Goal: Task Accomplishment & Management: Use online tool/utility

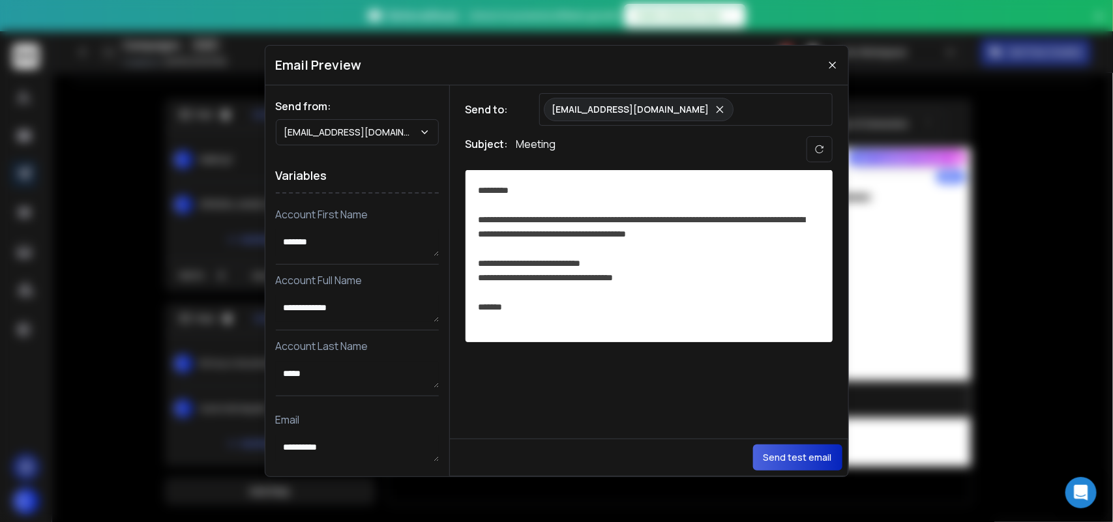
scroll to position [2483, 0]
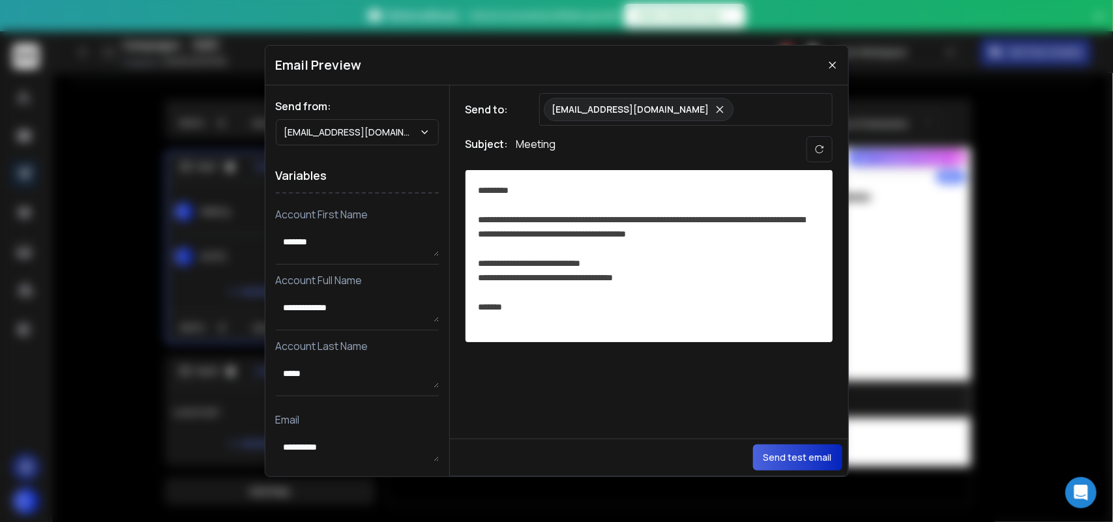
click at [718, 108] on icon at bounding box center [719, 109] width 10 height 10
click at [634, 116] on input at bounding box center [686, 109] width 284 height 23
click at [832, 445] on button "Send test email" at bounding box center [797, 458] width 89 height 26
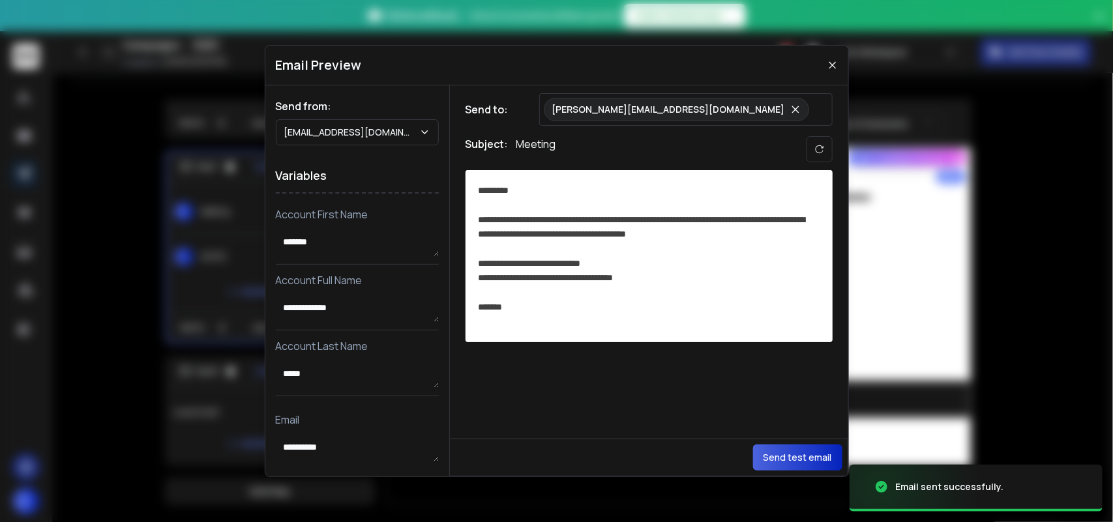
click at [790, 112] on icon at bounding box center [795, 109] width 10 height 10
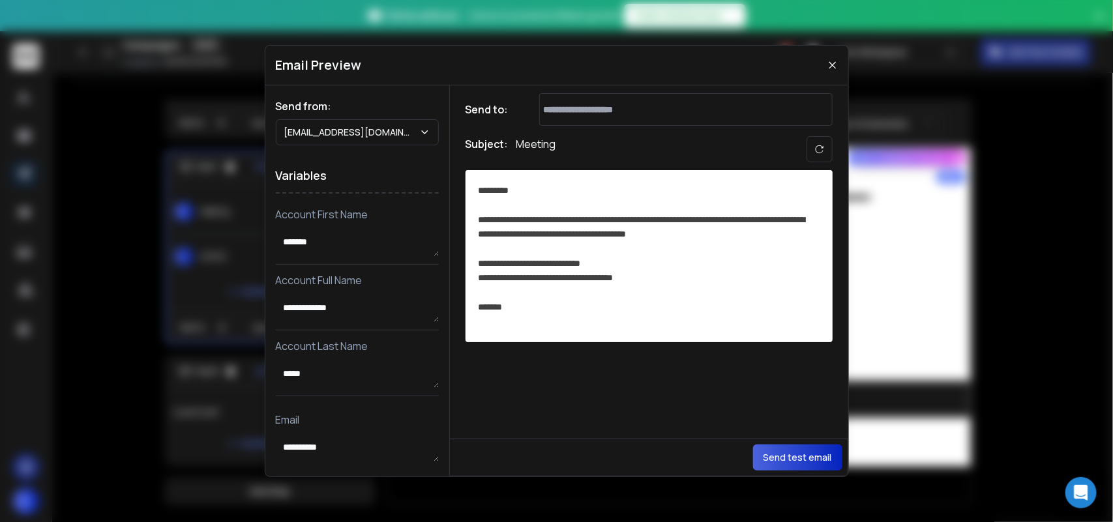
click at [688, 111] on input at bounding box center [686, 109] width 284 height 23
drag, startPoint x: 816, startPoint y: 451, endPoint x: 773, endPoint y: 400, distance: 67.1
click at [793, 435] on div "**********" at bounding box center [648, 280] width 399 height 391
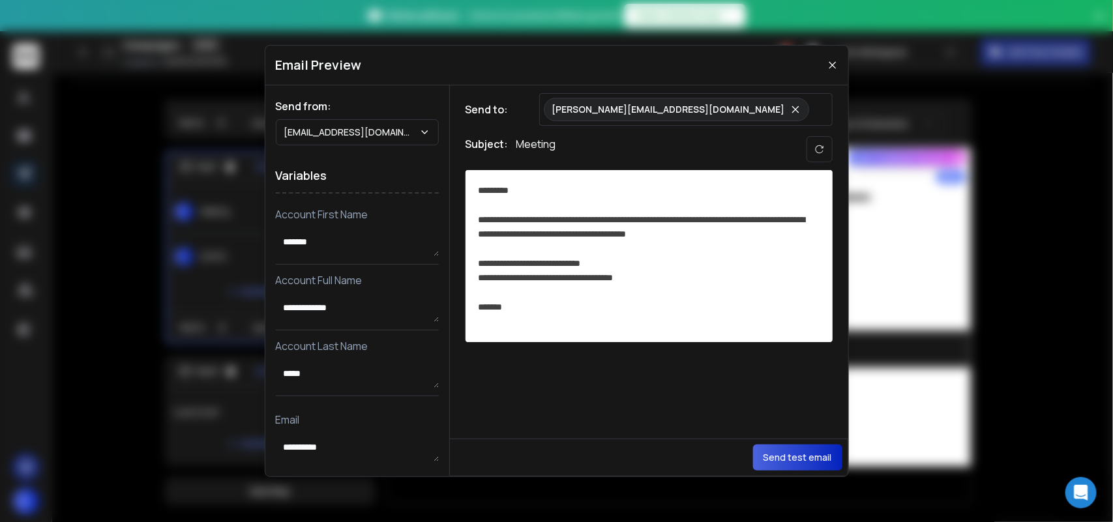
click at [785, 450] on button "Send test email" at bounding box center [797, 458] width 89 height 26
click at [791, 111] on icon at bounding box center [794, 109] width 7 height 7
click at [595, 115] on input at bounding box center [686, 109] width 284 height 23
drag, startPoint x: 780, startPoint y: 454, endPoint x: 757, endPoint y: 398, distance: 61.1
click at [776, 450] on button "Send test email" at bounding box center [797, 458] width 89 height 26
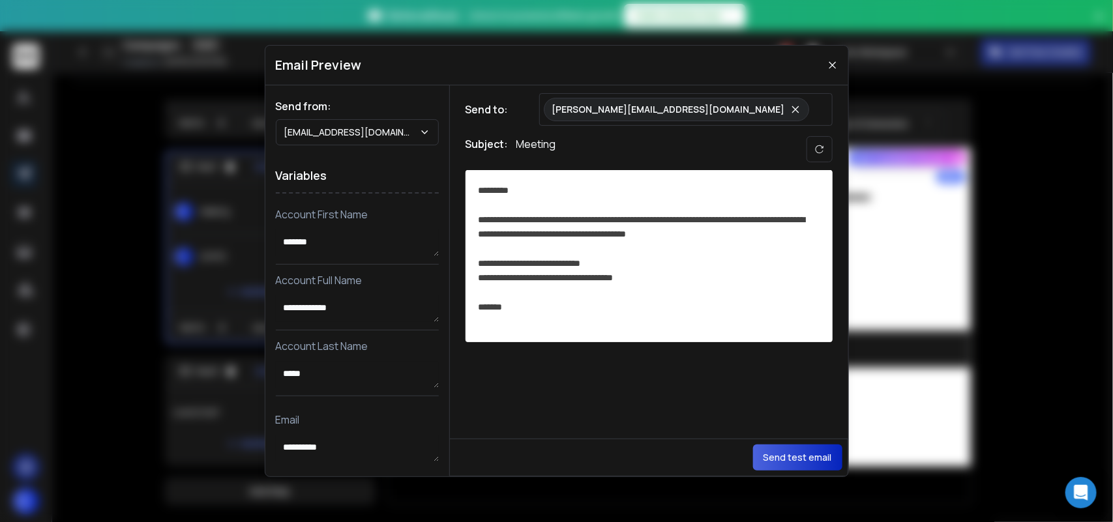
click at [791, 108] on icon at bounding box center [794, 109] width 7 height 7
click at [701, 115] on input at bounding box center [686, 109] width 284 height 23
click at [774, 458] on button "Send test email" at bounding box center [797, 458] width 89 height 26
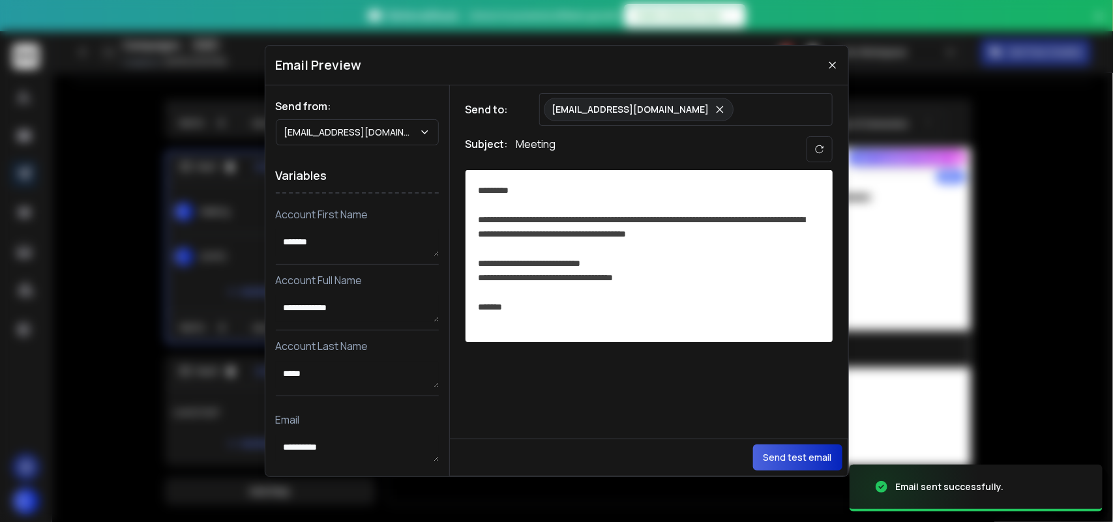
click at [714, 109] on icon at bounding box center [719, 109] width 10 height 10
click at [568, 116] on input at bounding box center [686, 109] width 284 height 23
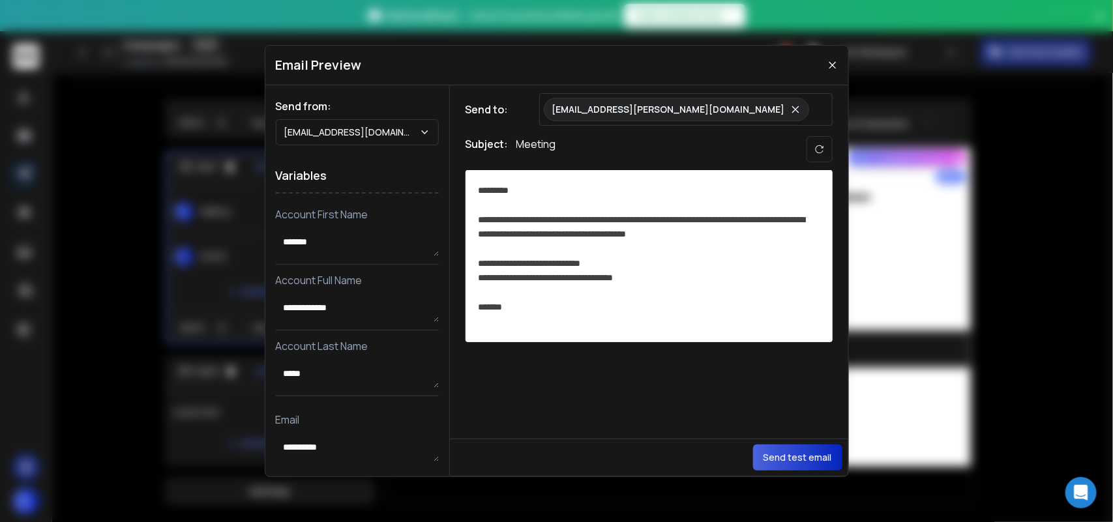
click at [776, 453] on button "Send test email" at bounding box center [797, 458] width 89 height 26
click at [790, 106] on icon at bounding box center [795, 109] width 10 height 10
click at [691, 106] on input at bounding box center [686, 109] width 284 height 23
drag, startPoint x: 774, startPoint y: 460, endPoint x: 722, endPoint y: 383, distance: 92.7
click at [770, 447] on button "Send test email" at bounding box center [797, 458] width 89 height 26
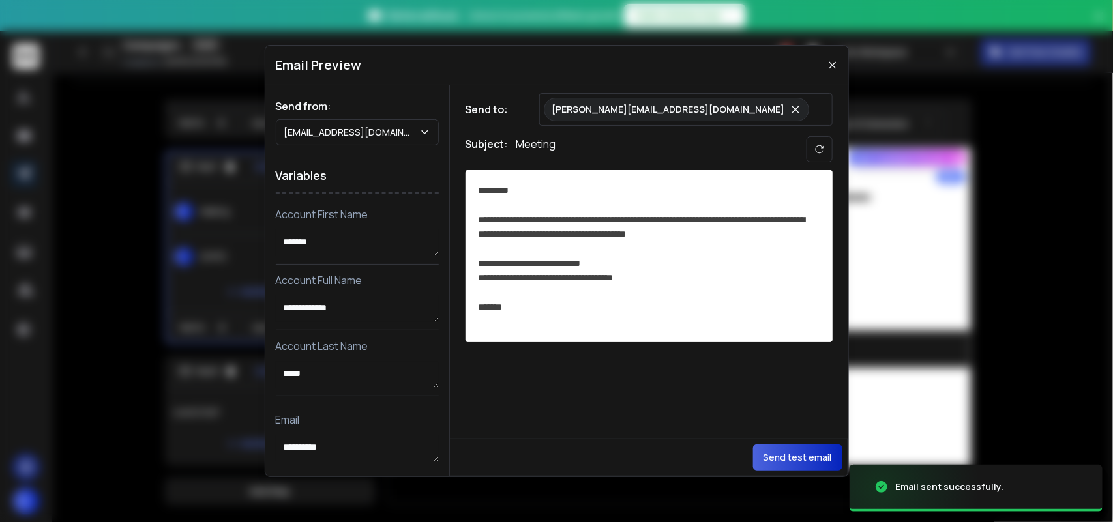
click at [790, 108] on icon at bounding box center [795, 109] width 10 height 10
click at [598, 116] on input at bounding box center [686, 109] width 284 height 23
drag, startPoint x: 770, startPoint y: 463, endPoint x: 763, endPoint y: 417, distance: 46.9
click at [770, 454] on button "Send test email" at bounding box center [797, 458] width 89 height 26
click at [714, 106] on icon at bounding box center [719, 109] width 10 height 10
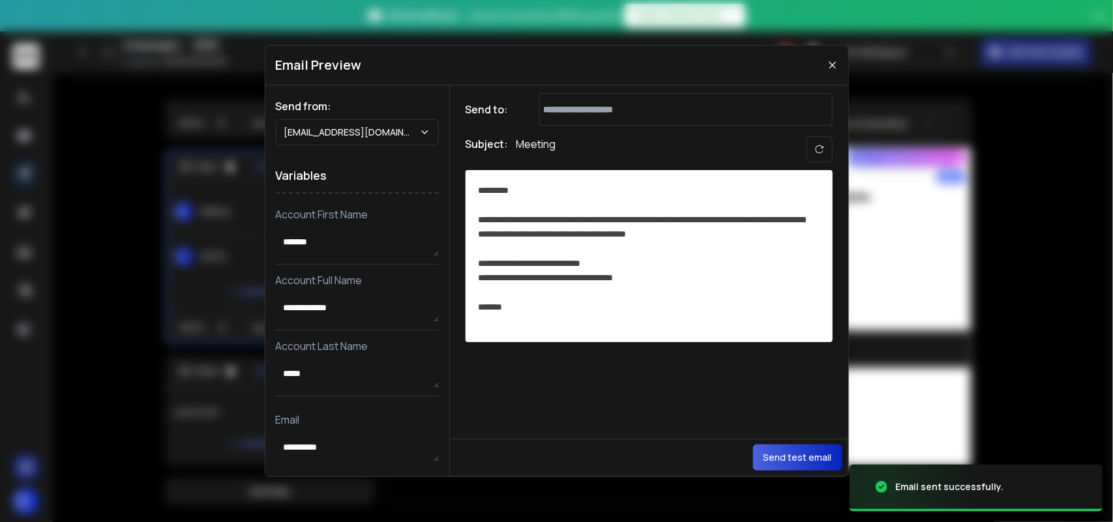
click at [670, 106] on input at bounding box center [686, 109] width 284 height 23
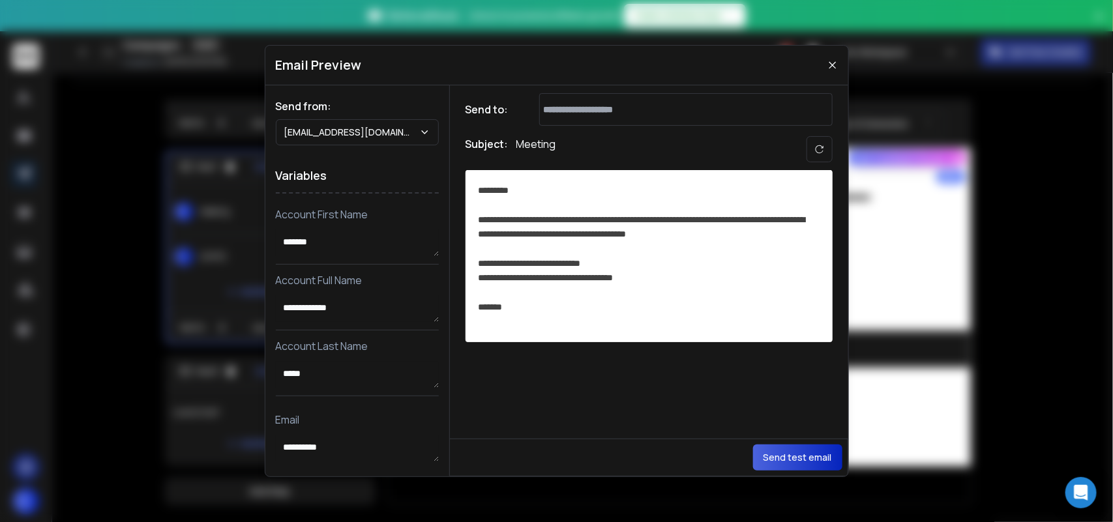
click at [594, 100] on input at bounding box center [686, 109] width 284 height 23
click at [783, 460] on button "Send test email" at bounding box center [797, 458] width 89 height 26
click at [790, 108] on icon at bounding box center [795, 109] width 10 height 10
click at [613, 108] on input at bounding box center [686, 109] width 284 height 23
drag, startPoint x: 783, startPoint y: 451, endPoint x: 763, endPoint y: 370, distance: 83.3
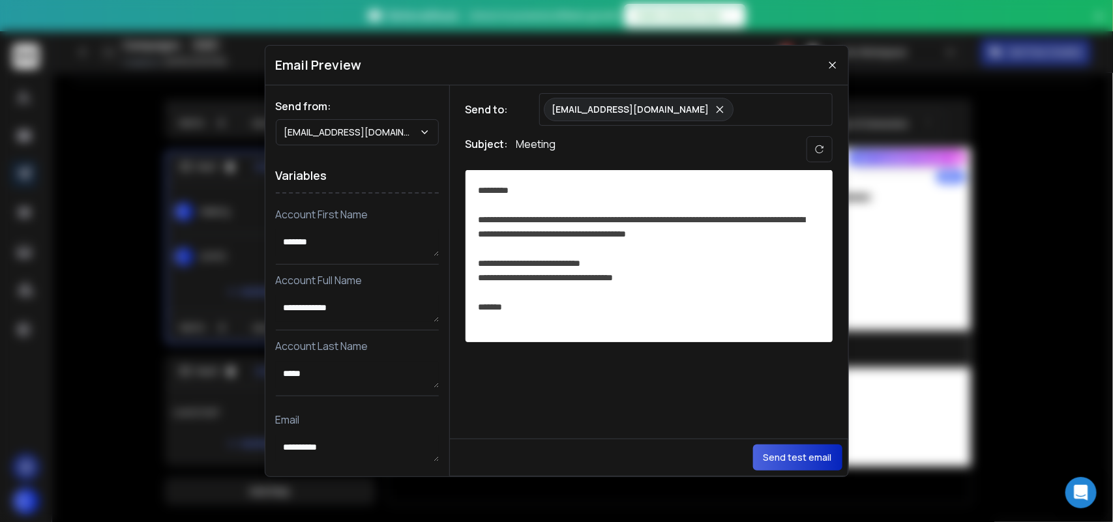
click at [779, 450] on button "Send test email" at bounding box center [797, 458] width 89 height 26
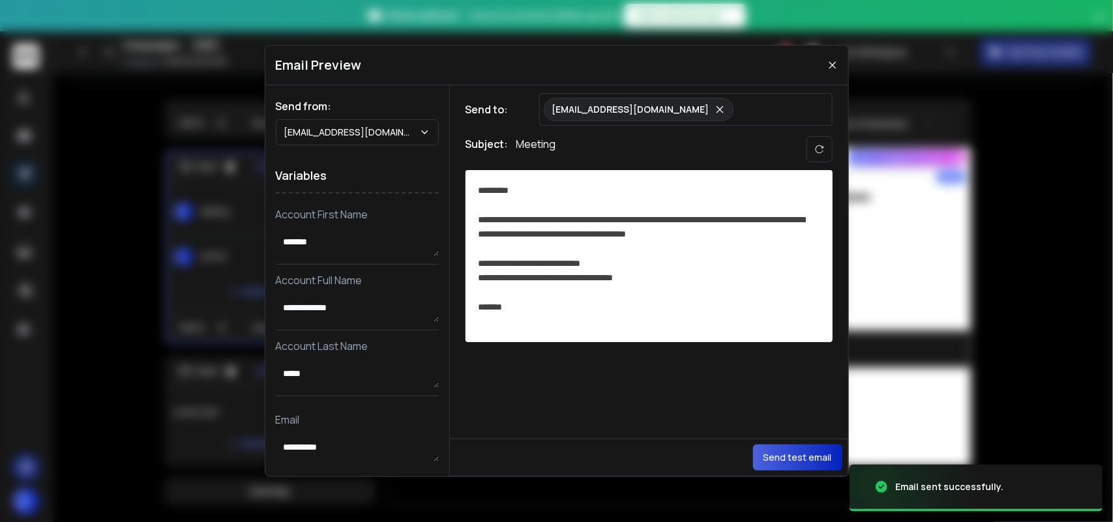
click at [714, 106] on icon at bounding box center [719, 109] width 10 height 10
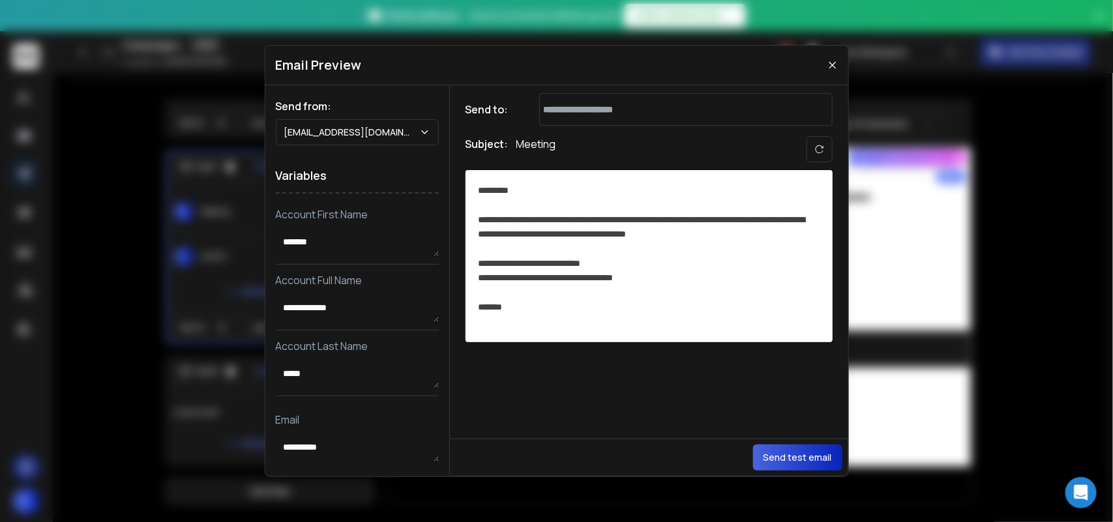
click at [608, 109] on input at bounding box center [686, 109] width 284 height 23
drag, startPoint x: 791, startPoint y: 466, endPoint x: 787, endPoint y: 456, distance: 10.3
click at [789, 466] on button "Send test email" at bounding box center [797, 458] width 89 height 26
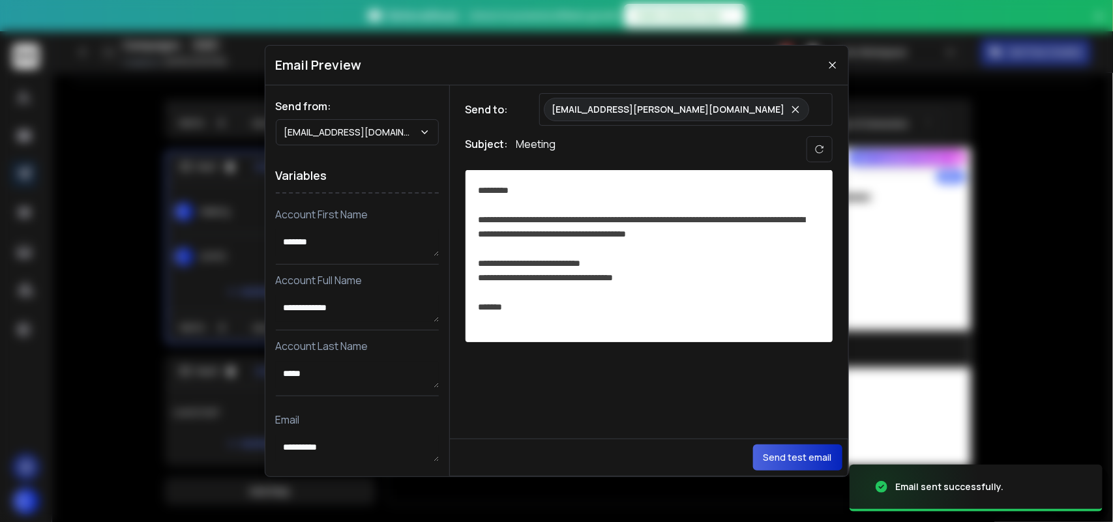
click at [672, 104] on div "[EMAIL_ADDRESS][PERSON_NAME][DOMAIN_NAME]" at bounding box center [676, 109] width 265 height 23
click at [665, 103] on div "[EMAIL_ADDRESS][PERSON_NAME][DOMAIN_NAME]" at bounding box center [676, 109] width 265 height 23
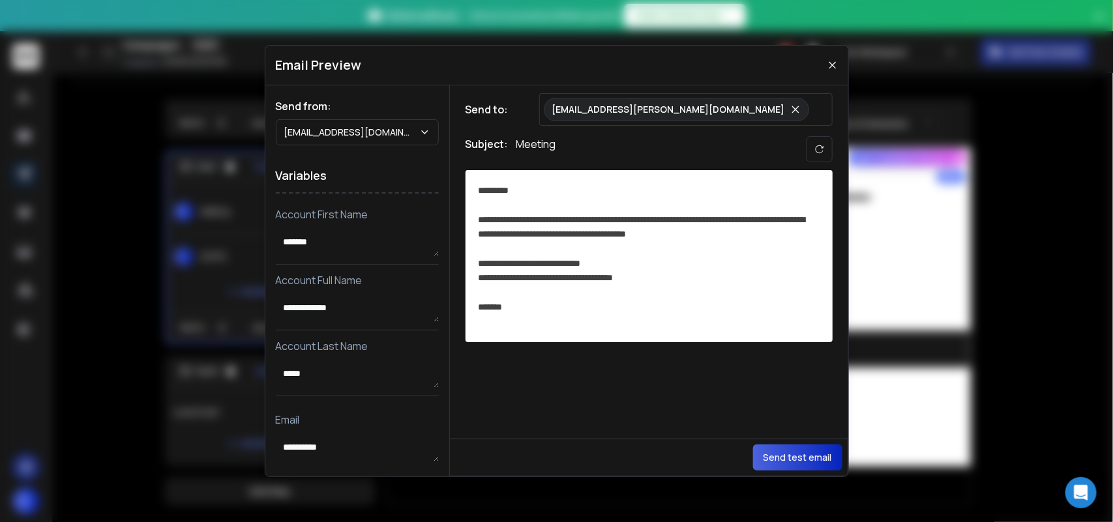
drag, startPoint x: 667, startPoint y: 108, endPoint x: 675, endPoint y: 109, distance: 8.5
click at [790, 109] on icon at bounding box center [795, 109] width 10 height 10
click at [600, 113] on input at bounding box center [686, 109] width 284 height 23
click at [773, 460] on button "Send test email" at bounding box center [797, 458] width 89 height 26
click at [714, 106] on icon at bounding box center [719, 109] width 10 height 10
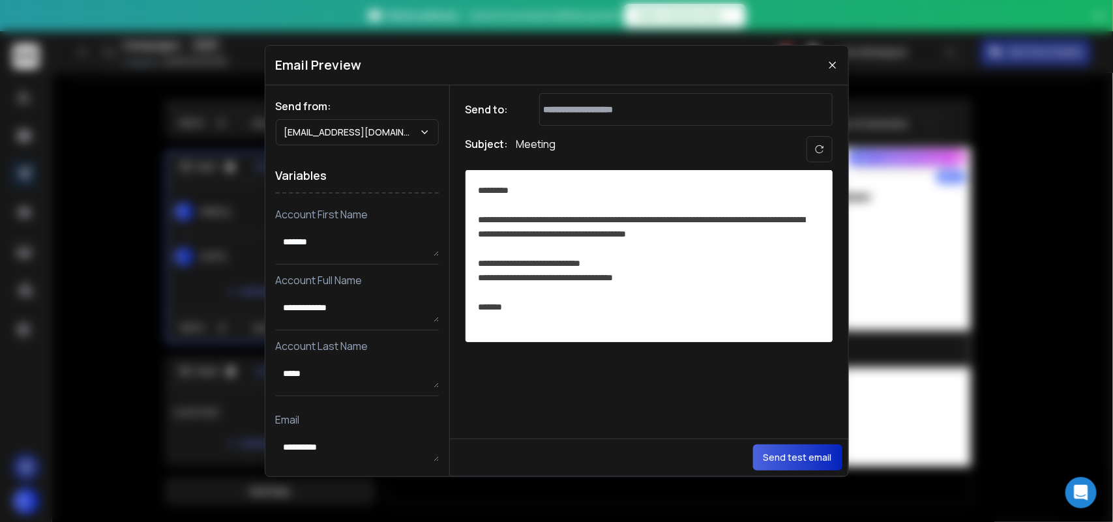
click at [630, 106] on input at bounding box center [686, 109] width 284 height 23
click at [772, 457] on button "Send test email" at bounding box center [797, 458] width 89 height 26
click at [683, 103] on div "[PERSON_NAME][EMAIL_ADDRESS][DOMAIN_NAME]" at bounding box center [676, 109] width 265 height 23
click at [790, 106] on icon at bounding box center [795, 109] width 10 height 10
click at [572, 115] on input at bounding box center [686, 109] width 284 height 23
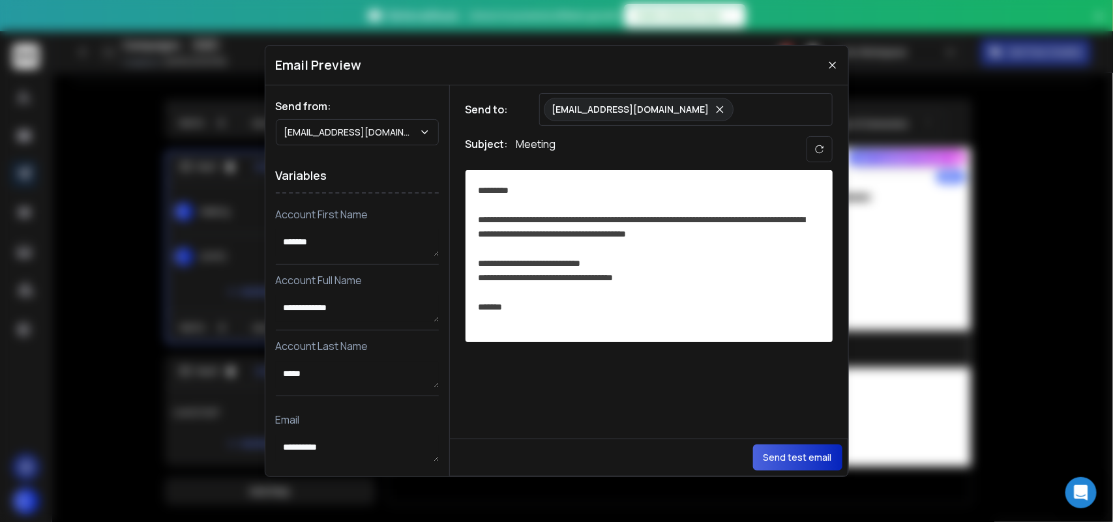
click at [798, 446] on button "Send test email" at bounding box center [797, 458] width 89 height 26
click at [725, 111] on icon at bounding box center [719, 109] width 10 height 10
click at [605, 105] on input at bounding box center [686, 109] width 284 height 23
click at [783, 461] on button "Send test email" at bounding box center [797, 458] width 89 height 26
click at [790, 108] on icon at bounding box center [795, 109] width 10 height 10
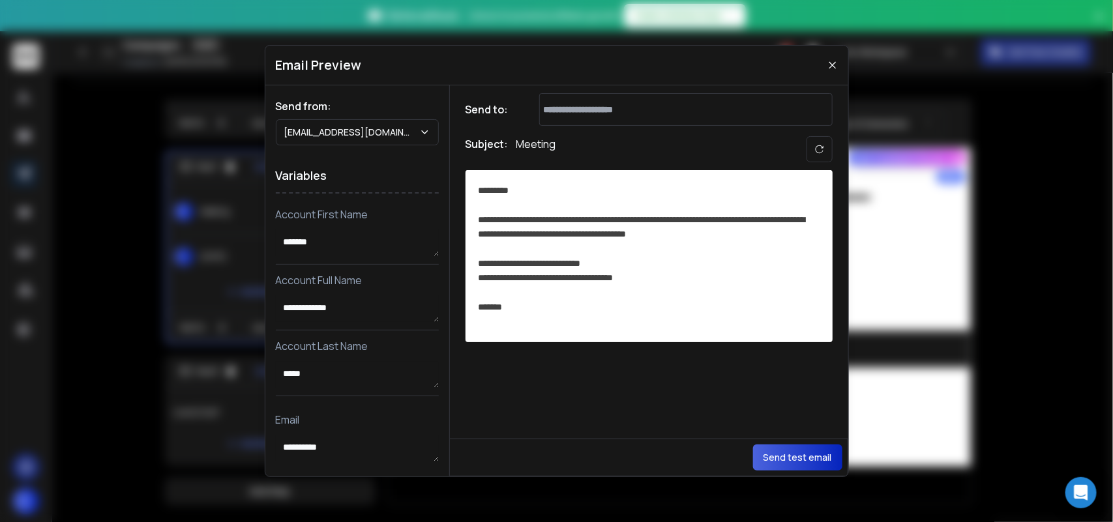
click at [561, 115] on input at bounding box center [686, 109] width 284 height 23
drag, startPoint x: 765, startPoint y: 458, endPoint x: 765, endPoint y: 441, distance: 16.9
click at [765, 457] on button "Send test email" at bounding box center [797, 458] width 89 height 26
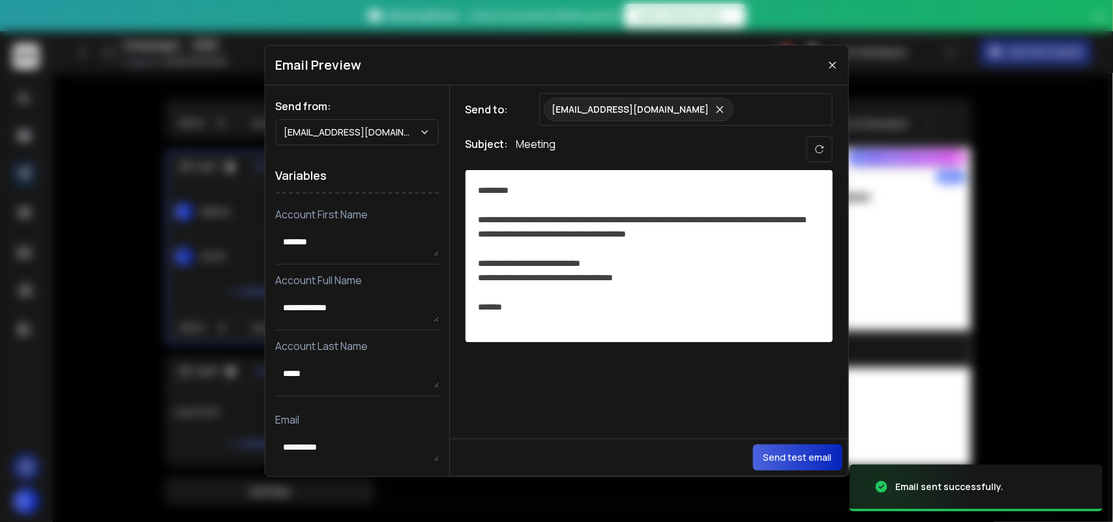
click at [714, 111] on icon at bounding box center [719, 109] width 10 height 10
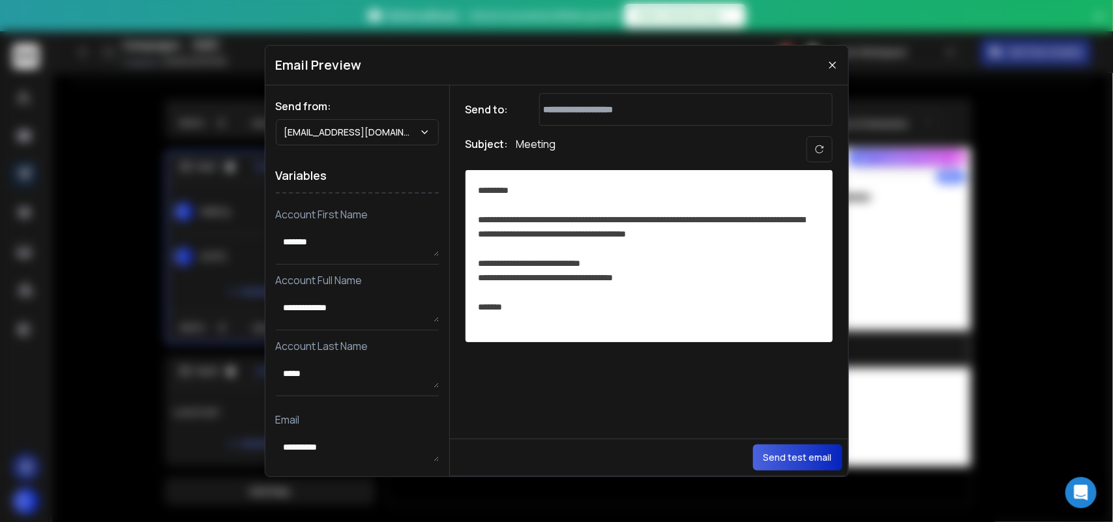
click at [555, 116] on input at bounding box center [686, 109] width 284 height 23
click at [770, 448] on button "Send test email" at bounding box center [797, 458] width 89 height 26
click at [646, 109] on icon at bounding box center [644, 109] width 10 height 10
click at [639, 111] on input at bounding box center [686, 109] width 284 height 23
click at [798, 456] on button "Send test email" at bounding box center [797, 458] width 89 height 26
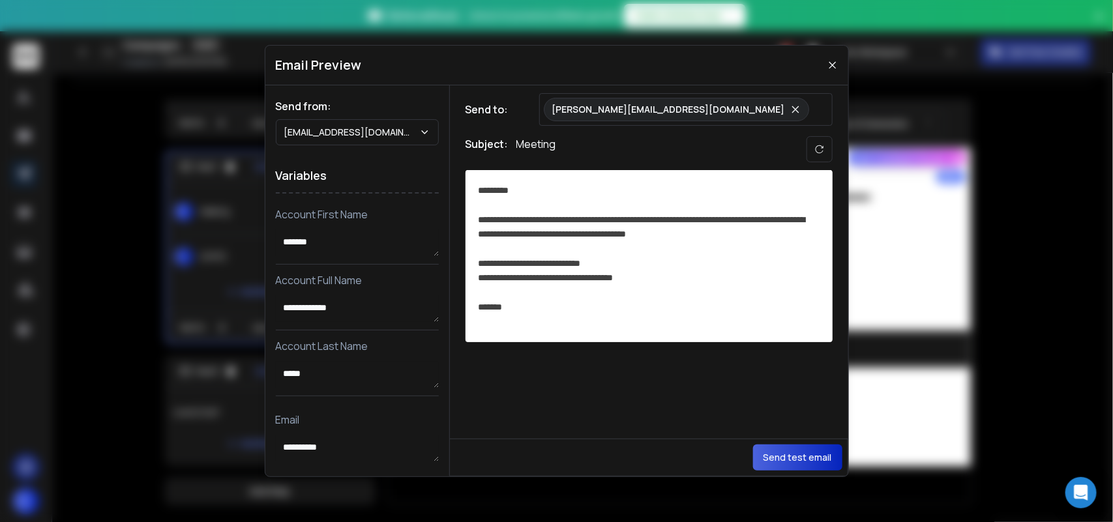
click at [790, 109] on icon at bounding box center [795, 109] width 10 height 10
click at [655, 109] on input at bounding box center [686, 109] width 284 height 23
click at [757, 447] on button "Send test email" at bounding box center [797, 458] width 89 height 26
click at [791, 111] on icon at bounding box center [794, 109] width 7 height 7
drag, startPoint x: 627, startPoint y: 158, endPoint x: 631, endPoint y: 132, distance: 26.4
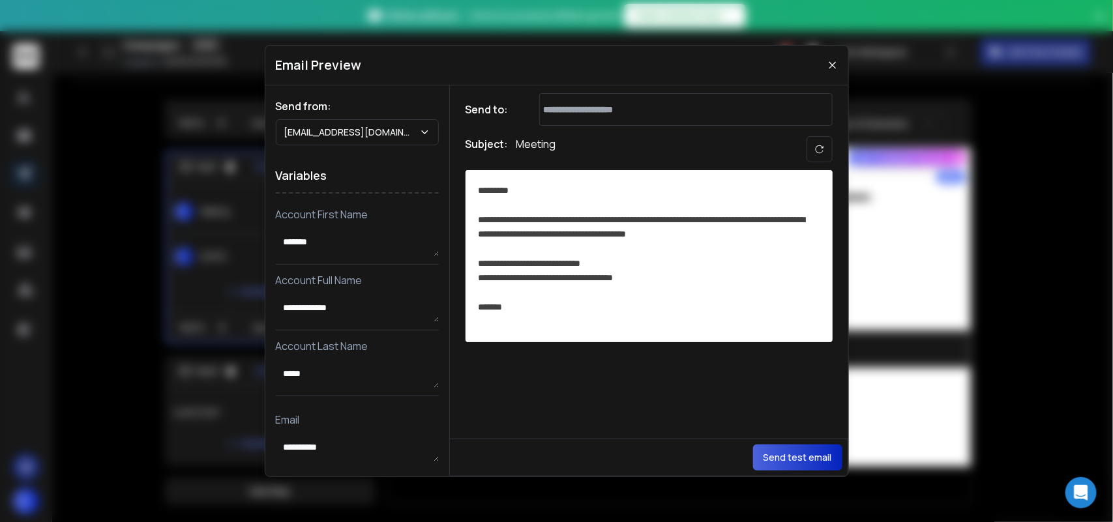
click at [631, 132] on div "**********" at bounding box center [649, 213] width 398 height 256
click at [631, 108] on input at bounding box center [686, 109] width 284 height 23
click at [793, 461] on button "Send test email" at bounding box center [797, 458] width 89 height 26
click at [790, 106] on icon at bounding box center [795, 109] width 10 height 10
click at [672, 106] on input at bounding box center [686, 109] width 284 height 23
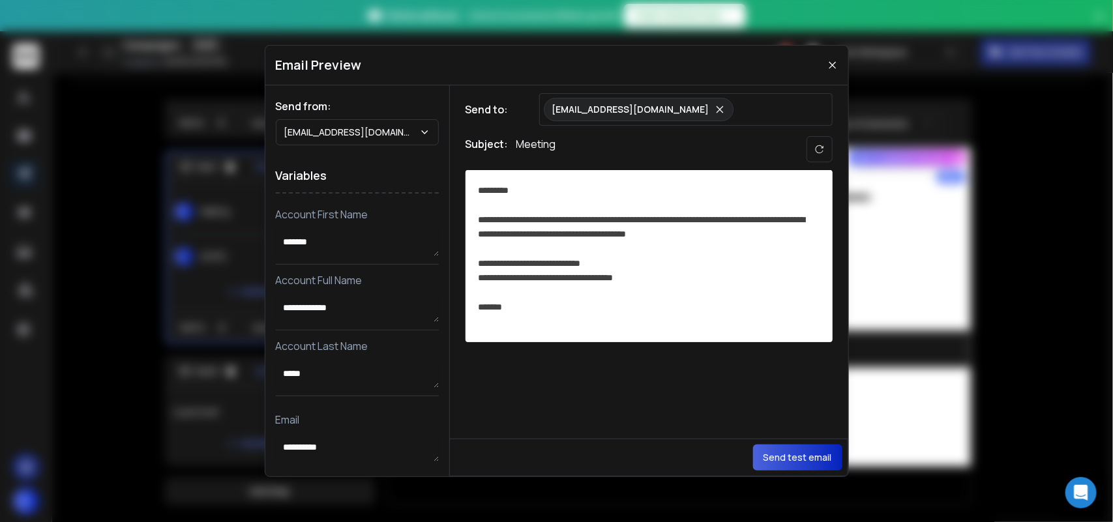
drag, startPoint x: 780, startPoint y: 458, endPoint x: 738, endPoint y: 349, distance: 116.2
click at [776, 448] on button "Send test email" at bounding box center [797, 458] width 89 height 26
click at [714, 106] on icon at bounding box center [719, 109] width 10 height 10
click at [708, 115] on input at bounding box center [686, 109] width 284 height 23
click at [789, 458] on button "Send test email" at bounding box center [797, 458] width 89 height 26
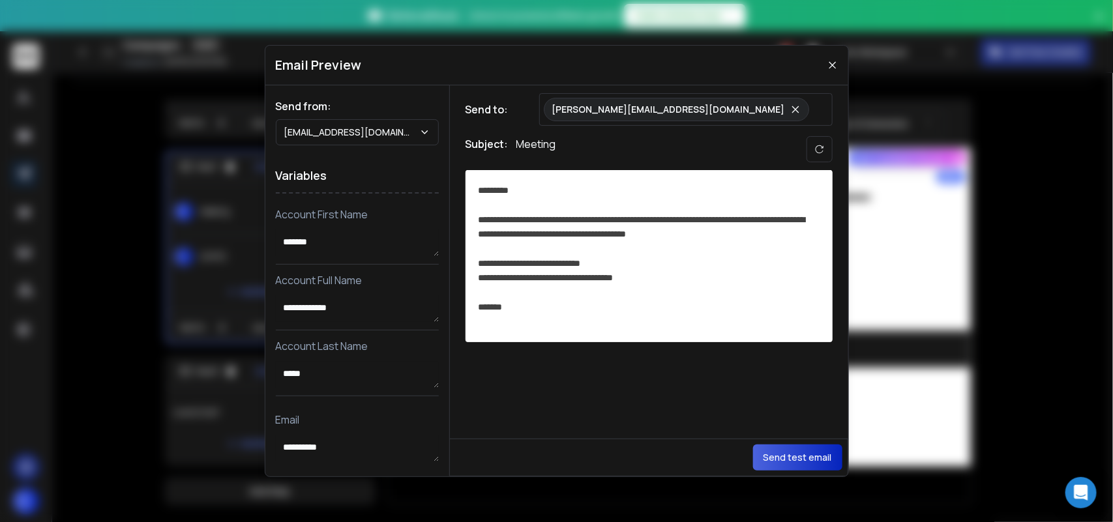
click at [672, 99] on div "[PERSON_NAME][EMAIL_ADDRESS][DOMAIN_NAME]" at bounding box center [676, 109] width 265 height 23
click at [791, 108] on icon at bounding box center [794, 109] width 7 height 7
click at [672, 108] on input at bounding box center [686, 109] width 284 height 23
drag, startPoint x: 797, startPoint y: 454, endPoint x: 748, endPoint y: 416, distance: 62.7
click at [795, 454] on button "Send test email" at bounding box center [797, 458] width 89 height 26
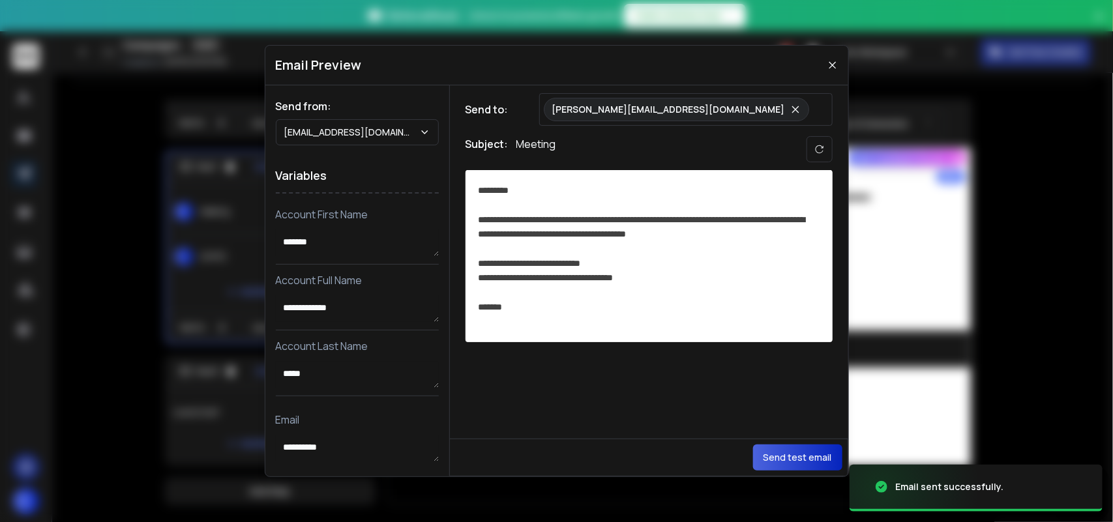
click at [643, 108] on div "[PERSON_NAME][EMAIL_ADDRESS][DOMAIN_NAME]" at bounding box center [676, 109] width 265 height 23
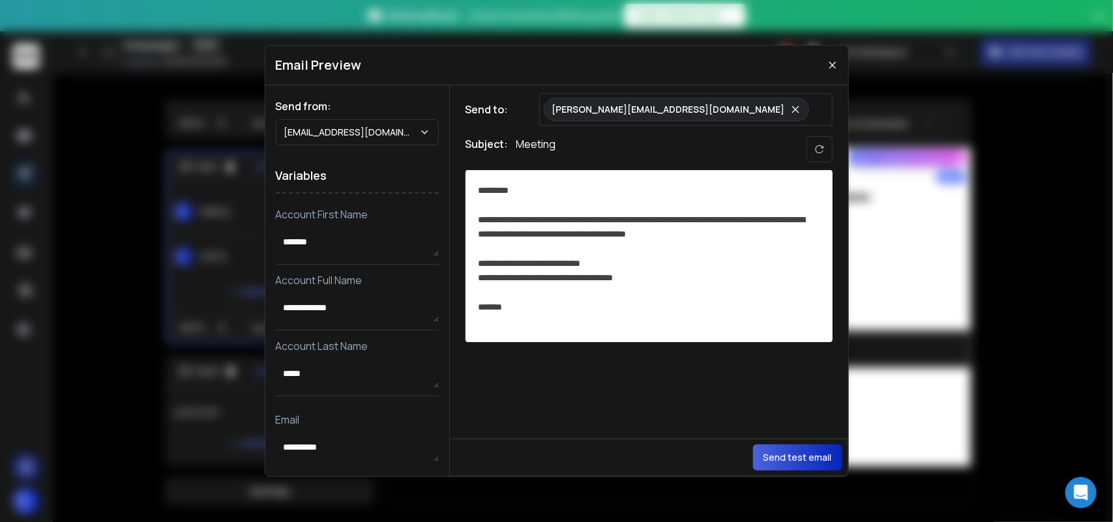
click at [790, 112] on icon at bounding box center [795, 109] width 10 height 10
click at [653, 112] on input at bounding box center [686, 109] width 284 height 23
type input "*"
click at [798, 456] on button "Send test email" at bounding box center [797, 458] width 89 height 26
click at [790, 109] on icon at bounding box center [795, 109] width 10 height 10
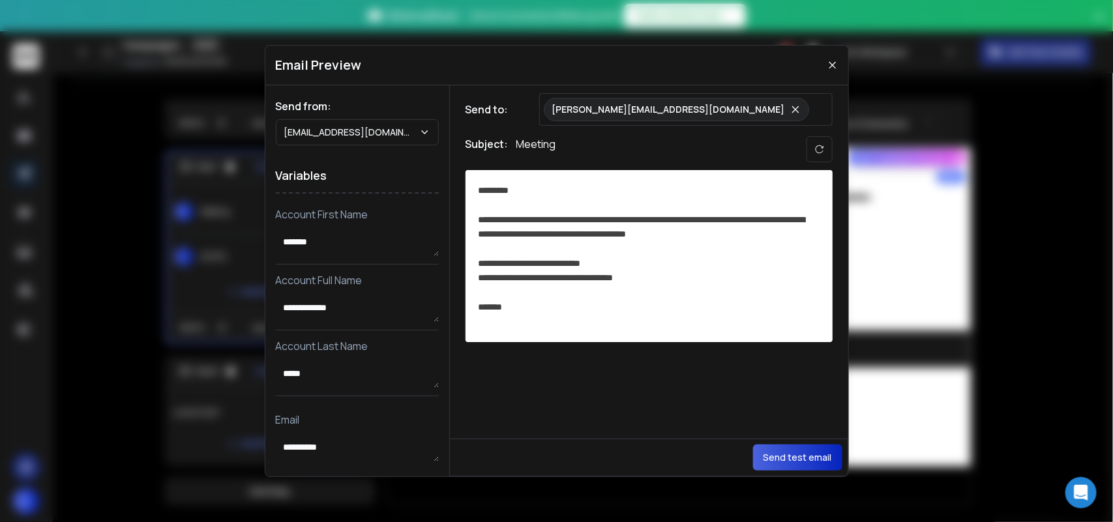
drag, startPoint x: 671, startPoint y: 109, endPoint x: 781, endPoint y: 454, distance: 362.4
click at [781, 454] on div "**********" at bounding box center [648, 280] width 399 height 391
click at [783, 454] on button "Send test email" at bounding box center [797, 458] width 89 height 26
click at [790, 108] on icon at bounding box center [795, 109] width 10 height 10
click at [666, 102] on input at bounding box center [686, 109] width 284 height 23
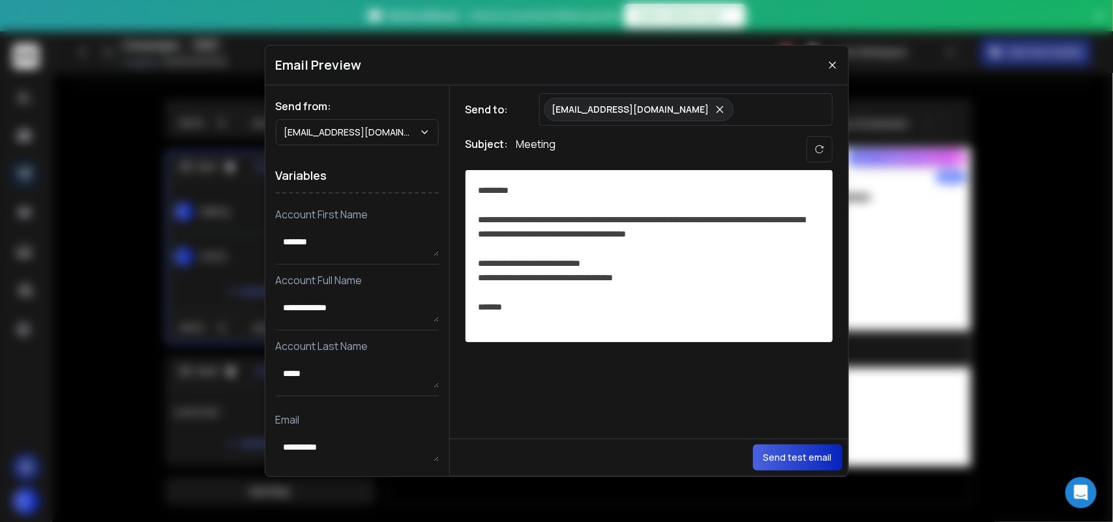
drag, startPoint x: 784, startPoint y: 447, endPoint x: 776, endPoint y: 420, distance: 28.0
click at [784, 448] on button "Send test email" at bounding box center [797, 458] width 89 height 26
click at [714, 108] on icon at bounding box center [719, 109] width 10 height 10
click at [671, 108] on input at bounding box center [686, 109] width 284 height 23
drag, startPoint x: 776, startPoint y: 447, endPoint x: 764, endPoint y: 394, distance: 54.2
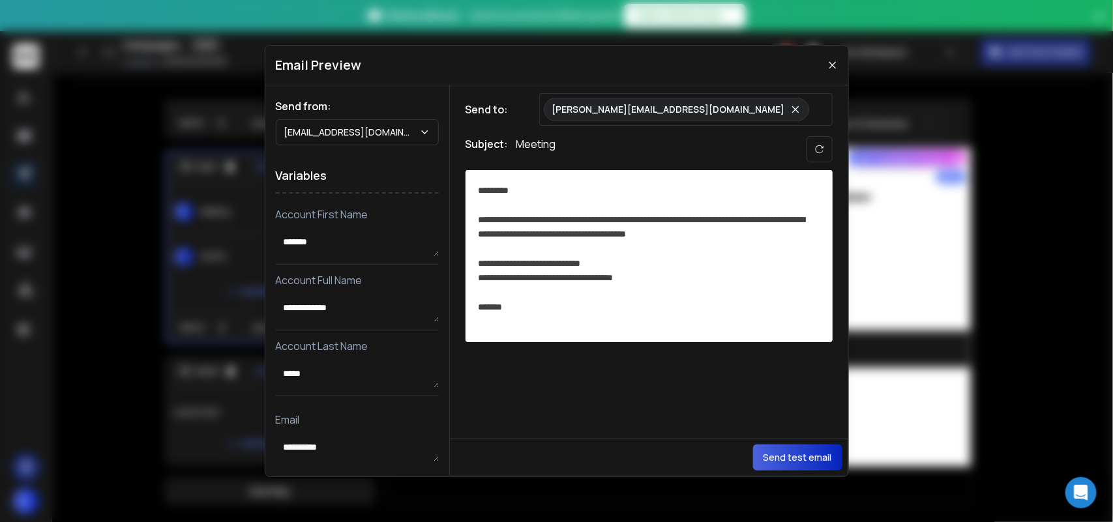
click at [773, 451] on button "Send test email" at bounding box center [797, 458] width 89 height 26
click at [790, 111] on icon at bounding box center [795, 109] width 10 height 10
click at [654, 108] on input at bounding box center [686, 109] width 284 height 23
drag, startPoint x: 770, startPoint y: 451, endPoint x: 761, endPoint y: 415, distance: 37.0
click at [770, 452] on button "Send test email" at bounding box center [797, 458] width 89 height 26
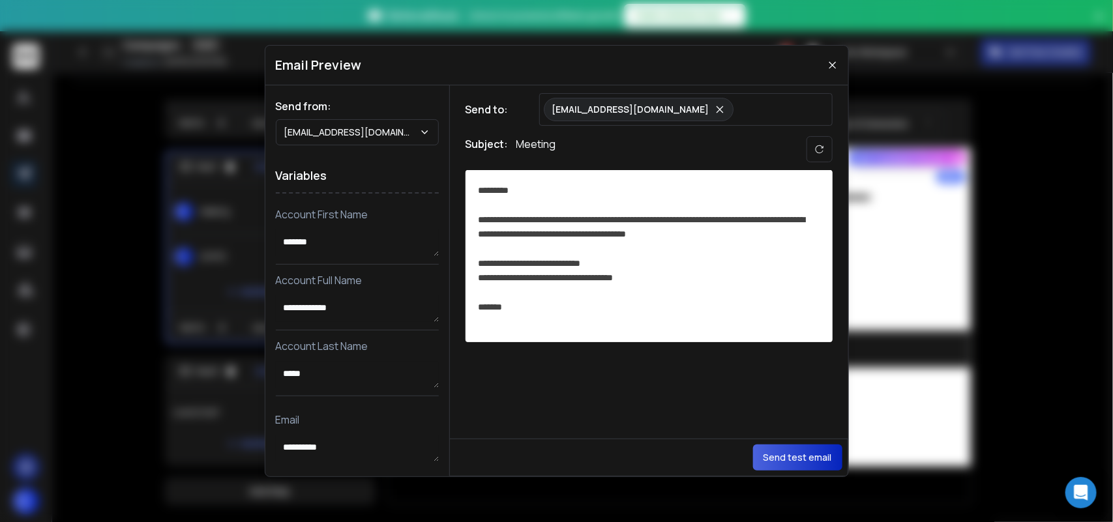
click at [678, 108] on div "[EMAIL_ADDRESS][DOMAIN_NAME]" at bounding box center [639, 109] width 190 height 23
click at [714, 112] on icon at bounding box center [719, 109] width 10 height 10
click at [688, 112] on input at bounding box center [686, 109] width 284 height 23
drag, startPoint x: 800, startPoint y: 454, endPoint x: 753, endPoint y: 343, distance: 120.1
click at [794, 451] on button "Send test email" at bounding box center [797, 458] width 89 height 26
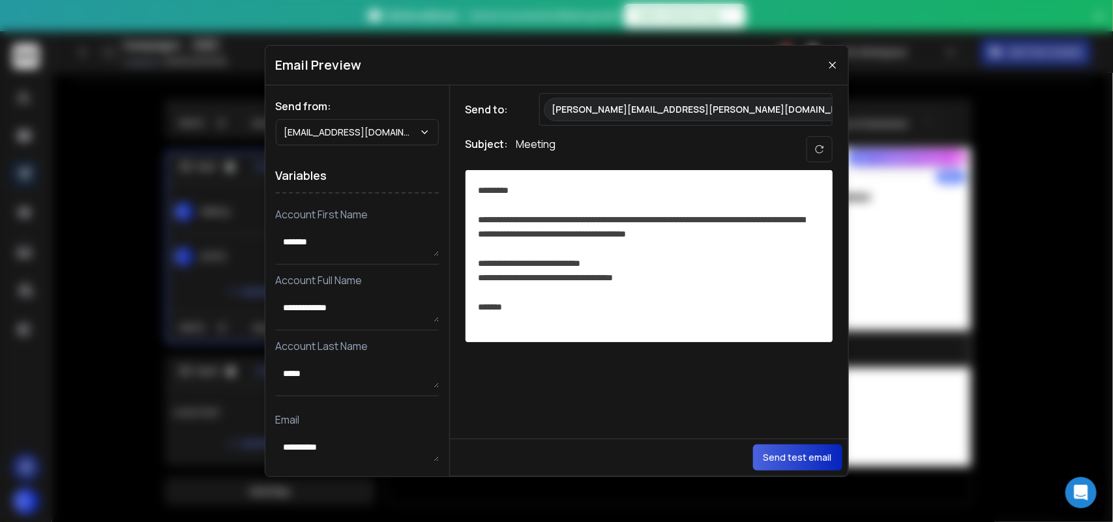
click at [866, 111] on icon at bounding box center [871, 109] width 10 height 10
click at [694, 111] on input at bounding box center [686, 109] width 284 height 23
drag, startPoint x: 804, startPoint y: 446, endPoint x: 718, endPoint y: 288, distance: 179.9
click at [793, 445] on button "Send test email" at bounding box center [797, 458] width 89 height 26
click at [790, 108] on icon at bounding box center [795, 109] width 10 height 10
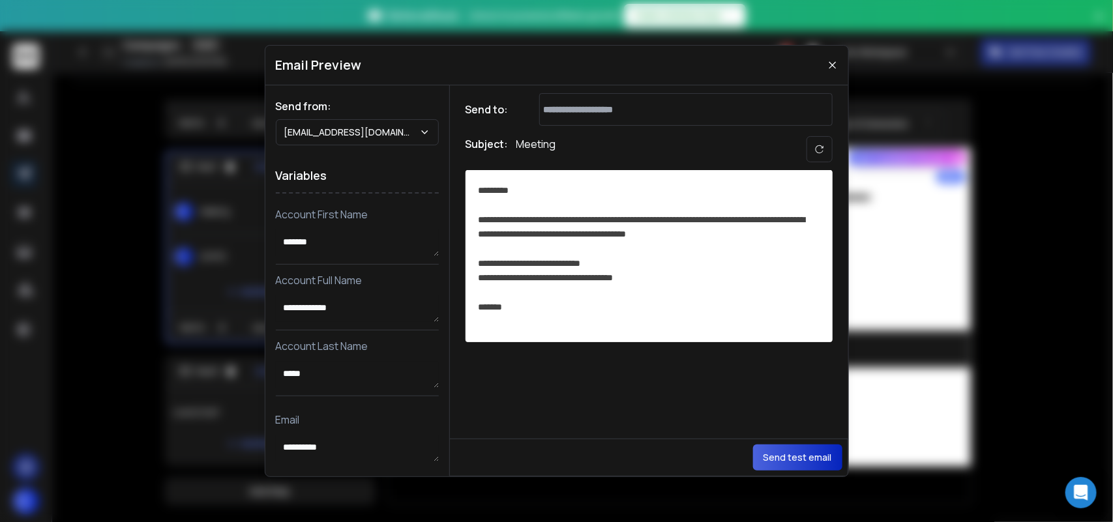
click at [689, 108] on input at bounding box center [686, 109] width 284 height 23
click at [807, 473] on div "Send test email" at bounding box center [649, 458] width 398 height 38
drag, startPoint x: 808, startPoint y: 461, endPoint x: 796, endPoint y: 408, distance: 54.1
click at [808, 452] on button "Send test email" at bounding box center [797, 458] width 89 height 26
click at [791, 113] on icon at bounding box center [794, 109] width 7 height 7
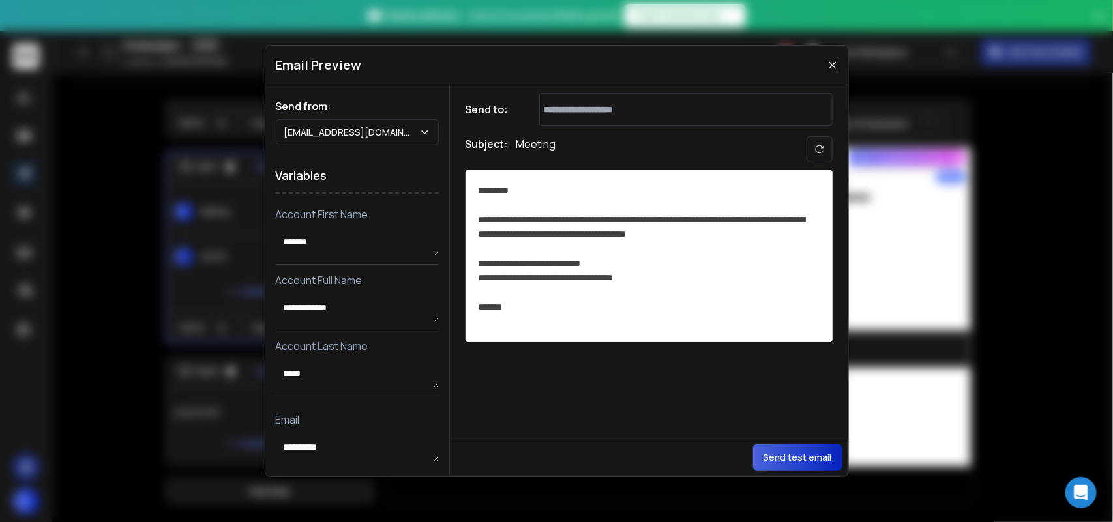
click at [656, 113] on input at bounding box center [686, 109] width 284 height 23
click at [774, 454] on button "Send test email" at bounding box center [797, 458] width 89 height 26
click at [867, 111] on icon at bounding box center [870, 109] width 7 height 7
click at [704, 111] on input at bounding box center [686, 109] width 284 height 23
drag, startPoint x: 796, startPoint y: 454, endPoint x: 743, endPoint y: 360, distance: 108.3
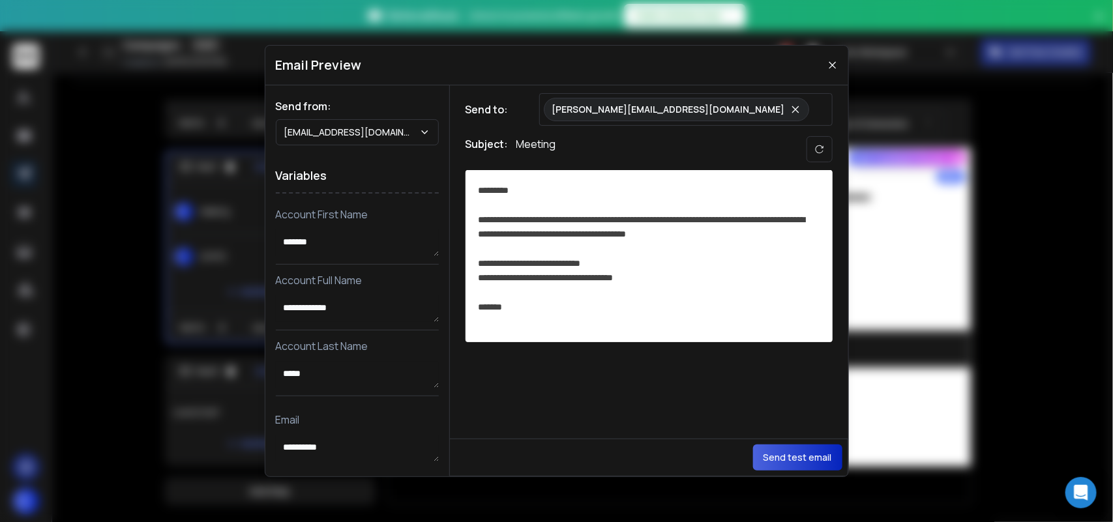
click at [786, 455] on button "Send test email" at bounding box center [797, 458] width 89 height 26
click at [790, 111] on icon at bounding box center [795, 109] width 10 height 10
click at [692, 111] on input at bounding box center [686, 109] width 284 height 23
click at [774, 448] on button "Send test email" at bounding box center [797, 458] width 89 height 26
click at [714, 111] on icon at bounding box center [719, 109] width 10 height 10
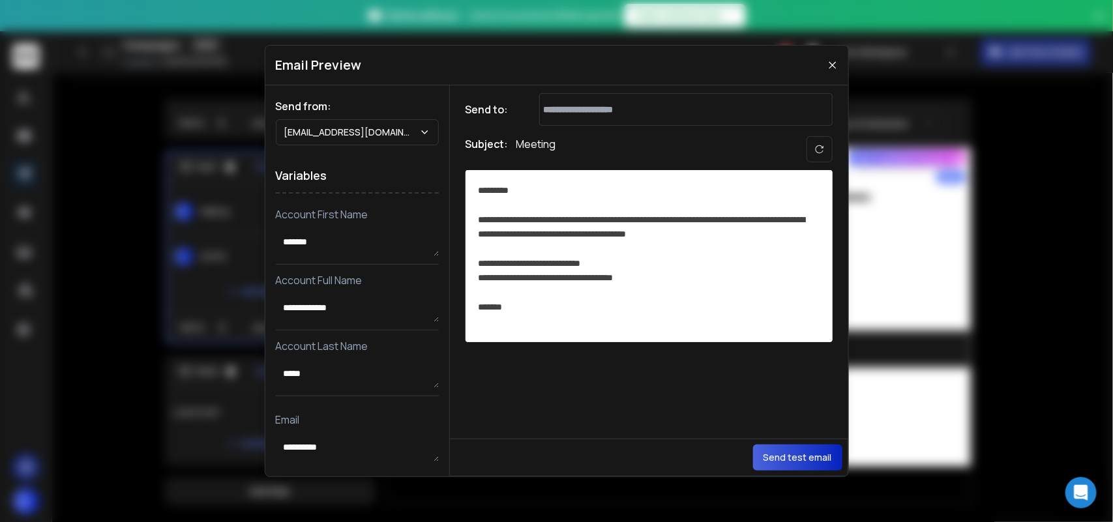
click at [692, 111] on input at bounding box center [686, 109] width 284 height 23
drag, startPoint x: 787, startPoint y: 450, endPoint x: 765, endPoint y: 443, distance: 23.1
click at [783, 448] on button "Send test email" at bounding box center [797, 458] width 89 height 26
click at [652, 102] on div "[PERSON_NAME][EMAIL_ADDRESS][DOMAIN_NAME]" at bounding box center [676, 109] width 265 height 23
click at [791, 109] on icon at bounding box center [794, 109] width 7 height 7
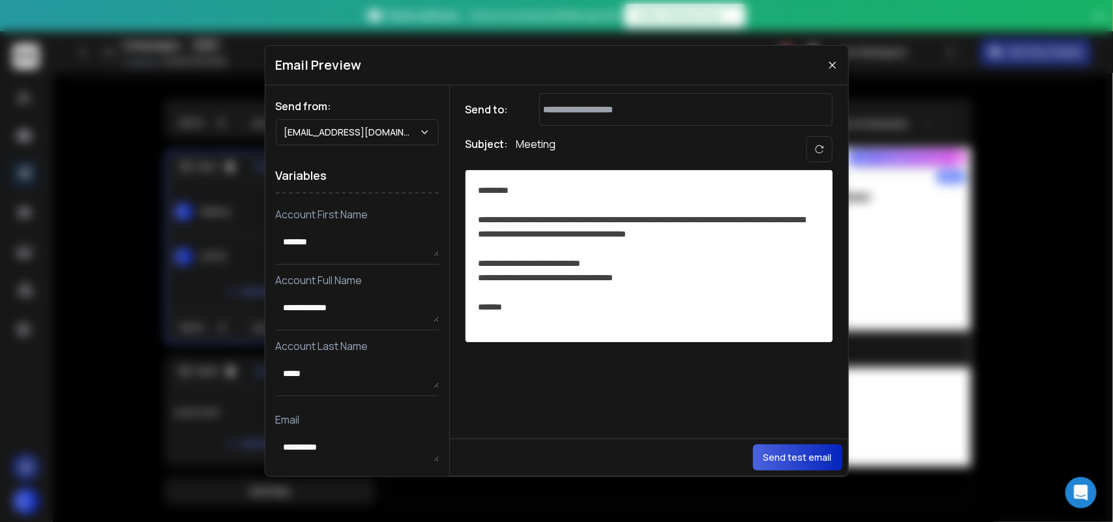
click at [654, 109] on input at bounding box center [686, 109] width 284 height 23
drag, startPoint x: 787, startPoint y: 454, endPoint x: 716, endPoint y: 317, distance: 154.2
click at [784, 440] on div "Send test email" at bounding box center [649, 458] width 398 height 38
click at [768, 456] on button "Send test email" at bounding box center [797, 458] width 89 height 26
drag, startPoint x: 716, startPoint y: 103, endPoint x: 696, endPoint y: 103, distance: 19.6
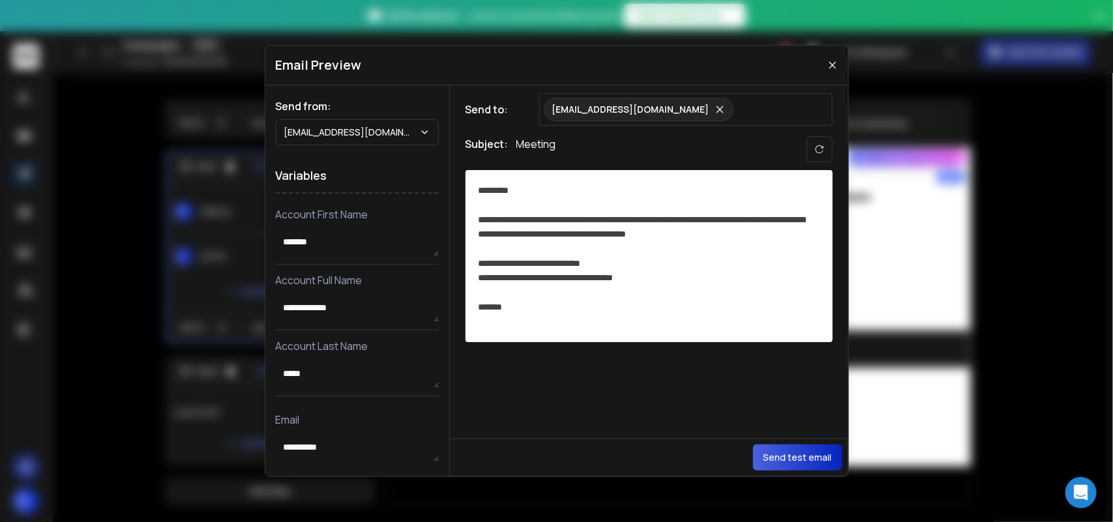
click at [714, 103] on div "[EMAIL_ADDRESS][DOMAIN_NAME]" at bounding box center [639, 109] width 190 height 23
click at [718, 109] on icon at bounding box center [719, 109] width 10 height 10
click at [718, 109] on input at bounding box center [686, 109] width 284 height 23
drag, startPoint x: 796, startPoint y: 464, endPoint x: 787, endPoint y: 441, distance: 25.2
click at [787, 450] on button "Send test email" at bounding box center [797, 458] width 89 height 26
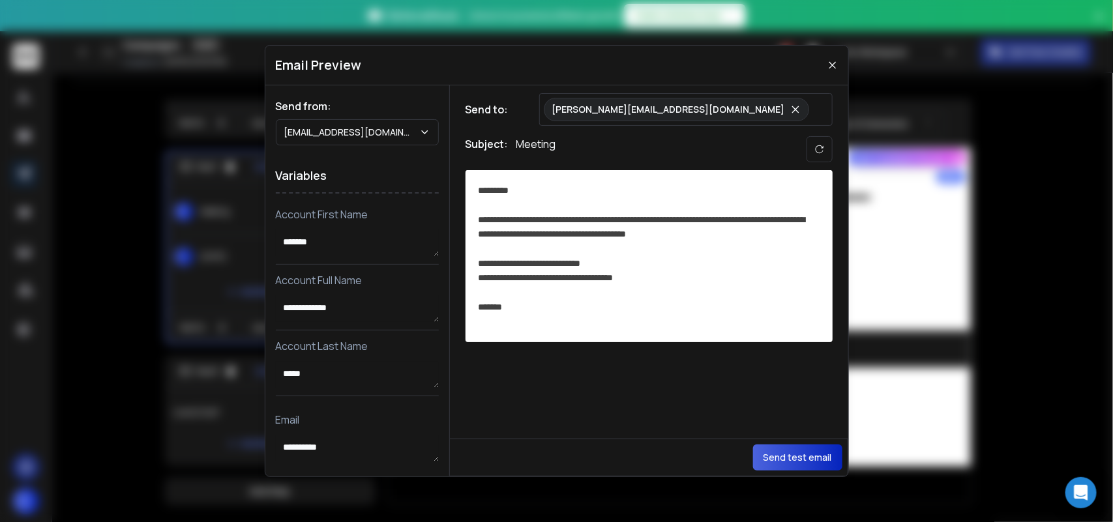
click at [791, 109] on icon at bounding box center [794, 109] width 7 height 7
click at [711, 109] on input at bounding box center [686, 109] width 284 height 23
click at [770, 452] on button "Send test email" at bounding box center [797, 458] width 89 height 26
click at [725, 106] on icon at bounding box center [719, 109] width 10 height 10
click at [727, 108] on input at bounding box center [686, 109] width 284 height 23
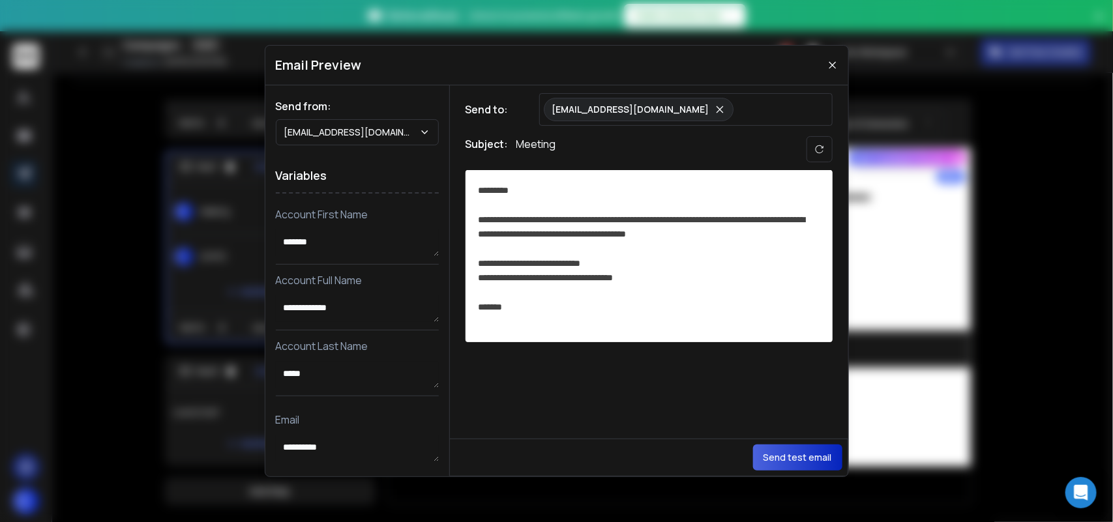
drag, startPoint x: 812, startPoint y: 455, endPoint x: 796, endPoint y: 440, distance: 21.7
click at [799, 458] on button "Send test email" at bounding box center [797, 458] width 89 height 26
click at [714, 113] on icon at bounding box center [719, 109] width 10 height 10
click at [664, 113] on input at bounding box center [686, 109] width 284 height 23
drag, startPoint x: 770, startPoint y: 454, endPoint x: 763, endPoint y: 421, distance: 34.0
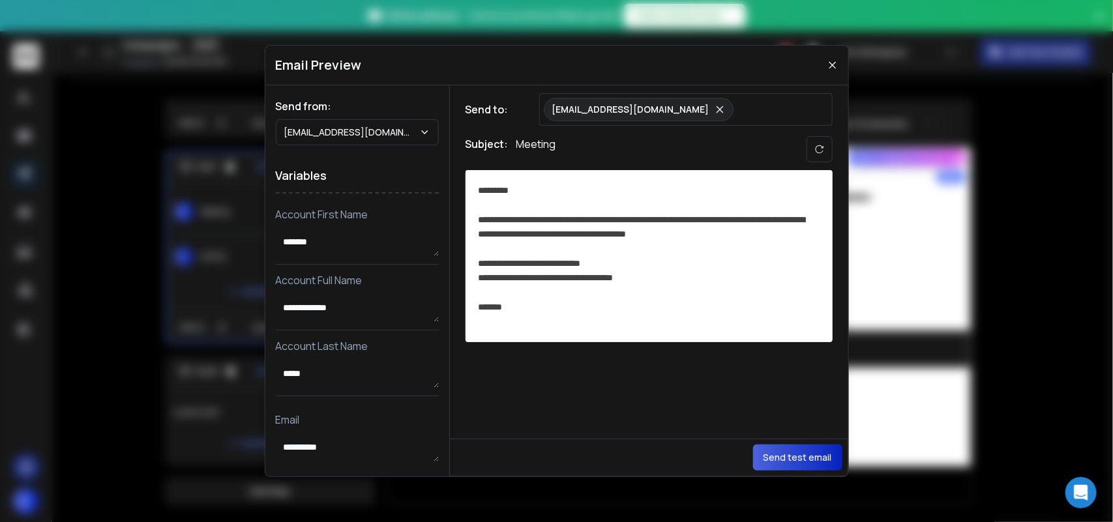
click at [763, 453] on button "Send test email" at bounding box center [797, 458] width 89 height 26
click at [678, 115] on div "[EMAIL_ADDRESS][DOMAIN_NAME]" at bounding box center [639, 109] width 190 height 23
click at [714, 106] on icon at bounding box center [719, 109] width 10 height 10
click at [678, 106] on input at bounding box center [686, 109] width 284 height 23
drag, startPoint x: 808, startPoint y: 453, endPoint x: 778, endPoint y: 407, distance: 55.0
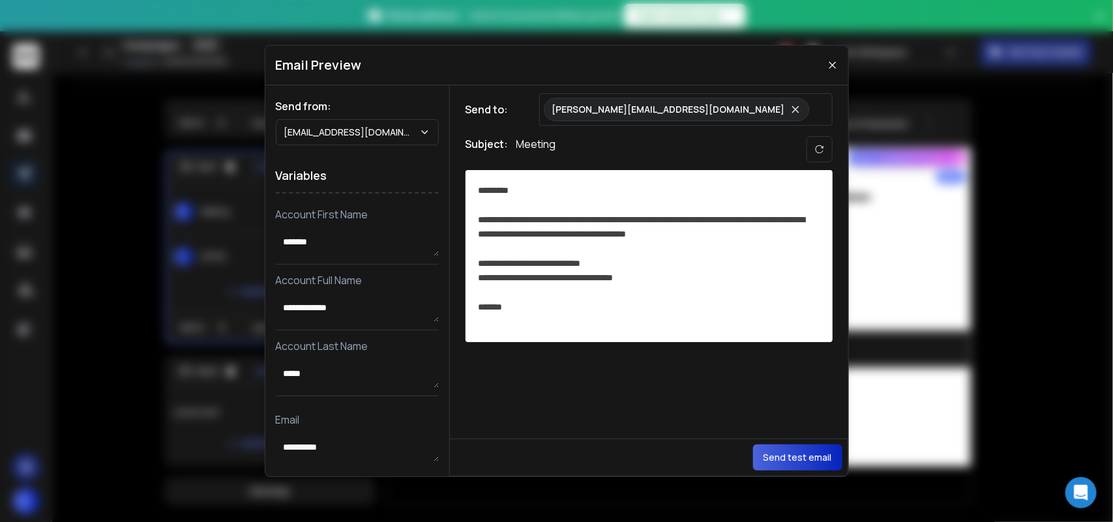
click at [793, 445] on button "Send test email" at bounding box center [797, 458] width 89 height 26
click at [790, 108] on icon at bounding box center [795, 109] width 10 height 10
click at [671, 119] on input at bounding box center [686, 109] width 284 height 23
drag, startPoint x: 809, startPoint y: 446, endPoint x: 764, endPoint y: 373, distance: 85.7
click at [798, 447] on button "Send test email" at bounding box center [797, 458] width 89 height 26
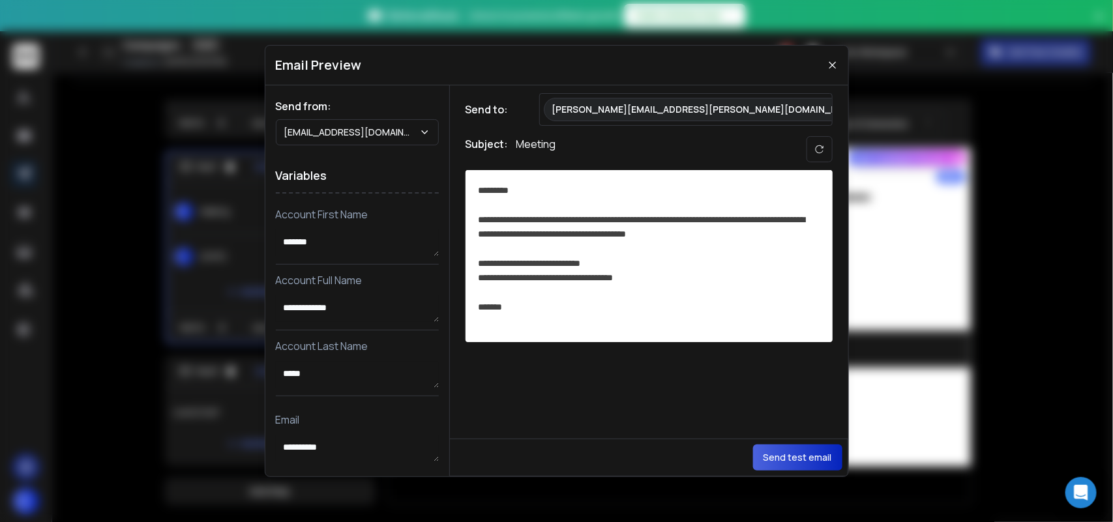
click at [697, 109] on div "[PERSON_NAME][EMAIL_ADDRESS][PERSON_NAME][DOMAIN_NAME]" at bounding box center [714, 109] width 341 height 23
click at [866, 109] on icon at bounding box center [871, 109] width 10 height 10
click at [691, 109] on input at bounding box center [686, 109] width 284 height 23
drag, startPoint x: 760, startPoint y: 452, endPoint x: 753, endPoint y: 396, distance: 55.8
click at [757, 441] on div "Send test email" at bounding box center [649, 458] width 398 height 38
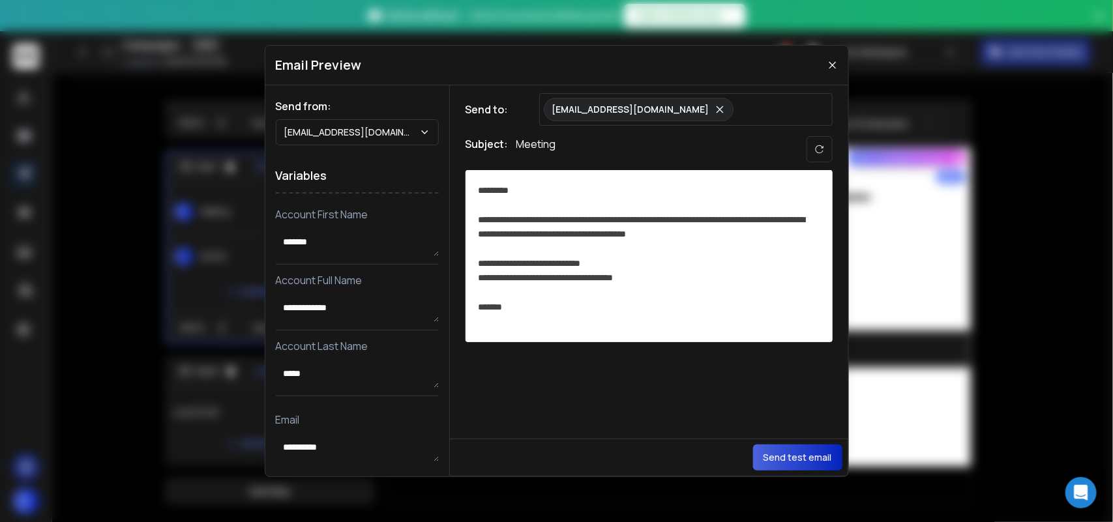
drag, startPoint x: 791, startPoint y: 454, endPoint x: 761, endPoint y: 416, distance: 48.2
click at [772, 448] on button "Send test email" at bounding box center [797, 458] width 89 height 26
click at [714, 108] on icon at bounding box center [719, 109] width 10 height 10
click at [652, 108] on input at bounding box center [686, 109] width 284 height 23
drag, startPoint x: 769, startPoint y: 454, endPoint x: 769, endPoint y: 383, distance: 71.0
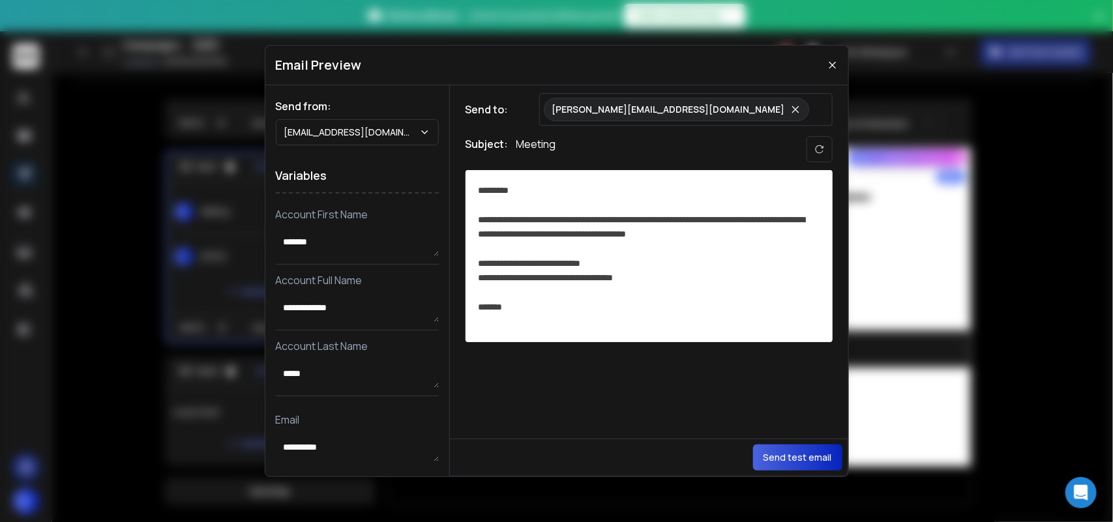
click at [769, 428] on div "**********" at bounding box center [648, 280] width 399 height 391
click at [798, 451] on button "Send test email" at bounding box center [797, 458] width 89 height 26
click at [790, 106] on icon at bounding box center [795, 109] width 10 height 10
click at [714, 106] on input at bounding box center [686, 109] width 284 height 23
drag, startPoint x: 786, startPoint y: 448, endPoint x: 769, endPoint y: 434, distance: 21.8
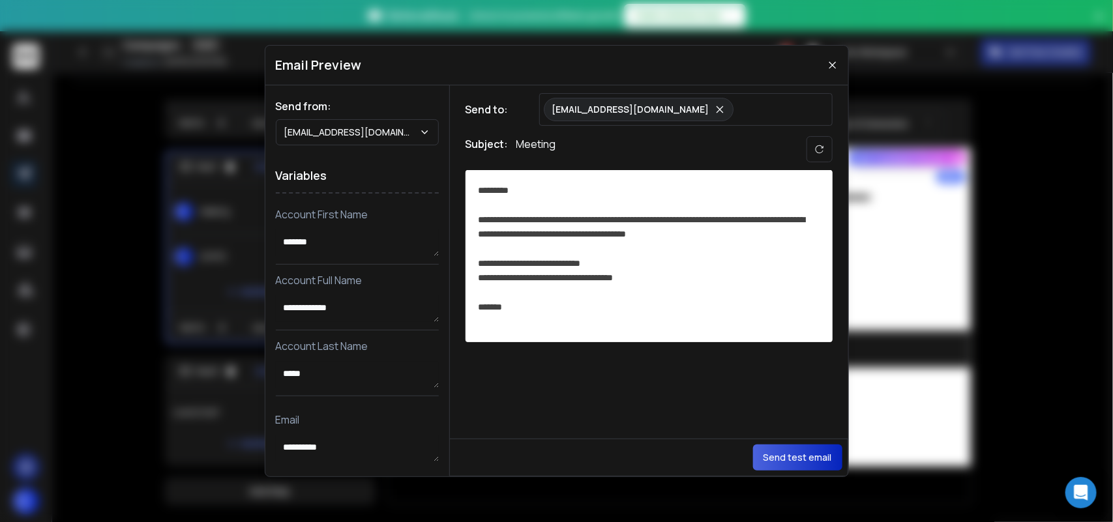
click at [773, 443] on div "Send test email" at bounding box center [649, 458] width 398 height 38
click at [783, 458] on button "Send test email" at bounding box center [797, 458] width 89 height 26
click at [714, 109] on icon at bounding box center [719, 109] width 10 height 10
click at [633, 109] on input at bounding box center [686, 109] width 284 height 23
click at [793, 457] on button "Send test email" at bounding box center [797, 458] width 89 height 26
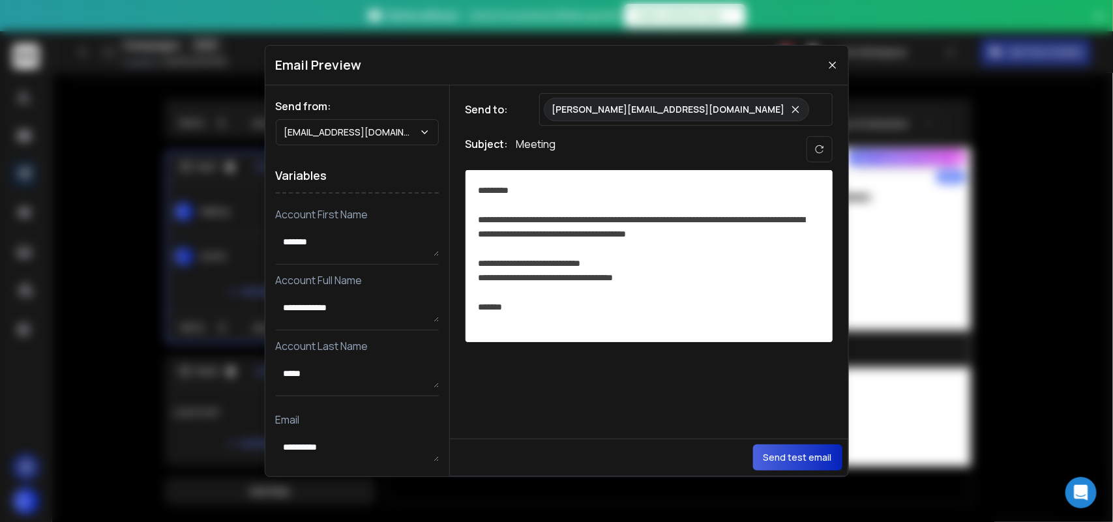
click at [790, 106] on icon at bounding box center [795, 109] width 10 height 10
click at [696, 106] on input at bounding box center [686, 109] width 284 height 23
drag, startPoint x: 784, startPoint y: 458, endPoint x: 770, endPoint y: 454, distance: 14.4
click at [774, 461] on button "Send test email" at bounding box center [797, 458] width 89 height 26
click at [791, 109] on icon at bounding box center [794, 109] width 7 height 7
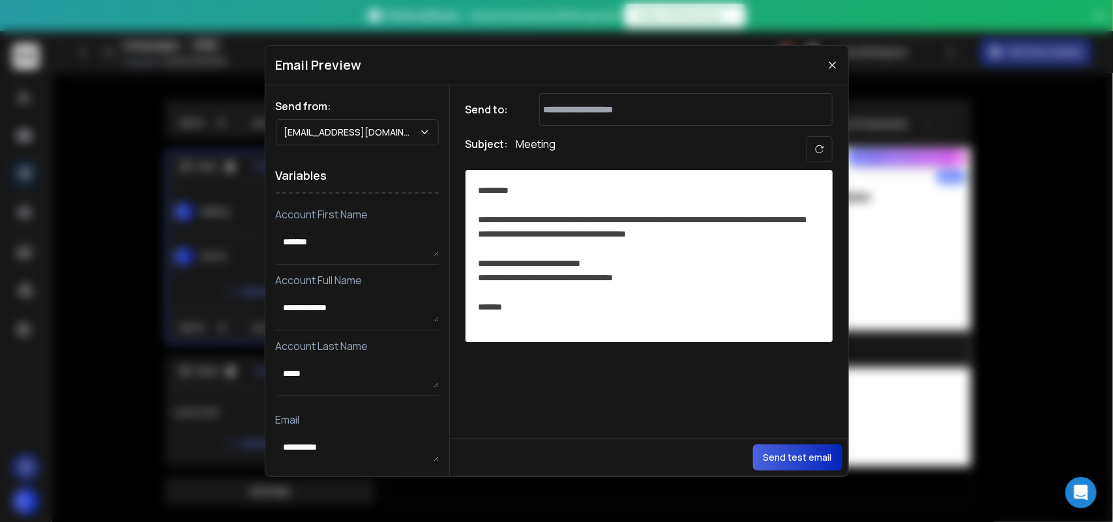
click at [662, 109] on input at bounding box center [686, 109] width 284 height 23
drag, startPoint x: 765, startPoint y: 455, endPoint x: 758, endPoint y: 448, distance: 9.7
click at [764, 455] on button "Send test email" at bounding box center [797, 458] width 89 height 26
click at [686, 102] on div "[EMAIL_ADDRESS][DOMAIN_NAME]" at bounding box center [639, 109] width 190 height 23
click at [685, 105] on div "[EMAIL_ADDRESS][DOMAIN_NAME]" at bounding box center [639, 109] width 190 height 23
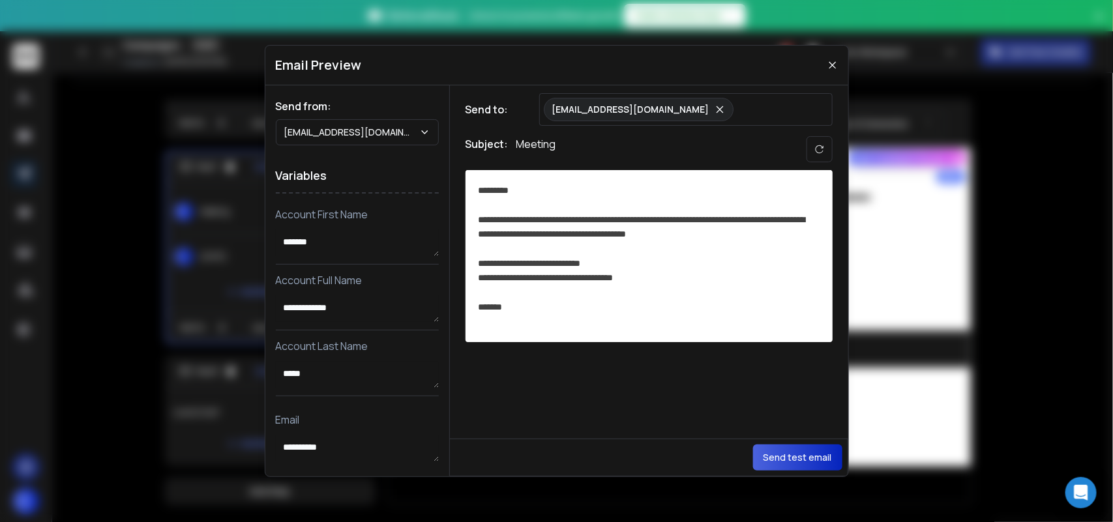
click at [714, 105] on icon at bounding box center [719, 109] width 10 height 10
click at [686, 105] on input at bounding box center [686, 109] width 284 height 23
drag, startPoint x: 815, startPoint y: 450, endPoint x: 794, endPoint y: 441, distance: 22.5
click at [809, 450] on button "Send test email" at bounding box center [797, 458] width 89 height 26
click at [731, 102] on div "[PERSON_NAME][EMAIL_ADDRESS][PERSON_NAME][DOMAIN_NAME]" at bounding box center [714, 109] width 341 height 23
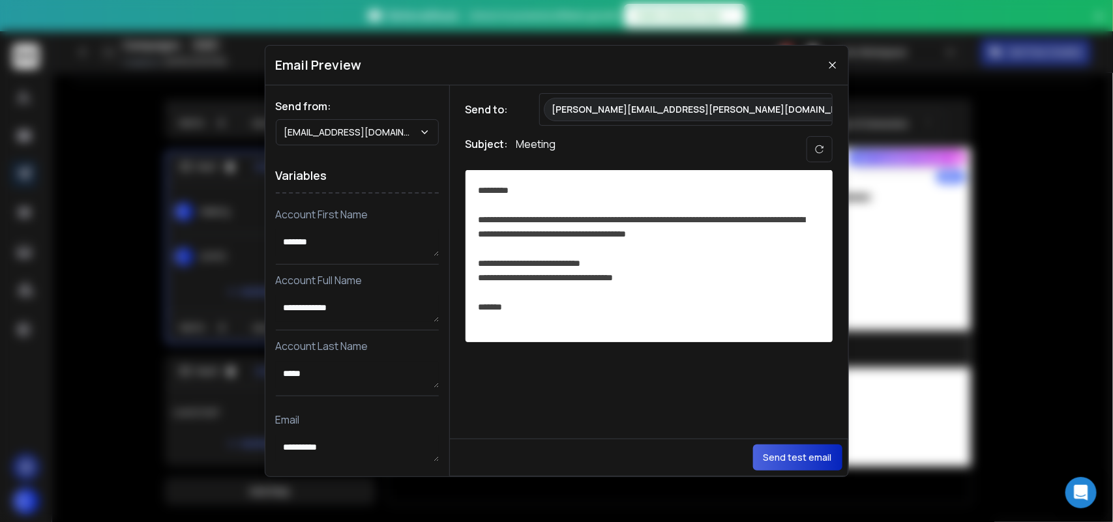
click at [722, 108] on div "[PERSON_NAME][EMAIL_ADDRESS][PERSON_NAME][DOMAIN_NAME]" at bounding box center [714, 109] width 341 height 23
click at [866, 109] on icon at bounding box center [871, 109] width 10 height 10
click at [730, 109] on input at bounding box center [686, 109] width 284 height 23
drag, startPoint x: 784, startPoint y: 455, endPoint x: 778, endPoint y: 428, distance: 28.1
click at [780, 456] on button "Send test email" at bounding box center [797, 458] width 89 height 26
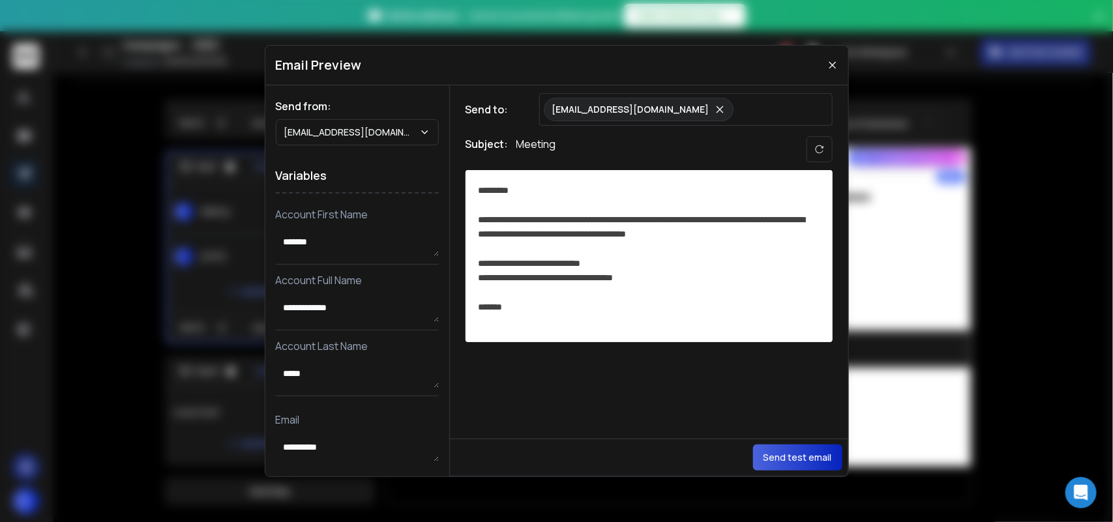
click at [714, 109] on icon at bounding box center [719, 109] width 10 height 10
click at [628, 115] on input at bounding box center [686, 109] width 284 height 23
click at [793, 448] on button "Send test email" at bounding box center [797, 458] width 89 height 26
click at [714, 108] on icon at bounding box center [719, 109] width 10 height 10
click at [689, 109] on input at bounding box center [686, 109] width 284 height 23
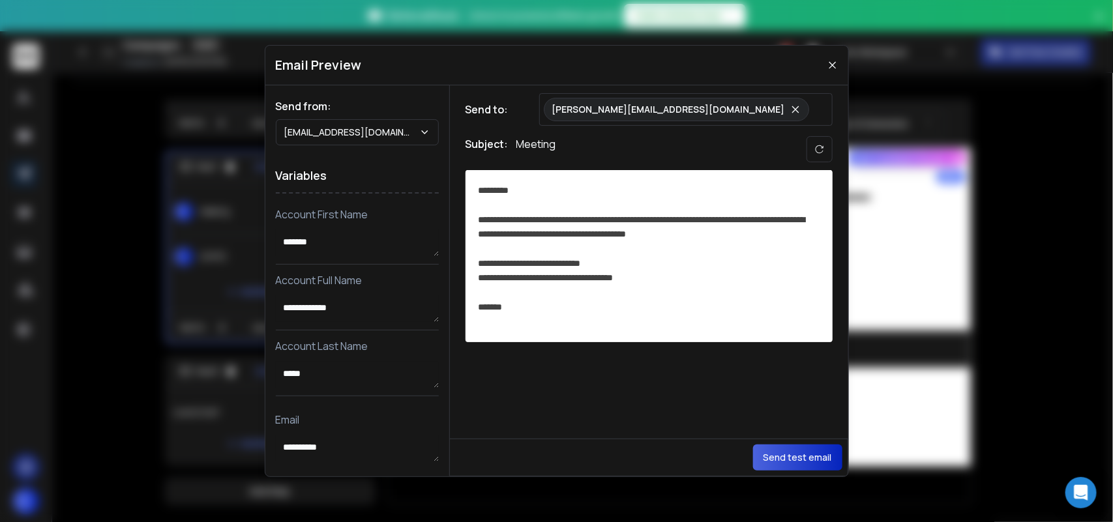
click at [773, 458] on button "Send test email" at bounding box center [797, 458] width 89 height 26
click at [790, 111] on icon at bounding box center [795, 109] width 10 height 10
click at [673, 109] on input at bounding box center [686, 109] width 284 height 23
click at [794, 450] on button "Send test email" at bounding box center [797, 458] width 89 height 26
click at [714, 111] on icon at bounding box center [719, 109] width 10 height 10
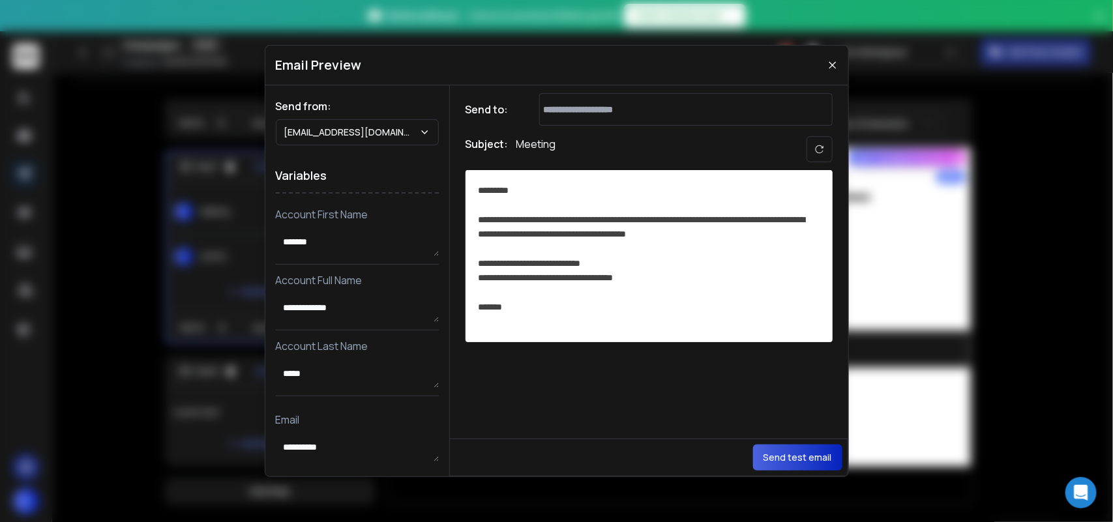
click at [639, 111] on input at bounding box center [686, 109] width 284 height 23
drag, startPoint x: 783, startPoint y: 451, endPoint x: 778, endPoint y: 404, distance: 47.2
click at [782, 453] on button "Send test email" at bounding box center [797, 458] width 89 height 26
click at [790, 104] on icon at bounding box center [795, 109] width 10 height 10
click at [680, 103] on input at bounding box center [686, 109] width 284 height 23
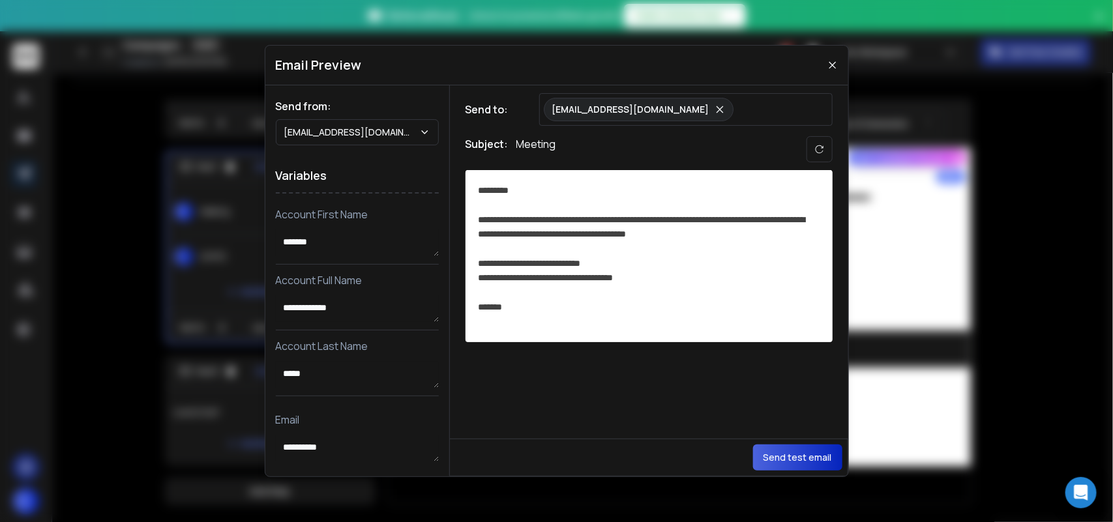
drag, startPoint x: 797, startPoint y: 451, endPoint x: 770, endPoint y: 393, distance: 63.9
click at [793, 452] on button "Send test email" at bounding box center [797, 458] width 89 height 26
click at [714, 105] on icon at bounding box center [719, 109] width 10 height 10
click at [658, 109] on input at bounding box center [686, 109] width 284 height 23
drag, startPoint x: 812, startPoint y: 450, endPoint x: 791, endPoint y: 415, distance: 41.8
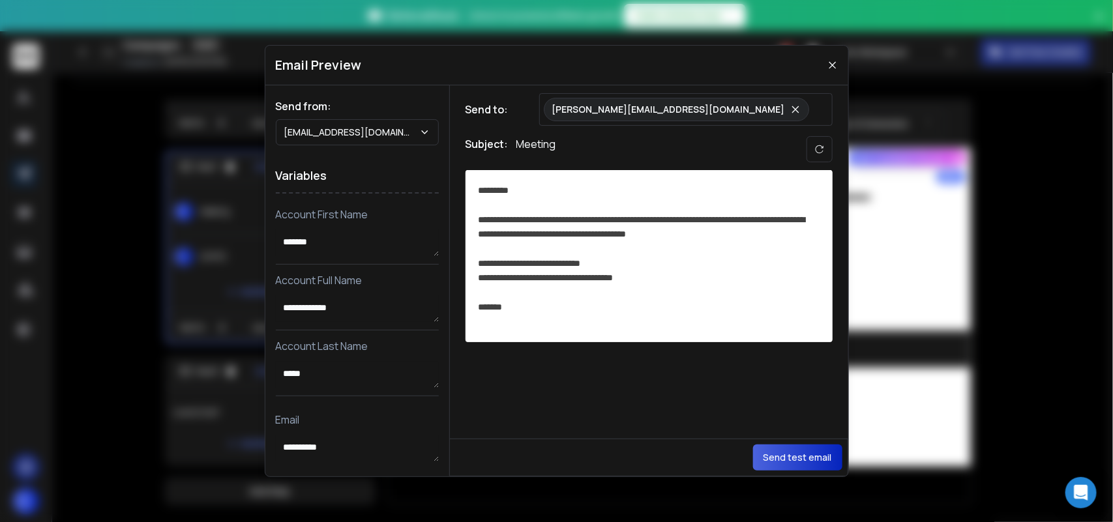
click at [806, 450] on button "Send test email" at bounding box center [797, 458] width 89 height 26
click at [790, 108] on icon at bounding box center [795, 109] width 10 height 10
click at [690, 106] on input at bounding box center [686, 109] width 284 height 23
click at [787, 468] on button "Send test email" at bounding box center [797, 458] width 89 height 26
click at [678, 104] on div "[PERSON_NAME][EMAIL_ADDRESS][DOMAIN_NAME]" at bounding box center [676, 109] width 265 height 23
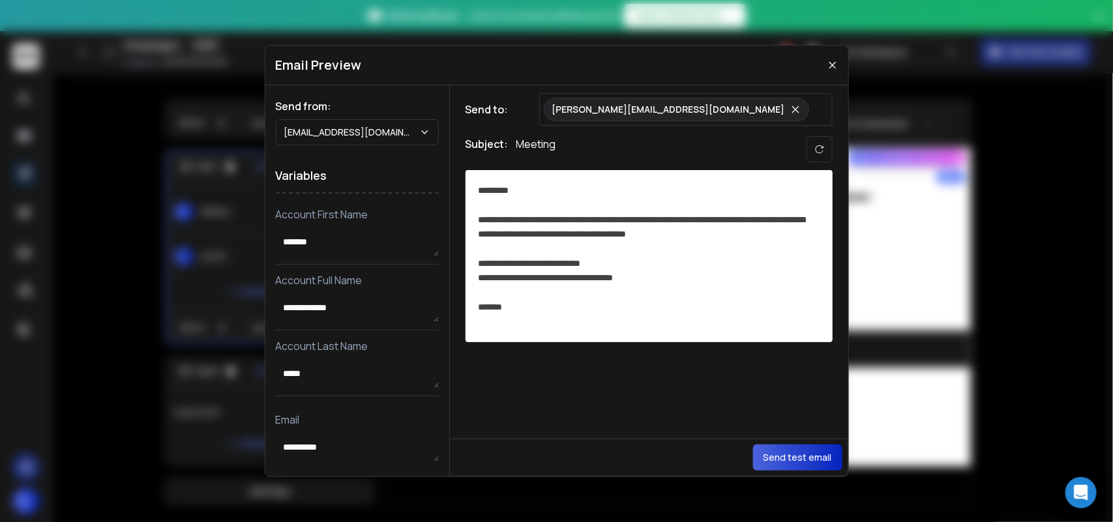
click at [790, 109] on icon at bounding box center [795, 109] width 10 height 10
click at [682, 109] on input at bounding box center [686, 109] width 284 height 23
click at [784, 458] on button "Send test email" at bounding box center [797, 458] width 89 height 26
click at [716, 111] on icon at bounding box center [719, 109] width 7 height 7
click at [616, 111] on input at bounding box center [686, 109] width 284 height 23
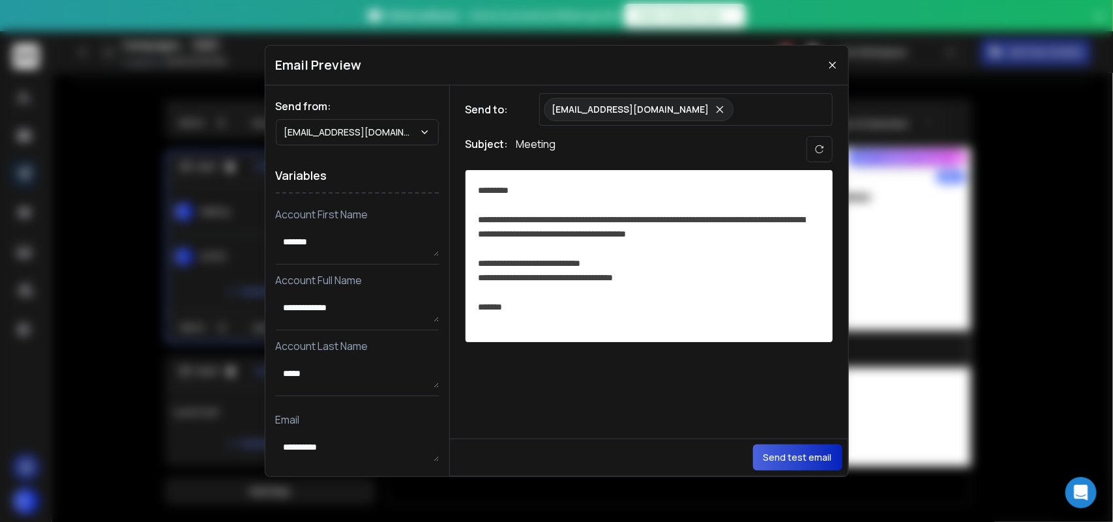
drag, startPoint x: 779, startPoint y: 461, endPoint x: 787, endPoint y: 415, distance: 46.9
click at [780, 445] on button "Send test email" at bounding box center [797, 458] width 89 height 26
click at [683, 102] on div "[EMAIL_ADDRESS][DOMAIN_NAME]" at bounding box center [639, 109] width 190 height 23
click at [716, 111] on icon at bounding box center [719, 109] width 7 height 7
click at [683, 111] on input at bounding box center [686, 109] width 284 height 23
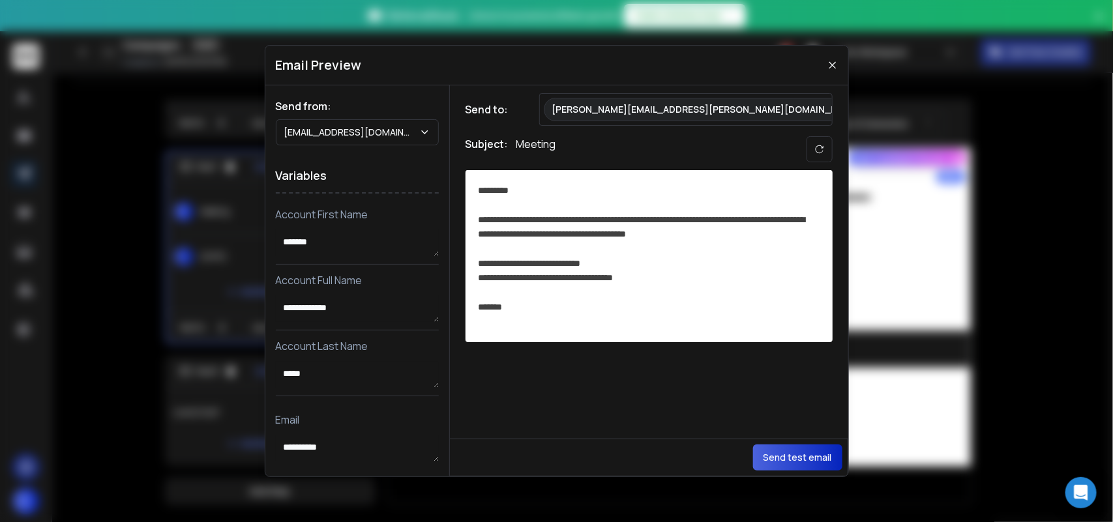
drag, startPoint x: 793, startPoint y: 454, endPoint x: 787, endPoint y: 443, distance: 12.9
click at [793, 455] on button "Send test email" at bounding box center [797, 458] width 89 height 26
click at [867, 108] on icon at bounding box center [870, 109] width 7 height 7
click at [694, 108] on div at bounding box center [685, 109] width 293 height 33
drag, startPoint x: 794, startPoint y: 460, endPoint x: 757, endPoint y: 383, distance: 85.4
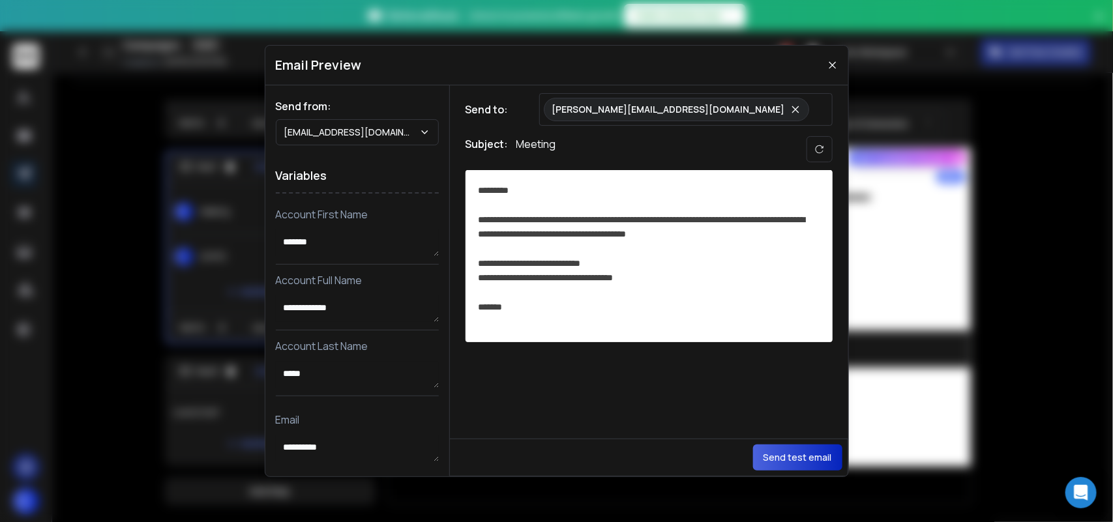
click at [789, 443] on div "Send test email" at bounding box center [649, 458] width 398 height 38
click at [796, 463] on button "Send test email" at bounding box center [797, 458] width 89 height 26
click at [790, 108] on icon at bounding box center [795, 109] width 10 height 10
click at [692, 104] on input at bounding box center [686, 109] width 284 height 23
drag, startPoint x: 783, startPoint y: 467, endPoint x: 774, endPoint y: 460, distance: 11.1
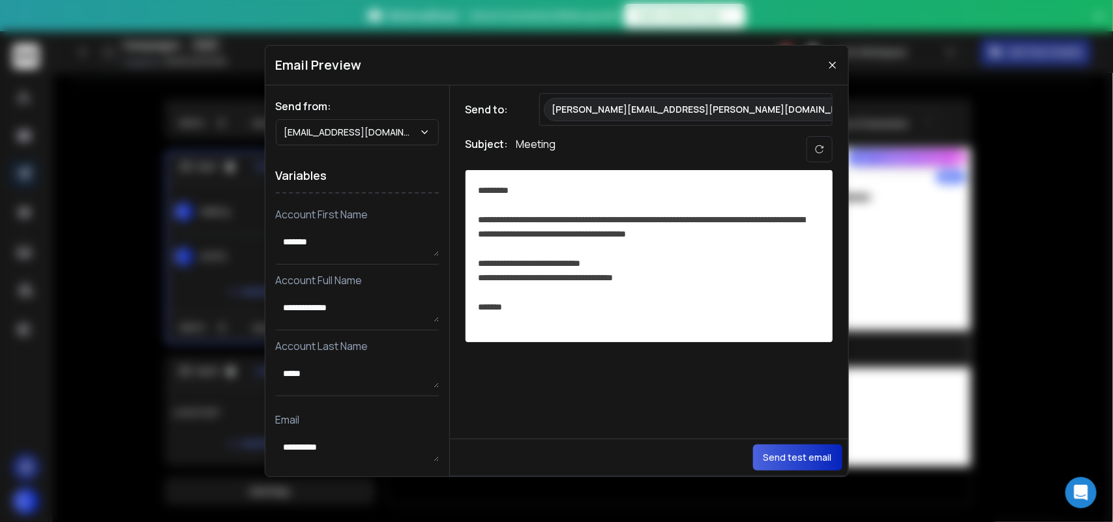
click at [780, 467] on button "Send test email" at bounding box center [797, 458] width 89 height 26
drag, startPoint x: 774, startPoint y: 457, endPoint x: 770, endPoint y: 450, distance: 7.6
click at [773, 457] on div "Send test email" at bounding box center [649, 458] width 398 height 38
click at [866, 106] on icon at bounding box center [871, 109] width 10 height 10
click at [699, 106] on input at bounding box center [686, 109] width 284 height 23
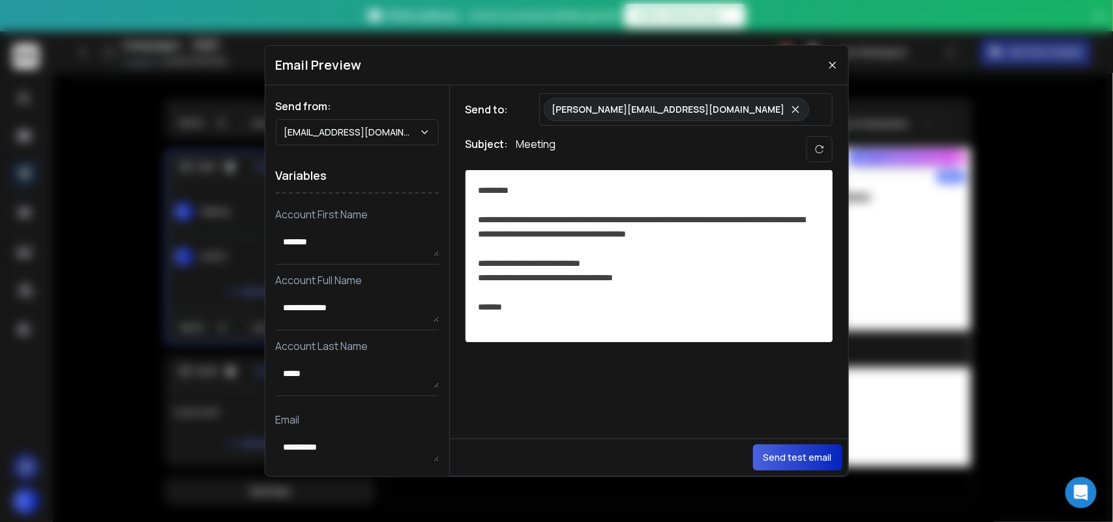
click at [783, 448] on button "Send test email" at bounding box center [797, 458] width 89 height 26
click at [790, 104] on icon at bounding box center [795, 109] width 10 height 10
click at [688, 111] on input at bounding box center [686, 109] width 284 height 23
click at [778, 458] on button "Send test email" at bounding box center [797, 458] width 89 height 26
click at [688, 103] on div "[EMAIL_ADDRESS][DOMAIN_NAME]" at bounding box center [639, 109] width 190 height 23
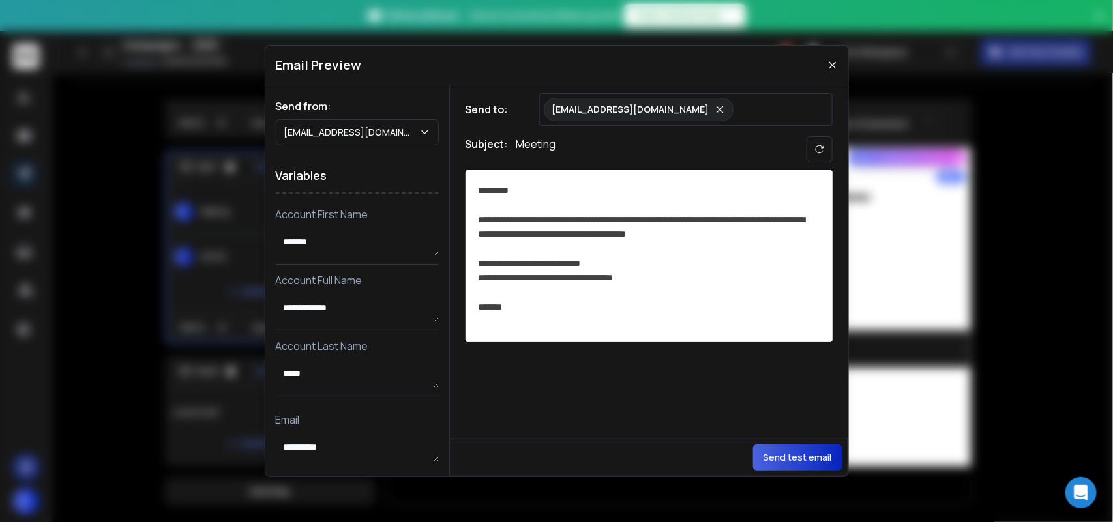
click at [680, 108] on div "[EMAIL_ADDRESS][DOMAIN_NAME]" at bounding box center [639, 109] width 190 height 23
click at [679, 108] on div "[EMAIL_ADDRESS][DOMAIN_NAME]" at bounding box center [639, 109] width 190 height 23
click at [680, 109] on div "[EMAIL_ADDRESS][DOMAIN_NAME]" at bounding box center [639, 109] width 190 height 23
click at [682, 109] on div "[EMAIL_ADDRESS][DOMAIN_NAME]" at bounding box center [639, 109] width 190 height 23
click at [716, 108] on icon at bounding box center [719, 109] width 7 height 7
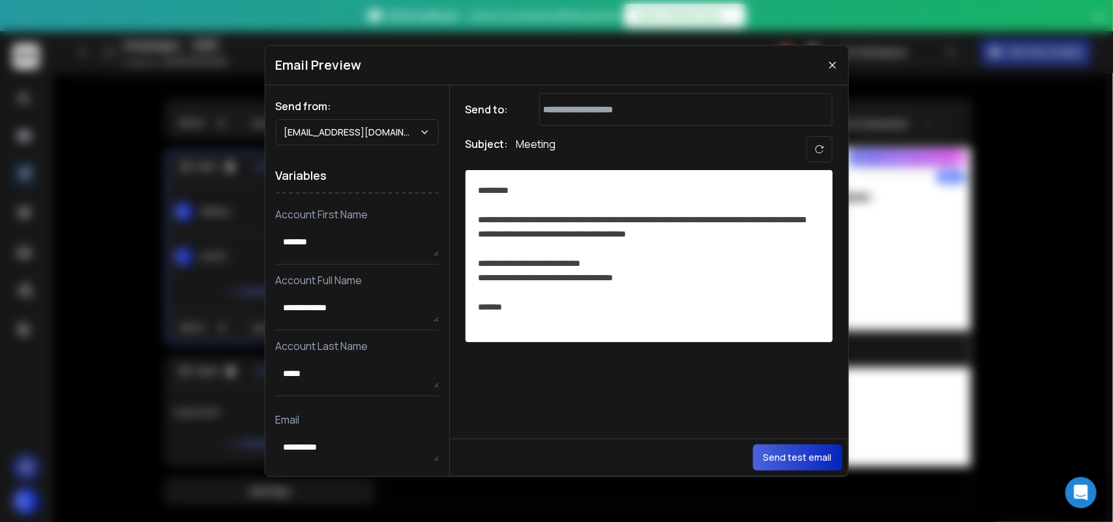
drag, startPoint x: 690, startPoint y: 108, endPoint x: 773, endPoint y: 196, distance: 121.7
click at [691, 111] on input at bounding box center [686, 109] width 284 height 23
click at [777, 455] on button "Send test email" at bounding box center [797, 458] width 89 height 26
click at [647, 108] on div "[PERSON_NAME][EMAIL_ADDRESS][DOMAIN_NAME]" at bounding box center [676, 109] width 265 height 23
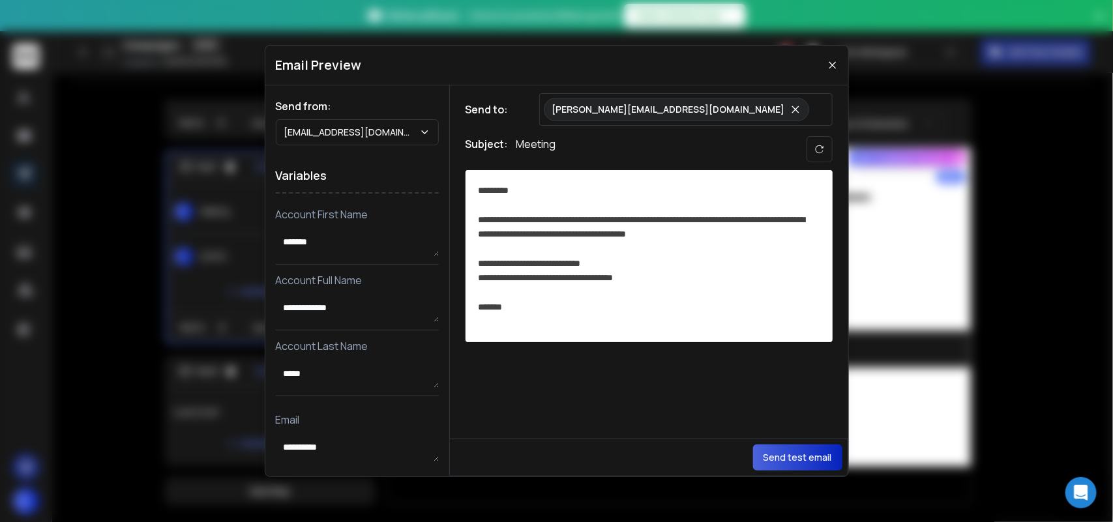
click at [791, 108] on icon at bounding box center [794, 109] width 7 height 7
click at [652, 108] on input at bounding box center [686, 109] width 284 height 23
click at [798, 452] on button "Send test email" at bounding box center [797, 458] width 89 height 26
click at [765, 450] on button "Send test email" at bounding box center [797, 458] width 89 height 26
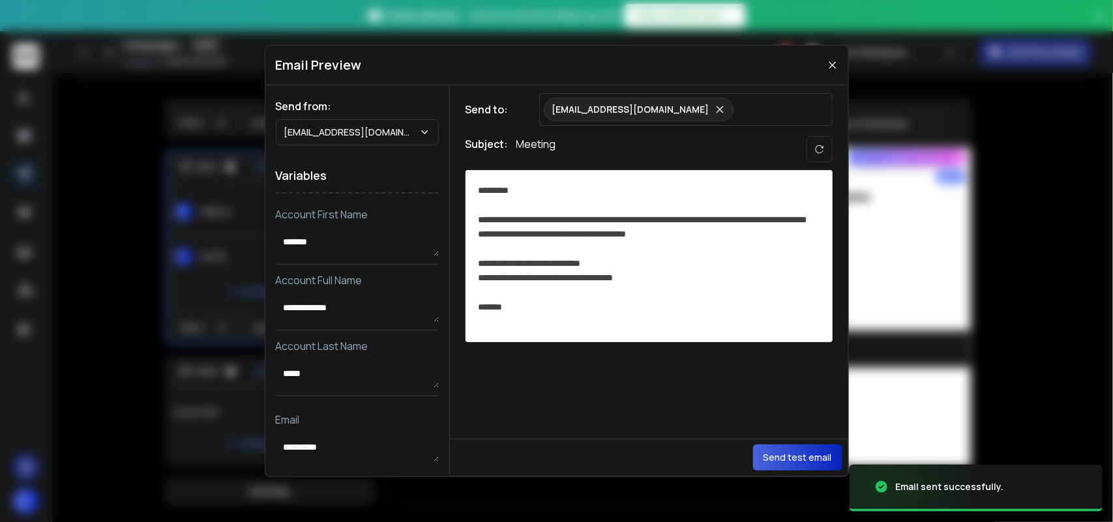
click at [716, 106] on icon at bounding box center [719, 109] width 7 height 7
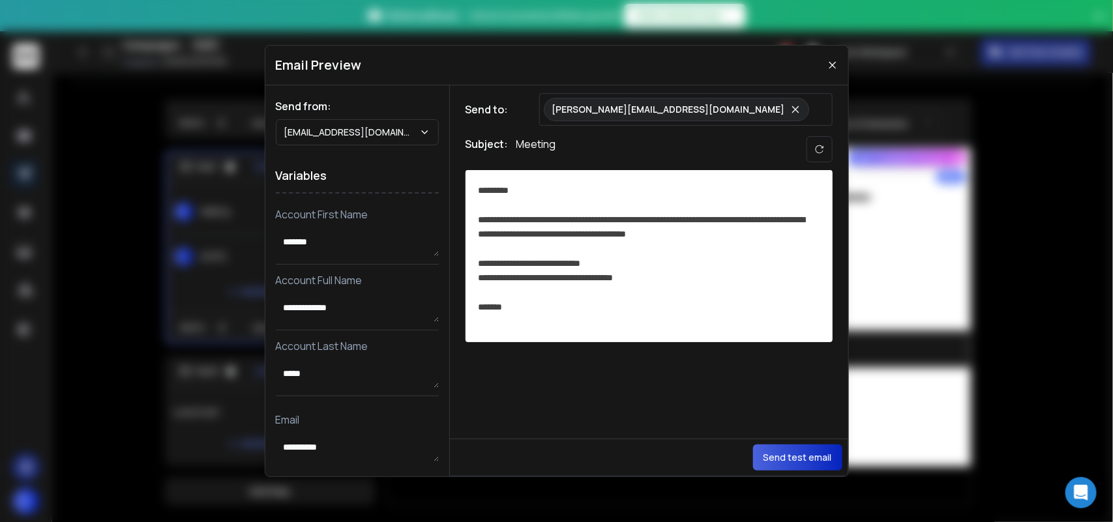
drag, startPoint x: 793, startPoint y: 450, endPoint x: 787, endPoint y: 453, distance: 6.7
click at [791, 452] on button "Send test email" at bounding box center [797, 458] width 89 height 26
click at [711, 102] on div "[PERSON_NAME][EMAIL_ADDRESS][DOMAIN_NAME]" at bounding box center [676, 109] width 265 height 23
click at [790, 106] on icon at bounding box center [795, 109] width 10 height 10
click at [697, 109] on input at bounding box center [686, 109] width 284 height 23
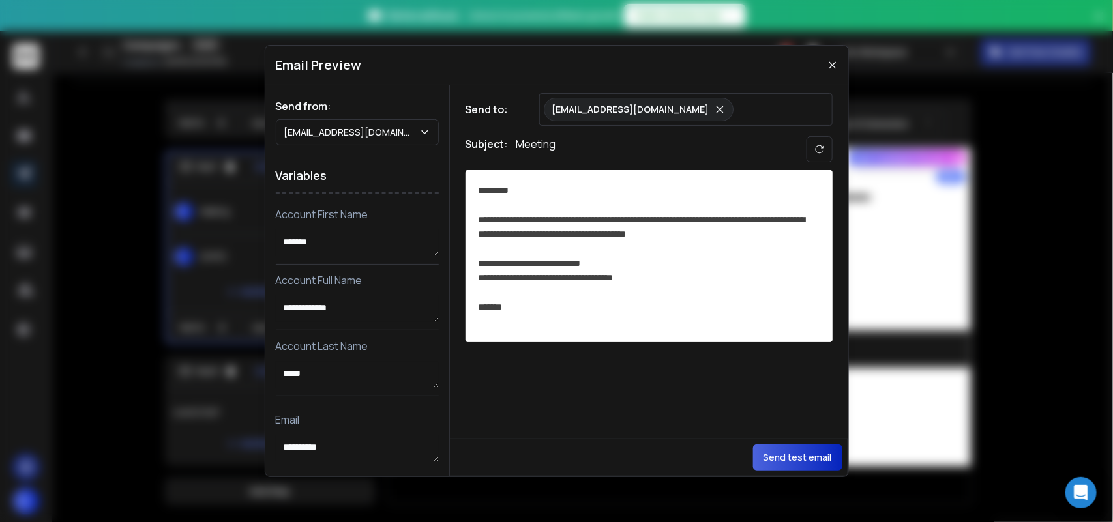
click at [817, 454] on button "Send test email" at bounding box center [797, 458] width 89 height 26
click at [733, 115] on div "[EMAIL_ADDRESS][DOMAIN_NAME]" at bounding box center [639, 109] width 190 height 23
click at [725, 113] on icon at bounding box center [719, 109] width 10 height 10
click at [714, 109] on input at bounding box center [686, 109] width 284 height 23
click at [798, 457] on button "Send test email" at bounding box center [797, 458] width 89 height 26
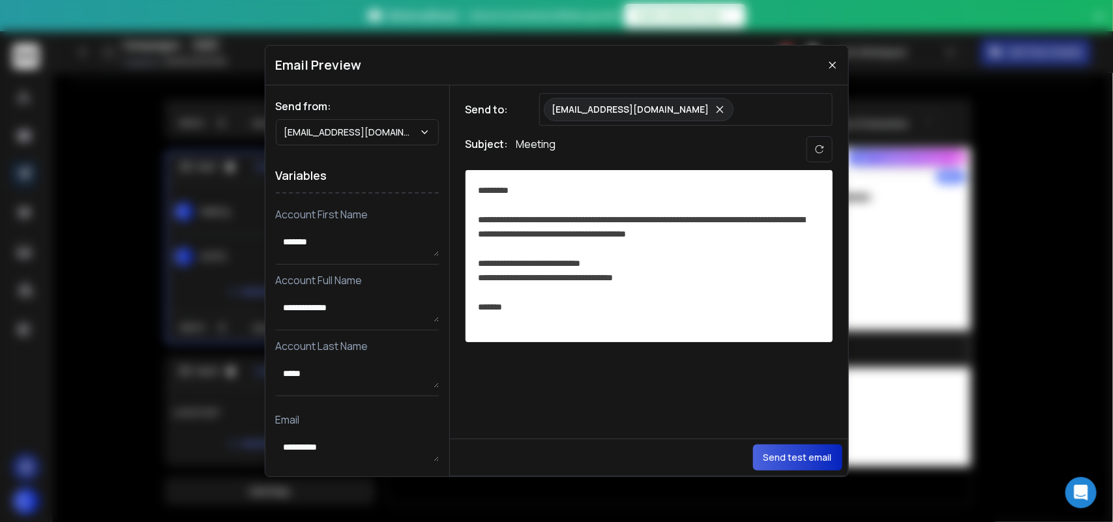
click at [714, 105] on icon at bounding box center [719, 109] width 10 height 10
click at [665, 108] on input at bounding box center [686, 109] width 284 height 23
click at [789, 456] on button "Send test email" at bounding box center [797, 458] width 89 height 26
click at [716, 108] on icon at bounding box center [719, 109] width 7 height 7
click at [673, 106] on input at bounding box center [686, 109] width 284 height 23
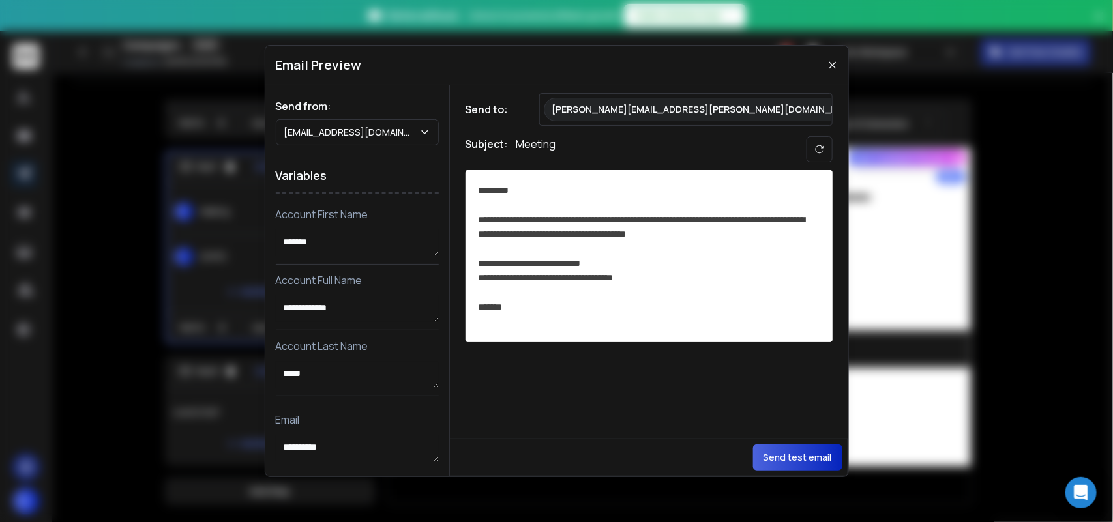
click at [787, 463] on button "Send test email" at bounding box center [797, 458] width 89 height 26
click at [866, 106] on icon at bounding box center [871, 109] width 10 height 10
click at [690, 116] on input at bounding box center [686, 109] width 284 height 23
click at [813, 445] on button "Send test email" at bounding box center [797, 458] width 89 height 26
click at [624, 113] on p "[EMAIL_ADDRESS][DOMAIN_NAME]" at bounding box center [630, 109] width 157 height 13
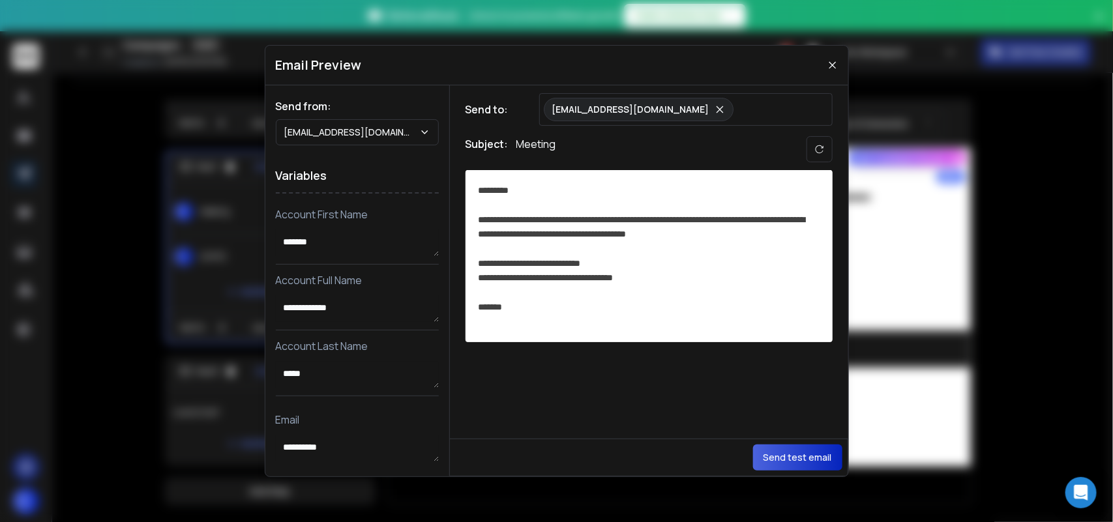
drag, startPoint x: 652, startPoint y: 106, endPoint x: 538, endPoint y: 112, distance: 113.6
click at [539, 119] on div "[EMAIL_ADDRESS][DOMAIN_NAME]" at bounding box center [685, 109] width 293 height 33
copy p
click at [714, 106] on icon at bounding box center [719, 109] width 10 height 10
click at [659, 106] on input at bounding box center [686, 109] width 284 height 23
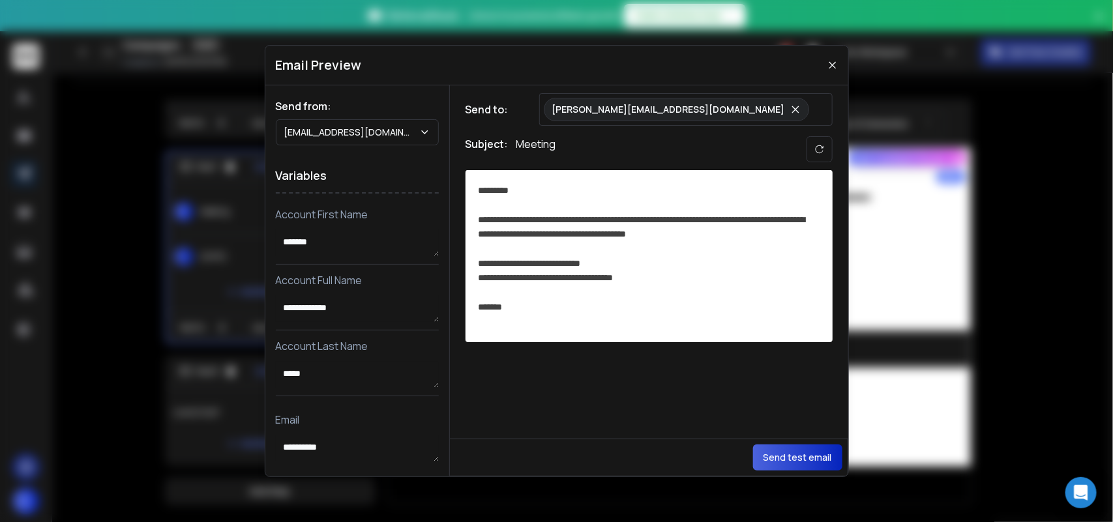
click at [793, 456] on button "Send test email" at bounding box center [797, 458] width 89 height 26
click at [790, 108] on icon at bounding box center [795, 109] width 10 height 10
click at [718, 106] on input at bounding box center [686, 109] width 284 height 23
click at [789, 458] on button "Send test email" at bounding box center [797, 458] width 89 height 26
click at [714, 106] on icon at bounding box center [719, 109] width 10 height 10
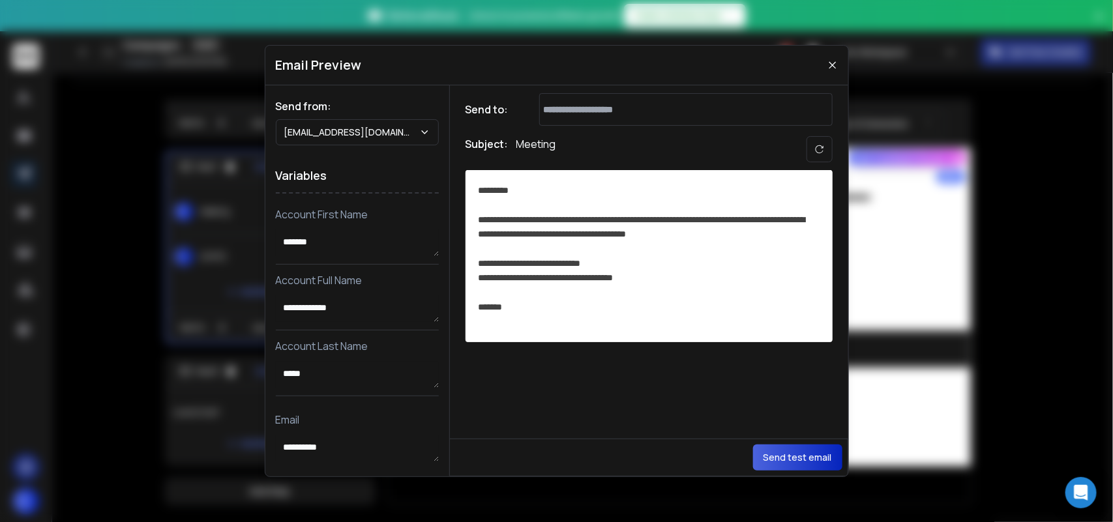
click at [637, 106] on input at bounding box center [686, 109] width 284 height 23
click at [793, 450] on button "Send test email" at bounding box center [797, 458] width 89 height 26
click at [698, 102] on div "[PERSON_NAME][EMAIL_ADDRESS][DOMAIN_NAME]" at bounding box center [676, 109] width 265 height 23
click at [697, 103] on div "[PERSON_NAME][EMAIL_ADDRESS][DOMAIN_NAME]" at bounding box center [676, 109] width 265 height 23
click at [790, 108] on icon at bounding box center [795, 109] width 10 height 10
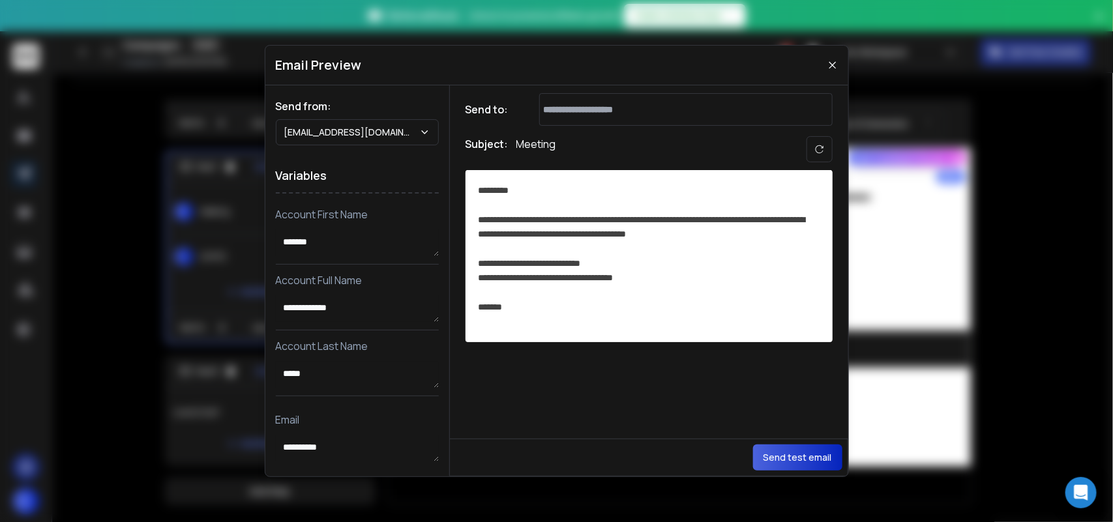
click at [693, 108] on input at bounding box center [686, 109] width 284 height 23
drag, startPoint x: 774, startPoint y: 463, endPoint x: 776, endPoint y: 435, distance: 28.1
click at [776, 450] on button "Send test email" at bounding box center [797, 458] width 89 height 26
click at [790, 106] on icon at bounding box center [795, 109] width 10 height 10
type input "*"
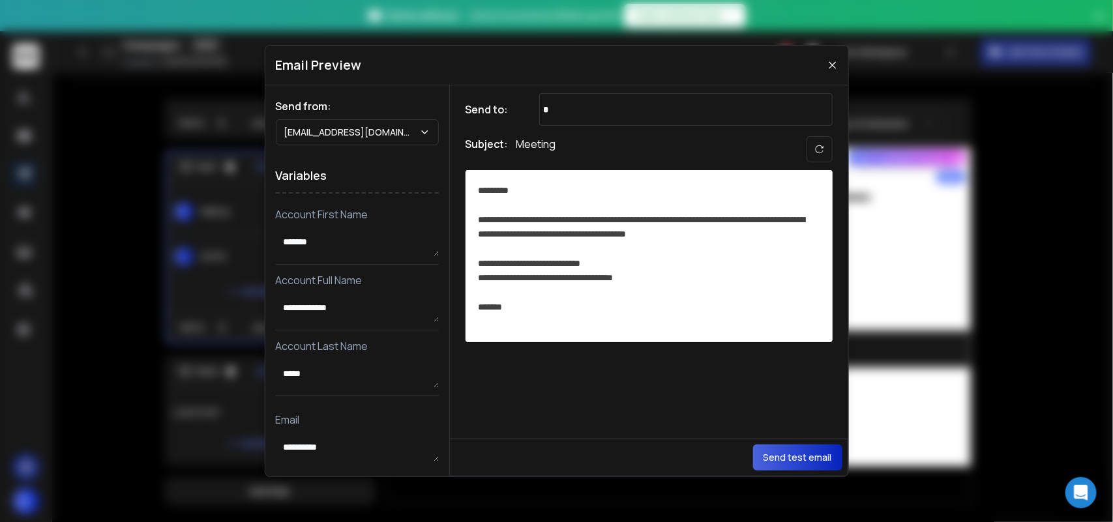
click at [662, 106] on input "*" at bounding box center [686, 109] width 284 height 23
click at [812, 446] on button "Send test email" at bounding box center [797, 458] width 89 height 26
click at [714, 108] on icon at bounding box center [719, 109] width 10 height 10
click at [684, 108] on input at bounding box center [686, 109] width 284 height 23
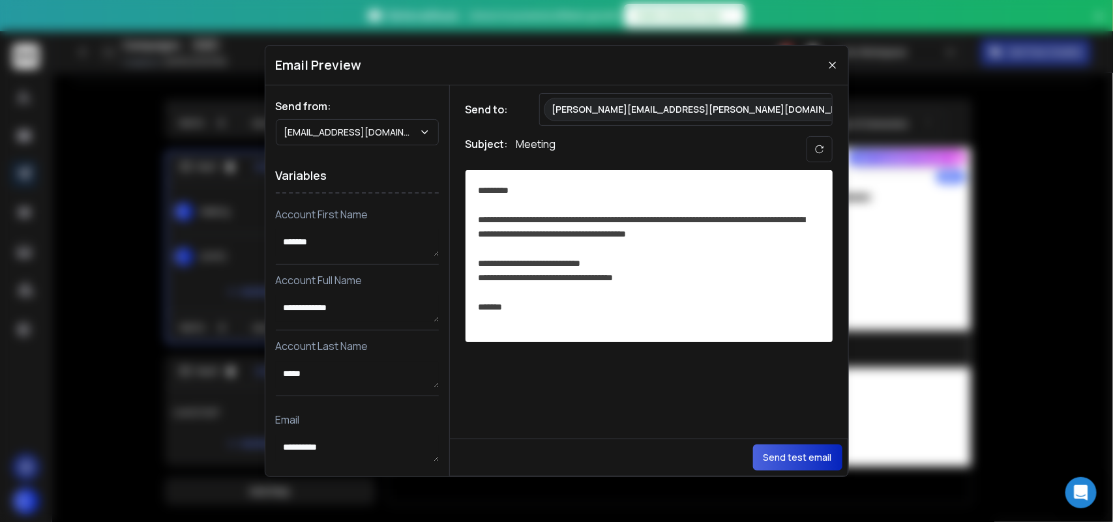
drag, startPoint x: 770, startPoint y: 463, endPoint x: 768, endPoint y: 448, distance: 15.2
click at [768, 457] on button "Send test email" at bounding box center [797, 458] width 89 height 26
click at [866, 108] on icon at bounding box center [871, 109] width 10 height 10
click at [727, 108] on input at bounding box center [686, 109] width 284 height 23
drag, startPoint x: 766, startPoint y: 450, endPoint x: 765, endPoint y: 430, distance: 19.6
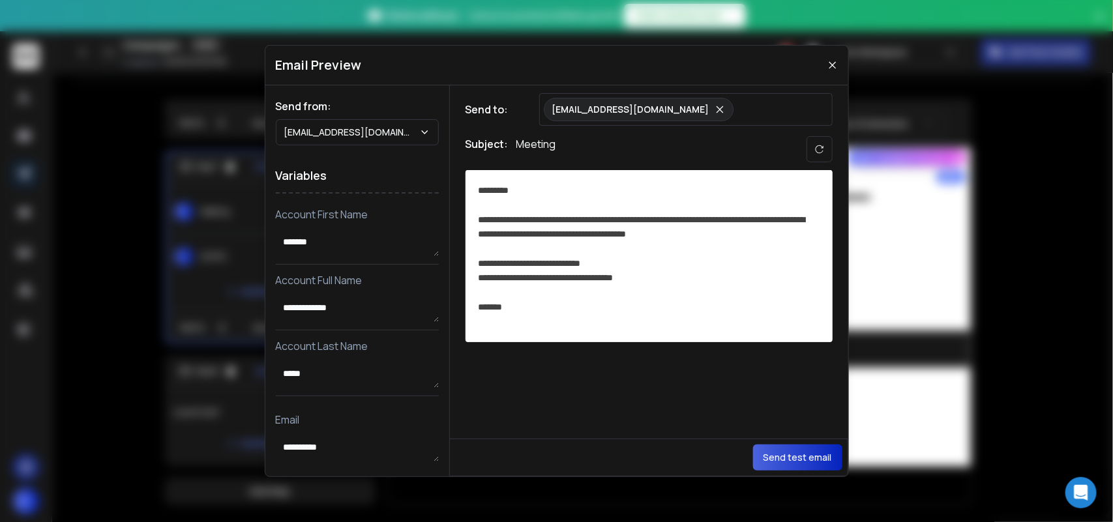
click at [765, 450] on button "Send test email" at bounding box center [797, 458] width 89 height 26
click at [672, 102] on div "[EMAIL_ADDRESS][DOMAIN_NAME]" at bounding box center [639, 109] width 190 height 23
click at [673, 102] on div "[EMAIL_ADDRESS][DOMAIN_NAME]" at bounding box center [639, 109] width 190 height 23
click at [714, 106] on icon at bounding box center [719, 109] width 10 height 10
drag, startPoint x: 676, startPoint y: 106, endPoint x: 770, endPoint y: 448, distance: 355.0
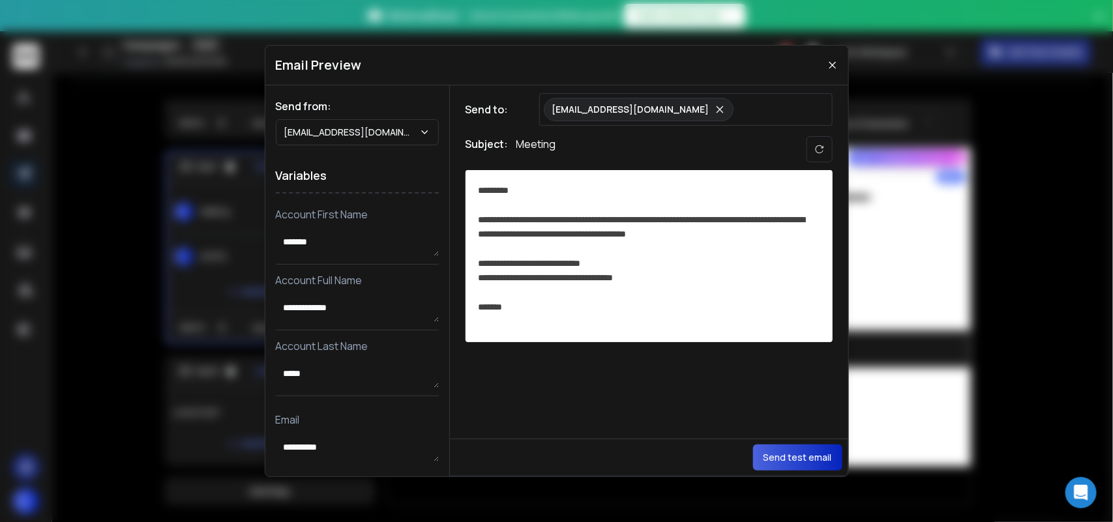
click at [770, 450] on div "**********" at bounding box center [648, 280] width 399 height 391
click at [770, 448] on button "Send test email" at bounding box center [797, 458] width 89 height 26
click at [716, 109] on icon at bounding box center [719, 109] width 7 height 7
click at [691, 109] on input at bounding box center [686, 109] width 284 height 23
click at [779, 443] on div "Send test email" at bounding box center [649, 458] width 398 height 38
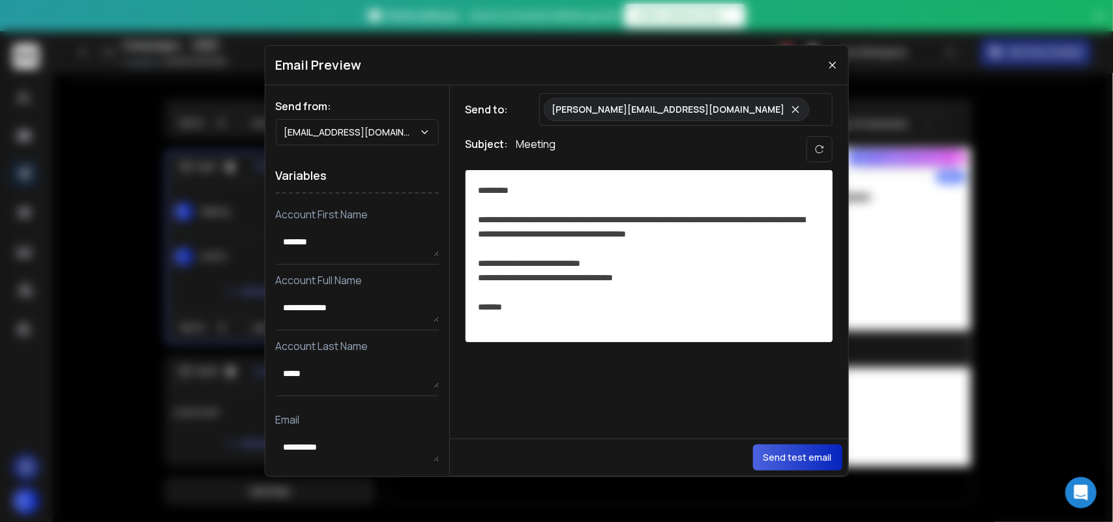
click at [770, 456] on button "Send test email" at bounding box center [797, 458] width 89 height 26
click at [791, 108] on icon at bounding box center [794, 109] width 7 height 7
click at [673, 108] on input at bounding box center [686, 109] width 284 height 23
click at [786, 455] on button "Send test email" at bounding box center [797, 458] width 89 height 26
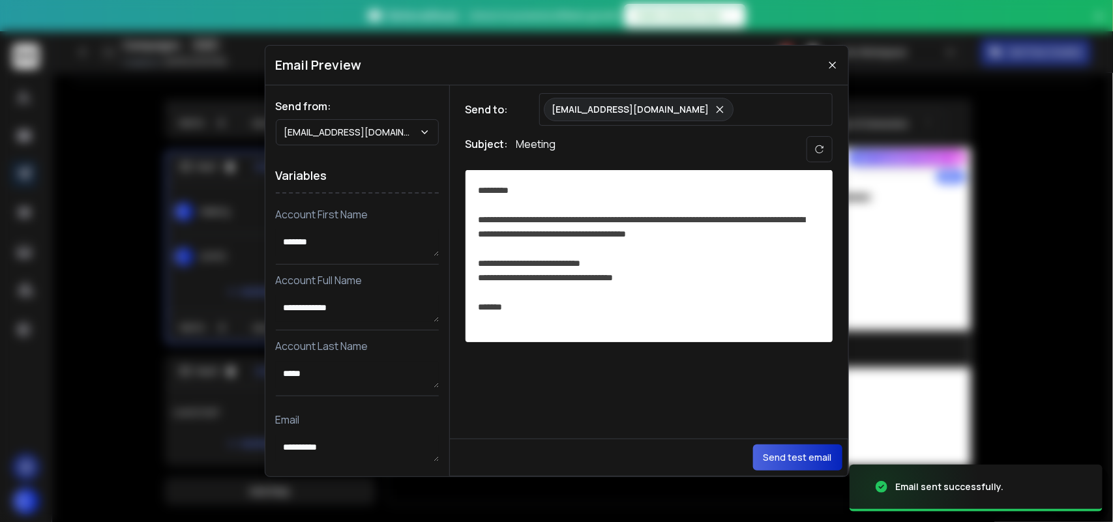
click at [714, 106] on icon at bounding box center [719, 109] width 10 height 10
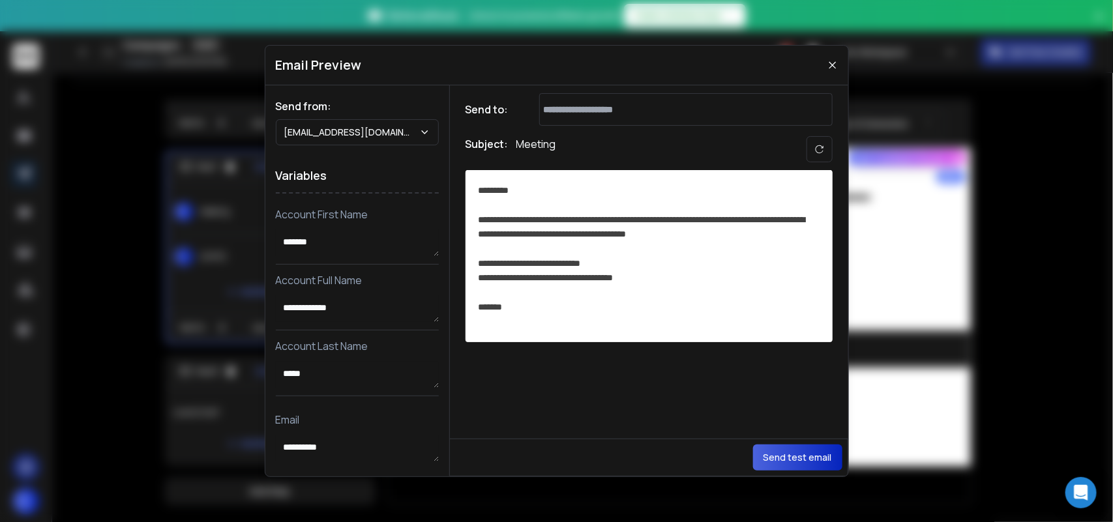
click at [624, 108] on input at bounding box center [686, 109] width 284 height 23
click at [763, 448] on button "Send test email" at bounding box center [797, 458] width 89 height 26
click at [790, 105] on icon at bounding box center [795, 109] width 10 height 10
drag, startPoint x: 680, startPoint y: 105, endPoint x: 764, endPoint y: 416, distance: 322.1
click at [764, 411] on div "**********" at bounding box center [648, 280] width 399 height 391
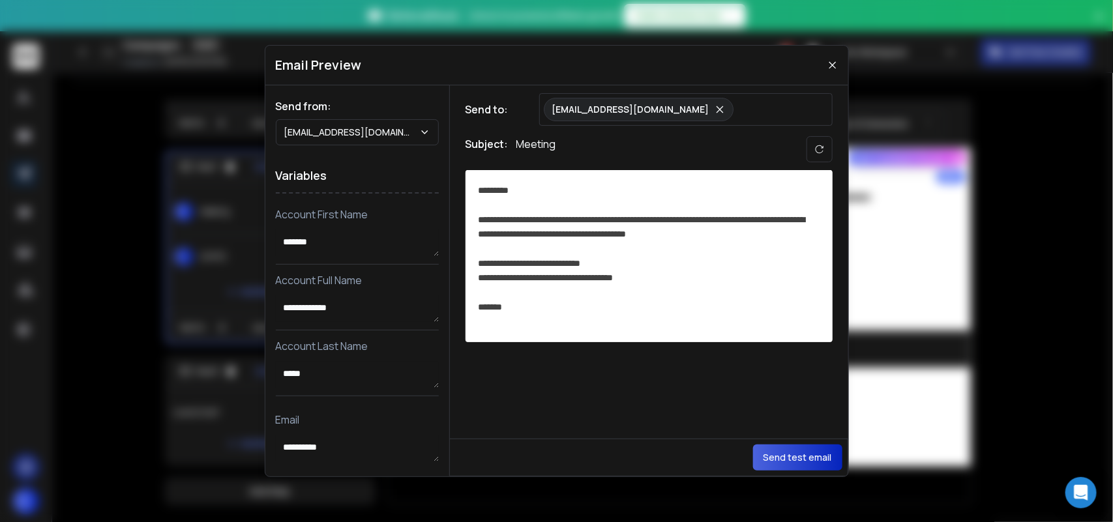
click at [766, 454] on button "Send test email" at bounding box center [797, 458] width 89 height 26
click at [714, 109] on icon at bounding box center [719, 109] width 10 height 10
click at [657, 108] on div at bounding box center [685, 109] width 293 height 33
click at [776, 442] on div "Send test email" at bounding box center [649, 458] width 398 height 38
click at [782, 463] on button "Send test email" at bounding box center [797, 458] width 89 height 26
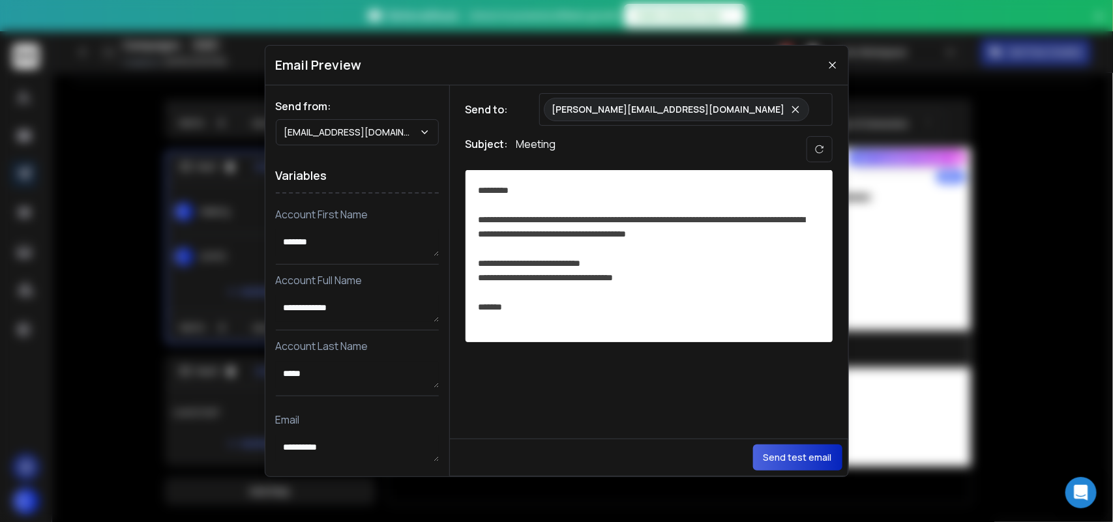
click at [790, 108] on icon at bounding box center [795, 109] width 10 height 10
click at [695, 108] on input at bounding box center [686, 109] width 284 height 23
click at [796, 458] on button "Send test email" at bounding box center [797, 458] width 89 height 26
click at [790, 109] on icon at bounding box center [795, 109] width 10 height 10
drag, startPoint x: 678, startPoint y: 109, endPoint x: 750, endPoint y: 484, distance: 381.6
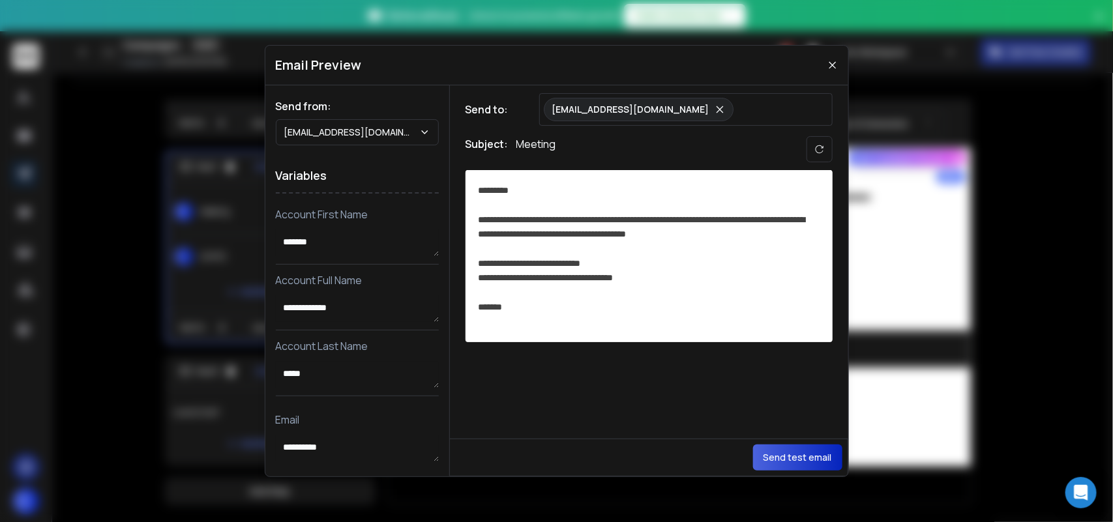
click at [750, 484] on div "**********" at bounding box center [556, 261] width 1113 height 458
drag, startPoint x: 766, startPoint y: 458, endPoint x: 735, endPoint y: 385, distance: 79.4
click at [766, 457] on button "Send test email" at bounding box center [797, 458] width 89 height 26
click at [714, 106] on icon at bounding box center [719, 109] width 10 height 10
drag, startPoint x: 619, startPoint y: 111, endPoint x: 734, endPoint y: 451, distance: 359.0
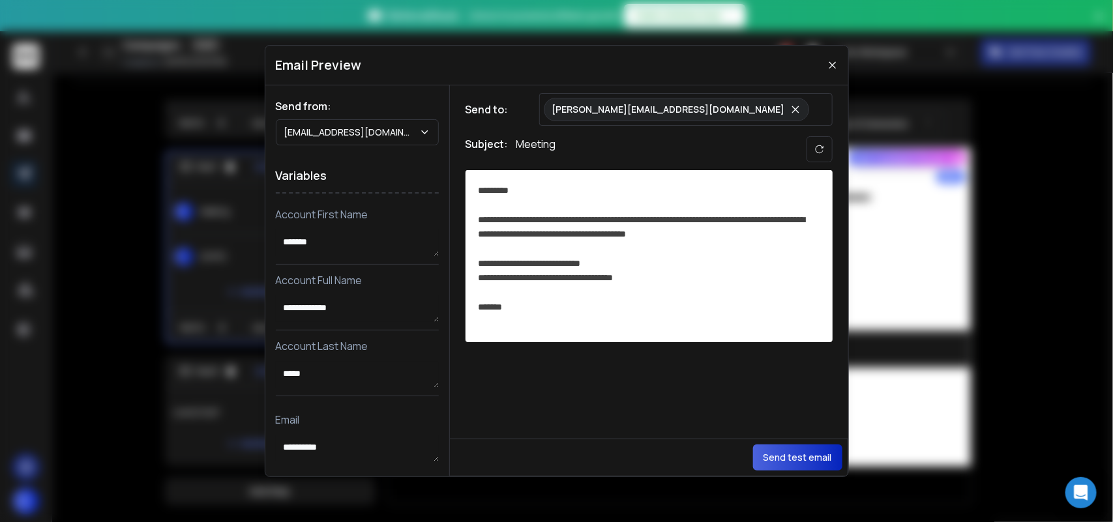
click at [734, 451] on div "**********" at bounding box center [648, 280] width 399 height 391
drag, startPoint x: 766, startPoint y: 461, endPoint x: 766, endPoint y: 451, distance: 9.8
click at [766, 460] on button "Send test email" at bounding box center [797, 458] width 89 height 26
click at [790, 109] on icon at bounding box center [795, 109] width 10 height 10
click at [689, 109] on input at bounding box center [686, 109] width 284 height 23
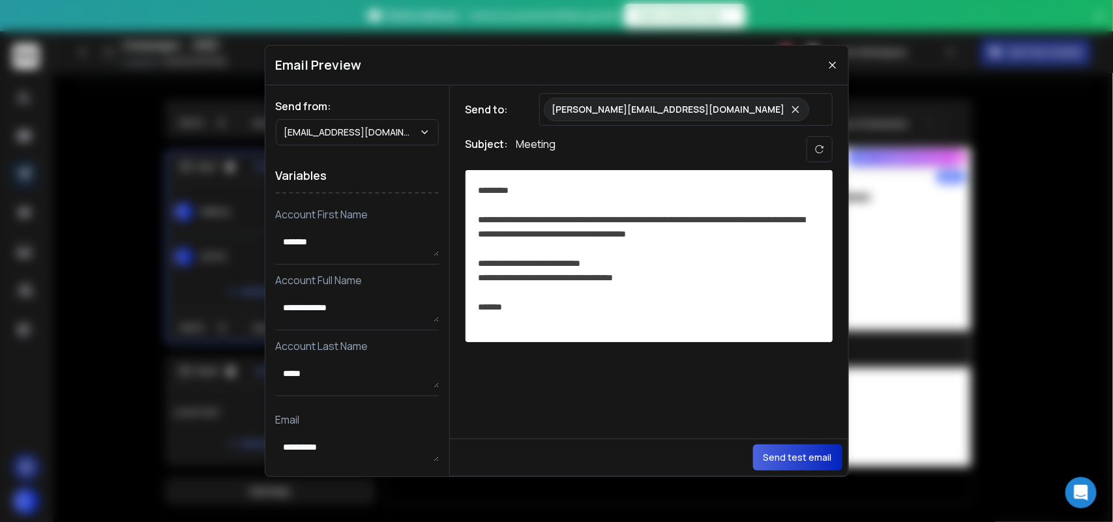
drag, startPoint x: 772, startPoint y: 450, endPoint x: 770, endPoint y: 425, distance: 24.8
click at [770, 445] on button "Send test email" at bounding box center [797, 458] width 89 height 26
click at [790, 106] on icon at bounding box center [795, 109] width 10 height 10
click at [675, 106] on input at bounding box center [686, 109] width 284 height 23
click at [770, 461] on button "Send test email" at bounding box center [797, 458] width 89 height 26
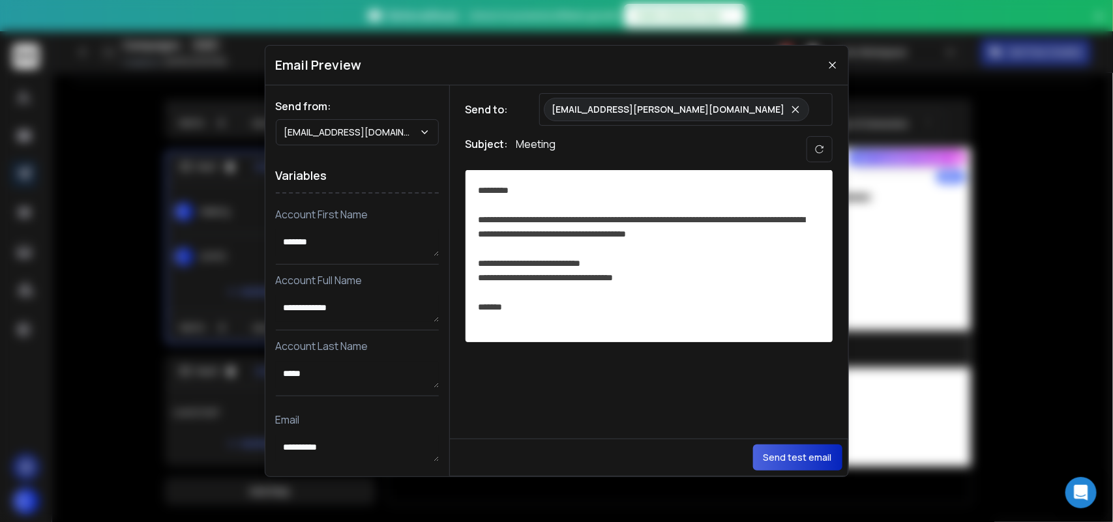
click at [791, 112] on icon at bounding box center [794, 109] width 7 height 7
click at [692, 114] on input at bounding box center [686, 109] width 284 height 23
click at [714, 108] on icon at bounding box center [719, 109] width 10 height 10
click at [611, 108] on input at bounding box center [686, 109] width 284 height 23
drag, startPoint x: 780, startPoint y: 455, endPoint x: 780, endPoint y: 422, distance: 32.6
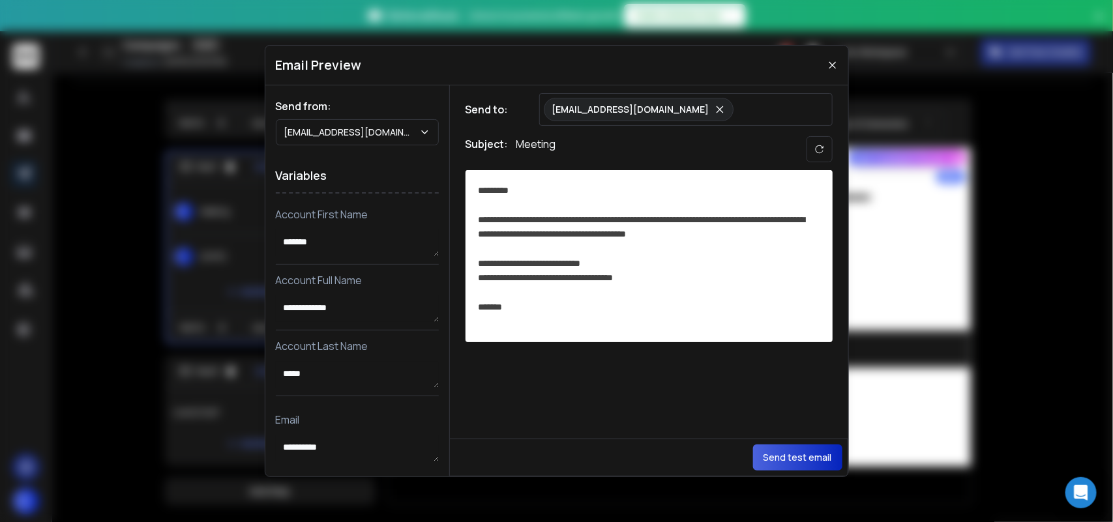
click at [780, 454] on button "Send test email" at bounding box center [797, 458] width 89 height 26
click at [716, 109] on icon at bounding box center [719, 109] width 7 height 7
drag, startPoint x: 701, startPoint y: 108, endPoint x: 691, endPoint y: 109, distance: 10.4
click at [693, 108] on input at bounding box center [686, 109] width 284 height 23
click at [785, 454] on button "Send test email" at bounding box center [797, 458] width 89 height 26
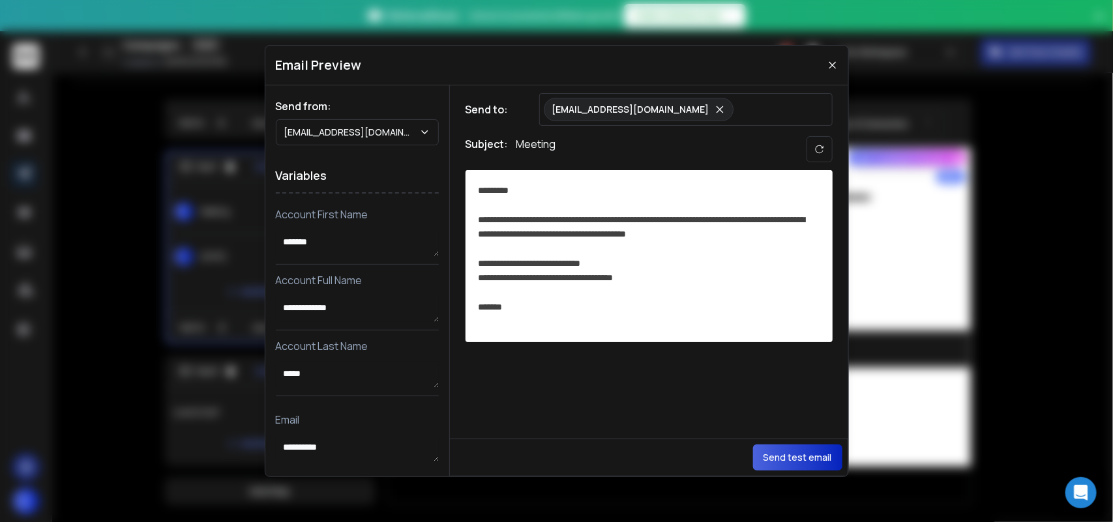
click at [714, 109] on icon at bounding box center [719, 109] width 10 height 10
click at [647, 109] on input at bounding box center [686, 109] width 284 height 23
drag, startPoint x: 779, startPoint y: 463, endPoint x: 779, endPoint y: 396, distance: 67.8
click at [779, 450] on button "Send test email" at bounding box center [797, 458] width 89 height 26
click at [790, 106] on icon at bounding box center [795, 109] width 10 height 10
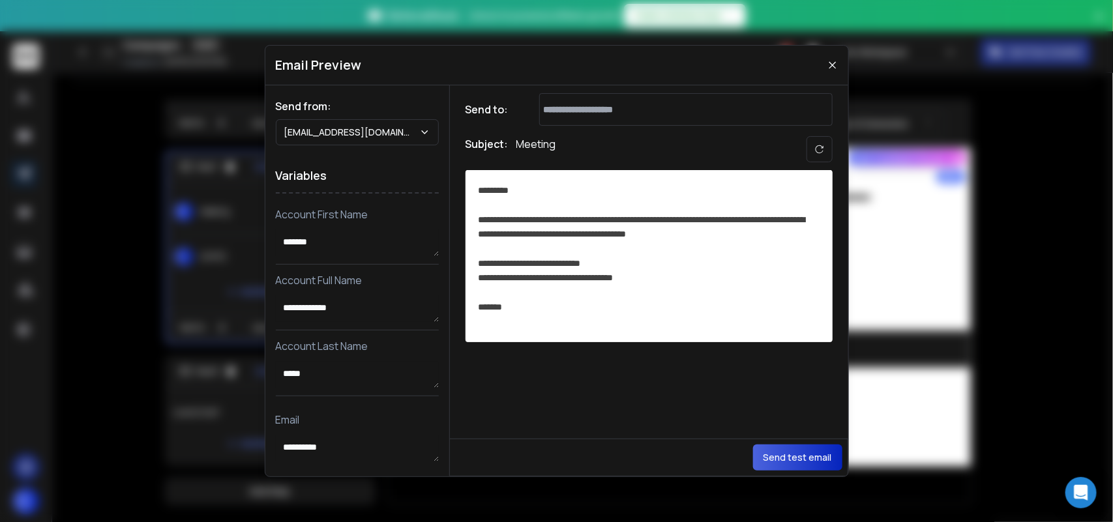
click at [677, 105] on input at bounding box center [686, 109] width 284 height 23
click at [781, 444] on div "Send test email" at bounding box center [649, 458] width 398 height 38
click at [765, 454] on button "Send test email" at bounding box center [797, 458] width 89 height 26
click at [714, 109] on icon at bounding box center [719, 109] width 10 height 10
click at [652, 109] on input at bounding box center [686, 109] width 284 height 23
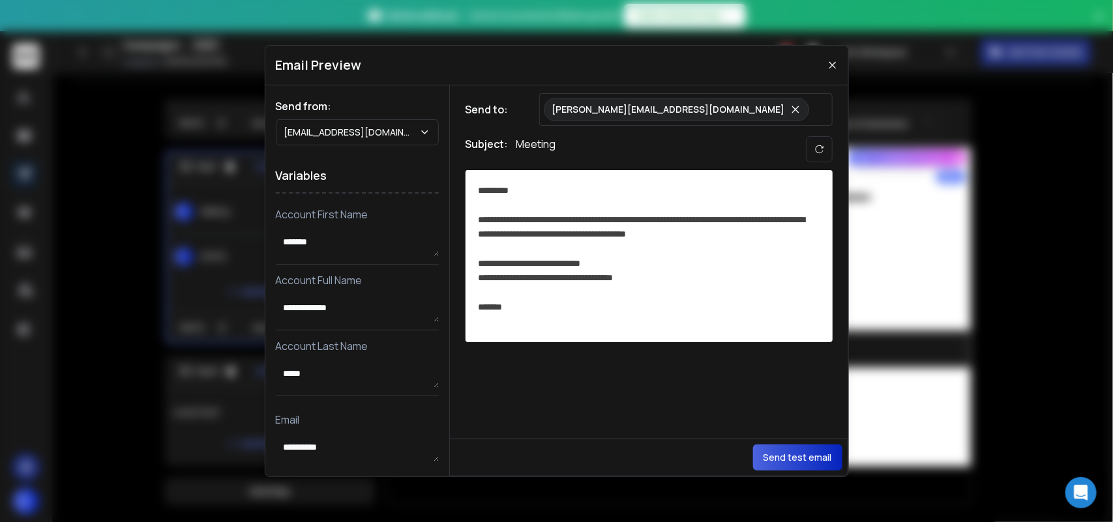
drag, startPoint x: 783, startPoint y: 460, endPoint x: 770, endPoint y: 328, distance: 133.0
click at [783, 450] on button "Send test email" at bounding box center [797, 458] width 89 height 26
click at [712, 102] on div "[PERSON_NAME][EMAIL_ADDRESS][DOMAIN_NAME]" at bounding box center [676, 109] width 265 height 23
click at [705, 103] on div "[PERSON_NAME][EMAIL_ADDRESS][DOMAIN_NAME]" at bounding box center [676, 109] width 265 height 23
click at [701, 103] on div "[PERSON_NAME][EMAIL_ADDRESS][DOMAIN_NAME]" at bounding box center [676, 109] width 265 height 23
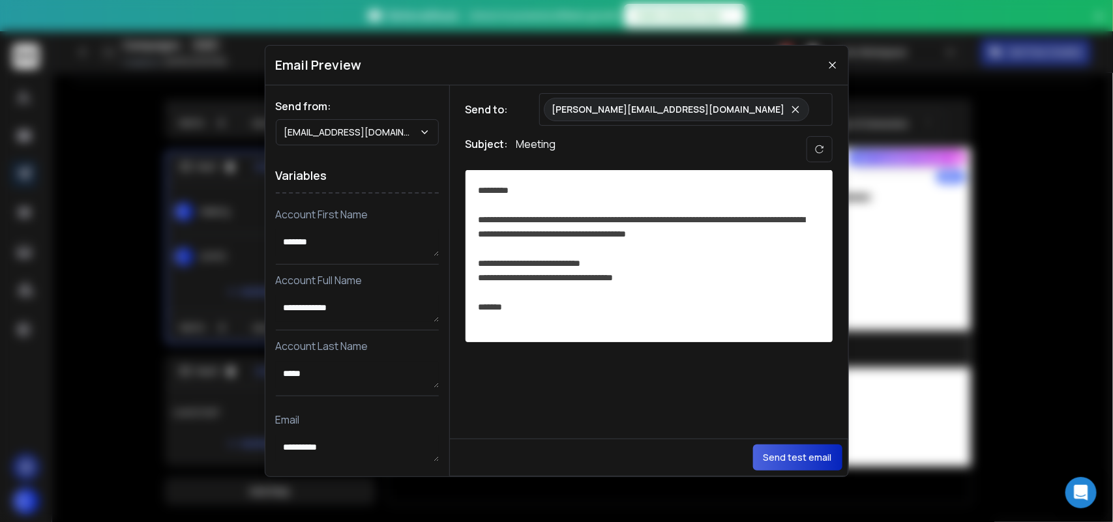
click at [790, 108] on icon at bounding box center [795, 109] width 10 height 10
click at [705, 109] on input at bounding box center [686, 109] width 284 height 23
drag, startPoint x: 779, startPoint y: 458, endPoint x: 757, endPoint y: 399, distance: 63.3
click at [776, 460] on button "Send test email" at bounding box center [797, 458] width 89 height 26
click at [665, 108] on div "[PERSON_NAME][EMAIL_ADDRESS][DOMAIN_NAME]" at bounding box center [676, 109] width 265 height 23
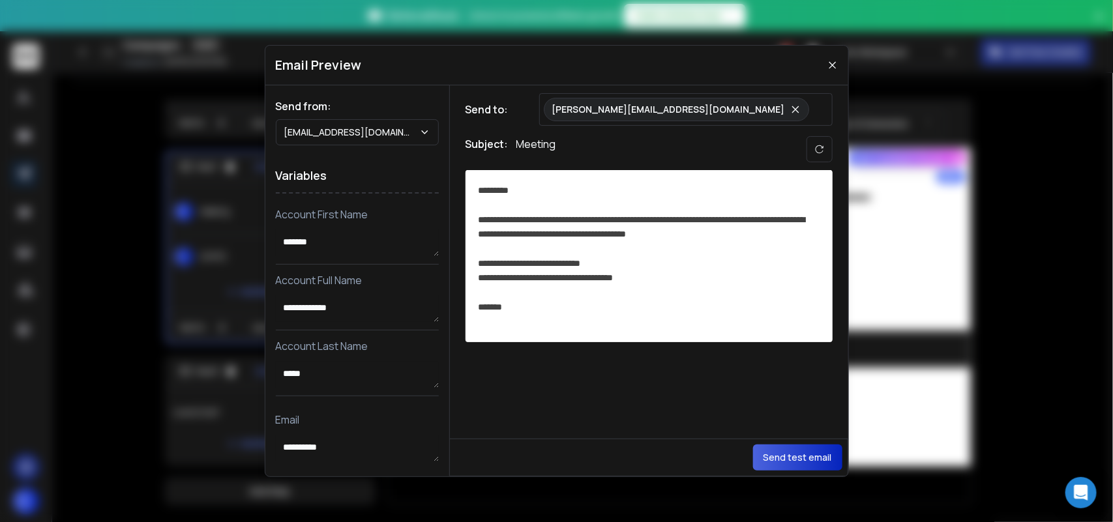
click at [790, 108] on icon at bounding box center [795, 109] width 10 height 10
click at [660, 106] on input at bounding box center [686, 109] width 284 height 23
click at [769, 461] on button "Send test email" at bounding box center [797, 458] width 89 height 26
click at [867, 109] on icon at bounding box center [870, 109] width 7 height 7
click at [814, 109] on input at bounding box center [956, 109] width 284 height 23
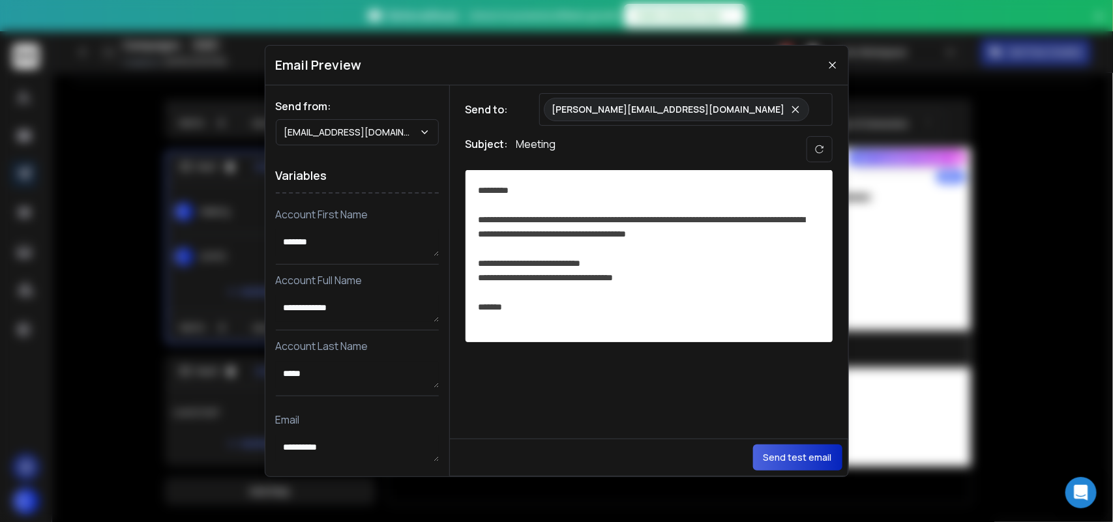
click at [804, 464] on button "Send test email" at bounding box center [797, 458] width 89 height 26
click at [790, 106] on icon at bounding box center [795, 109] width 10 height 10
click at [667, 106] on input at bounding box center [686, 109] width 284 height 23
click at [790, 465] on button "Send test email" at bounding box center [797, 458] width 89 height 26
drag, startPoint x: 784, startPoint y: 454, endPoint x: 778, endPoint y: 427, distance: 28.1
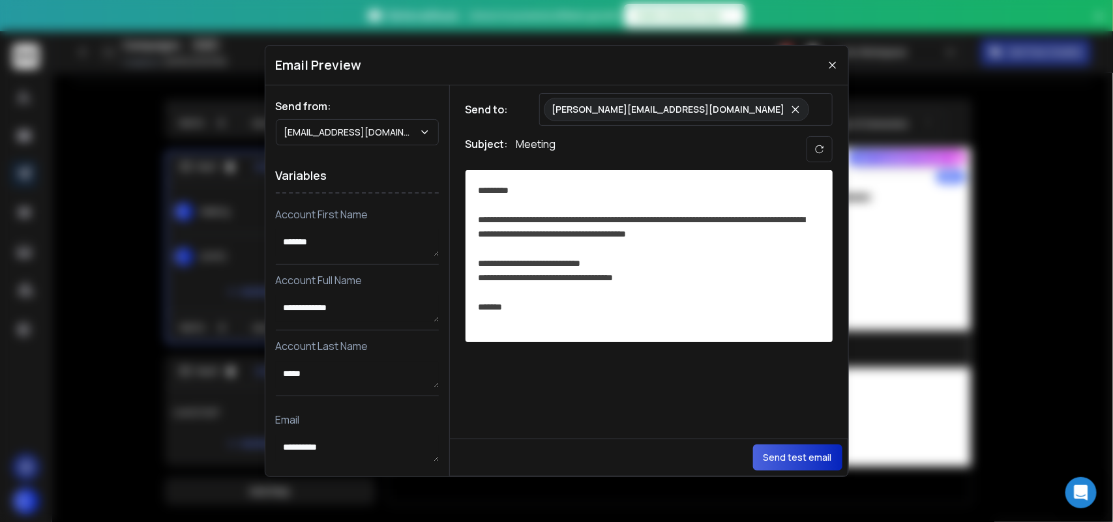
click at [782, 454] on button "Send test email" at bounding box center [797, 458] width 89 height 26
click at [660, 99] on div "[PERSON_NAME][EMAIL_ADDRESS][DOMAIN_NAME]" at bounding box center [676, 109] width 265 height 23
click at [790, 106] on icon at bounding box center [795, 109] width 10 height 10
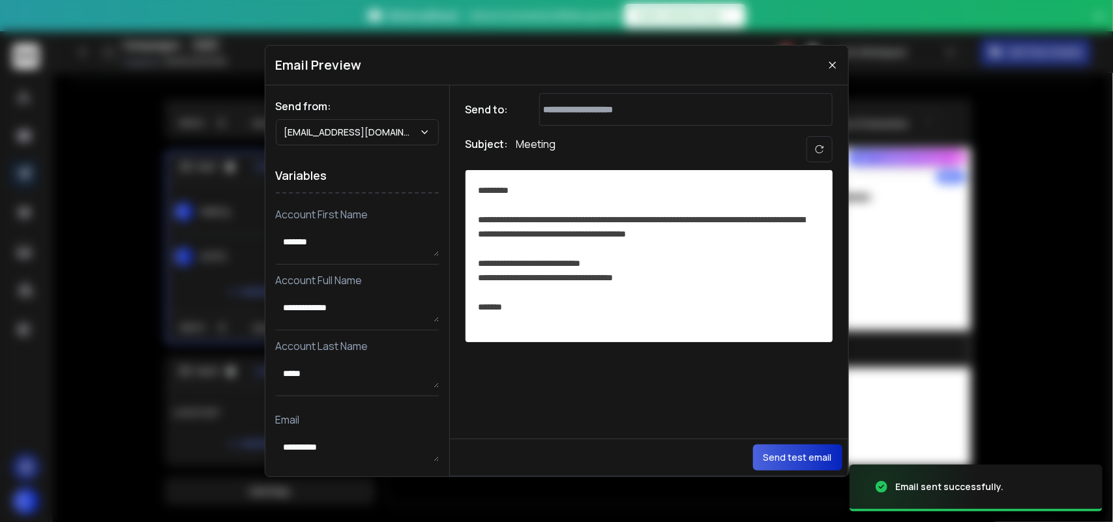
click at [664, 108] on input at bounding box center [686, 109] width 284 height 23
click at [781, 447] on button "Send test email" at bounding box center [797, 458] width 89 height 26
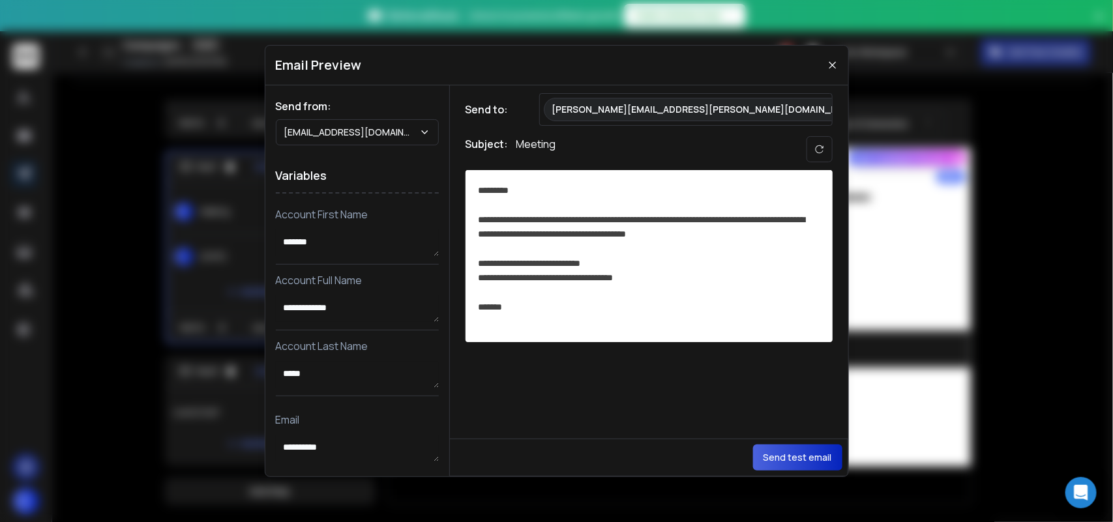
click at [709, 100] on div "[PERSON_NAME][EMAIL_ADDRESS][PERSON_NAME][DOMAIN_NAME]" at bounding box center [714, 109] width 341 height 23
click at [866, 112] on icon at bounding box center [871, 109] width 10 height 10
click at [709, 112] on input at bounding box center [686, 109] width 284 height 23
drag, startPoint x: 802, startPoint y: 454, endPoint x: 796, endPoint y: 405, distance: 49.8
click at [796, 432] on div "**********" at bounding box center [648, 280] width 399 height 391
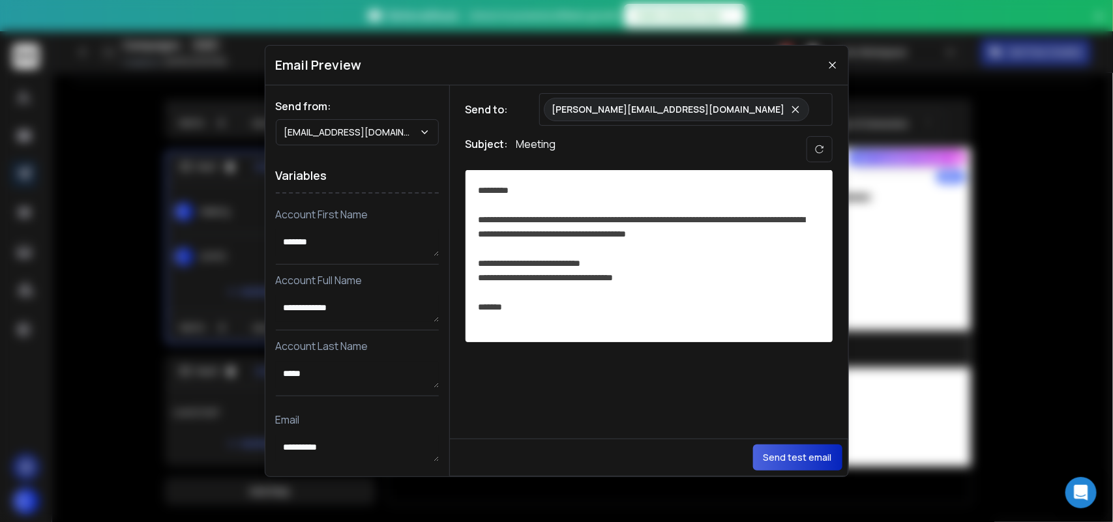
drag, startPoint x: 766, startPoint y: 457, endPoint x: 766, endPoint y: 364, distance: 93.2
click at [766, 450] on button "Send test email" at bounding box center [797, 458] width 89 height 26
click at [663, 102] on div "[PERSON_NAME][EMAIL_ADDRESS][DOMAIN_NAME]" at bounding box center [676, 109] width 265 height 23
click at [675, 103] on div "[PERSON_NAME][EMAIL_ADDRESS][DOMAIN_NAME]" at bounding box center [676, 109] width 265 height 23
click at [790, 106] on icon at bounding box center [795, 109] width 10 height 10
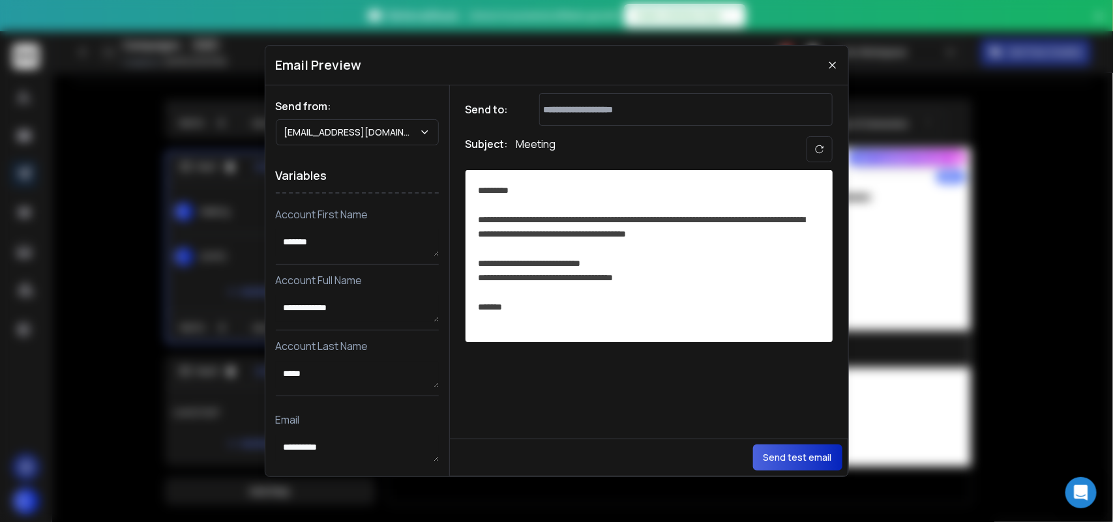
click at [667, 106] on input at bounding box center [686, 109] width 284 height 23
drag, startPoint x: 797, startPoint y: 455, endPoint x: 751, endPoint y: 300, distance: 161.7
click at [790, 448] on button "Send test email" at bounding box center [797, 458] width 89 height 26
click at [790, 108] on icon at bounding box center [795, 109] width 10 height 10
click at [716, 109] on input at bounding box center [686, 109] width 284 height 23
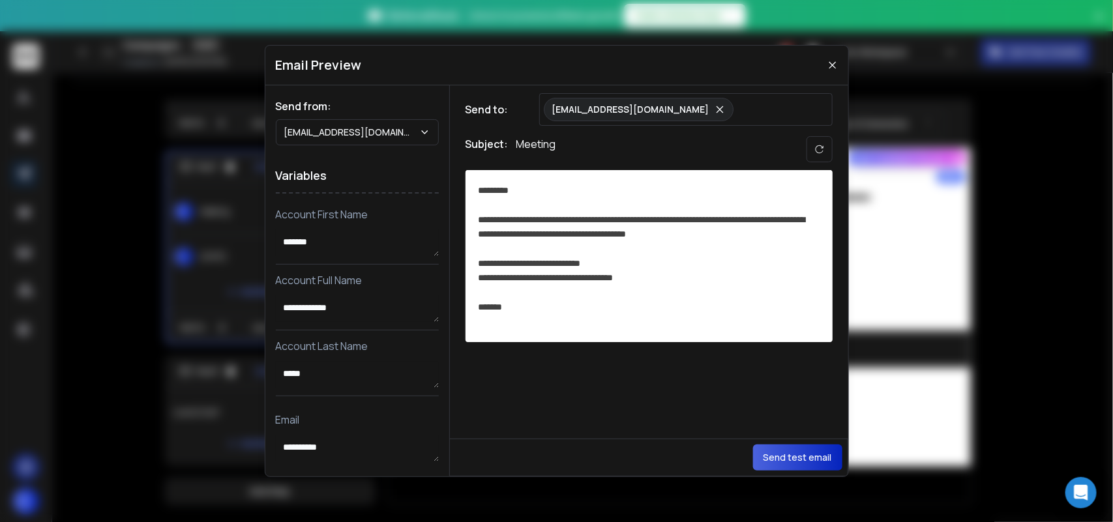
drag, startPoint x: 784, startPoint y: 450, endPoint x: 759, endPoint y: 415, distance: 43.0
click at [776, 450] on button "Send test email" at bounding box center [797, 458] width 89 height 26
click at [714, 105] on icon at bounding box center [719, 109] width 10 height 10
click at [630, 105] on input at bounding box center [686, 109] width 284 height 23
drag, startPoint x: 796, startPoint y: 456, endPoint x: 783, endPoint y: 426, distance: 33.6
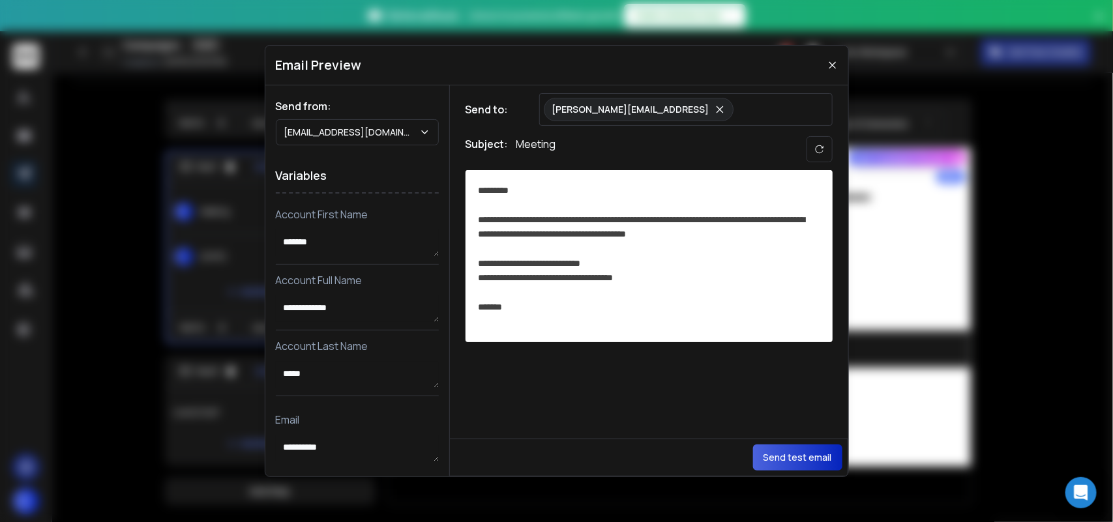
click at [793, 455] on button "Send test email" at bounding box center [797, 458] width 89 height 26
click at [714, 105] on icon at bounding box center [719, 109] width 10 height 10
click at [630, 105] on input at bounding box center [686, 109] width 284 height 23
click at [797, 456] on button "Send test email" at bounding box center [797, 458] width 89 height 26
click at [719, 103] on div "[PERSON_NAME][EMAIL_ADDRESS][PERSON_NAME][DOMAIN_NAME]" at bounding box center [714, 109] width 341 height 23
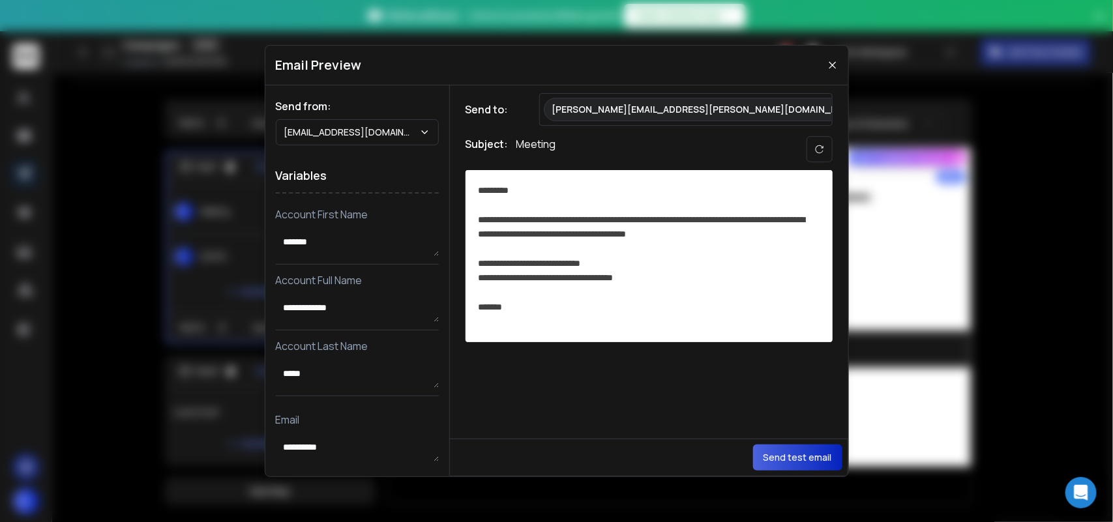
click at [724, 103] on div "[PERSON_NAME][EMAIL_ADDRESS][PERSON_NAME][DOMAIN_NAME]" at bounding box center [714, 109] width 341 height 23
click at [866, 106] on icon at bounding box center [871, 109] width 10 height 10
click at [725, 106] on input at bounding box center [686, 109] width 284 height 23
type input "*"
click at [795, 452] on button "Send test email" at bounding box center [797, 458] width 89 height 26
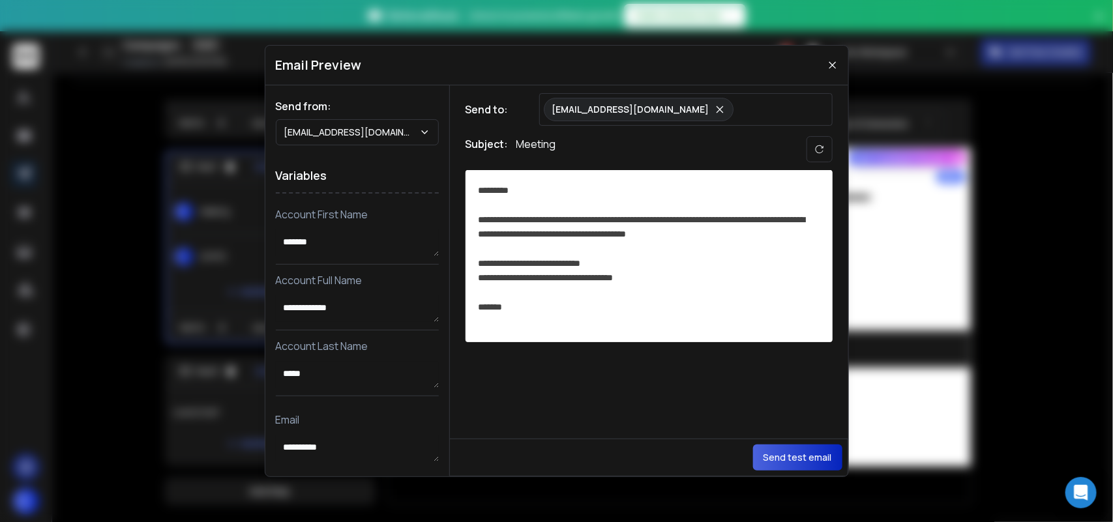
click at [795, 452] on button "Send test email" at bounding box center [797, 458] width 89 height 26
drag, startPoint x: 677, startPoint y: 99, endPoint x: 672, endPoint y: 106, distance: 8.5
click at [677, 101] on div "[EMAIL_ADDRESS][DOMAIN_NAME]" at bounding box center [639, 109] width 190 height 23
click at [716, 106] on icon at bounding box center [719, 109] width 7 height 7
click at [669, 111] on input at bounding box center [686, 109] width 284 height 23
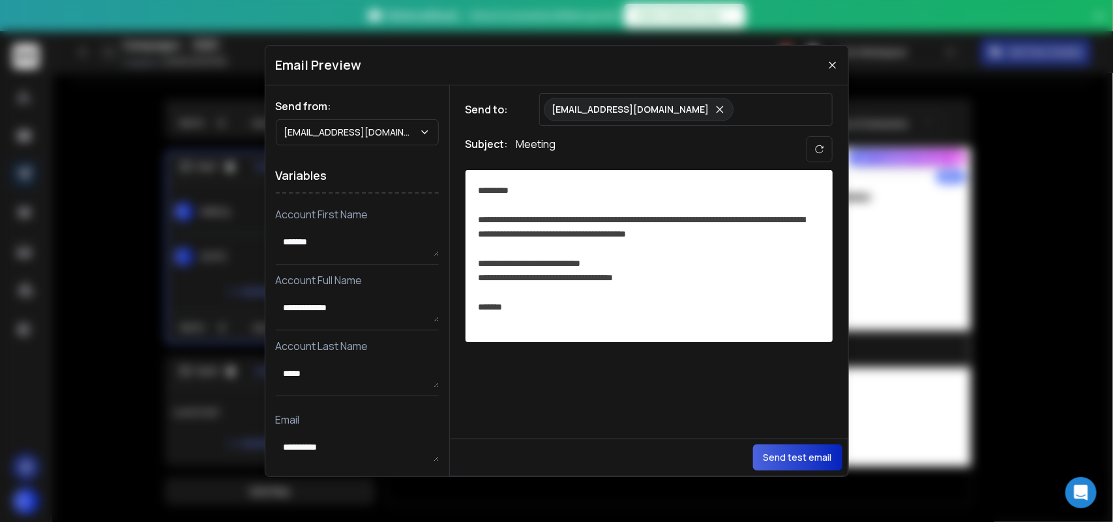
click at [810, 448] on button "Send test email" at bounding box center [797, 458] width 89 height 26
click at [672, 102] on div "[EMAIL_ADDRESS][DOMAIN_NAME]" at bounding box center [639, 109] width 190 height 23
click at [716, 111] on icon at bounding box center [719, 109] width 7 height 7
click at [671, 112] on input at bounding box center [686, 109] width 284 height 23
drag, startPoint x: 777, startPoint y: 458, endPoint x: 774, endPoint y: 445, distance: 12.7
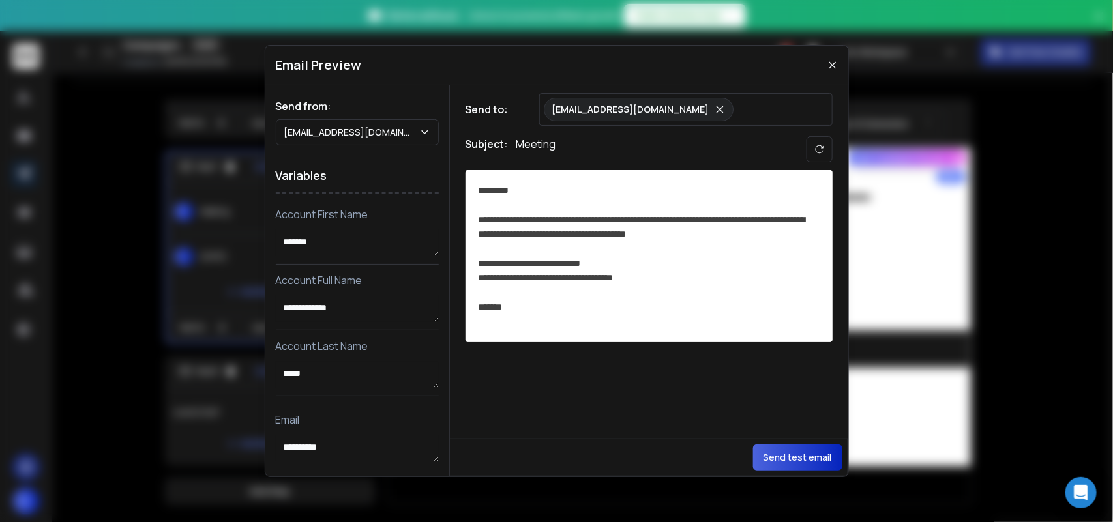
click at [777, 457] on button "Send test email" at bounding box center [797, 458] width 89 height 26
click at [716, 112] on icon at bounding box center [719, 109] width 7 height 7
click at [710, 111] on input at bounding box center [686, 109] width 284 height 23
click at [781, 439] on div "Send test email" at bounding box center [649, 458] width 398 height 38
drag, startPoint x: 781, startPoint y: 442, endPoint x: 778, endPoint y: 451, distance: 9.7
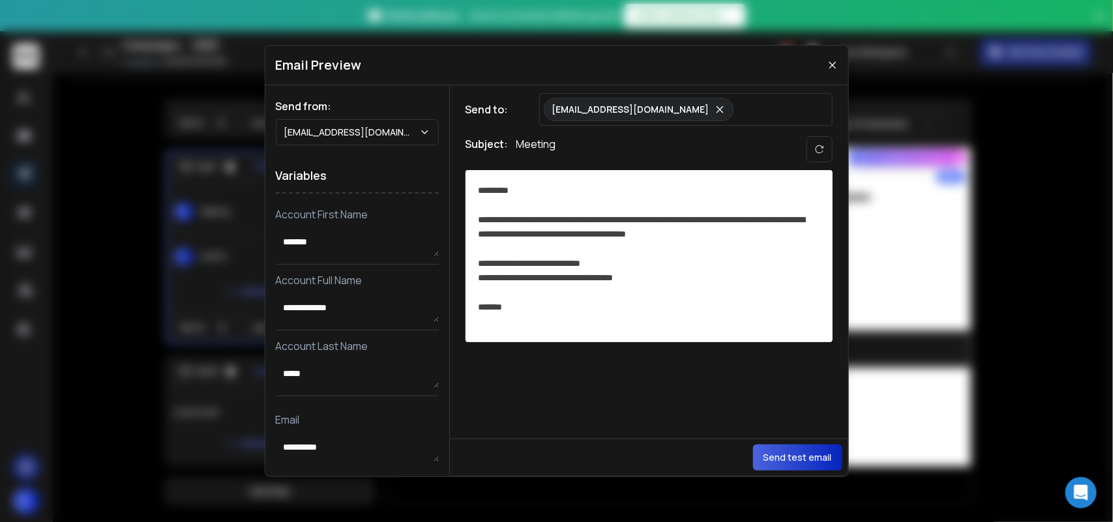
click at [780, 448] on div "Send test email" at bounding box center [649, 458] width 398 height 38
click at [770, 452] on button "Send test email" at bounding box center [797, 458] width 89 height 26
click at [714, 106] on icon at bounding box center [719, 109] width 10 height 10
click at [668, 111] on input at bounding box center [686, 109] width 284 height 23
click at [763, 454] on button "Send test email" at bounding box center [797, 458] width 89 height 26
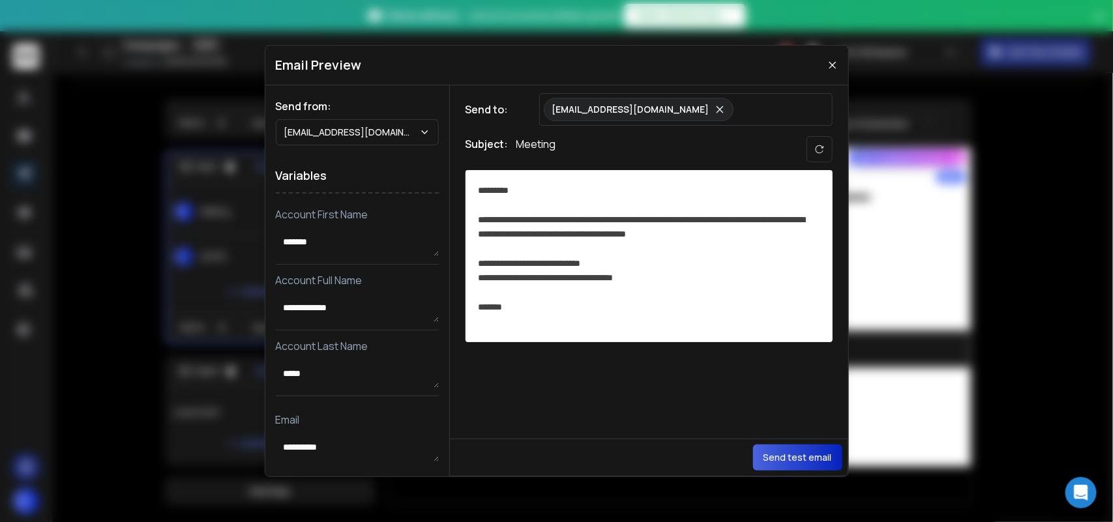
click at [714, 105] on icon at bounding box center [719, 109] width 10 height 10
click at [692, 105] on input at bounding box center [686, 109] width 284 height 23
drag, startPoint x: 802, startPoint y: 454, endPoint x: 784, endPoint y: 418, distance: 40.8
click at [789, 441] on div "Send test email" at bounding box center [649, 458] width 398 height 38
click at [800, 464] on button "Send test email" at bounding box center [797, 458] width 89 height 26
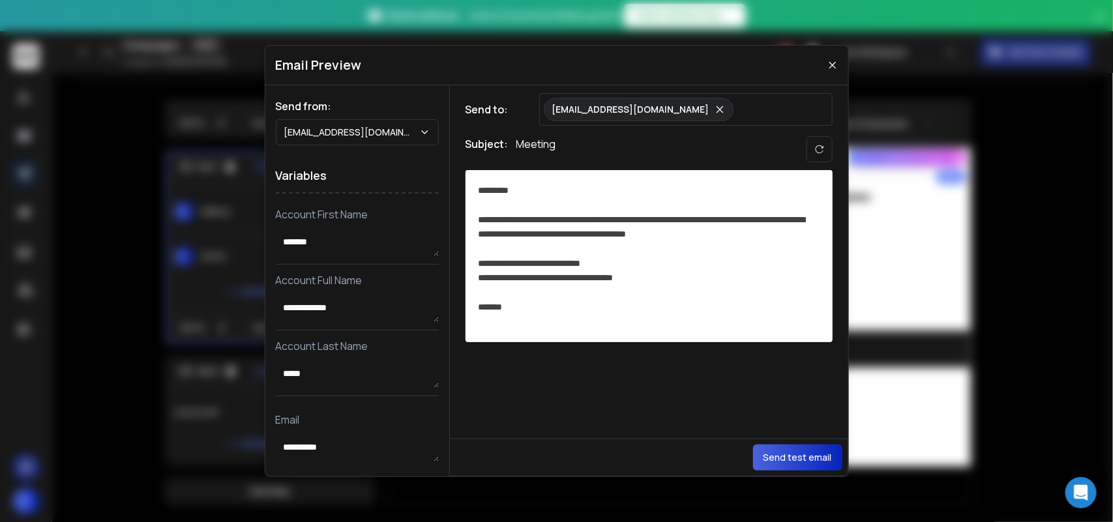
click at [716, 108] on icon at bounding box center [719, 109] width 7 height 7
click at [659, 108] on input at bounding box center [686, 109] width 284 height 23
click at [764, 460] on button "Send test email" at bounding box center [797, 458] width 89 height 26
click at [714, 108] on icon at bounding box center [719, 109] width 10 height 10
click at [707, 106] on input at bounding box center [686, 109] width 284 height 23
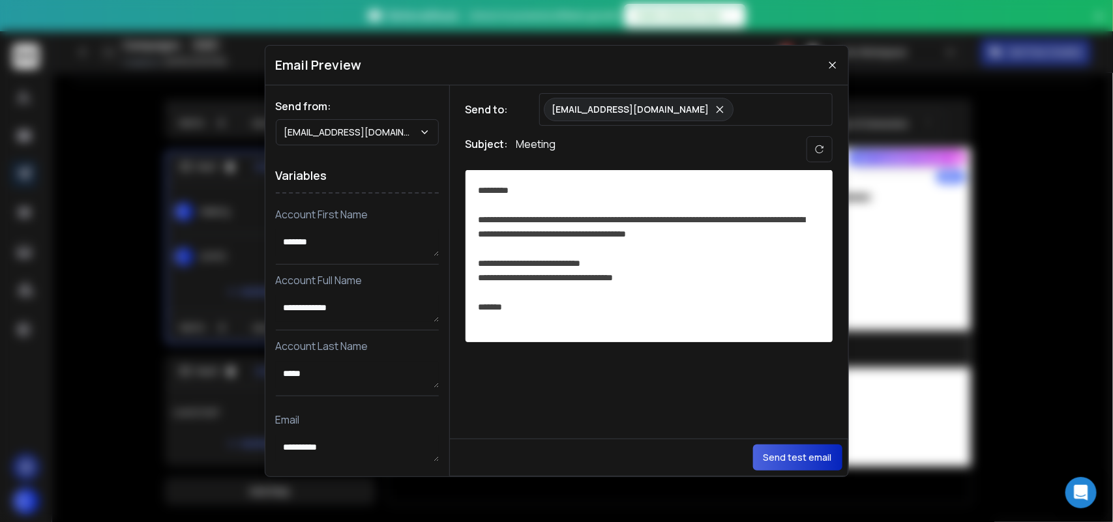
click at [805, 446] on button "Send test email" at bounding box center [797, 458] width 89 height 26
click at [714, 104] on icon at bounding box center [719, 109] width 10 height 10
click at [701, 106] on input at bounding box center [686, 109] width 284 height 23
drag, startPoint x: 819, startPoint y: 458, endPoint x: 787, endPoint y: 401, distance: 64.2
click at [812, 455] on button "Send test email" at bounding box center [797, 458] width 89 height 26
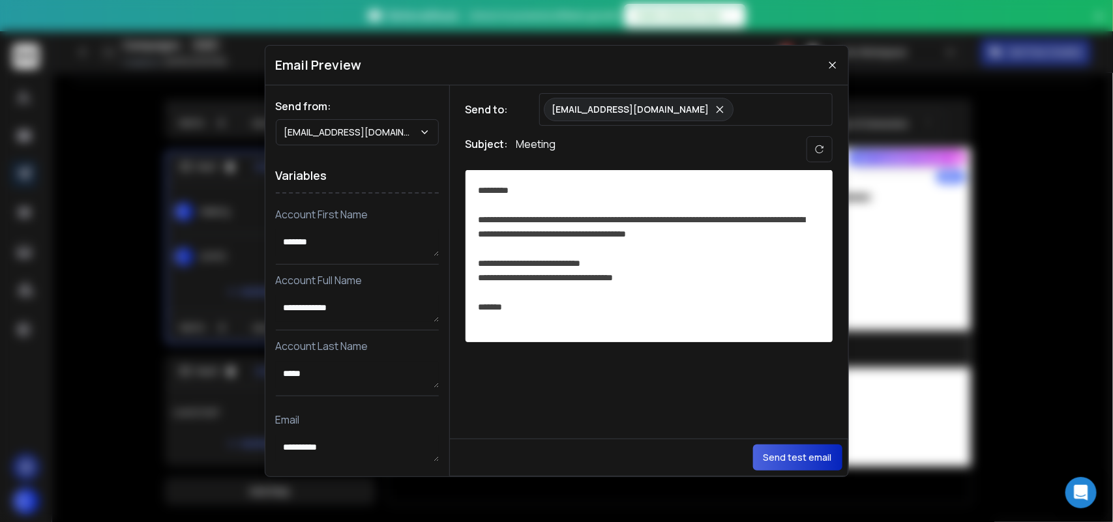
click at [714, 111] on icon at bounding box center [719, 109] width 10 height 10
click at [677, 111] on input at bounding box center [686, 109] width 284 height 23
drag, startPoint x: 796, startPoint y: 454, endPoint x: 772, endPoint y: 419, distance: 42.7
click at [786, 454] on button "Send test email" at bounding box center [797, 458] width 89 height 26
click at [688, 102] on div "[EMAIL_ADDRESS][DOMAIN_NAME]" at bounding box center [639, 109] width 190 height 23
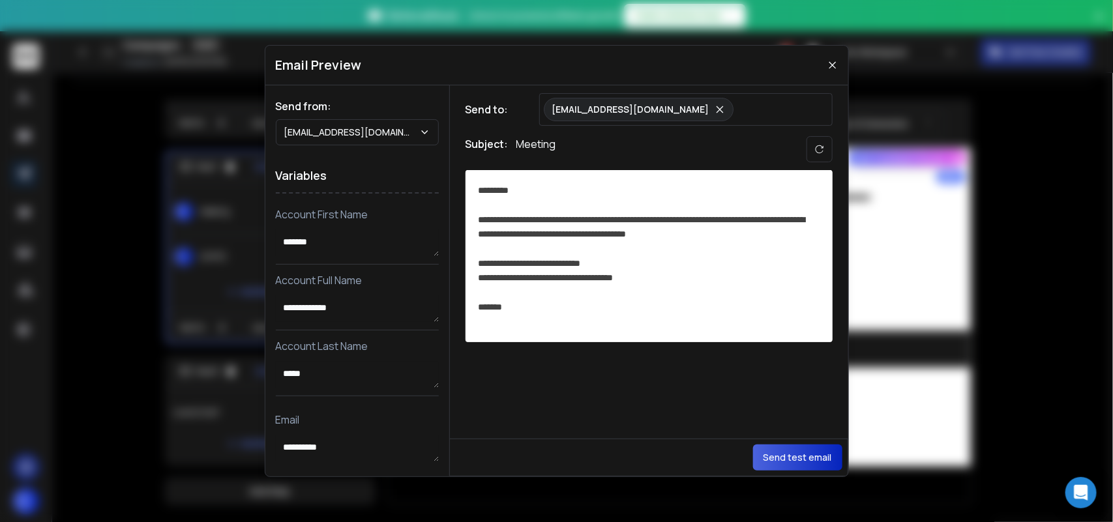
click at [714, 108] on icon at bounding box center [719, 109] width 10 height 10
click at [691, 108] on input at bounding box center [686, 109] width 284 height 23
drag, startPoint x: 792, startPoint y: 461, endPoint x: 783, endPoint y: 463, distance: 8.9
click at [783, 463] on button "Send test email" at bounding box center [797, 458] width 89 height 26
click at [714, 114] on icon at bounding box center [719, 109] width 10 height 10
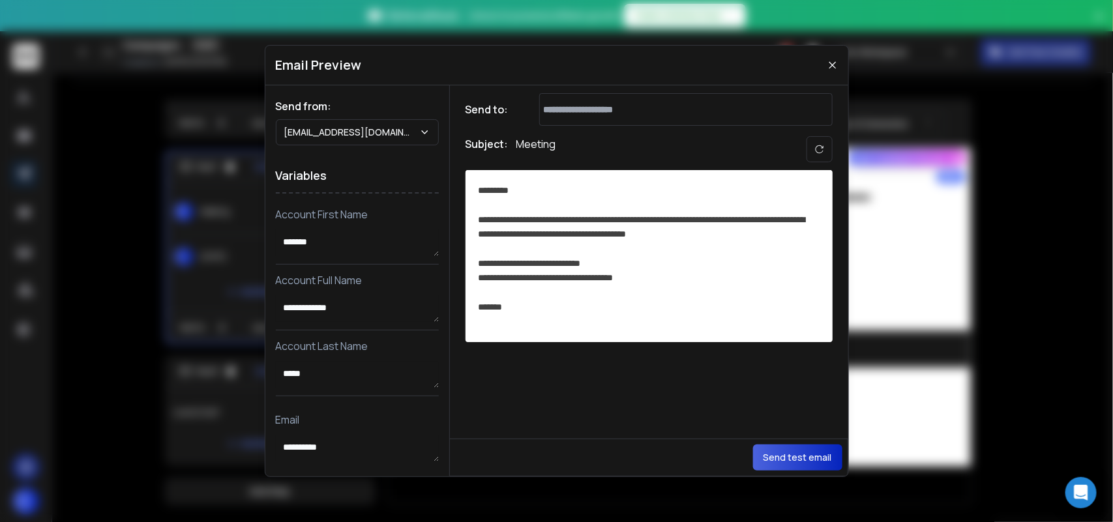
click at [637, 114] on input at bounding box center [686, 109] width 284 height 23
click at [795, 447] on button "Send test email" at bounding box center [797, 458] width 89 height 26
click at [714, 106] on icon at bounding box center [719, 109] width 10 height 10
click at [705, 108] on input at bounding box center [686, 109] width 284 height 23
click at [774, 452] on button "Send test email" at bounding box center [797, 458] width 89 height 26
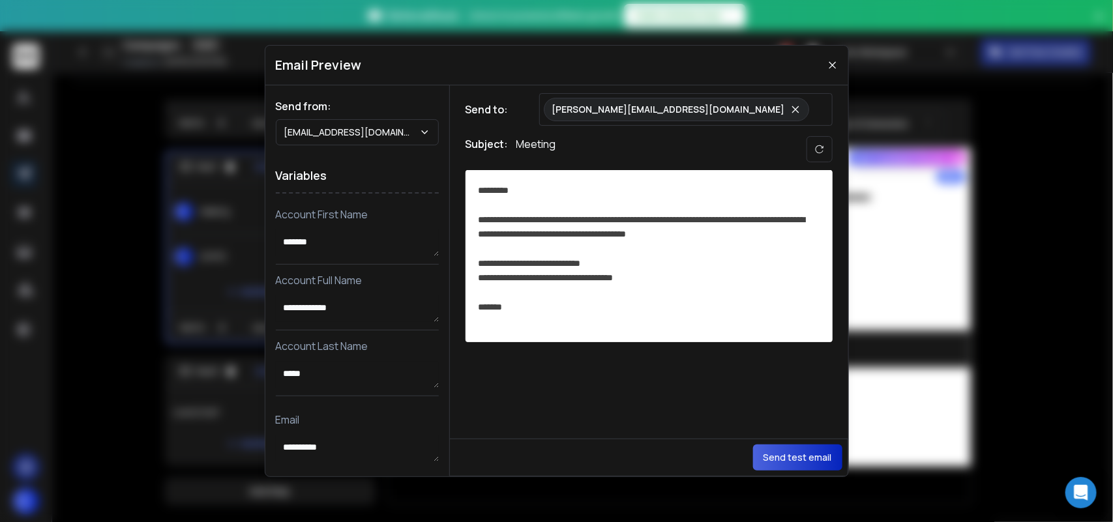
click at [790, 111] on icon at bounding box center [795, 109] width 10 height 10
click at [710, 111] on input at bounding box center [686, 109] width 284 height 23
click at [793, 447] on button "Send test email" at bounding box center [797, 458] width 89 height 26
click at [790, 111] on icon at bounding box center [795, 109] width 10 height 10
click at [668, 109] on input at bounding box center [686, 109] width 284 height 23
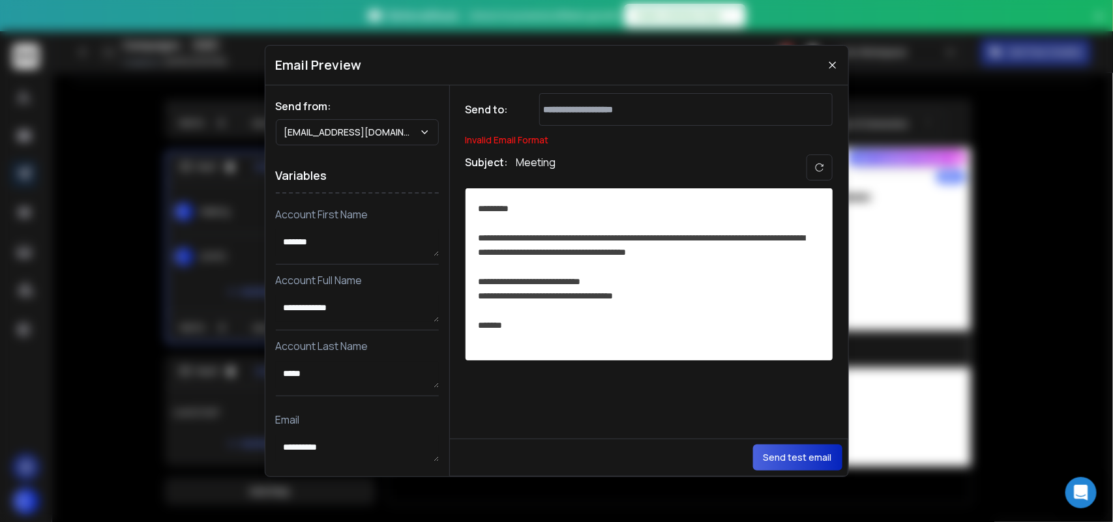
click at [624, 102] on input at bounding box center [686, 109] width 284 height 23
click at [624, 112] on input at bounding box center [686, 109] width 284 height 23
click at [677, 118] on input at bounding box center [686, 109] width 284 height 23
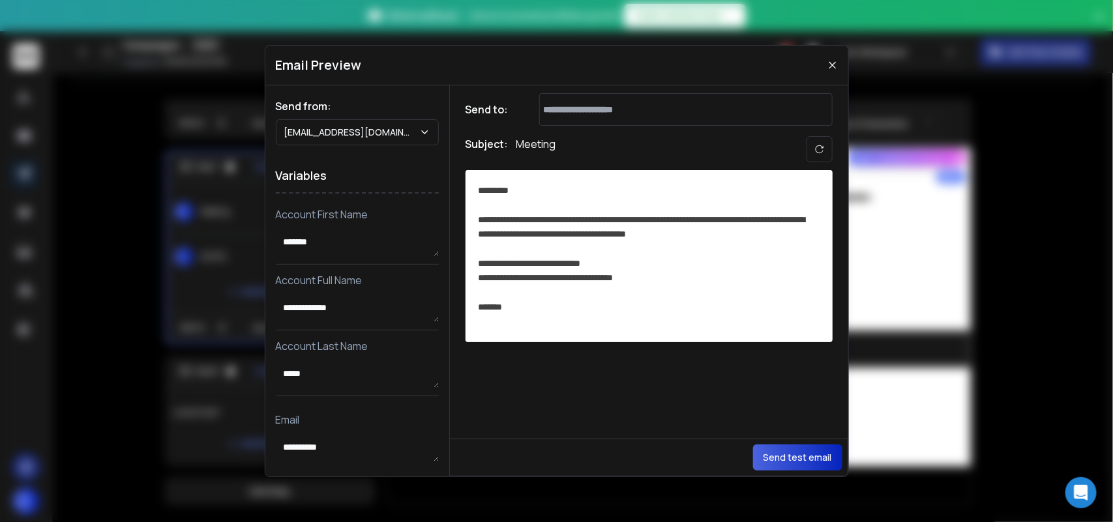
click at [617, 114] on input at bounding box center [686, 109] width 284 height 23
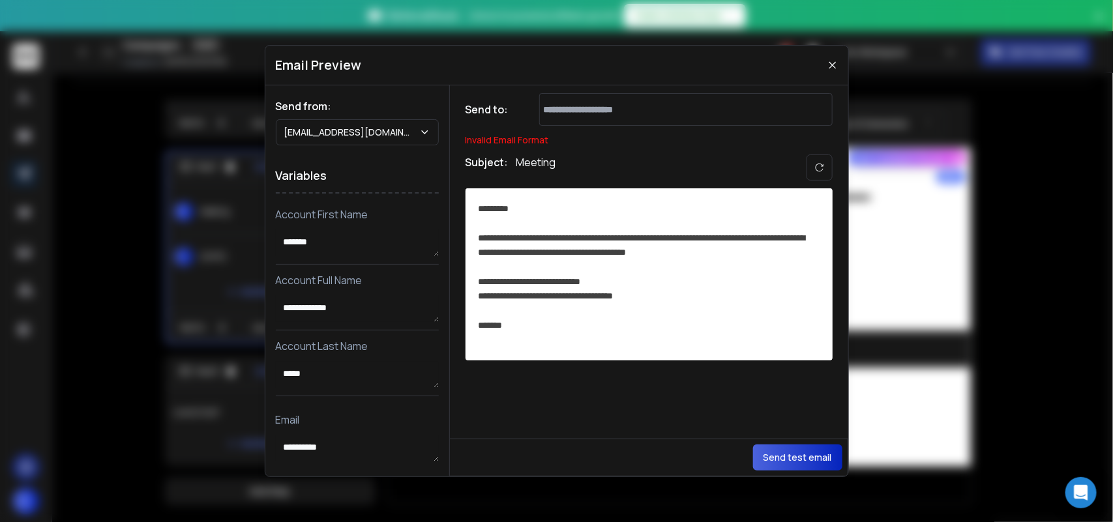
click at [658, 103] on input at bounding box center [686, 109] width 284 height 23
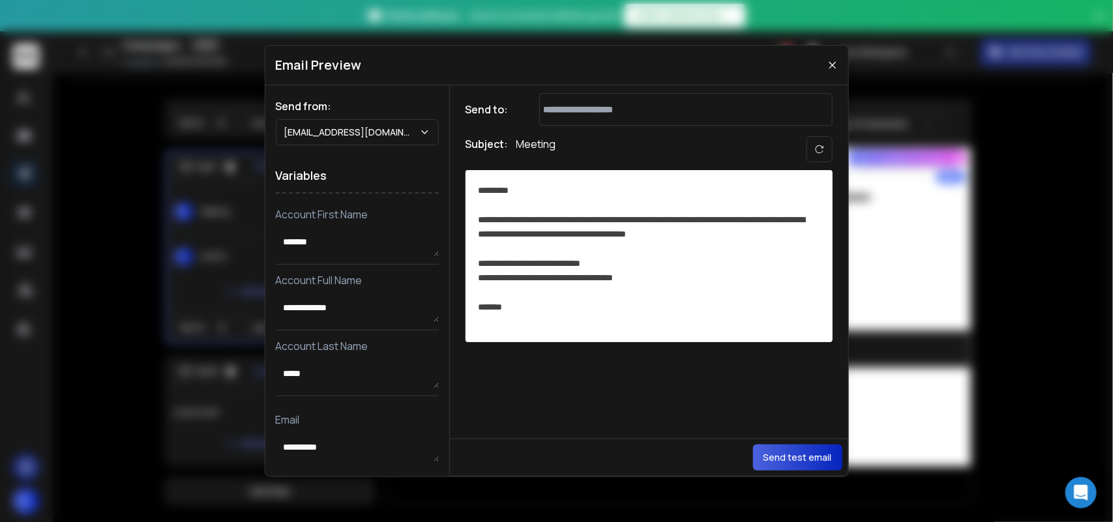
click at [613, 105] on input at bounding box center [686, 109] width 284 height 23
drag, startPoint x: 794, startPoint y: 460, endPoint x: 772, endPoint y: 431, distance: 36.4
click at [793, 461] on button "Send test email" at bounding box center [797, 458] width 89 height 26
click at [714, 109] on icon at bounding box center [719, 109] width 10 height 10
click at [666, 109] on input at bounding box center [686, 109] width 284 height 23
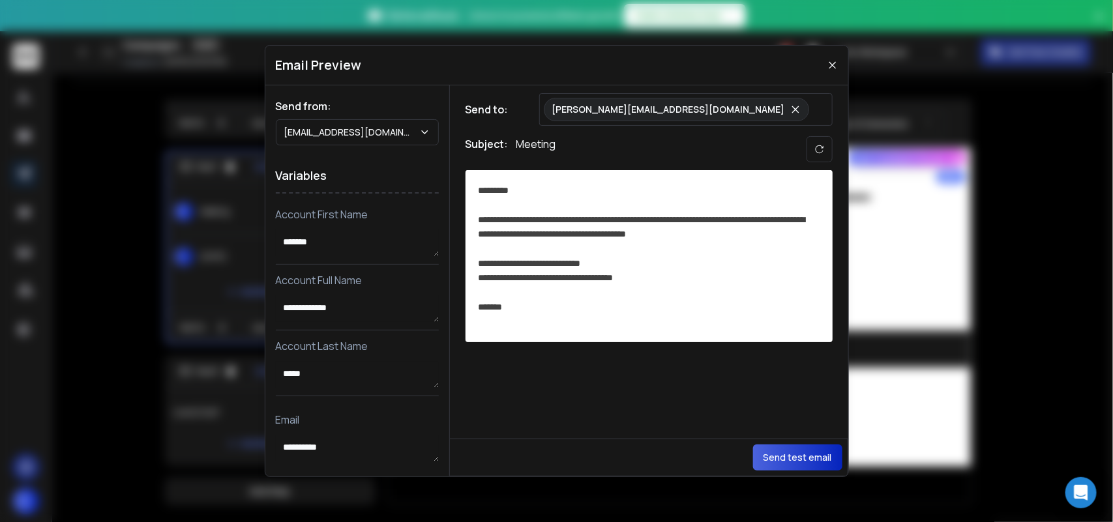
click at [803, 454] on button "Send test email" at bounding box center [797, 458] width 89 height 26
click at [680, 102] on div "[PERSON_NAME][EMAIL_ADDRESS][DOMAIN_NAME]" at bounding box center [676, 109] width 265 height 23
click at [790, 106] on icon at bounding box center [795, 109] width 10 height 10
click at [681, 106] on input at bounding box center [686, 109] width 284 height 23
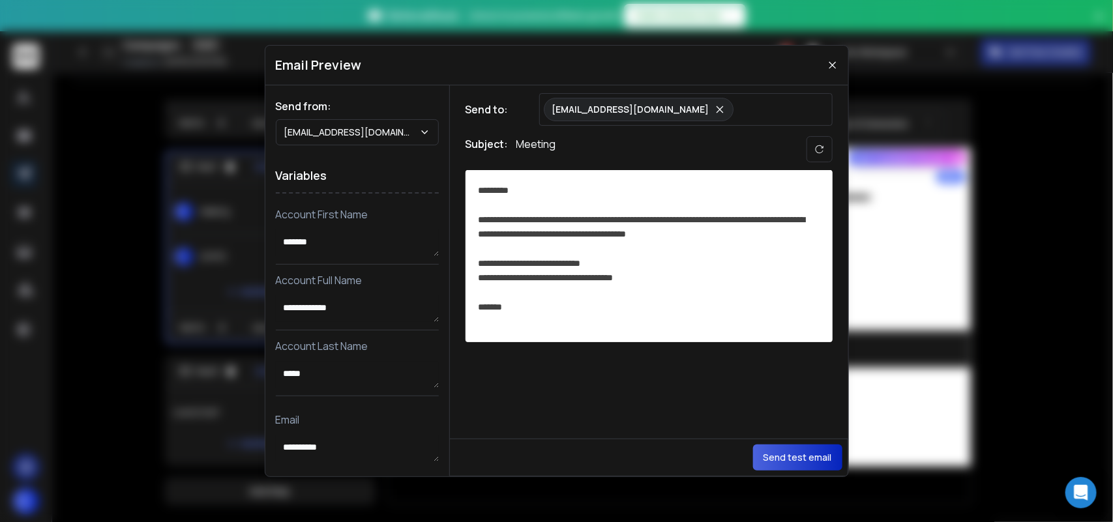
drag, startPoint x: 793, startPoint y: 448, endPoint x: 760, endPoint y: 419, distance: 43.9
click at [774, 451] on button "Send test email" at bounding box center [797, 458] width 89 height 26
click at [714, 106] on icon at bounding box center [719, 109] width 10 height 10
click at [650, 106] on input at bounding box center [686, 109] width 284 height 23
click at [805, 451] on button "Send test email" at bounding box center [797, 458] width 89 height 26
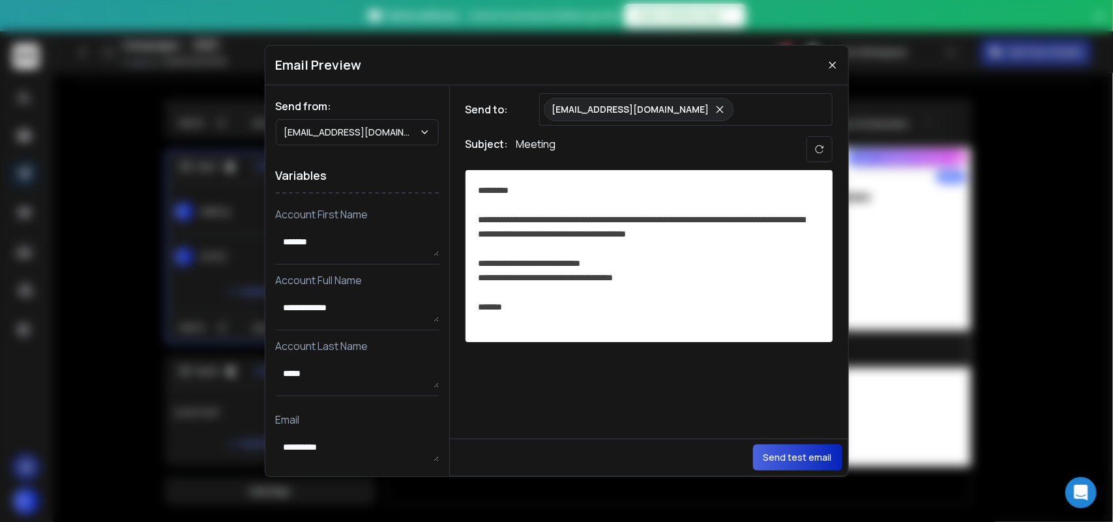
click at [714, 106] on icon at bounding box center [719, 109] width 10 height 10
click at [815, 448] on button "Send test email" at bounding box center [797, 458] width 89 height 26
click at [680, 106] on div "[EMAIL_ADDRESS][DOMAIN_NAME]" at bounding box center [639, 109] width 190 height 23
click at [686, 103] on div "[EMAIL_ADDRESS][DOMAIN_NAME]" at bounding box center [639, 109] width 190 height 23
click at [689, 103] on div "[EMAIL_ADDRESS][DOMAIN_NAME]" at bounding box center [639, 109] width 190 height 23
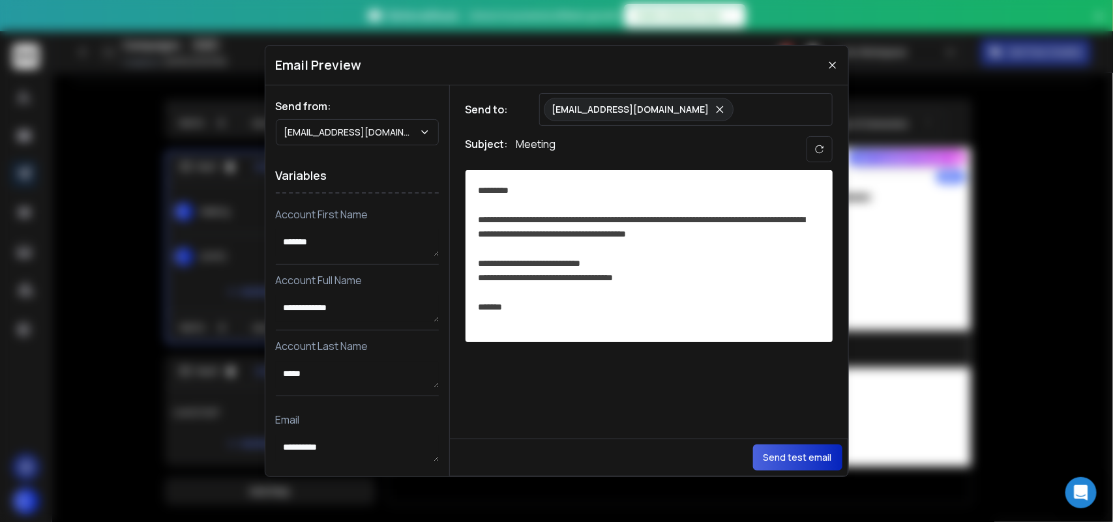
click at [716, 108] on icon at bounding box center [719, 109] width 7 height 7
click at [691, 108] on input at bounding box center [686, 109] width 284 height 23
click at [800, 457] on button "Send test email" at bounding box center [797, 458] width 89 height 26
click at [790, 108] on icon at bounding box center [795, 109] width 10 height 10
click at [645, 111] on input at bounding box center [686, 109] width 284 height 23
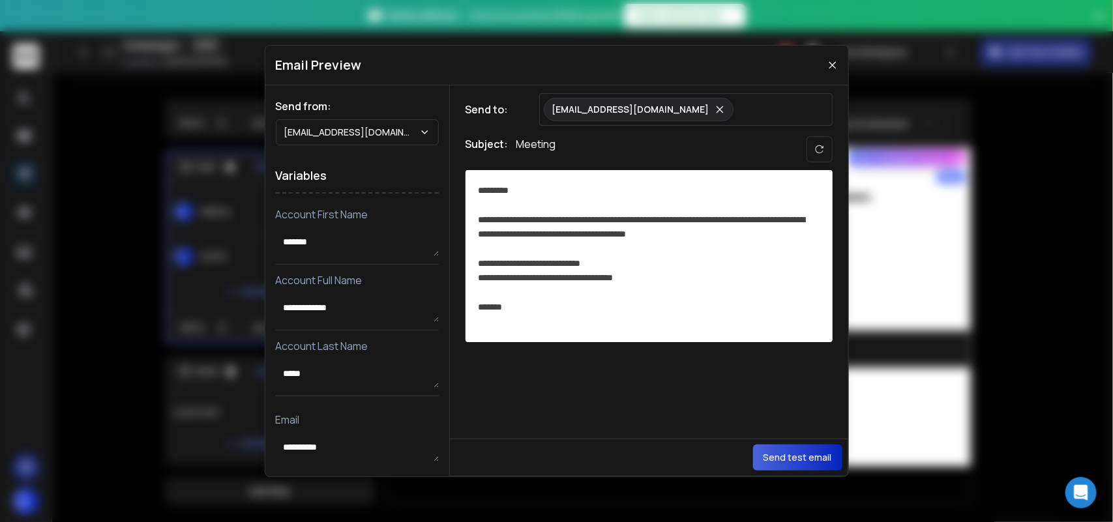
drag, startPoint x: 783, startPoint y: 461, endPoint x: 783, endPoint y: 453, distance: 7.8
click at [783, 460] on button "Send test email" at bounding box center [797, 458] width 89 height 26
click at [714, 105] on icon at bounding box center [719, 109] width 10 height 10
click at [798, 454] on button "Send test email" at bounding box center [797, 458] width 89 height 26
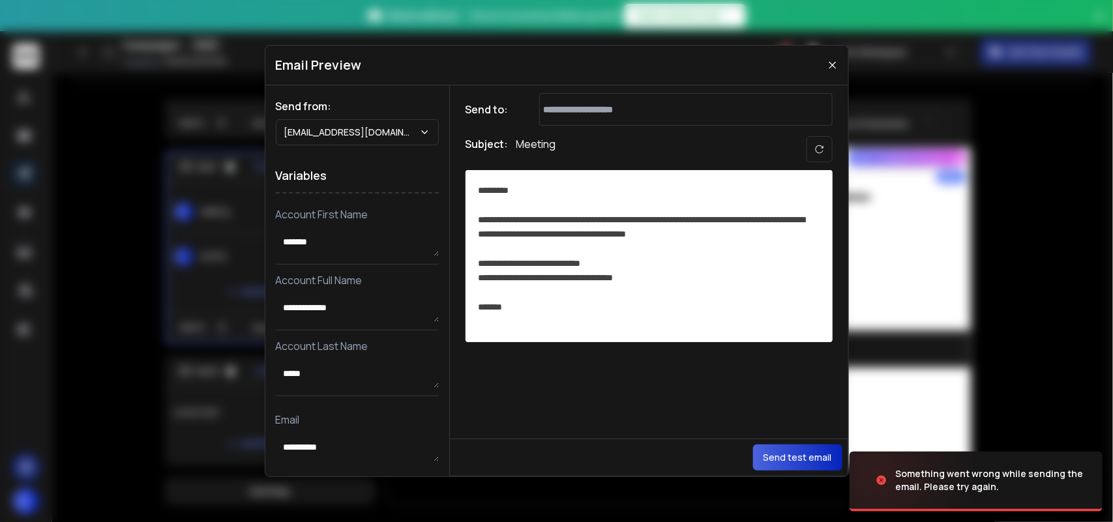
click at [611, 111] on input at bounding box center [686, 109] width 284 height 23
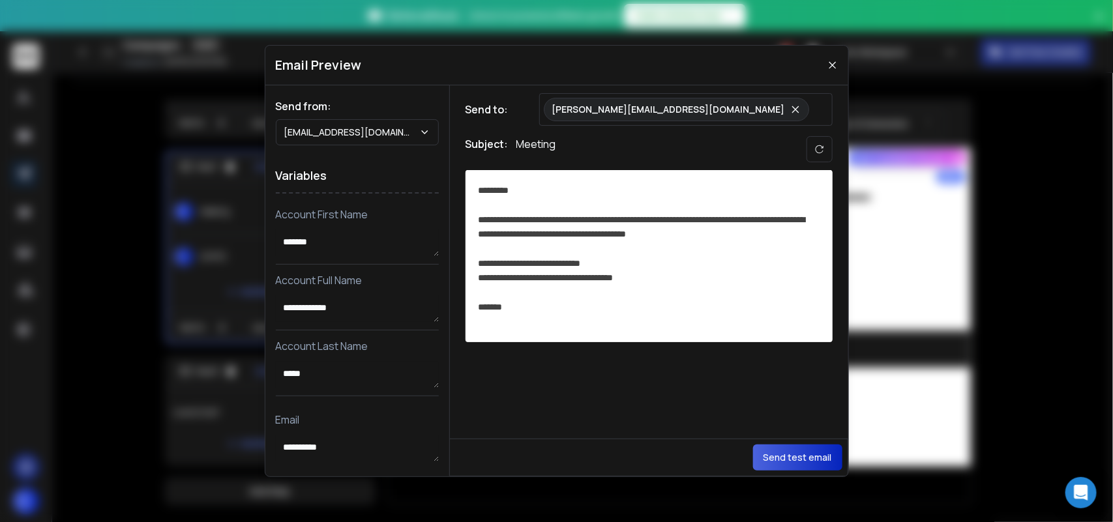
click at [777, 451] on button "Send test email" at bounding box center [797, 458] width 89 height 26
click at [790, 106] on icon at bounding box center [795, 109] width 10 height 10
click at [680, 106] on input at bounding box center [686, 109] width 284 height 23
drag, startPoint x: 783, startPoint y: 465, endPoint x: 783, endPoint y: 443, distance: 21.5
click at [783, 456] on button "Send test email" at bounding box center [797, 458] width 89 height 26
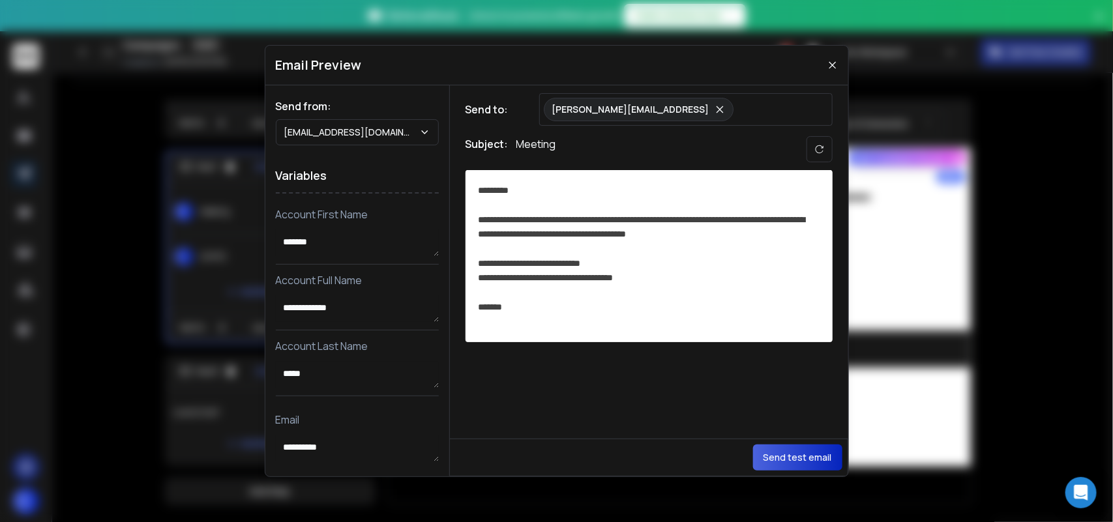
click at [714, 106] on icon at bounding box center [719, 109] width 10 height 10
click at [652, 113] on input at bounding box center [686, 109] width 284 height 23
click at [766, 453] on button "Send test email" at bounding box center [797, 458] width 89 height 26
click at [790, 108] on icon at bounding box center [795, 109] width 10 height 10
click at [677, 111] on input at bounding box center [686, 109] width 284 height 23
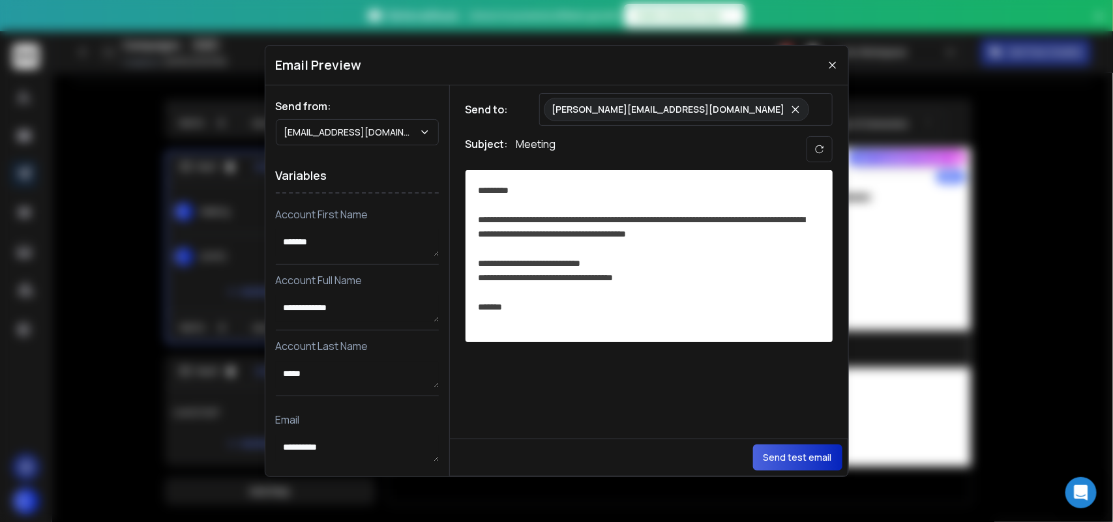
drag, startPoint x: 804, startPoint y: 448, endPoint x: 796, endPoint y: 445, distance: 8.5
click at [800, 448] on button "Send test email" at bounding box center [797, 458] width 89 height 26
click at [790, 109] on icon at bounding box center [795, 109] width 10 height 10
click at [738, 109] on input at bounding box center [880, 109] width 284 height 23
drag, startPoint x: 820, startPoint y: 457, endPoint x: 695, endPoint y: 400, distance: 137.7
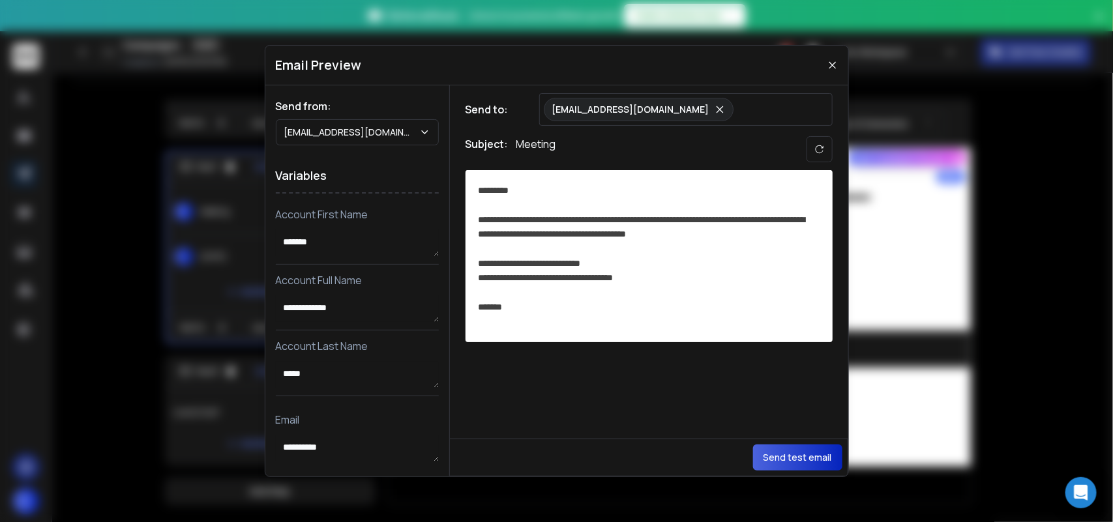
click at [813, 457] on button "Send test email" at bounding box center [797, 458] width 89 height 26
click at [656, 103] on div "[EMAIL_ADDRESS][DOMAIN_NAME]" at bounding box center [639, 109] width 190 height 23
click at [714, 111] on icon at bounding box center [719, 109] width 10 height 10
drag, startPoint x: 656, startPoint y: 111, endPoint x: 776, endPoint y: 446, distance: 356.2
click at [776, 446] on div "**********" at bounding box center [648, 280] width 399 height 391
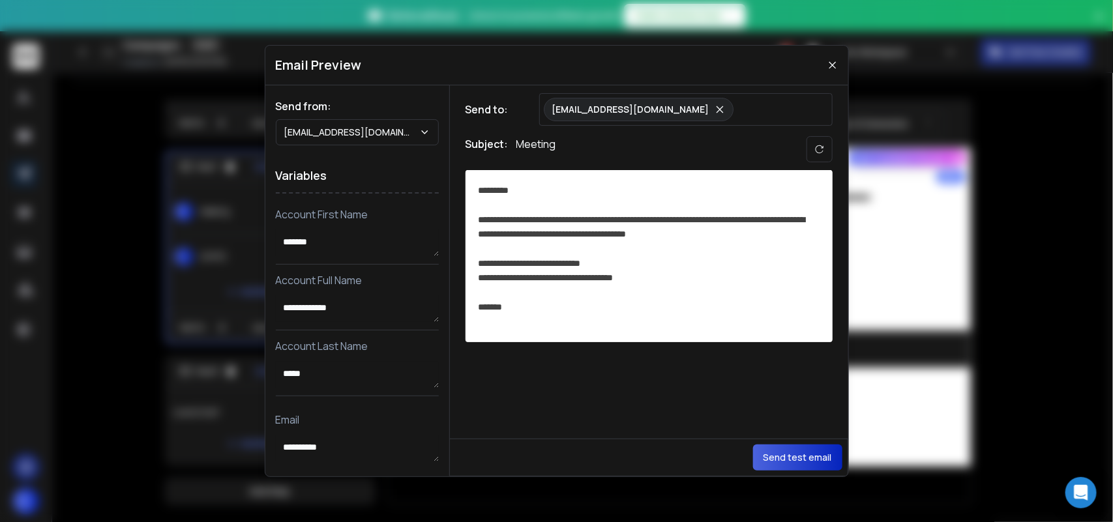
click at [764, 460] on button "Send test email" at bounding box center [797, 458] width 89 height 26
drag, startPoint x: 655, startPoint y: 102, endPoint x: 649, endPoint y: 106, distance: 6.7
click at [649, 106] on div "[EMAIL_ADDRESS][DOMAIN_NAME]" at bounding box center [639, 109] width 190 height 23
click at [716, 108] on icon at bounding box center [719, 109] width 7 height 7
click at [655, 108] on input at bounding box center [686, 109] width 284 height 23
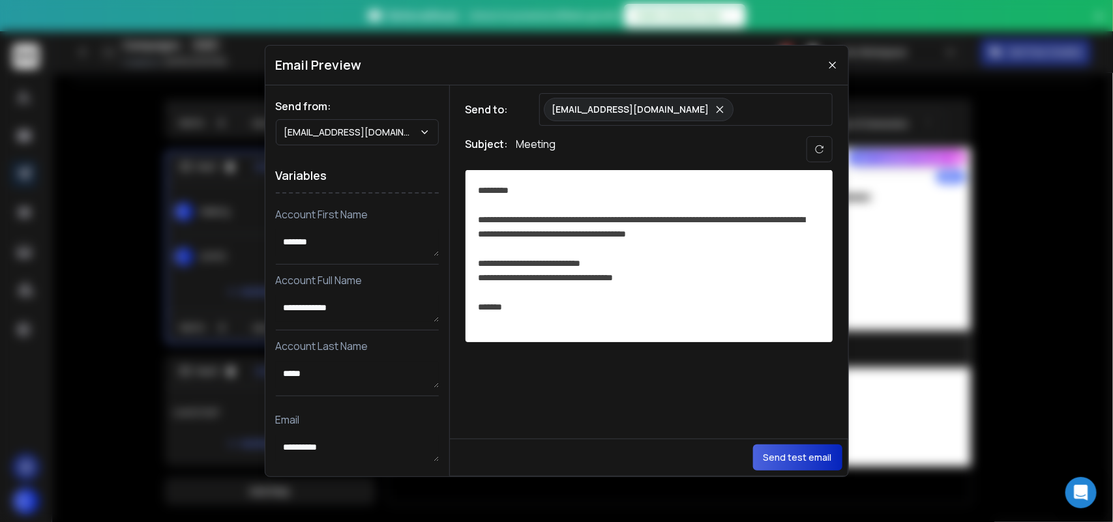
click at [781, 458] on button "Send test email" at bounding box center [797, 458] width 89 height 26
click at [714, 106] on icon at bounding box center [719, 109] width 10 height 10
click at [667, 108] on input at bounding box center [686, 109] width 284 height 23
click at [789, 467] on button "Send test email" at bounding box center [797, 458] width 89 height 26
click at [682, 104] on div "[EMAIL_ADDRESS][DOMAIN_NAME]" at bounding box center [639, 109] width 190 height 23
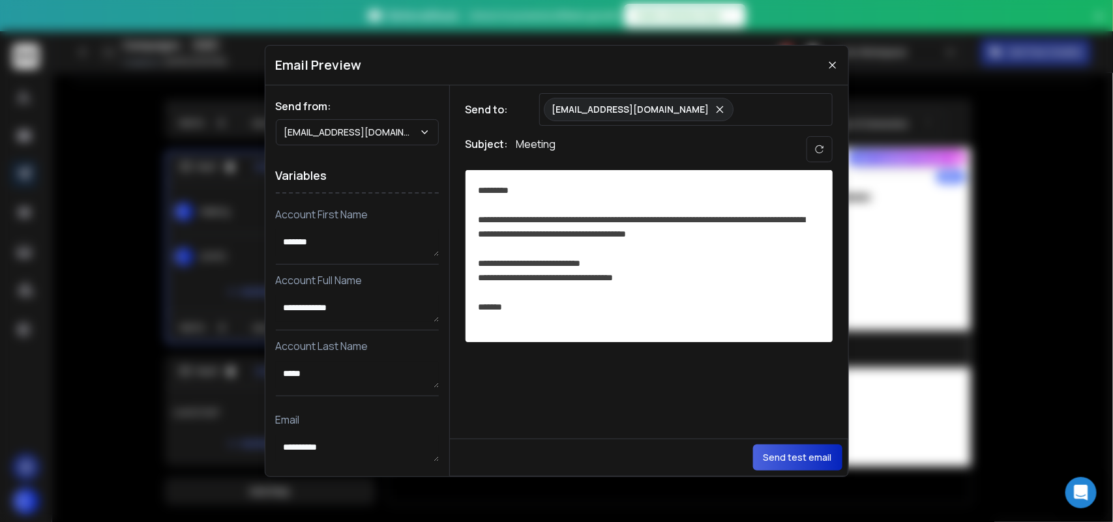
click at [714, 105] on icon at bounding box center [719, 109] width 10 height 10
click at [682, 108] on input at bounding box center [686, 109] width 284 height 23
click at [791, 471] on div "Send test email" at bounding box center [649, 458] width 398 height 38
drag, startPoint x: 790, startPoint y: 466, endPoint x: 785, endPoint y: 432, distance: 34.2
click at [785, 460] on button "Send test email" at bounding box center [797, 458] width 89 height 26
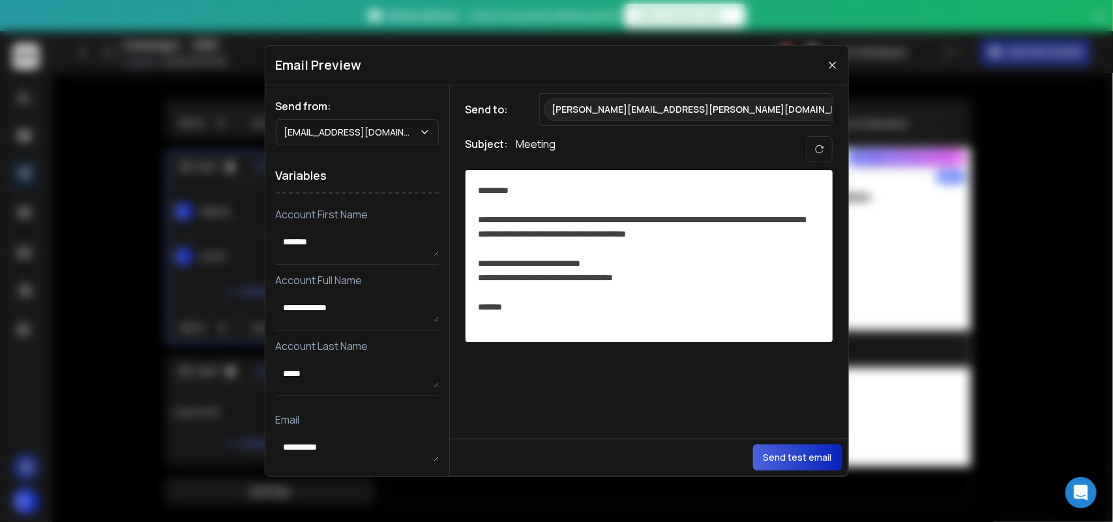
click at [695, 102] on div "[PERSON_NAME][EMAIL_ADDRESS][PERSON_NAME][DOMAIN_NAME]" at bounding box center [714, 109] width 341 height 23
click at [866, 104] on icon at bounding box center [871, 109] width 10 height 10
click at [690, 106] on input at bounding box center [686, 109] width 284 height 23
click at [795, 456] on button "Send test email" at bounding box center [797, 458] width 89 height 26
click at [714, 105] on icon at bounding box center [719, 109] width 10 height 10
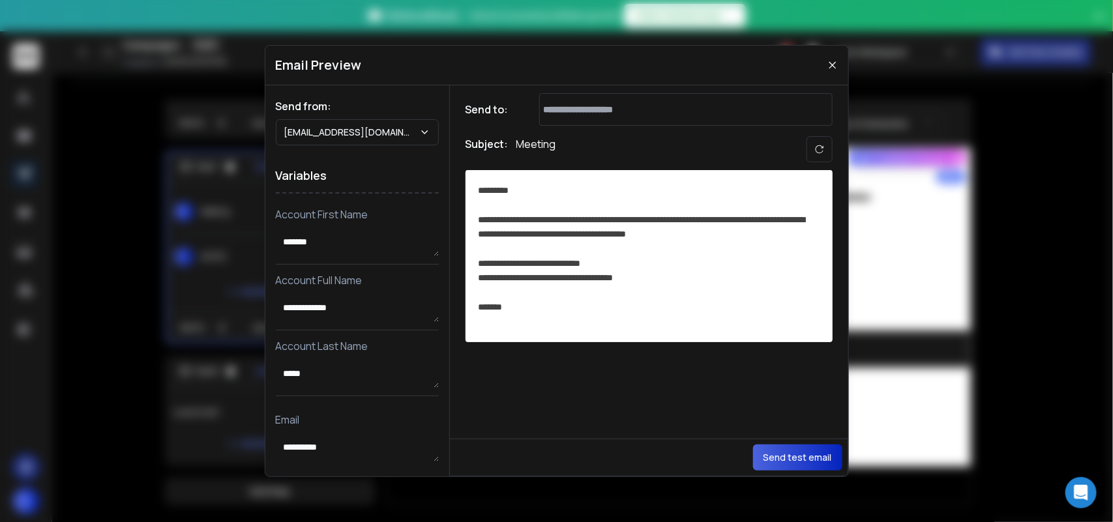
click at [644, 105] on input at bounding box center [686, 109] width 284 height 23
drag, startPoint x: 793, startPoint y: 456, endPoint x: 785, endPoint y: 439, distance: 19.0
click at [787, 447] on button "Send test email" at bounding box center [797, 458] width 89 height 26
click at [673, 103] on div "[EMAIL_ADDRESS][DOMAIN_NAME]" at bounding box center [639, 109] width 190 height 23
click at [714, 112] on icon at bounding box center [719, 109] width 10 height 10
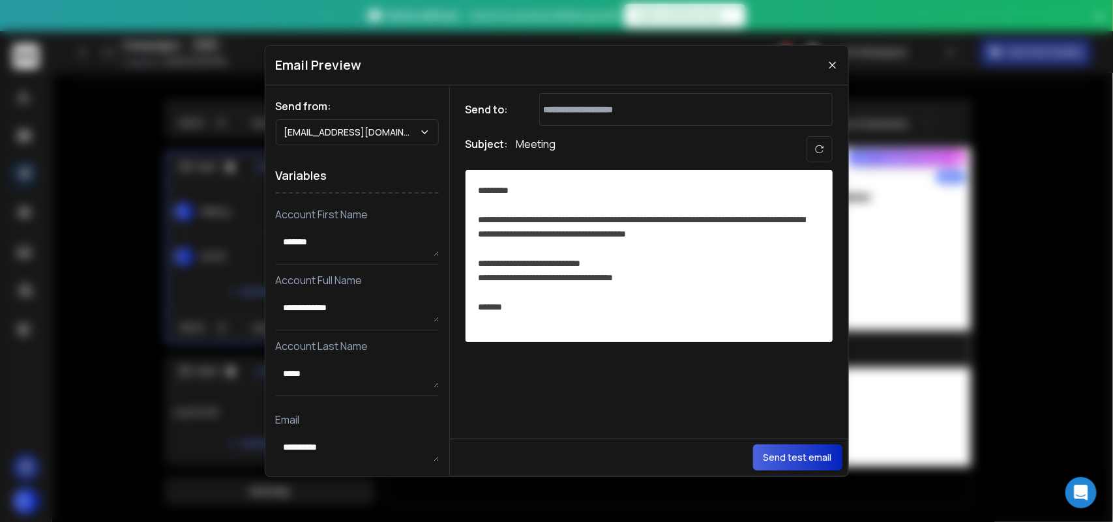
click at [667, 112] on input at bounding box center [686, 109] width 284 height 23
drag, startPoint x: 774, startPoint y: 460, endPoint x: 746, endPoint y: 396, distance: 69.8
click at [777, 451] on button "Send test email" at bounding box center [797, 458] width 89 height 26
click at [791, 108] on icon at bounding box center [794, 109] width 7 height 7
click at [669, 108] on input at bounding box center [686, 109] width 284 height 23
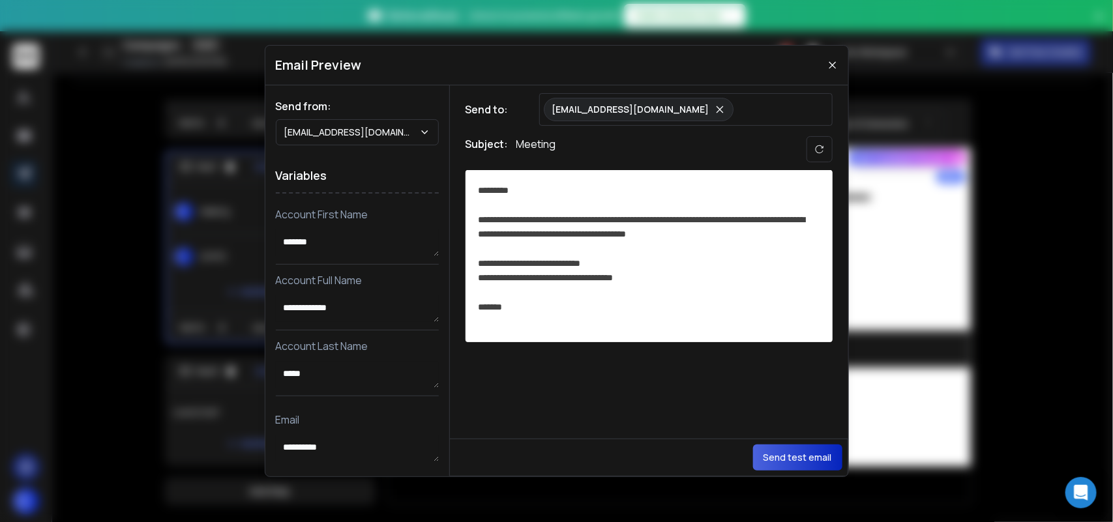
click at [797, 466] on button "Send test email" at bounding box center [797, 458] width 89 height 26
click at [714, 108] on icon at bounding box center [719, 109] width 10 height 10
click at [685, 108] on input at bounding box center [686, 109] width 284 height 23
click at [792, 454] on button "Send test email" at bounding box center [797, 458] width 89 height 26
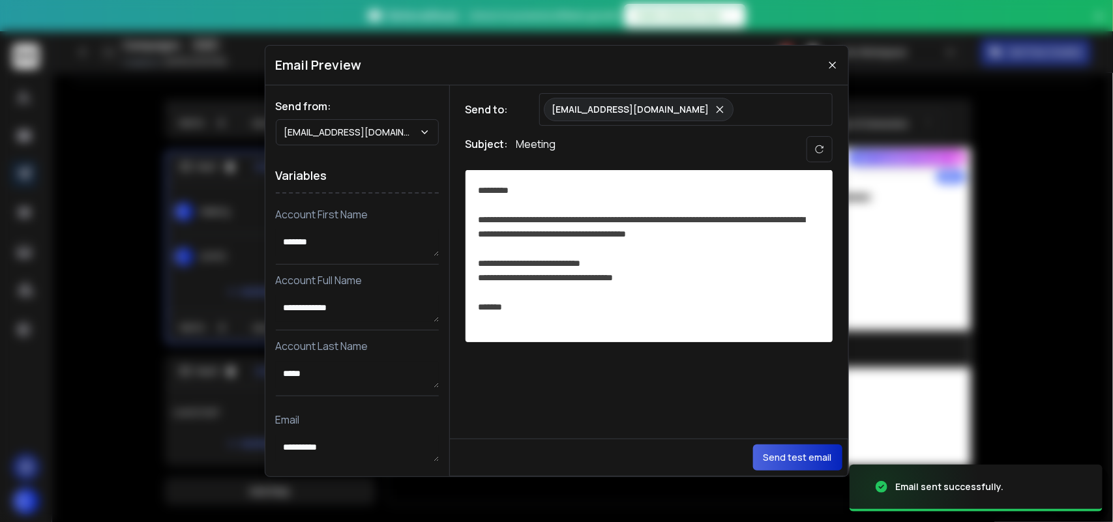
click at [714, 105] on icon at bounding box center [719, 109] width 10 height 10
click at [640, 105] on input at bounding box center [686, 109] width 284 height 23
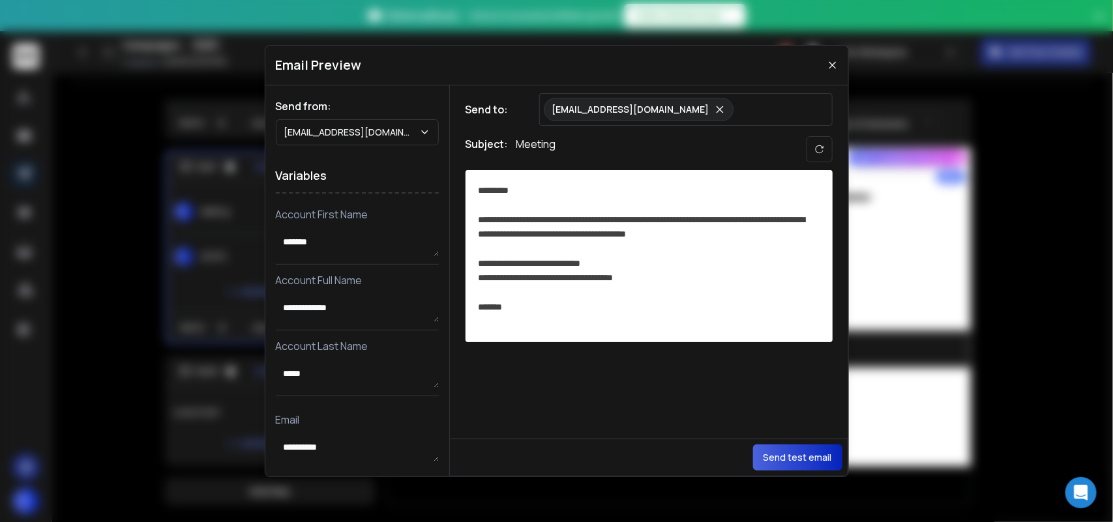
drag, startPoint x: 778, startPoint y: 454, endPoint x: 779, endPoint y: 442, distance: 11.8
click at [779, 454] on button "Send test email" at bounding box center [797, 458] width 89 height 26
click at [714, 109] on icon at bounding box center [719, 109] width 10 height 10
click at [647, 109] on input at bounding box center [686, 109] width 284 height 23
click at [759, 465] on button "Send test email" at bounding box center [797, 458] width 89 height 26
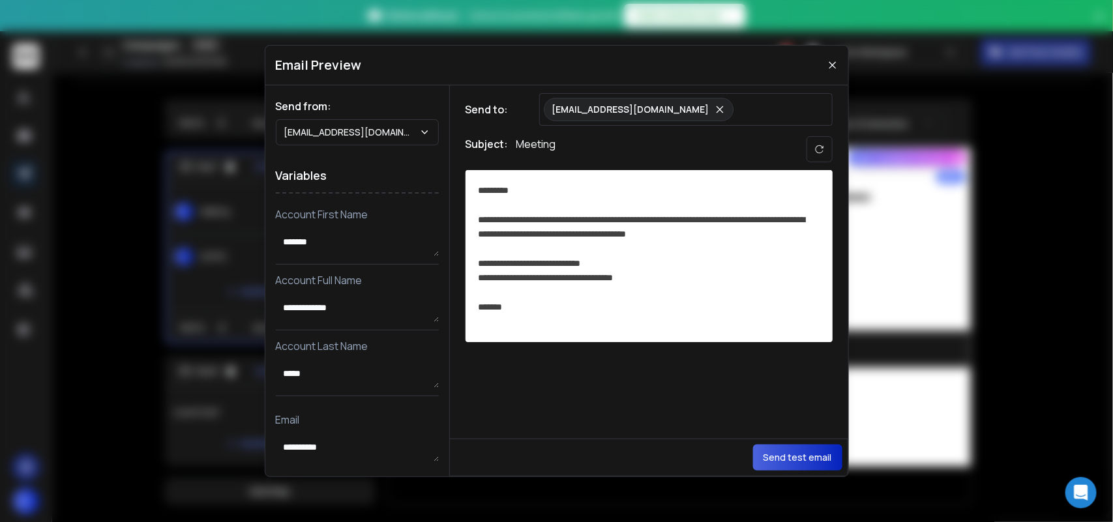
click at [714, 108] on icon at bounding box center [719, 109] width 10 height 10
click at [643, 108] on input at bounding box center [686, 109] width 284 height 23
click at [769, 448] on button "Send test email" at bounding box center [797, 458] width 89 height 26
click at [673, 115] on div "[EMAIL_ADDRESS][DOMAIN_NAME]" at bounding box center [639, 109] width 190 height 23
click at [716, 108] on icon at bounding box center [719, 109] width 7 height 7
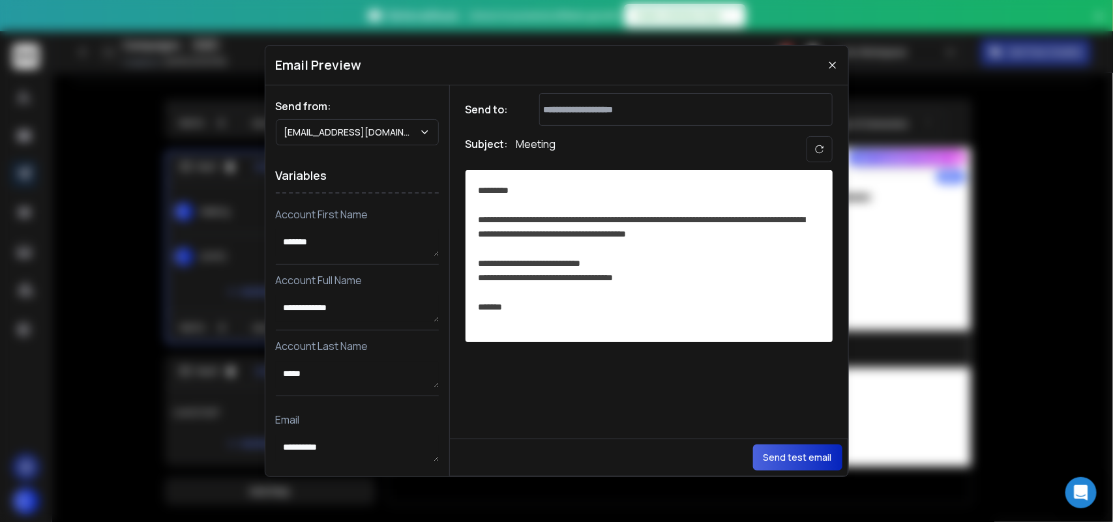
click at [673, 108] on input at bounding box center [686, 109] width 284 height 23
click at [813, 451] on button "Send test email" at bounding box center [797, 458] width 89 height 26
click at [791, 108] on icon at bounding box center [794, 109] width 7 height 7
click at [690, 104] on div "[EMAIL_ADDRESS][DOMAIN_NAME]" at bounding box center [685, 109] width 293 height 33
drag, startPoint x: 799, startPoint y: 458, endPoint x: 800, endPoint y: 415, distance: 42.4
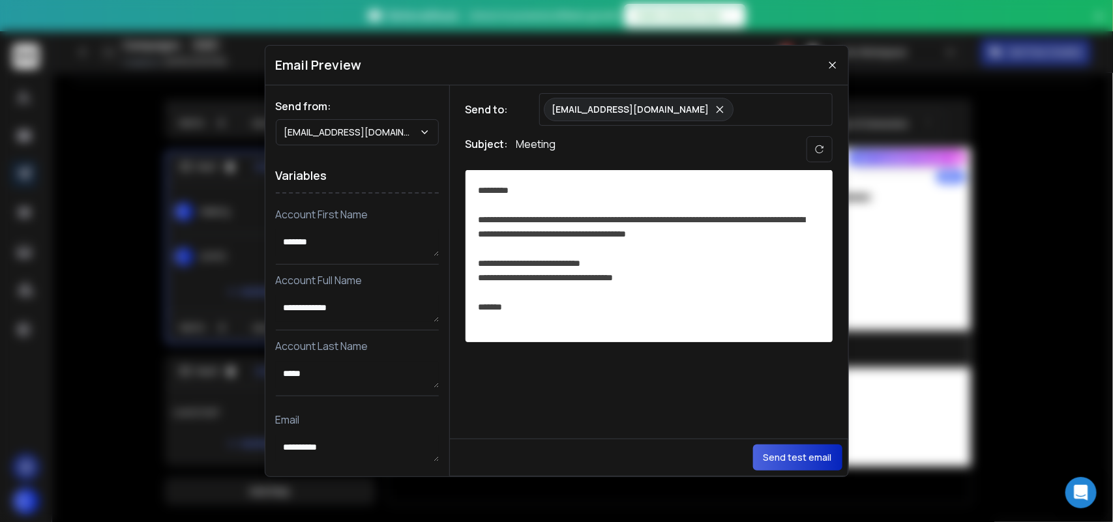
click at [799, 440] on div "Send test email" at bounding box center [649, 458] width 398 height 38
drag, startPoint x: 817, startPoint y: 470, endPoint x: 810, endPoint y: 471, distance: 7.2
click at [810, 471] on div "Send test email" at bounding box center [649, 458] width 398 height 38
click at [800, 458] on button "Send test email" at bounding box center [797, 458] width 89 height 26
drag, startPoint x: 705, startPoint y: 102, endPoint x: 705, endPoint y: 109, distance: 7.8
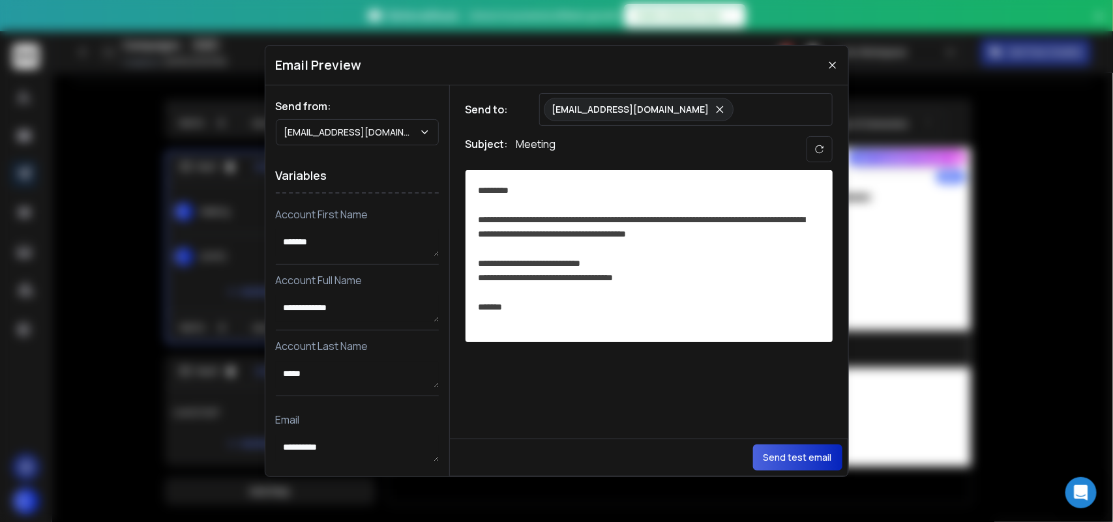
click at [705, 108] on div "[EMAIL_ADDRESS][DOMAIN_NAME]" at bounding box center [639, 109] width 190 height 23
click at [714, 112] on icon at bounding box center [719, 109] width 10 height 10
click at [705, 112] on input at bounding box center [686, 109] width 284 height 23
click at [789, 448] on button "Send test email" at bounding box center [797, 458] width 89 height 26
click at [714, 105] on icon at bounding box center [719, 109] width 10 height 10
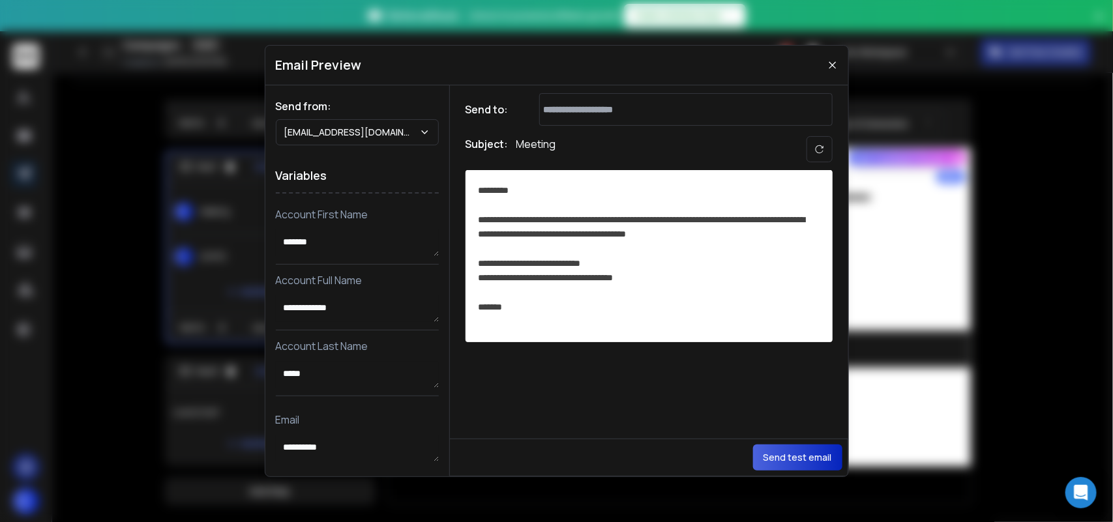
click at [671, 104] on input at bounding box center [686, 109] width 284 height 23
click at [776, 446] on button "Send test email" at bounding box center [797, 458] width 89 height 26
click at [790, 109] on icon at bounding box center [795, 109] width 10 height 10
click at [688, 109] on input at bounding box center [686, 109] width 284 height 23
click at [789, 454] on button "Send test email" at bounding box center [797, 458] width 89 height 26
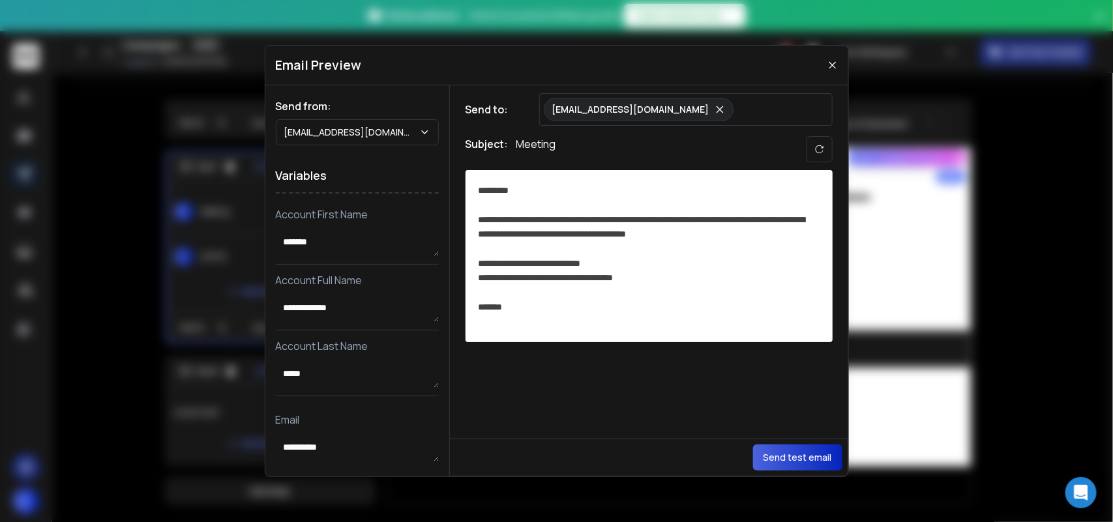
click at [714, 111] on icon at bounding box center [719, 109] width 10 height 10
click at [673, 111] on input at bounding box center [686, 109] width 284 height 23
click at [774, 458] on button "Send test email" at bounding box center [797, 458] width 89 height 26
click at [790, 111] on icon at bounding box center [795, 109] width 10 height 10
click at [708, 111] on input at bounding box center [686, 109] width 284 height 23
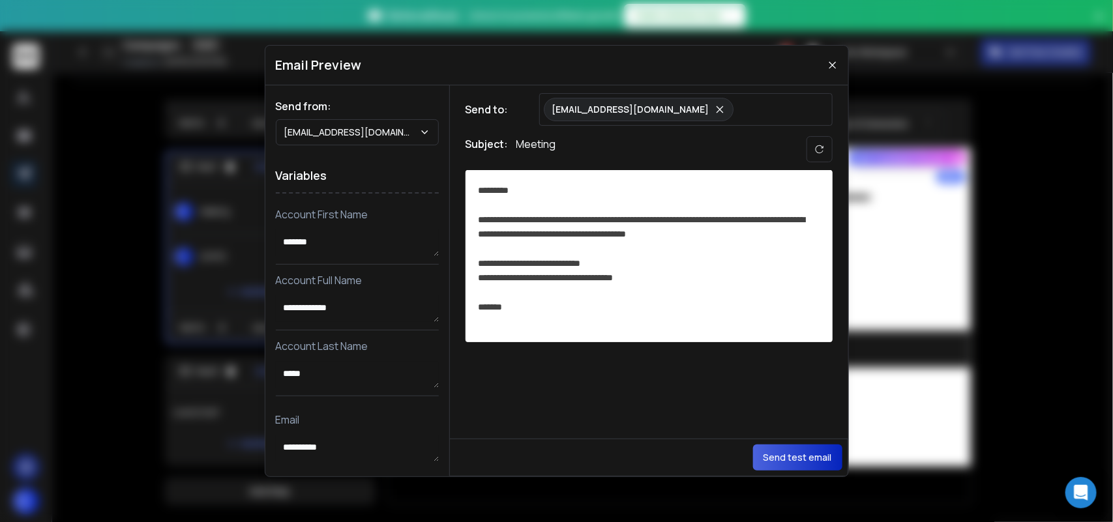
click at [800, 456] on button "Send test email" at bounding box center [797, 458] width 89 height 26
click at [714, 109] on icon at bounding box center [719, 109] width 10 height 10
click at [639, 109] on input at bounding box center [686, 109] width 284 height 23
click at [783, 454] on button "Send test email" at bounding box center [797, 458] width 89 height 26
click at [686, 103] on div "[PERSON_NAME][EMAIL_ADDRESS][DOMAIN_NAME]" at bounding box center [676, 109] width 265 height 23
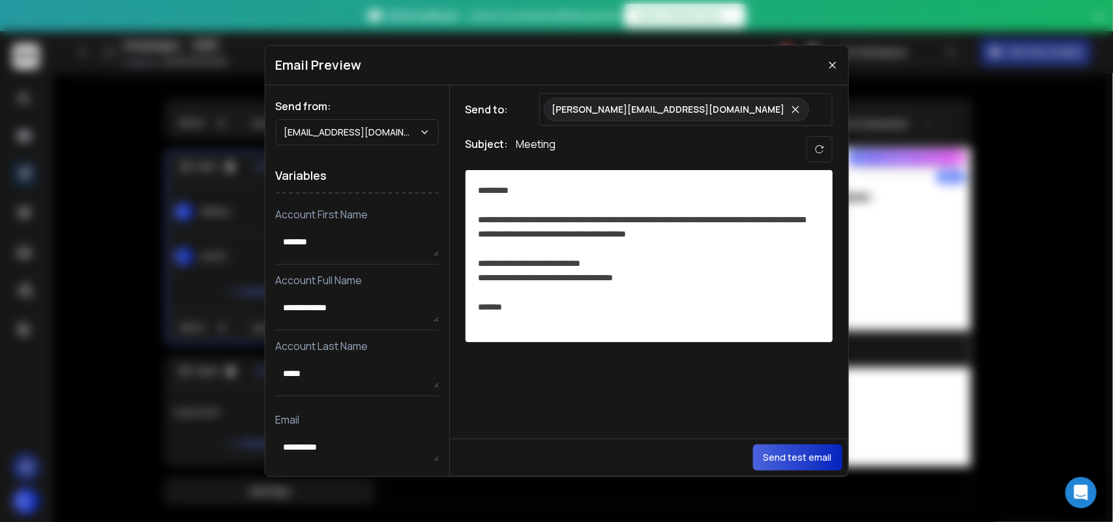
click at [790, 104] on icon at bounding box center [795, 109] width 10 height 10
click at [694, 108] on input at bounding box center [686, 109] width 284 height 23
drag, startPoint x: 772, startPoint y: 452, endPoint x: 746, endPoint y: 414, distance: 45.9
click at [770, 452] on button "Send test email" at bounding box center [797, 458] width 89 height 26
click at [708, 108] on div "[EMAIL_ADDRESS][DOMAIN_NAME]" at bounding box center [639, 109] width 190 height 23
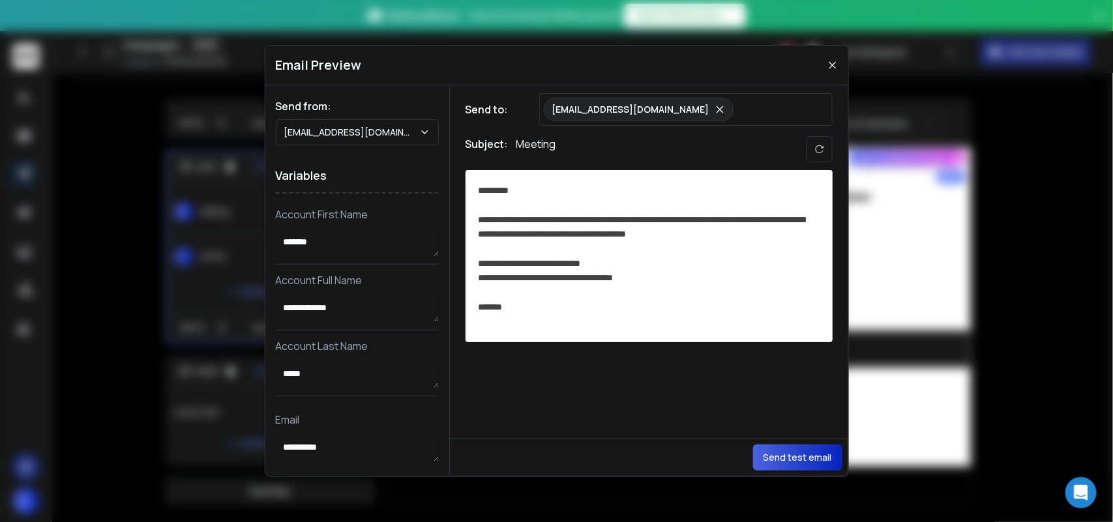
click at [716, 109] on icon at bounding box center [719, 109] width 7 height 7
click at [706, 109] on input at bounding box center [686, 109] width 284 height 23
click at [767, 455] on button "Send test email" at bounding box center [797, 458] width 89 height 26
click at [790, 109] on icon at bounding box center [795, 109] width 10 height 10
click at [652, 109] on input at bounding box center [686, 109] width 284 height 23
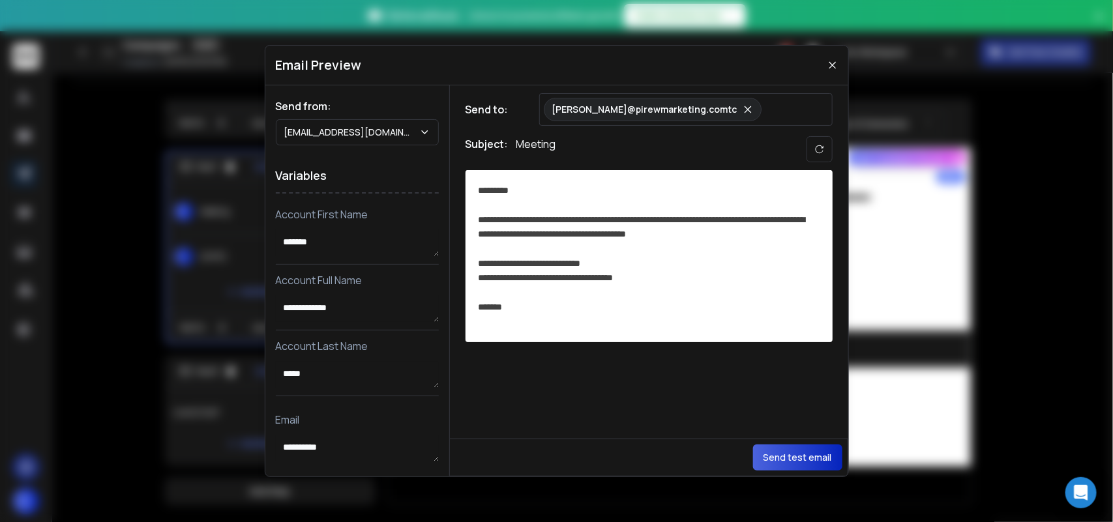
drag, startPoint x: 803, startPoint y: 458, endPoint x: 796, endPoint y: 451, distance: 9.7
click at [797, 458] on button "Send test email" at bounding box center [797, 458] width 89 height 26
click at [742, 108] on icon at bounding box center [747, 109] width 10 height 10
click at [689, 108] on input at bounding box center [686, 109] width 284 height 23
click at [805, 446] on button "Send test email" at bounding box center [797, 458] width 89 height 26
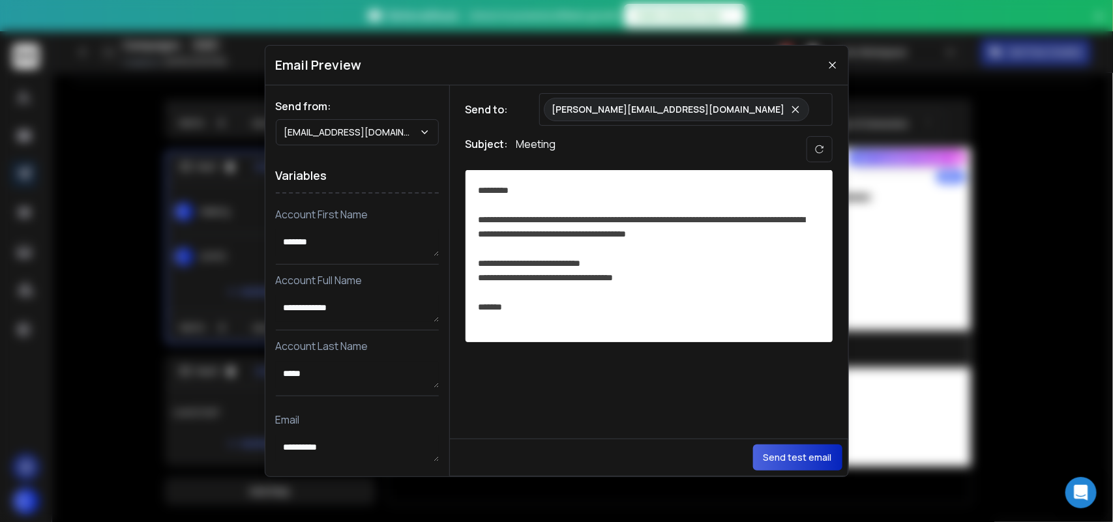
click at [790, 109] on icon at bounding box center [795, 109] width 10 height 10
drag, startPoint x: 735, startPoint y: 109, endPoint x: 740, endPoint y: 106, distance: 6.7
click at [740, 106] on input at bounding box center [686, 109] width 284 height 23
drag, startPoint x: 796, startPoint y: 458, endPoint x: 766, endPoint y: 433, distance: 38.5
click at [791, 458] on button "Send test email" at bounding box center [797, 458] width 89 height 26
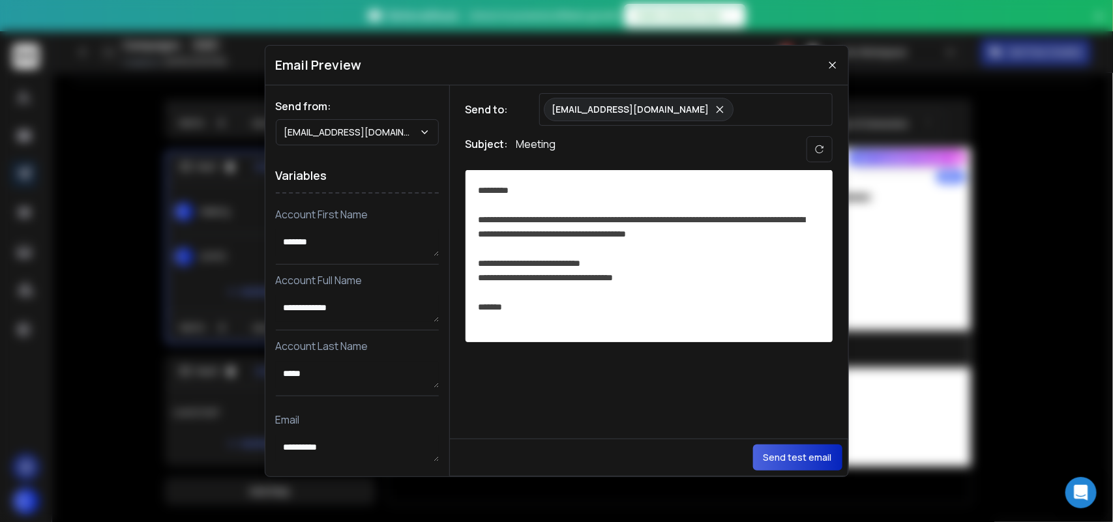
click at [714, 112] on icon at bounding box center [719, 109] width 10 height 10
click at [647, 112] on input at bounding box center [686, 109] width 284 height 23
drag, startPoint x: 789, startPoint y: 460, endPoint x: 783, endPoint y: 421, distance: 39.5
click at [787, 460] on button "Send test email" at bounding box center [797, 458] width 89 height 26
click at [791, 108] on icon at bounding box center [794, 109] width 7 height 7
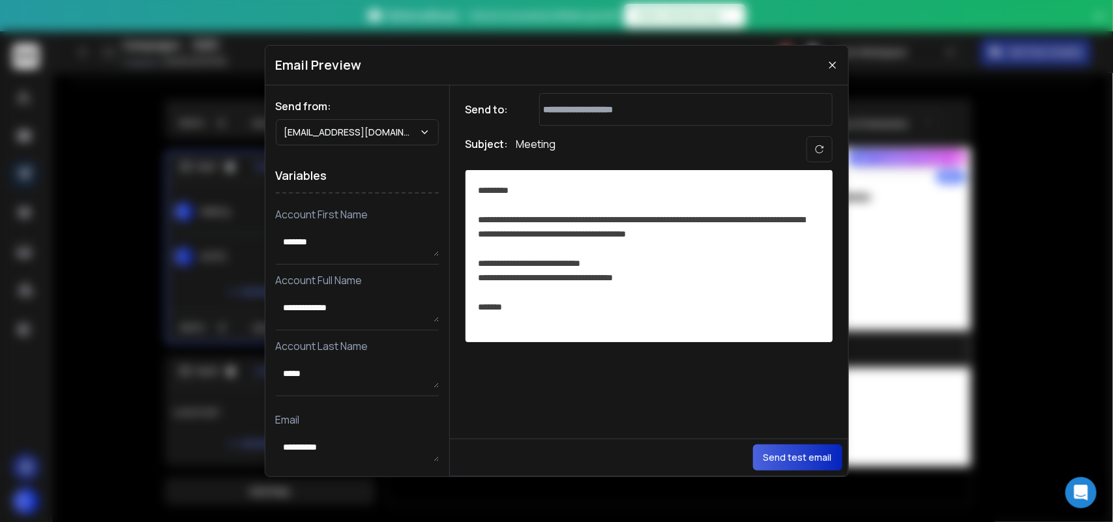
click at [688, 109] on input at bounding box center [686, 109] width 284 height 23
click at [781, 451] on button "Send test email" at bounding box center [797, 458] width 89 height 26
click at [714, 104] on icon at bounding box center [719, 109] width 10 height 10
click at [686, 109] on input at bounding box center [686, 109] width 284 height 23
drag, startPoint x: 786, startPoint y: 460, endPoint x: 780, endPoint y: 447, distance: 14.0
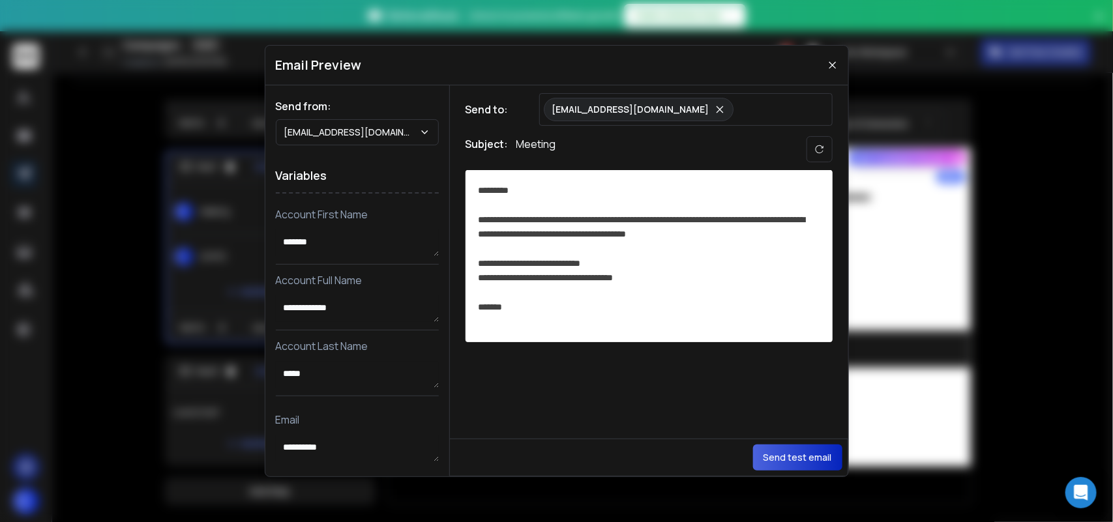
click at [784, 458] on button "Send test email" at bounding box center [797, 458] width 89 height 26
click at [686, 103] on div "[EMAIL_ADDRESS][DOMAIN_NAME]" at bounding box center [639, 109] width 190 height 23
click at [714, 112] on icon at bounding box center [719, 109] width 10 height 10
click at [689, 112] on input at bounding box center [686, 109] width 284 height 23
click at [784, 448] on button "Send test email" at bounding box center [797, 458] width 89 height 26
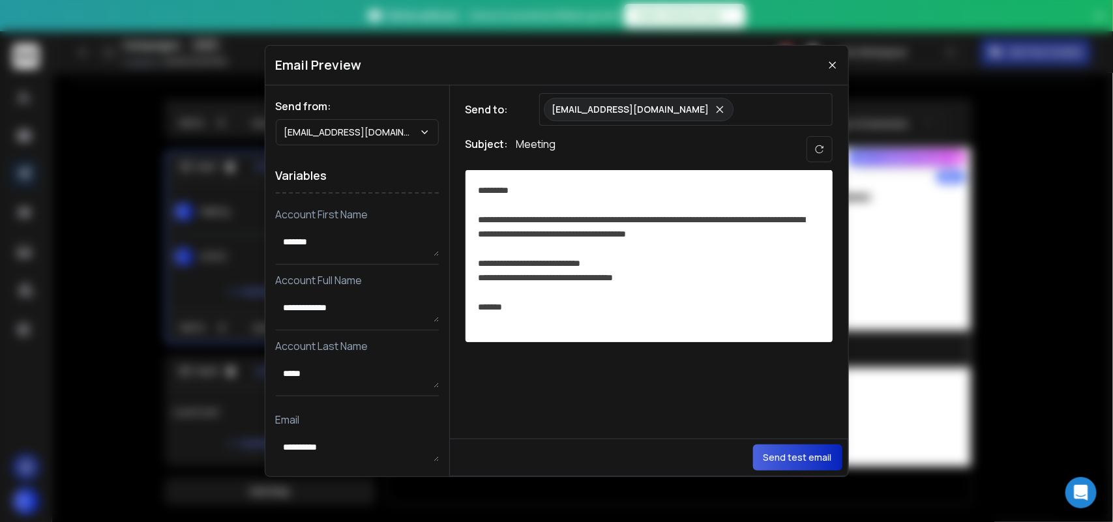
click at [714, 108] on icon at bounding box center [719, 109] width 10 height 10
click at [712, 119] on input at bounding box center [686, 109] width 284 height 23
click at [773, 460] on button "Send test email" at bounding box center [797, 458] width 89 height 26
click at [714, 106] on icon at bounding box center [719, 109] width 10 height 10
click at [685, 106] on input at bounding box center [686, 109] width 284 height 23
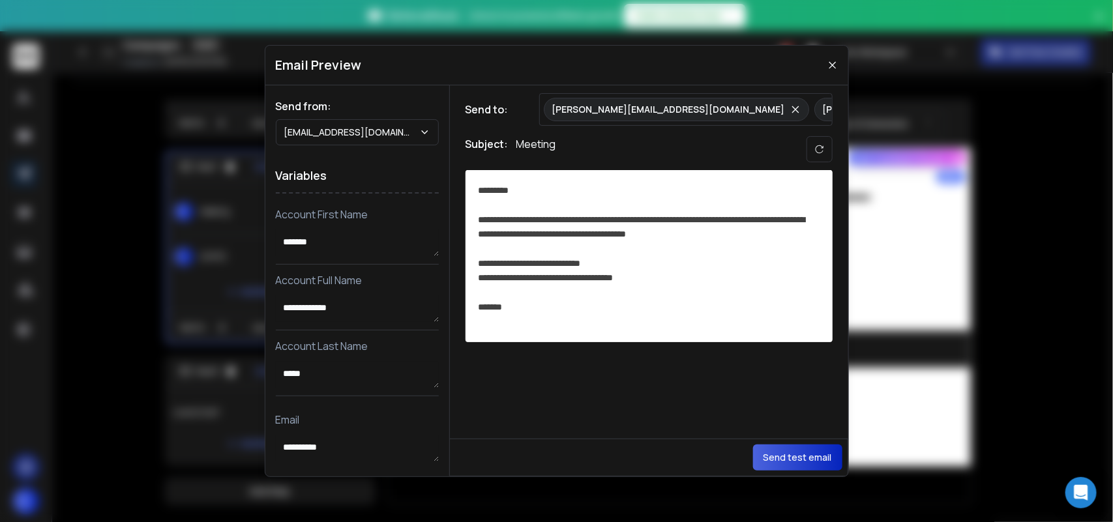
click at [803, 452] on button "Send test email" at bounding box center [797, 458] width 89 height 26
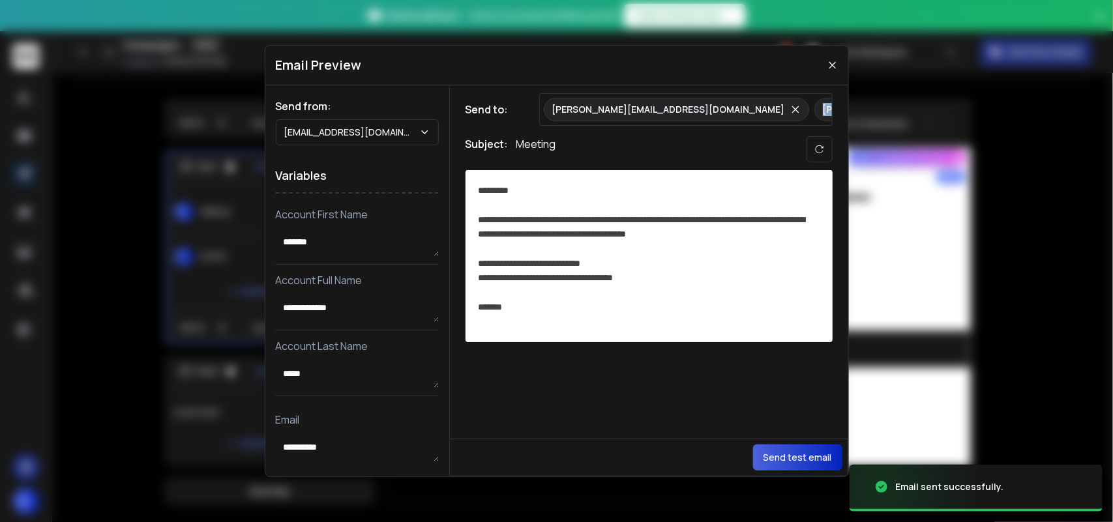
drag, startPoint x: 725, startPoint y: 102, endPoint x: 738, endPoint y: 112, distance: 15.8
click at [814, 112] on div "[PERSON_NAME][EMAIL_ADDRESS][DOMAIN_NAME]" at bounding box center [946, 109] width 265 height 23
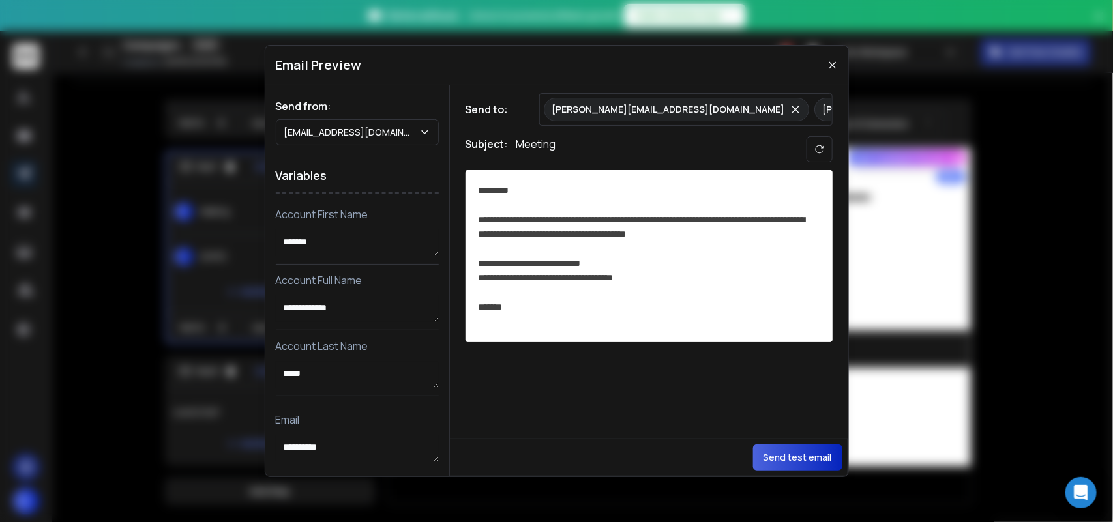
click at [790, 104] on icon at bounding box center [795, 109] width 10 height 10
click at [684, 104] on input at bounding box center [686, 109] width 284 height 23
click at [819, 457] on button "Send test email" at bounding box center [797, 458] width 89 height 26
click at [790, 106] on icon at bounding box center [795, 109] width 10 height 10
click at [657, 108] on input at bounding box center [686, 109] width 284 height 23
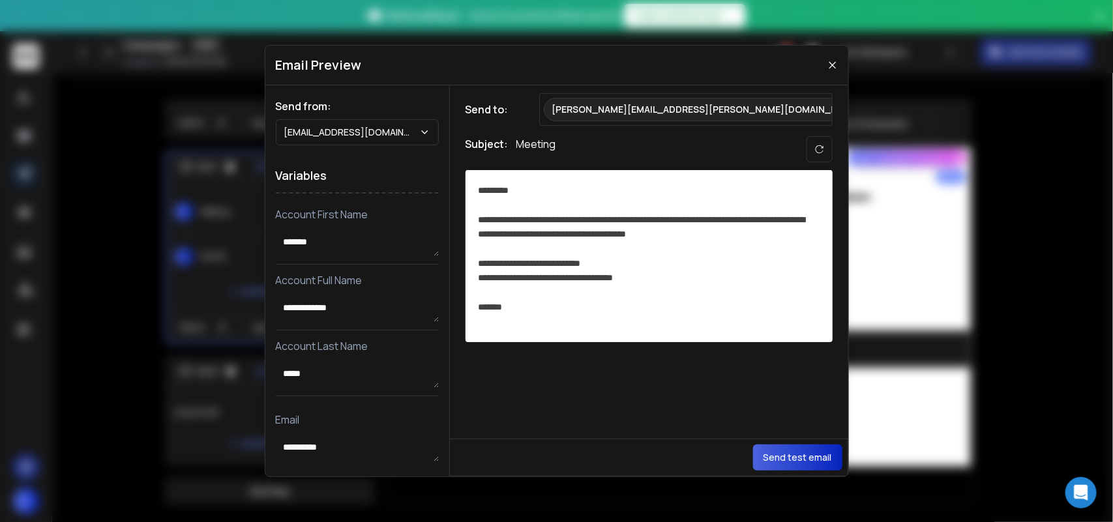
drag, startPoint x: 813, startPoint y: 458, endPoint x: 798, endPoint y: 370, distance: 88.6
click at [812, 458] on button "Send test email" at bounding box center [797, 458] width 89 height 26
click at [866, 106] on icon at bounding box center [871, 109] width 10 height 10
click at [676, 106] on input at bounding box center [686, 109] width 284 height 23
click at [778, 461] on button "Send test email" at bounding box center [797, 458] width 89 height 26
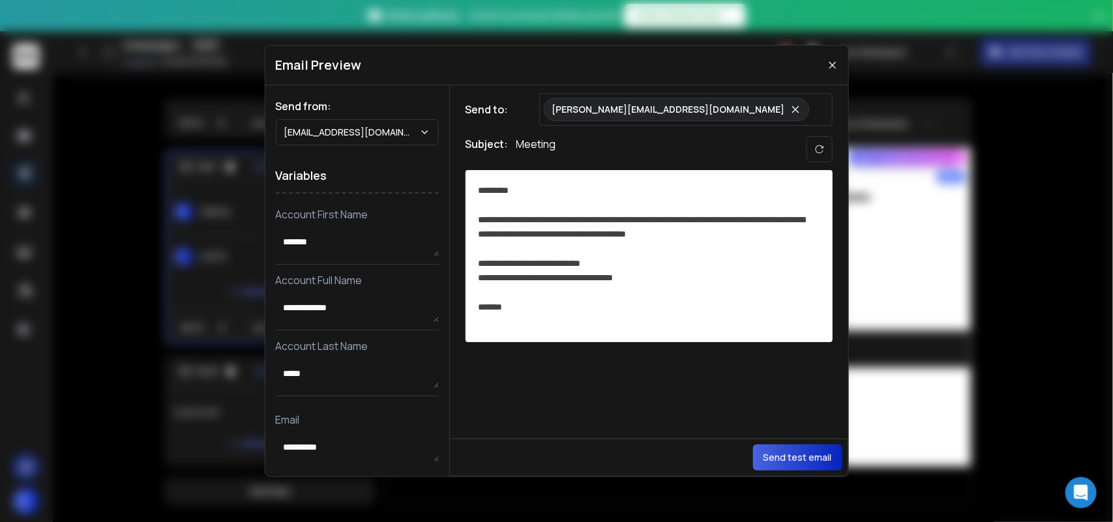
click at [637, 102] on div "[PERSON_NAME][EMAIL_ADDRESS][DOMAIN_NAME]" at bounding box center [676, 109] width 265 height 23
click at [634, 103] on div "[PERSON_NAME][EMAIL_ADDRESS][DOMAIN_NAME]" at bounding box center [676, 109] width 265 height 23
click at [790, 108] on icon at bounding box center [795, 109] width 10 height 10
click at [642, 111] on input at bounding box center [686, 109] width 284 height 23
drag, startPoint x: 783, startPoint y: 454, endPoint x: 783, endPoint y: 441, distance: 12.4
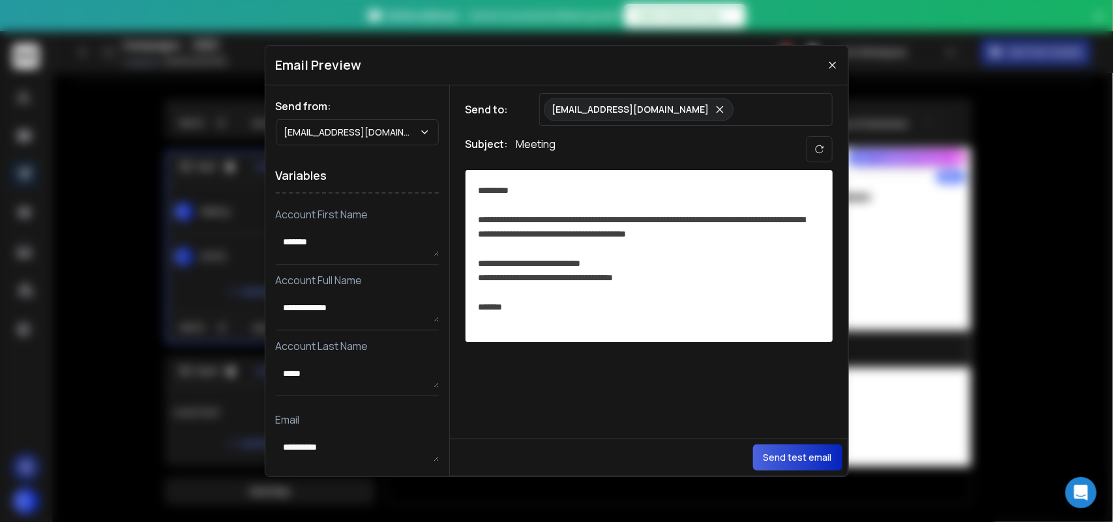
click at [783, 452] on button "Send test email" at bounding box center [797, 458] width 89 height 26
click at [714, 109] on icon at bounding box center [719, 109] width 10 height 10
click at [650, 109] on input at bounding box center [686, 109] width 284 height 23
drag, startPoint x: 804, startPoint y: 454, endPoint x: 804, endPoint y: 443, distance: 11.1
click at [804, 454] on button "Send test email" at bounding box center [797, 458] width 89 height 26
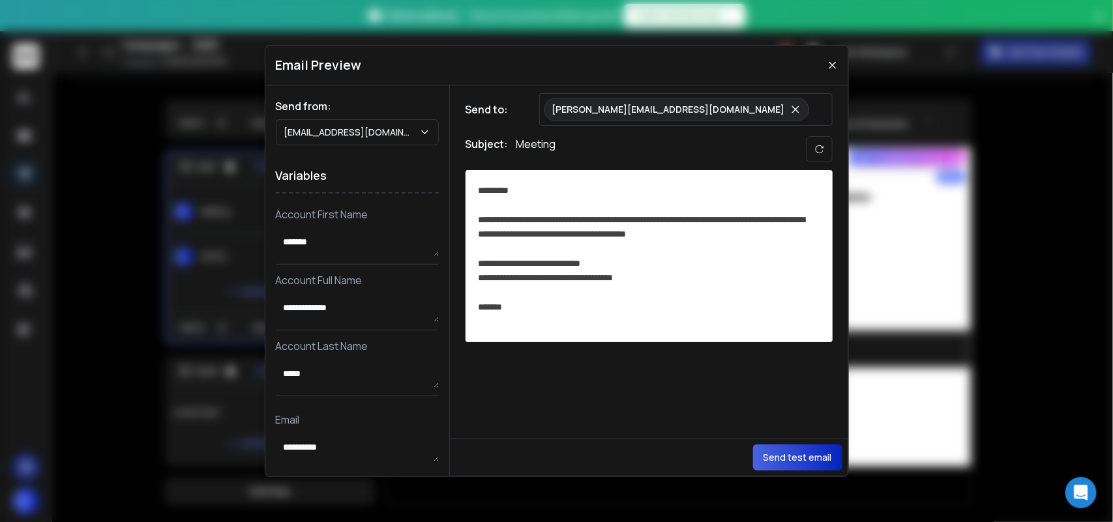
click at [790, 109] on icon at bounding box center [795, 109] width 10 height 10
click at [699, 109] on div at bounding box center [685, 109] width 293 height 33
drag, startPoint x: 799, startPoint y: 457, endPoint x: 731, endPoint y: 370, distance: 111.0
click at [799, 456] on button "Send test email" at bounding box center [797, 458] width 89 height 26
click at [790, 108] on icon at bounding box center [795, 109] width 10 height 10
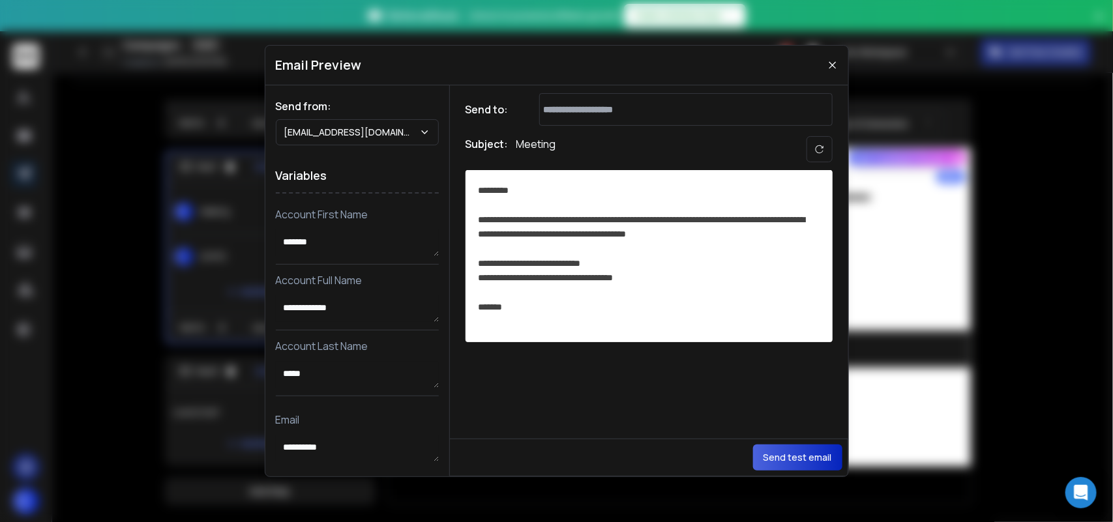
click at [685, 108] on input at bounding box center [686, 109] width 284 height 23
click at [780, 456] on button "Send test email" at bounding box center [797, 458] width 89 height 26
click at [714, 106] on icon at bounding box center [719, 109] width 10 height 10
click at [695, 105] on input at bounding box center [686, 109] width 284 height 23
click at [783, 458] on button "Send test email" at bounding box center [797, 458] width 89 height 26
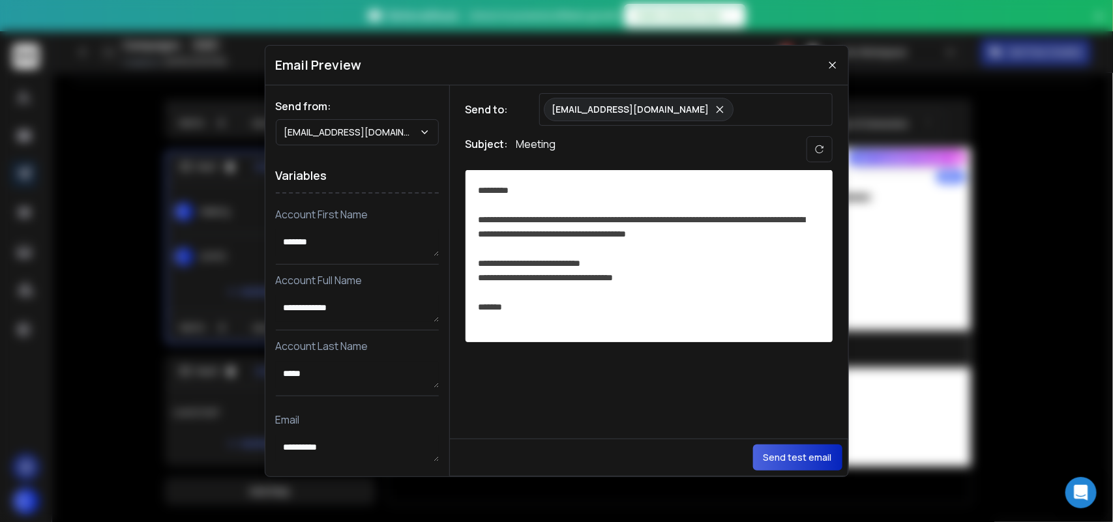
click at [714, 108] on icon at bounding box center [719, 109] width 10 height 10
click at [634, 108] on input at bounding box center [686, 109] width 284 height 23
click at [774, 448] on button "Send test email" at bounding box center [797, 458] width 89 height 26
click at [714, 105] on icon at bounding box center [719, 109] width 10 height 10
click at [647, 105] on input at bounding box center [686, 109] width 284 height 23
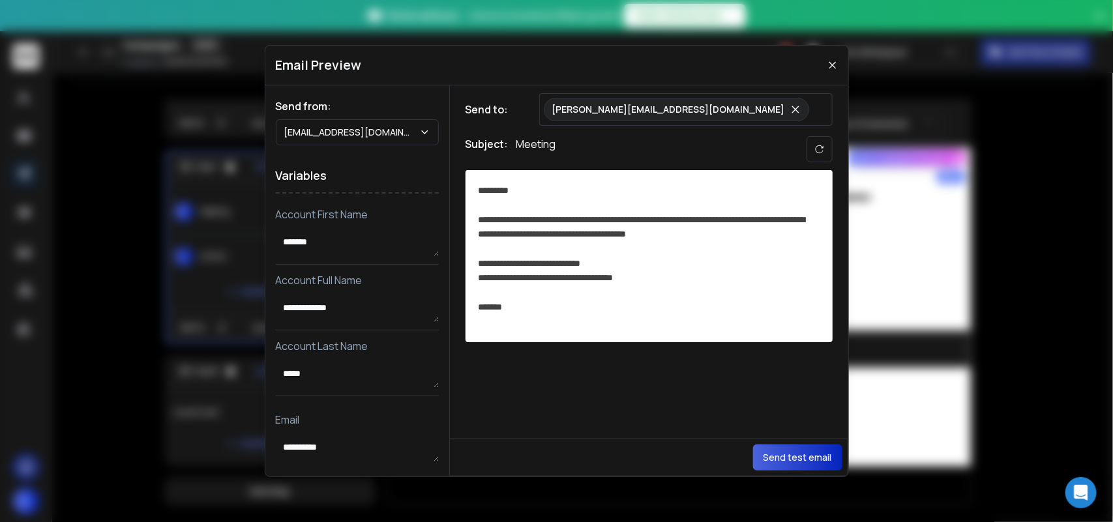
click at [795, 446] on button "Send test email" at bounding box center [797, 458] width 89 height 26
click at [790, 108] on icon at bounding box center [795, 109] width 10 height 10
click at [647, 108] on input at bounding box center [686, 109] width 284 height 23
click at [761, 453] on button "Send test email" at bounding box center [797, 458] width 89 height 26
click at [693, 102] on div "[EMAIL_ADDRESS][DOMAIN_NAME]" at bounding box center [639, 109] width 190 height 23
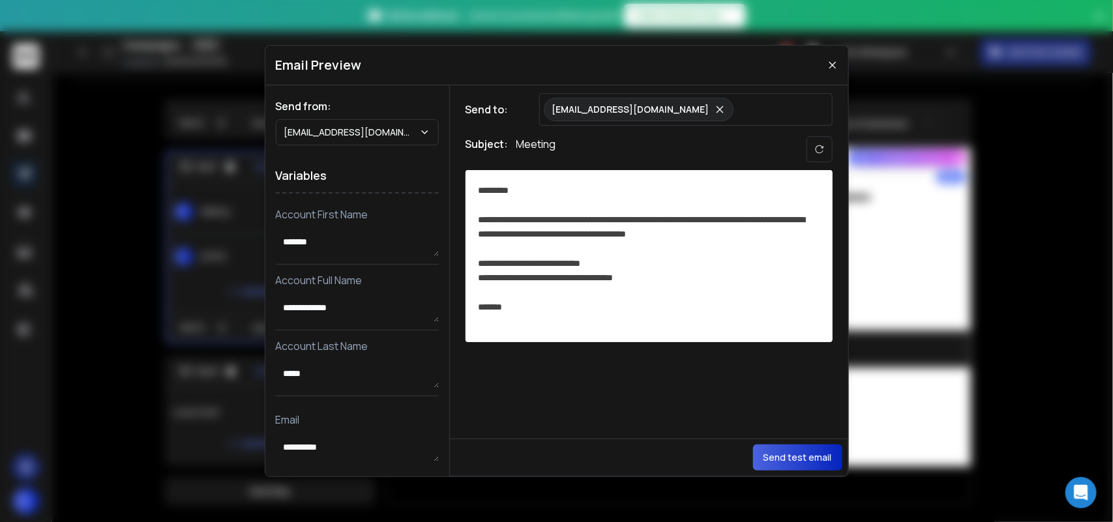
click at [714, 108] on icon at bounding box center [719, 109] width 10 height 10
click at [657, 104] on input at bounding box center [686, 109] width 284 height 23
drag, startPoint x: 802, startPoint y: 465, endPoint x: 745, endPoint y: 409, distance: 80.2
click at [768, 452] on button "Send test email" at bounding box center [797, 458] width 89 height 26
click at [714, 105] on icon at bounding box center [719, 109] width 10 height 10
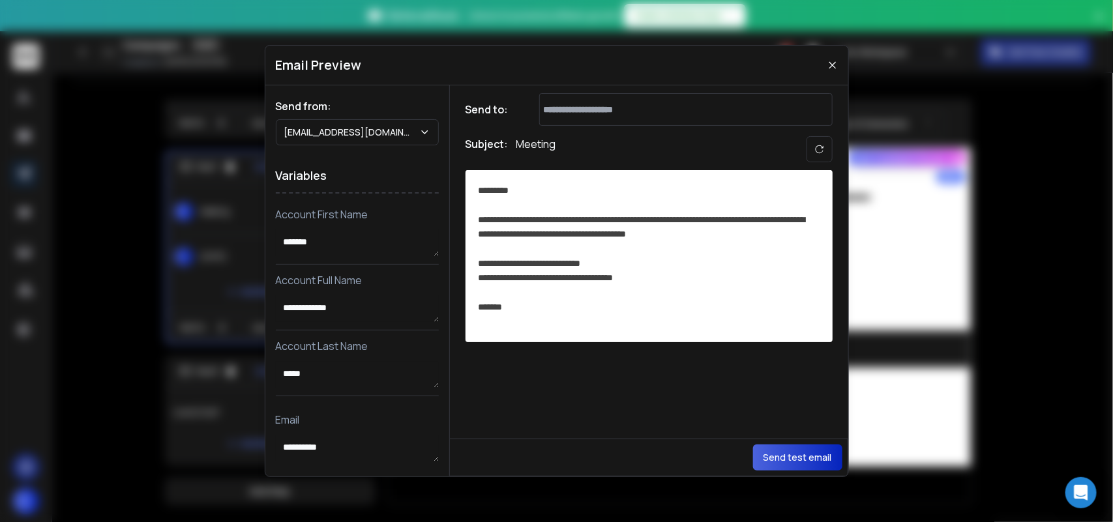
click at [680, 104] on input at bounding box center [686, 109] width 284 height 23
click at [829, 465] on button "Send test email" at bounding box center [797, 458] width 89 height 26
click at [866, 108] on icon at bounding box center [871, 109] width 10 height 10
click at [711, 115] on input at bounding box center [686, 109] width 284 height 23
drag, startPoint x: 817, startPoint y: 451, endPoint x: 792, endPoint y: 431, distance: 32.0
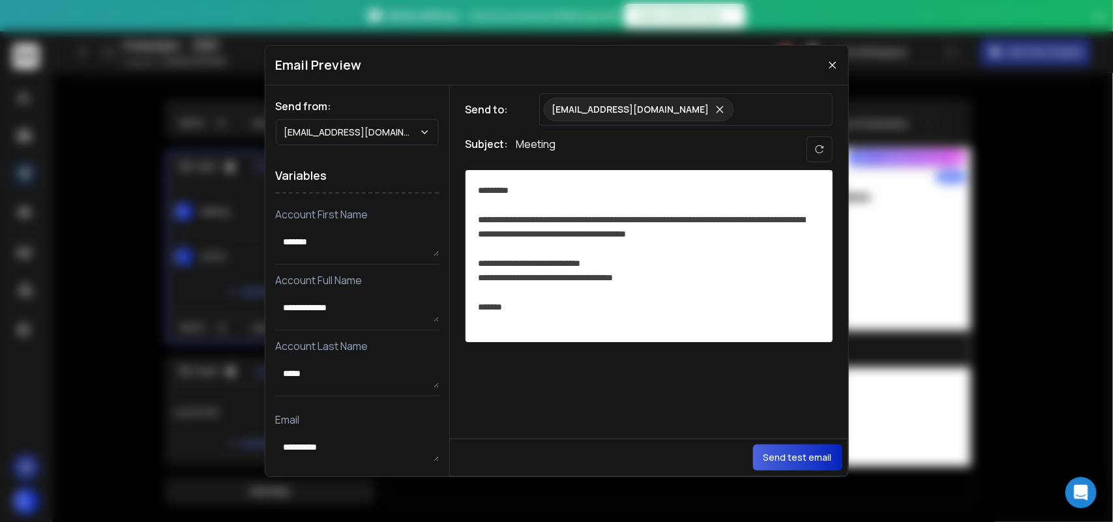
click at [799, 442] on div "Send test email" at bounding box center [649, 458] width 398 height 38
drag, startPoint x: 817, startPoint y: 452, endPoint x: 800, endPoint y: 411, distance: 43.8
click at [806, 437] on div "**********" at bounding box center [648, 280] width 399 height 391
click at [783, 460] on button "Send test email" at bounding box center [797, 458] width 89 height 26
drag, startPoint x: 783, startPoint y: 460, endPoint x: 782, endPoint y: 430, distance: 30.0
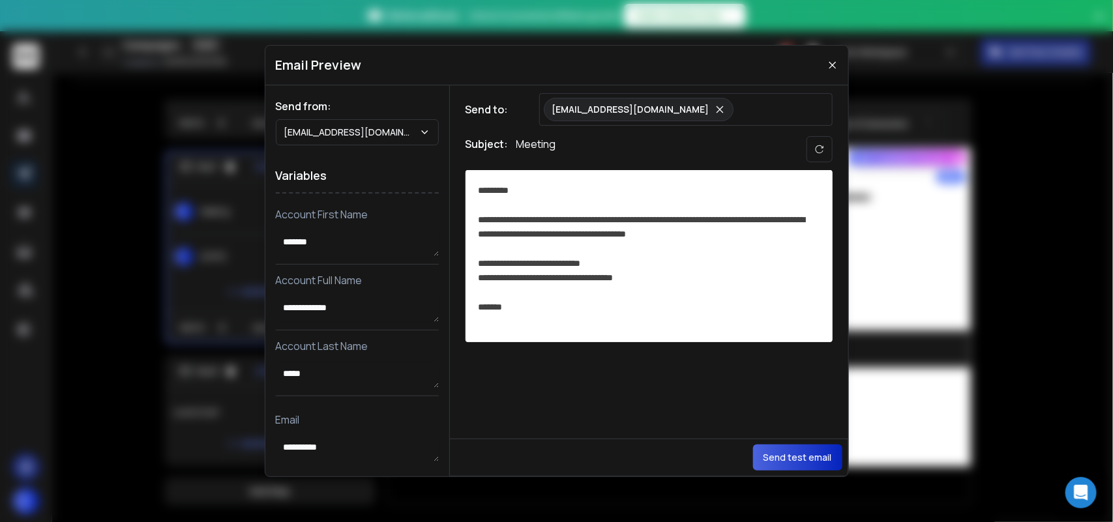
click at [783, 458] on div "Send test email" at bounding box center [649, 458] width 398 height 38
click at [714, 111] on icon at bounding box center [719, 109] width 10 height 10
click at [678, 111] on input at bounding box center [686, 109] width 284 height 23
click at [787, 454] on button "Send test email" at bounding box center [797, 458] width 89 height 26
click at [787, 454] on div "Send test email" at bounding box center [649, 458] width 398 height 38
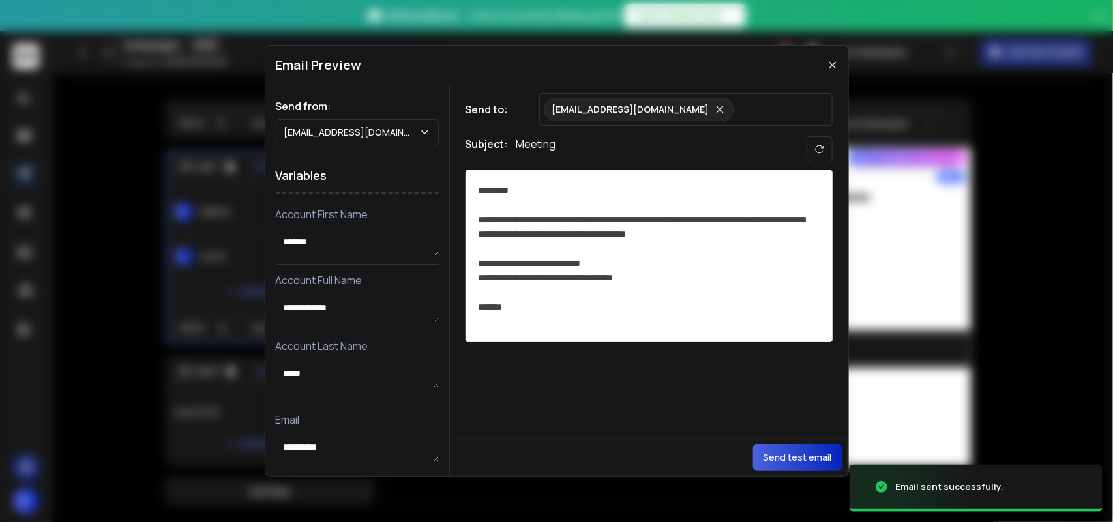
click at [682, 111] on div "[EMAIL_ADDRESS][DOMAIN_NAME]" at bounding box center [639, 109] width 190 height 23
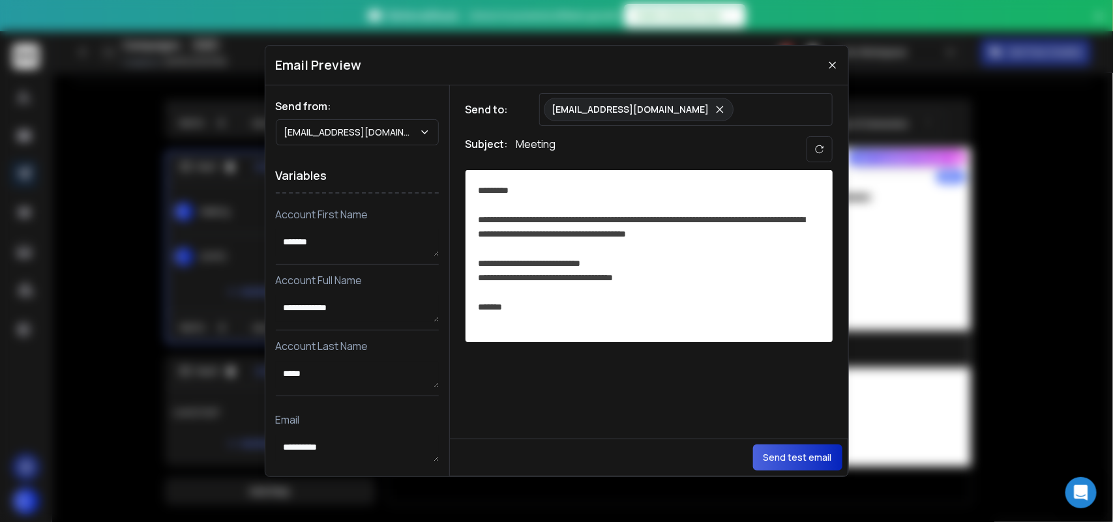
click at [714, 106] on icon at bounding box center [719, 109] width 10 height 10
click at [689, 106] on input at bounding box center [686, 109] width 284 height 23
click at [787, 448] on button "Send test email" at bounding box center [797, 458] width 89 height 26
click at [787, 448] on div "Send test email" at bounding box center [649, 458] width 398 height 38
click at [679, 105] on div "[EMAIL_ADDRESS][DOMAIN_NAME]" at bounding box center [639, 109] width 190 height 23
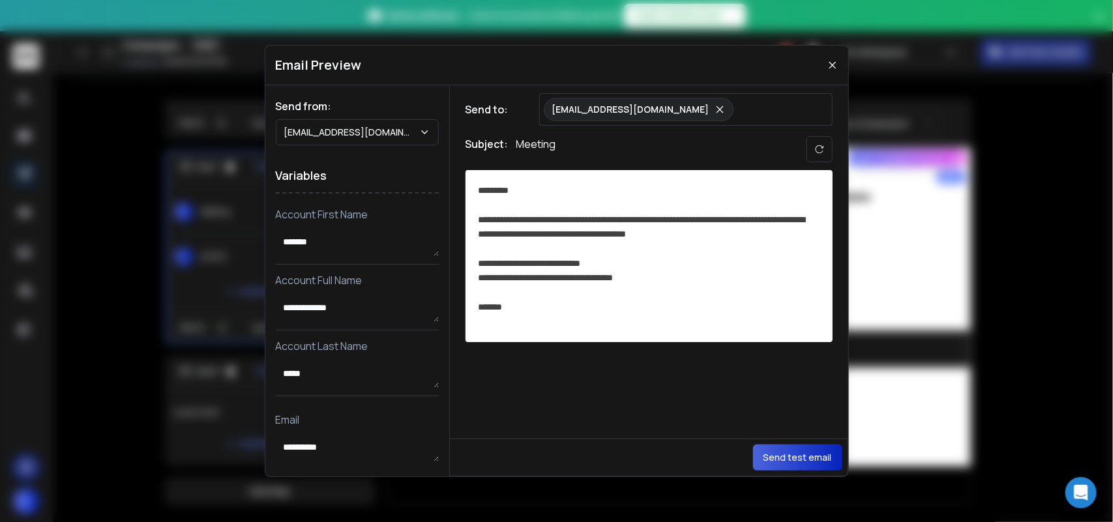
click at [682, 103] on div "[EMAIL_ADDRESS][DOMAIN_NAME]" at bounding box center [639, 109] width 190 height 23
click at [714, 104] on icon at bounding box center [719, 109] width 10 height 10
click at [688, 104] on input at bounding box center [686, 109] width 284 height 23
drag, startPoint x: 802, startPoint y: 465, endPoint x: 802, endPoint y: 458, distance: 7.2
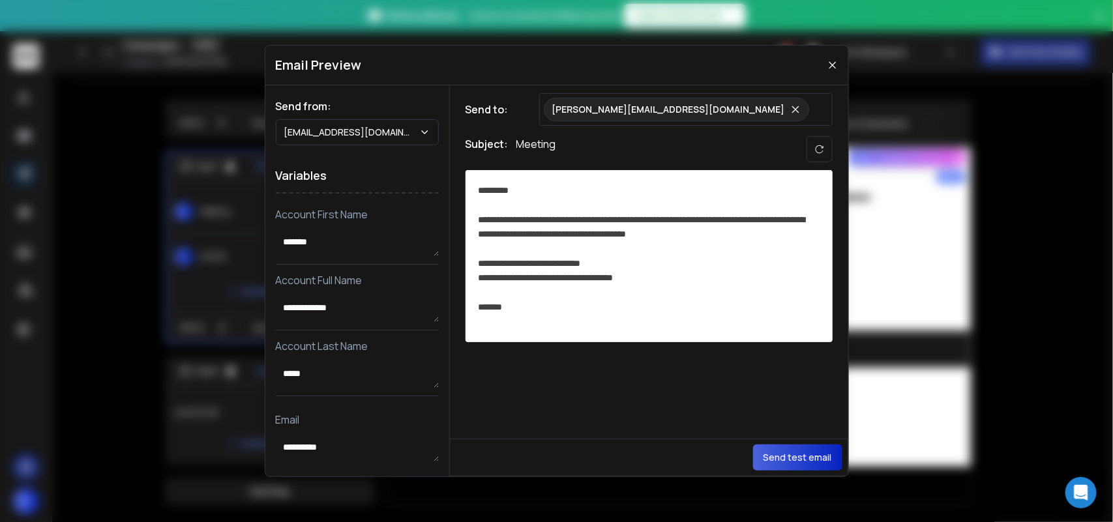
click at [802, 460] on button "Send test email" at bounding box center [797, 458] width 89 height 26
drag, startPoint x: 802, startPoint y: 458, endPoint x: 738, endPoint y: 232, distance: 234.2
click at [802, 430] on div "**********" at bounding box center [648, 280] width 399 height 391
click at [669, 106] on div "[PERSON_NAME][EMAIL_ADDRESS][DOMAIN_NAME]" at bounding box center [676, 109] width 265 height 23
click at [791, 106] on icon at bounding box center [794, 109] width 7 height 7
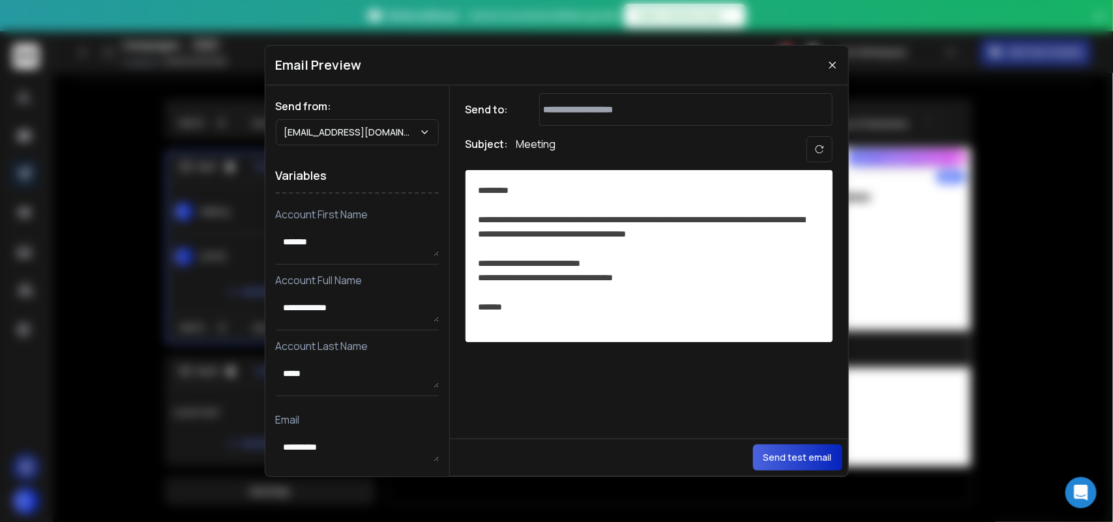
click at [675, 109] on input at bounding box center [686, 109] width 284 height 23
click at [806, 442] on div "Send test email" at bounding box center [649, 458] width 398 height 38
click at [806, 454] on button "Send test email" at bounding box center [797, 458] width 89 height 26
click at [806, 454] on div "Send test email" at bounding box center [649, 458] width 398 height 38
click at [807, 454] on div "Send test email" at bounding box center [649, 458] width 398 height 38
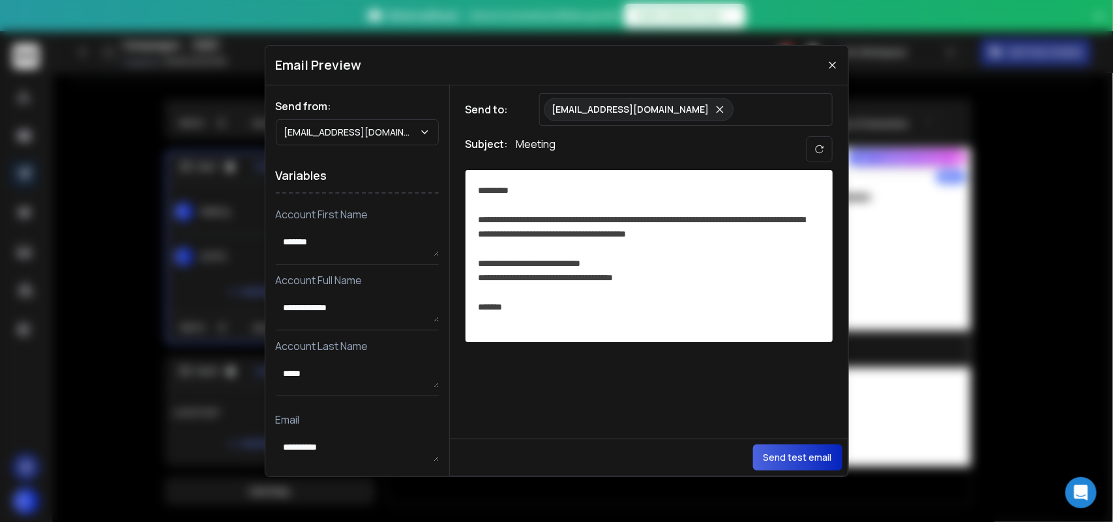
click at [714, 108] on icon at bounding box center [719, 109] width 10 height 10
click at [669, 108] on input at bounding box center [686, 109] width 284 height 23
click at [670, 109] on input at bounding box center [686, 109] width 284 height 23
drag, startPoint x: 781, startPoint y: 460, endPoint x: 780, endPoint y: 448, distance: 11.2
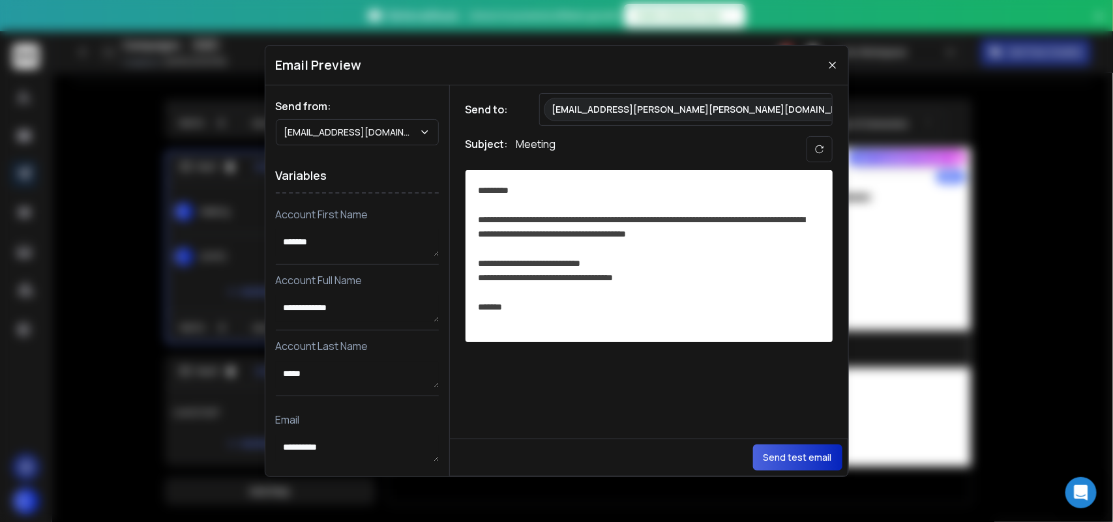
click at [780, 450] on button "Send test email" at bounding box center [797, 458] width 89 height 26
click at [867, 109] on icon at bounding box center [870, 109] width 7 height 7
click at [718, 109] on input at bounding box center [686, 109] width 284 height 23
drag, startPoint x: 787, startPoint y: 453, endPoint x: 787, endPoint y: 437, distance: 15.6
click at [787, 445] on button "Send test email" at bounding box center [797, 458] width 89 height 26
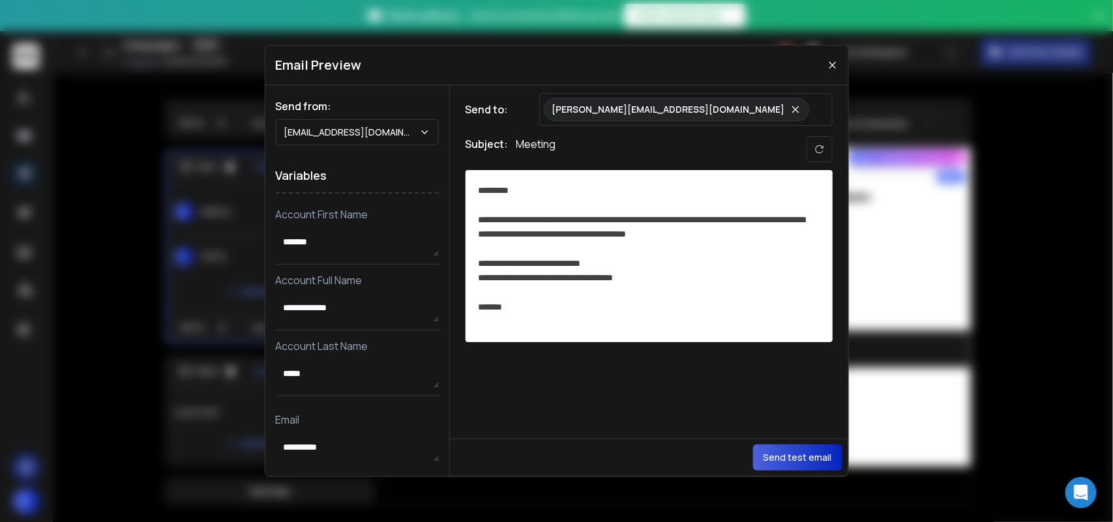
click at [652, 102] on div "[PERSON_NAME][EMAIL_ADDRESS][DOMAIN_NAME]" at bounding box center [676, 109] width 265 height 23
click at [790, 105] on icon at bounding box center [795, 109] width 10 height 10
click at [650, 108] on input at bounding box center [686, 109] width 284 height 23
type input "*"
click at [806, 458] on button "Send test email" at bounding box center [797, 458] width 89 height 26
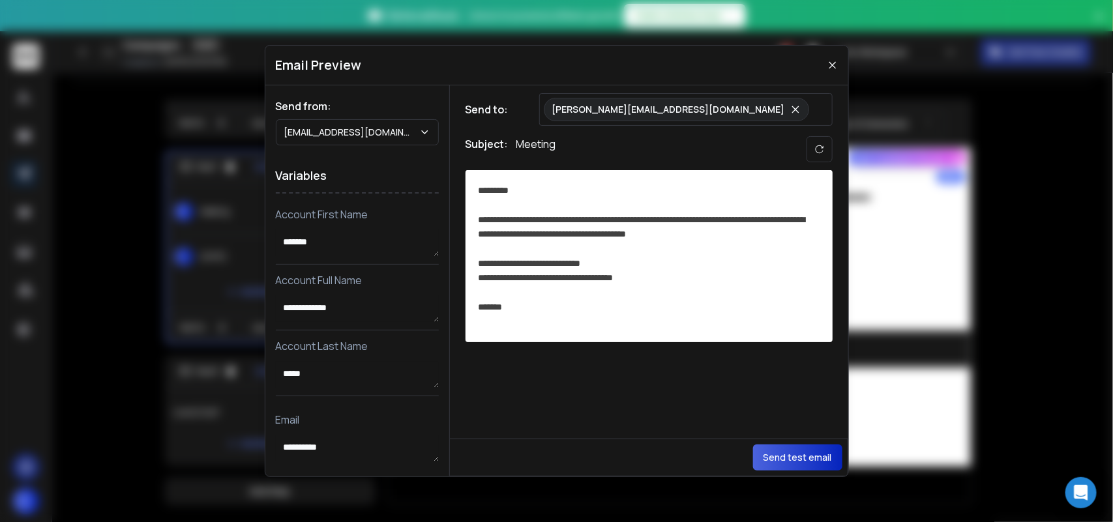
click at [790, 106] on icon at bounding box center [795, 109] width 10 height 10
drag, startPoint x: 650, startPoint y: 106, endPoint x: 675, endPoint y: 188, distance: 85.2
click at [652, 118] on div "[PERSON_NAME][EMAIL_ADDRESS][DOMAIN_NAME]" at bounding box center [685, 109] width 293 height 33
click at [783, 452] on button "Send test email" at bounding box center [797, 458] width 89 height 26
click at [790, 104] on icon at bounding box center [795, 109] width 10 height 10
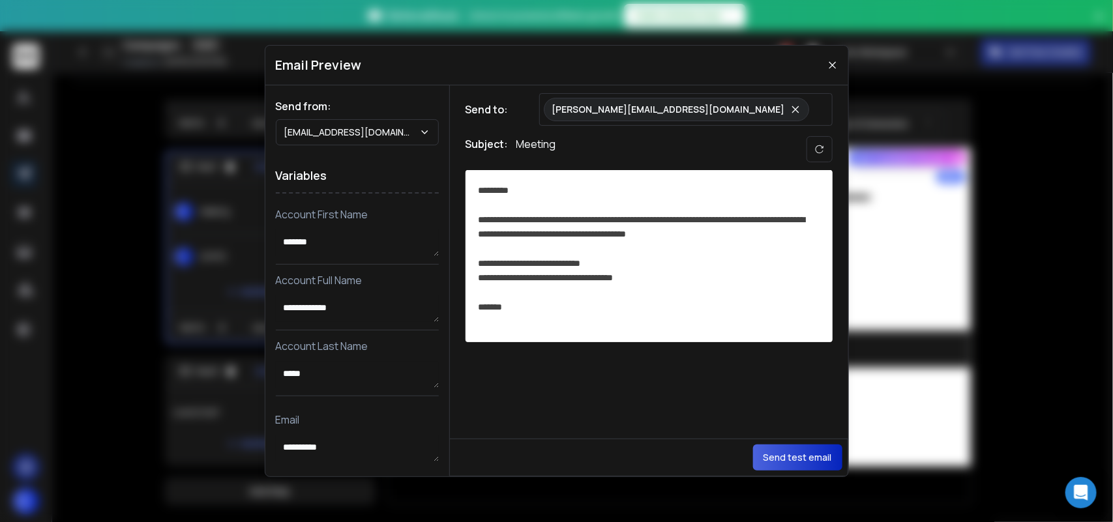
click at [814, 104] on input at bounding box center [956, 109] width 284 height 23
click at [760, 448] on button "Send test email" at bounding box center [797, 458] width 89 height 26
click at [790, 106] on icon at bounding box center [795, 109] width 10 height 10
click at [665, 106] on input at bounding box center [686, 109] width 284 height 23
click at [665, 111] on p "[PERSON_NAME][EMAIL_ADDRESS][DOMAIN_NAME]" at bounding box center [668, 109] width 233 height 13
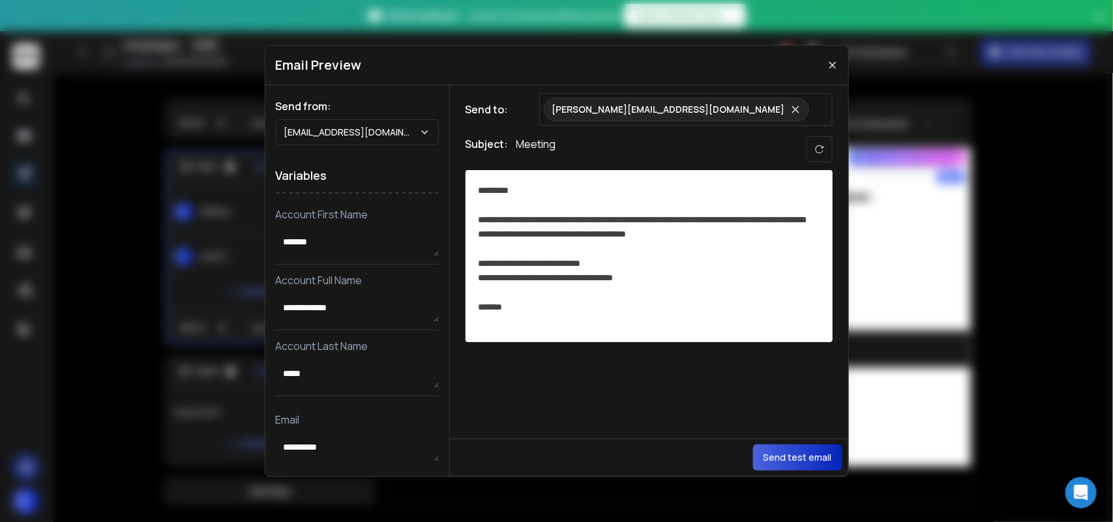
click at [790, 454] on button "Send test email" at bounding box center [797, 458] width 89 height 26
click at [790, 106] on icon at bounding box center [795, 109] width 10 height 10
click at [803, 460] on button "Send test email" at bounding box center [797, 458] width 89 height 26
click at [714, 108] on icon at bounding box center [719, 109] width 10 height 10
click at [679, 108] on input at bounding box center [686, 109] width 284 height 23
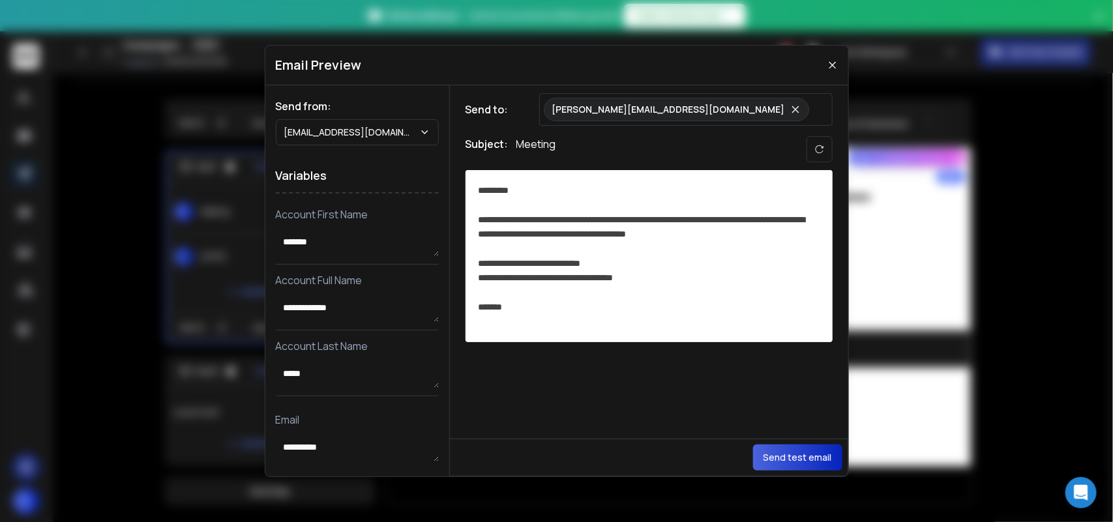
click at [793, 460] on button "Send test email" at bounding box center [797, 458] width 89 height 26
click at [790, 106] on icon at bounding box center [795, 109] width 10 height 10
click at [686, 111] on input at bounding box center [686, 109] width 284 height 23
click at [793, 454] on button "Send test email" at bounding box center [797, 458] width 89 height 26
click at [716, 109] on icon at bounding box center [719, 109] width 7 height 7
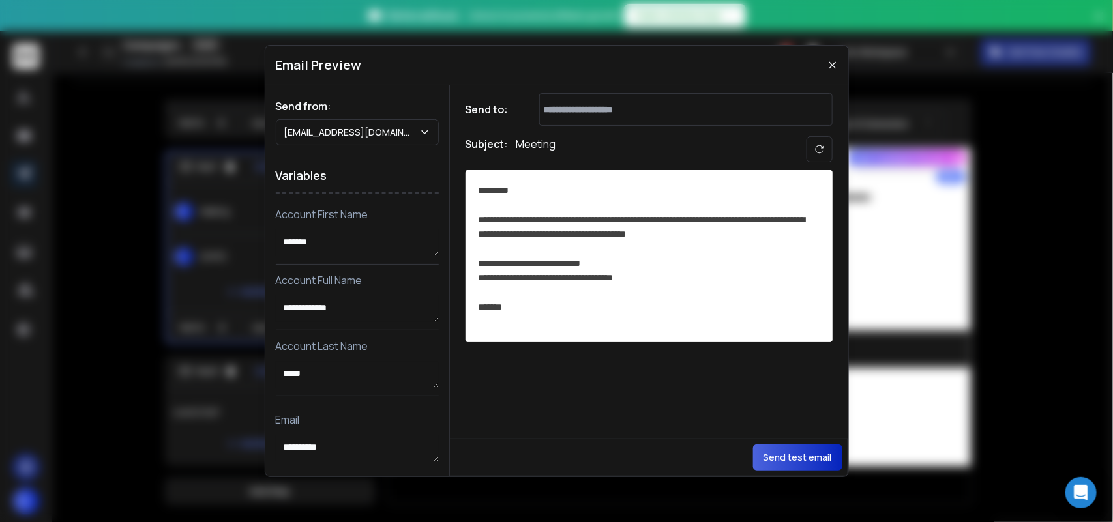
click at [682, 109] on input at bounding box center [686, 109] width 284 height 23
click at [786, 448] on button "Send test email" at bounding box center [797, 458] width 89 height 26
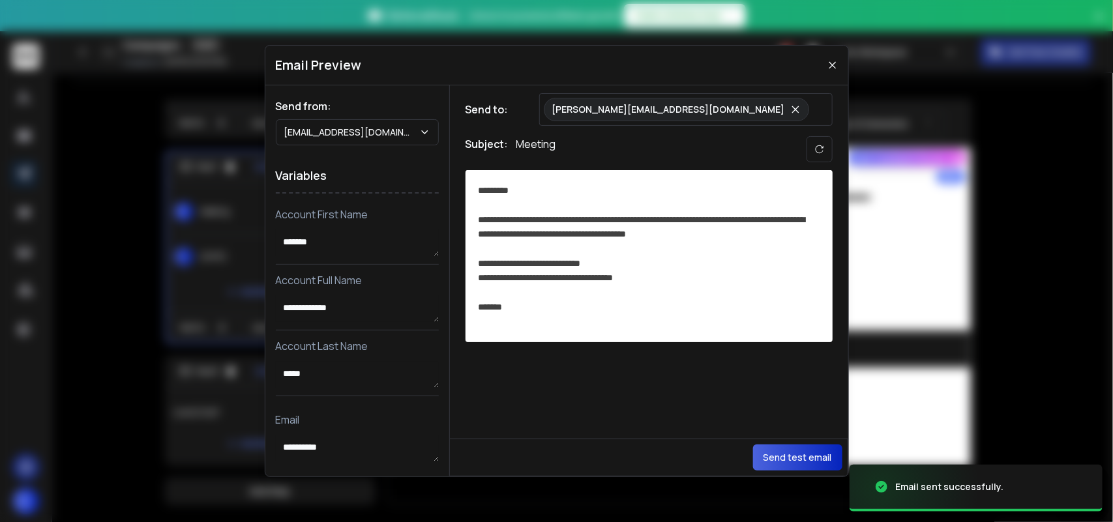
click at [790, 109] on icon at bounding box center [795, 109] width 10 height 10
click at [673, 109] on input at bounding box center [686, 109] width 284 height 23
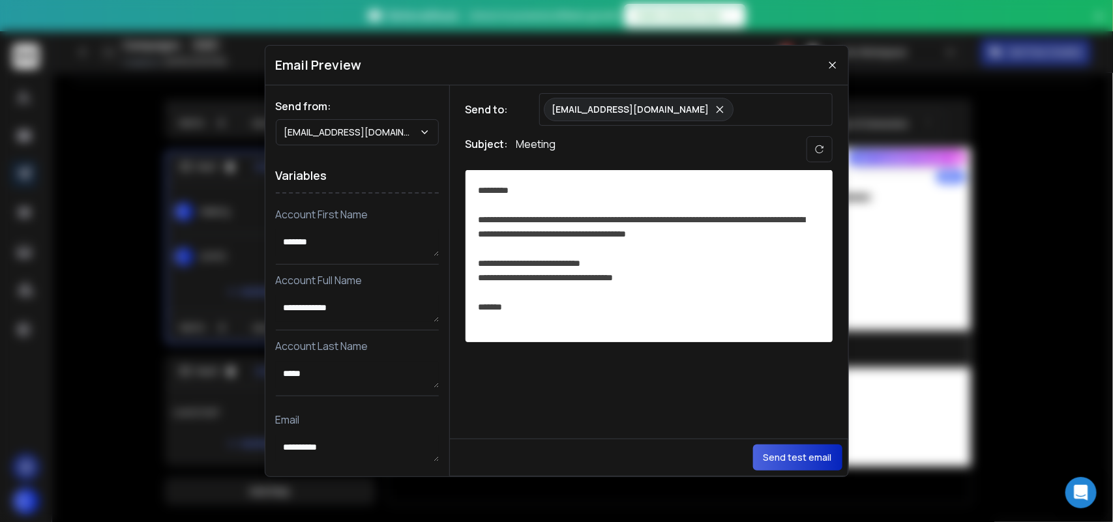
click at [786, 450] on button "Send test email" at bounding box center [797, 458] width 89 height 26
click at [714, 109] on icon at bounding box center [719, 109] width 10 height 10
click at [676, 109] on input at bounding box center [686, 109] width 284 height 23
click at [798, 450] on button "Send test email" at bounding box center [797, 458] width 89 height 26
click at [656, 108] on div "[PERSON_NAME][EMAIL_ADDRESS][DOMAIN_NAME]" at bounding box center [676, 109] width 265 height 23
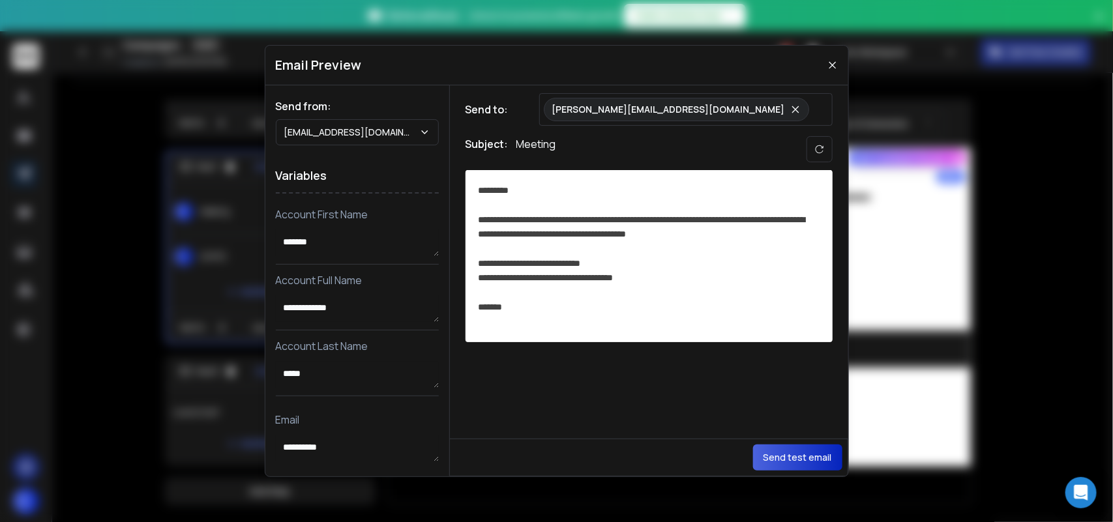
click at [664, 116] on div "[PERSON_NAME][EMAIL_ADDRESS][DOMAIN_NAME]" at bounding box center [676, 109] width 265 height 23
click at [790, 104] on icon at bounding box center [795, 109] width 10 height 10
click at [662, 106] on input at bounding box center [686, 109] width 284 height 23
click at [813, 460] on button "Send test email" at bounding box center [797, 458] width 89 height 26
click at [790, 108] on icon at bounding box center [795, 109] width 10 height 10
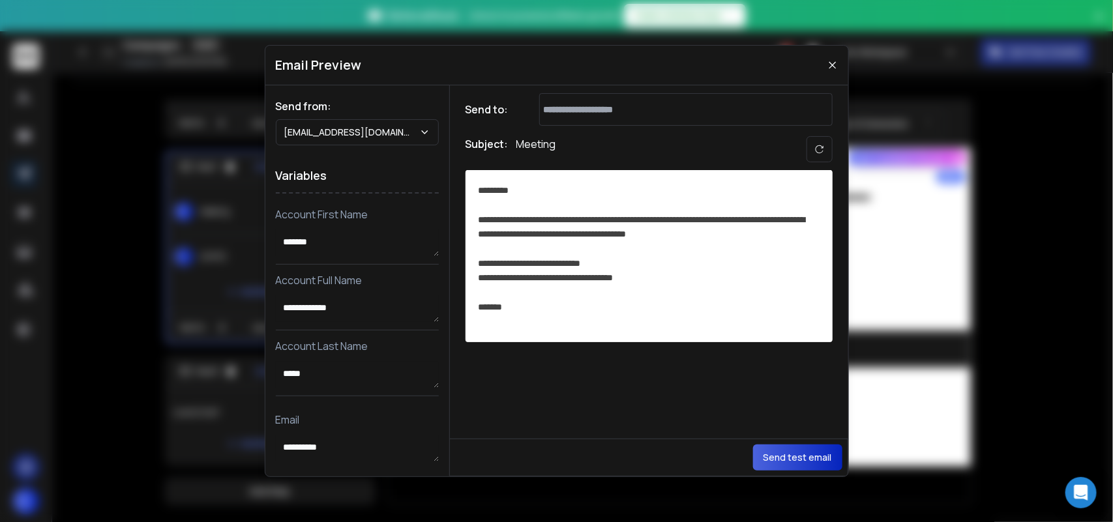
click at [635, 108] on input at bounding box center [686, 109] width 284 height 23
drag, startPoint x: 806, startPoint y: 452, endPoint x: 796, endPoint y: 418, distance: 35.5
click at [804, 450] on button "Send test email" at bounding box center [797, 458] width 89 height 26
click at [790, 111] on icon at bounding box center [795, 109] width 10 height 10
click at [652, 111] on input at bounding box center [686, 109] width 284 height 23
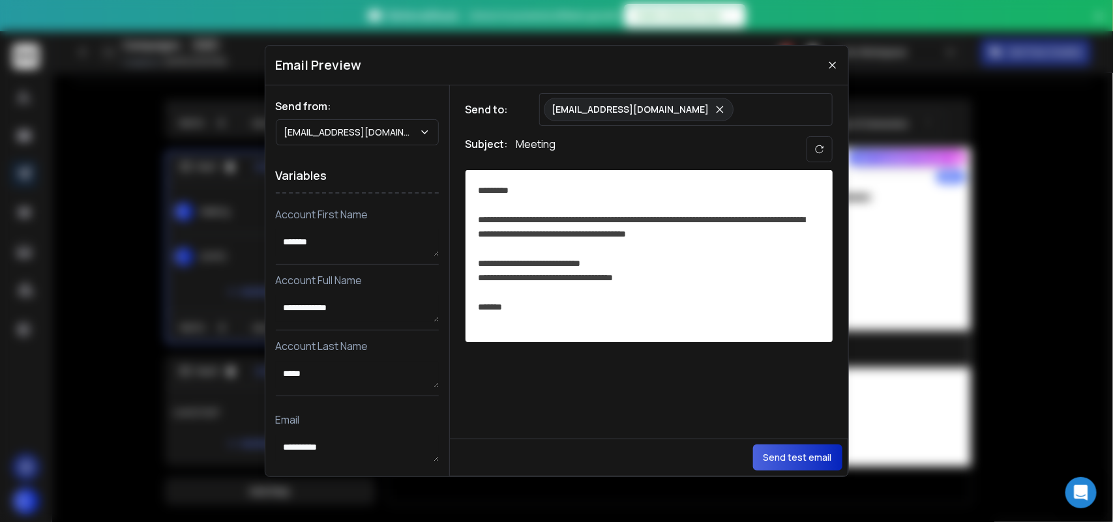
drag, startPoint x: 789, startPoint y: 458, endPoint x: 782, endPoint y: 414, distance: 44.8
click at [782, 443] on div "Send test email" at bounding box center [649, 458] width 398 height 38
click at [787, 448] on button "Send test email" at bounding box center [797, 458] width 89 height 26
drag, startPoint x: 787, startPoint y: 448, endPoint x: 766, endPoint y: 388, distance: 63.3
click at [783, 441] on div "Send test email" at bounding box center [649, 458] width 398 height 38
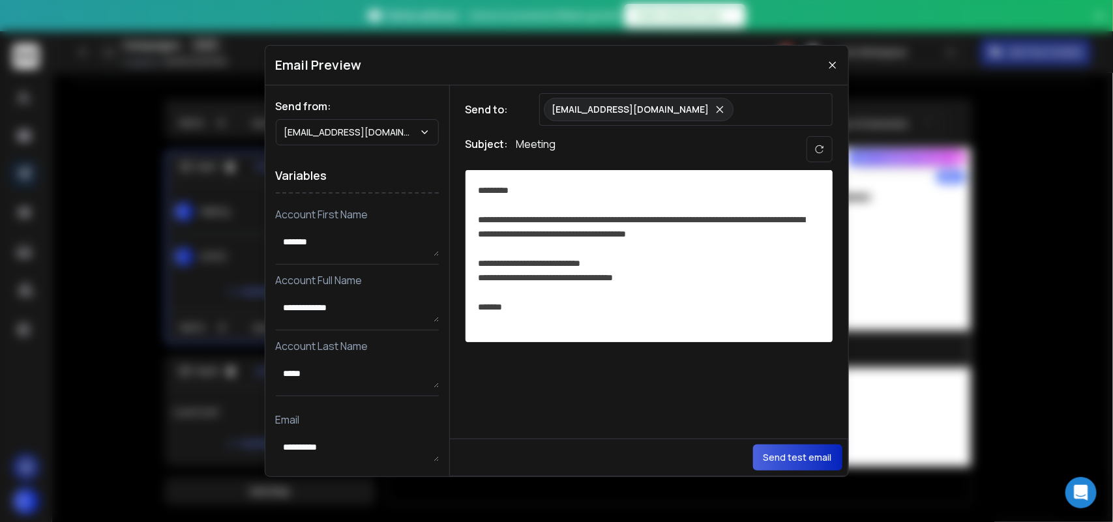
click at [714, 111] on icon at bounding box center [719, 109] width 10 height 10
click at [669, 111] on input at bounding box center [686, 109] width 284 height 23
click at [787, 445] on button "Send test email" at bounding box center [797, 458] width 89 height 26
click at [656, 102] on div "[PERSON_NAME][EMAIL_ADDRESS][PERSON_NAME][DOMAIN_NAME]" at bounding box center [714, 109] width 341 height 23
click at [866, 106] on icon at bounding box center [871, 109] width 10 height 10
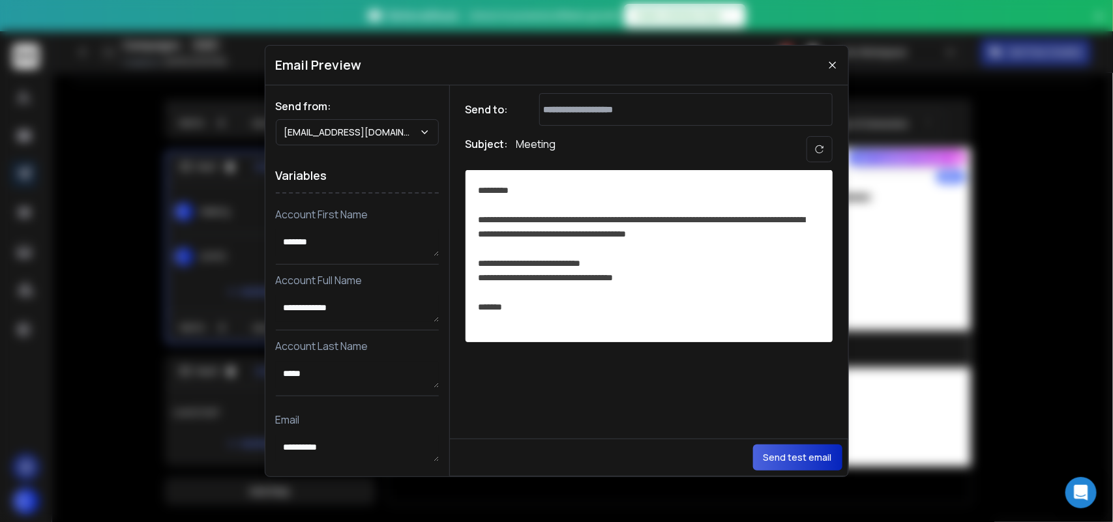
click at [660, 108] on input at bounding box center [686, 109] width 284 height 23
drag, startPoint x: 793, startPoint y: 456, endPoint x: 780, endPoint y: 450, distance: 14.6
click at [782, 458] on button "Send test email" at bounding box center [797, 458] width 89 height 26
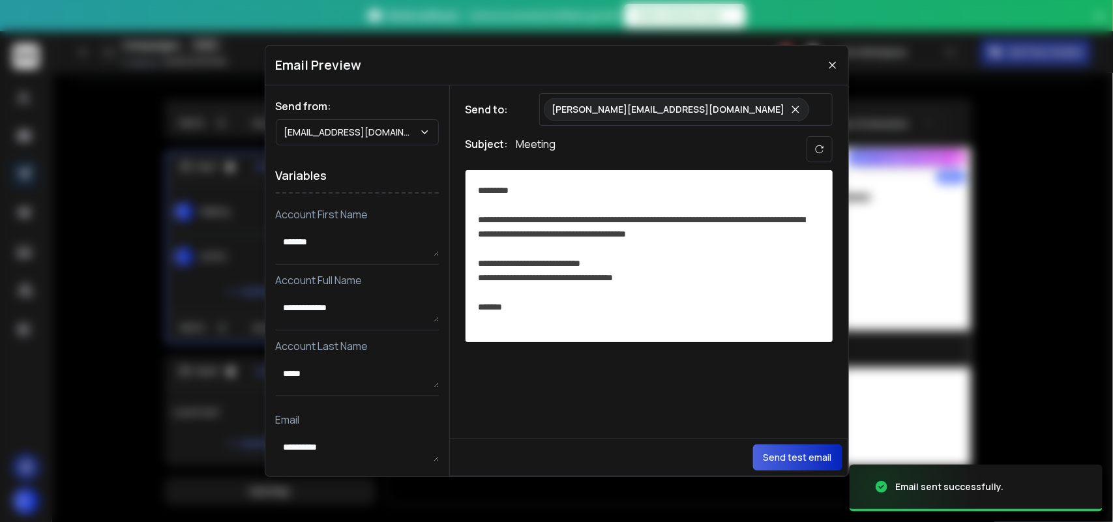
click at [791, 112] on icon at bounding box center [794, 109] width 7 height 7
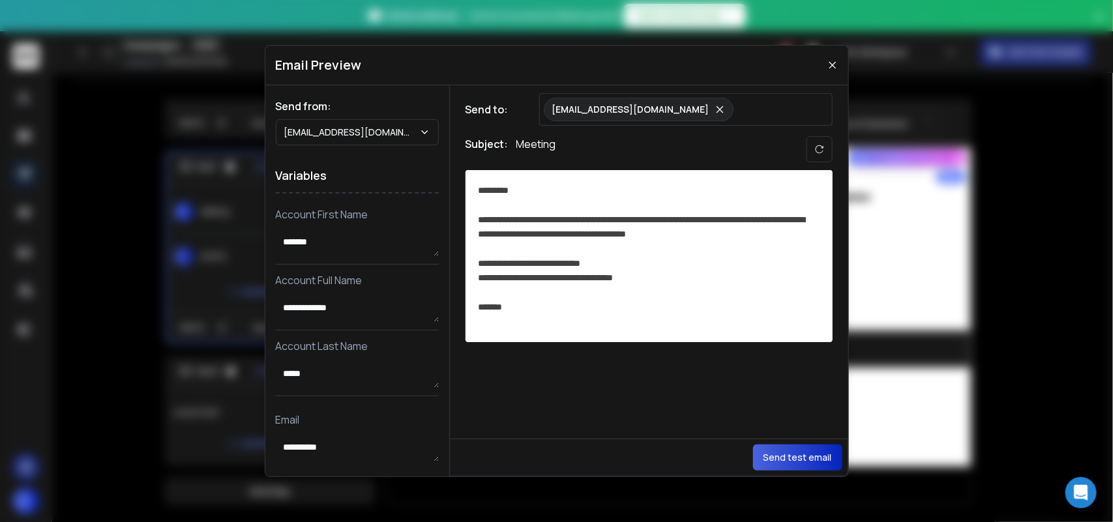
drag, startPoint x: 692, startPoint y: 108, endPoint x: 766, endPoint y: 333, distance: 237.6
click at [766, 330] on div "**********" at bounding box center [649, 213] width 398 height 256
click at [781, 464] on button "Send test email" at bounding box center [797, 458] width 89 height 26
click at [695, 105] on div "[EMAIL_ADDRESS][DOMAIN_NAME]" at bounding box center [639, 109] width 190 height 23
click at [714, 109] on icon at bounding box center [719, 109] width 10 height 10
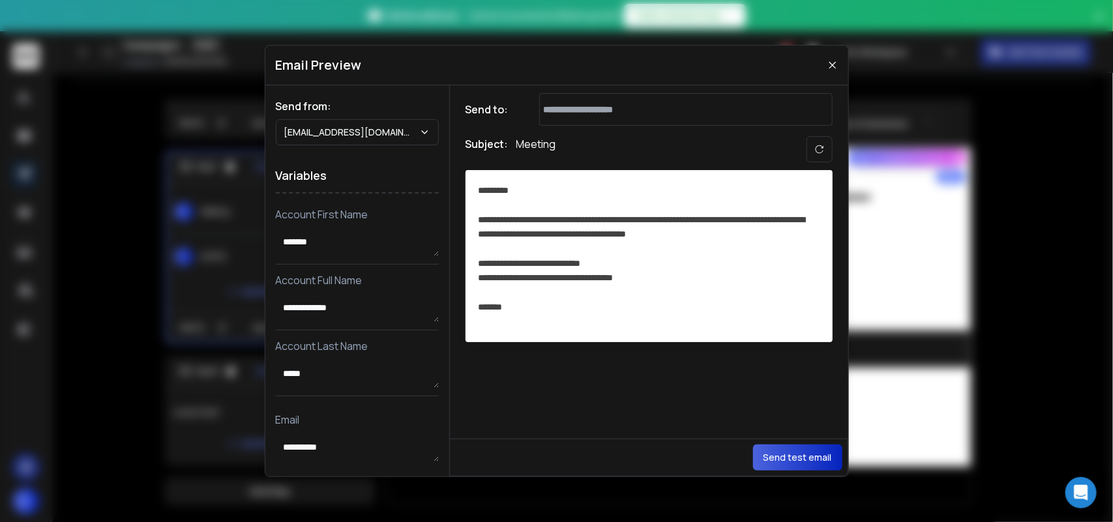
click at [691, 108] on input at bounding box center [686, 109] width 284 height 23
click at [781, 458] on button "Send test email" at bounding box center [797, 458] width 89 height 26
click at [714, 109] on icon at bounding box center [719, 109] width 10 height 10
click at [656, 109] on input at bounding box center [686, 109] width 284 height 23
drag, startPoint x: 793, startPoint y: 455, endPoint x: 734, endPoint y: 418, distance: 69.6
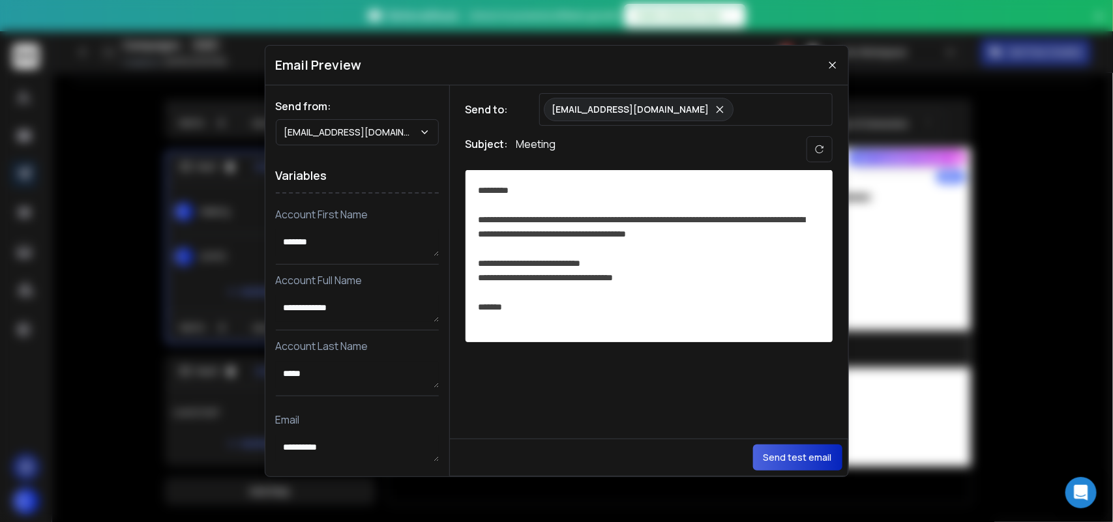
click at [776, 455] on button "Send test email" at bounding box center [797, 458] width 89 height 26
click at [714, 111] on icon at bounding box center [719, 109] width 10 height 10
click at [639, 109] on input at bounding box center [686, 109] width 284 height 23
click at [789, 464] on button "Send test email" at bounding box center [797, 458] width 89 height 26
click at [790, 109] on icon at bounding box center [795, 109] width 10 height 10
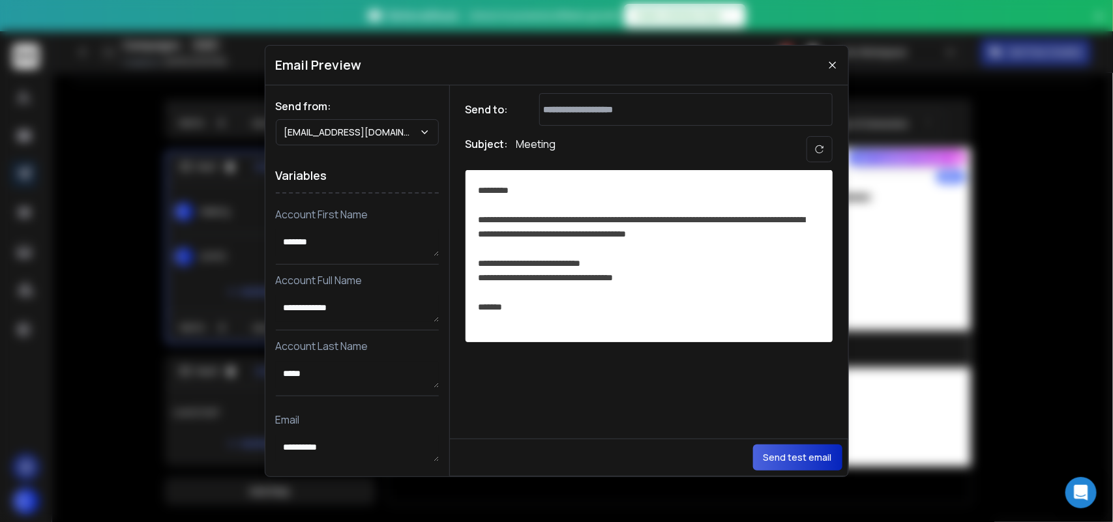
click at [650, 109] on input at bounding box center [686, 109] width 284 height 23
click at [816, 461] on button "Send test email" at bounding box center [797, 458] width 89 height 26
click at [646, 103] on div "[EMAIL_ADDRESS][DOMAIN_NAME]" at bounding box center [639, 109] width 190 height 23
click at [714, 105] on icon at bounding box center [719, 109] width 10 height 10
click at [645, 106] on input at bounding box center [686, 109] width 284 height 23
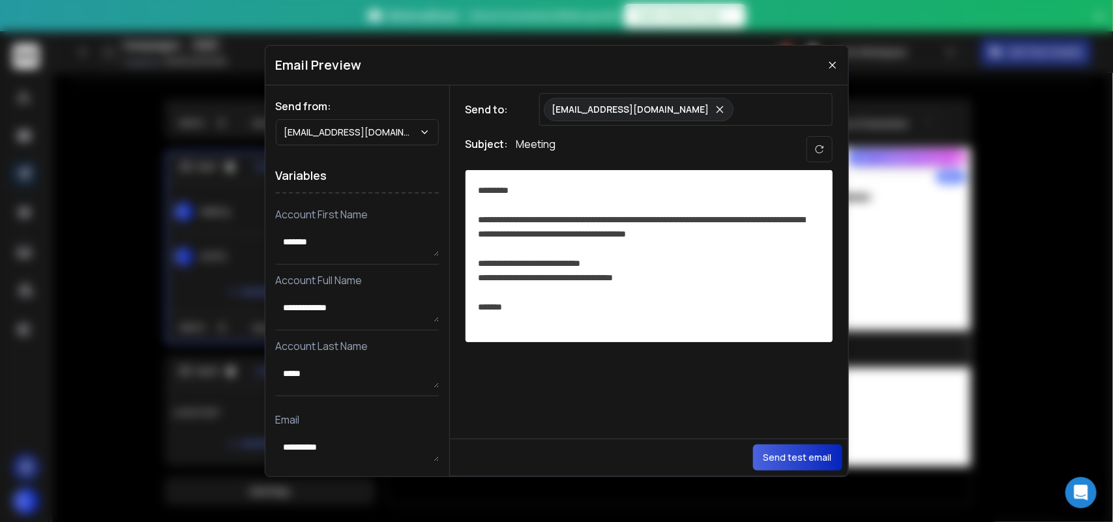
drag, startPoint x: 772, startPoint y: 444, endPoint x: 761, endPoint y: 450, distance: 12.9
click at [770, 450] on button "Send test email" at bounding box center [797, 458] width 89 height 26
click at [673, 102] on div "[EMAIL_ADDRESS][DOMAIN_NAME]" at bounding box center [639, 109] width 190 height 23
click at [716, 112] on icon at bounding box center [719, 109] width 7 height 7
click at [662, 115] on input at bounding box center [686, 109] width 284 height 23
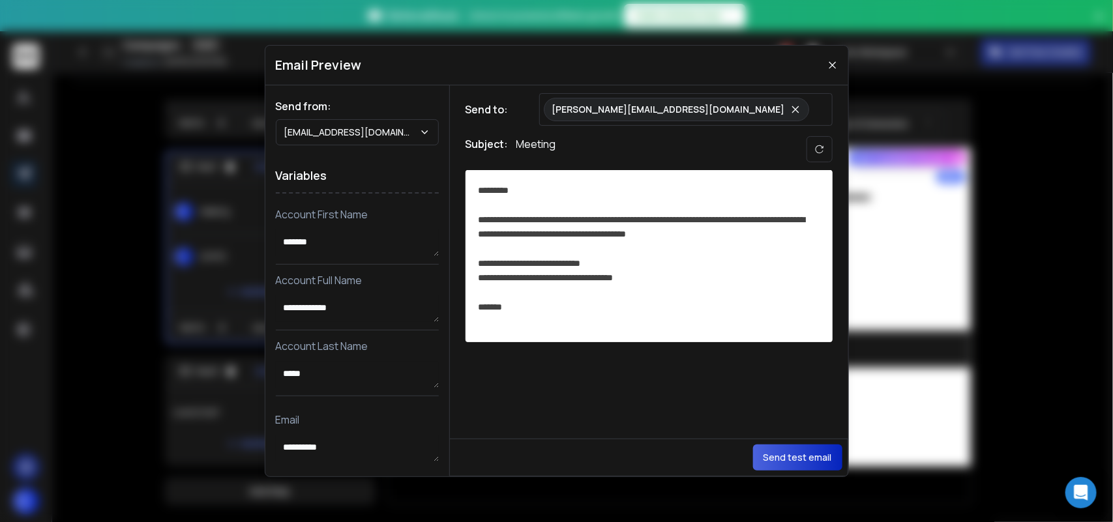
click at [753, 452] on div "Send test email" at bounding box center [649, 458] width 398 height 38
click at [785, 469] on button "Send test email" at bounding box center [797, 458] width 89 height 26
click at [790, 108] on icon at bounding box center [795, 109] width 10 height 10
click at [696, 109] on input at bounding box center [686, 109] width 284 height 23
click at [793, 450] on button "Send test email" at bounding box center [797, 458] width 89 height 26
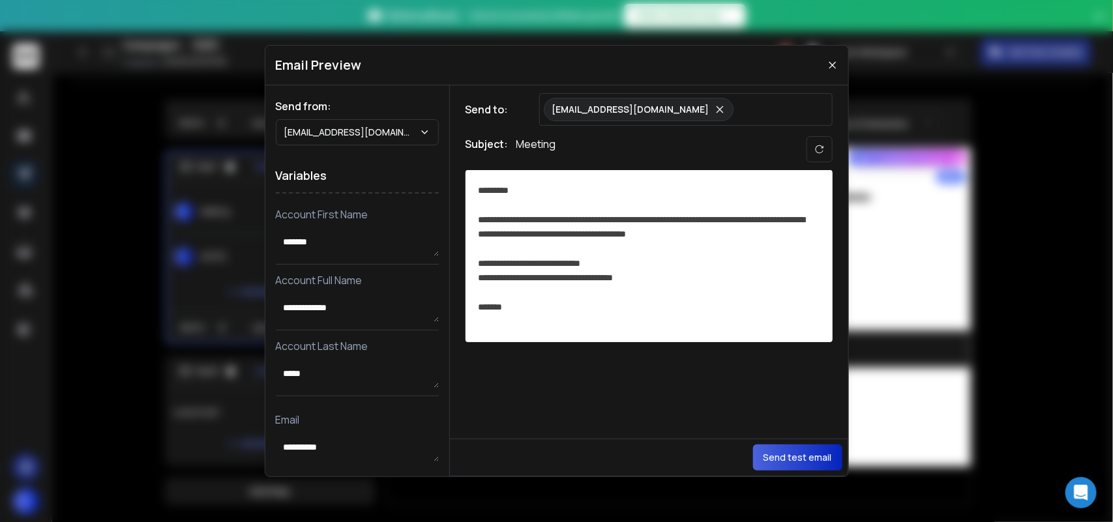
click at [643, 101] on div "[EMAIL_ADDRESS][DOMAIN_NAME]" at bounding box center [639, 109] width 190 height 23
click at [714, 111] on icon at bounding box center [719, 109] width 10 height 10
drag, startPoint x: 643, startPoint y: 111, endPoint x: 656, endPoint y: 111, distance: 13.7
click at [644, 111] on input at bounding box center [686, 109] width 284 height 23
drag, startPoint x: 774, startPoint y: 461, endPoint x: 732, endPoint y: 431, distance: 51.5
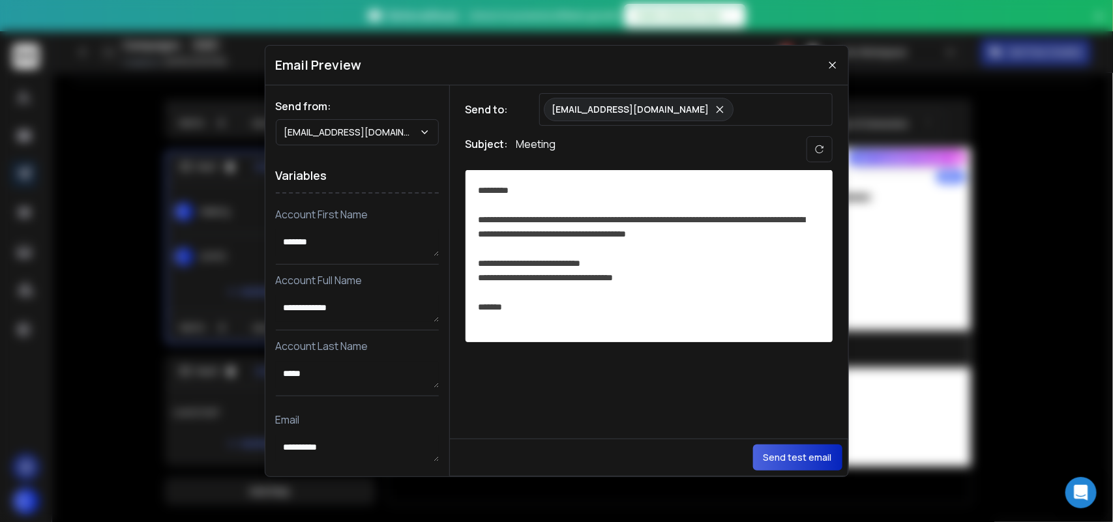
click at [770, 458] on button "Send test email" at bounding box center [797, 458] width 89 height 26
click at [714, 106] on icon at bounding box center [719, 109] width 10 height 10
click at [682, 108] on input at bounding box center [686, 109] width 284 height 23
drag, startPoint x: 818, startPoint y: 453, endPoint x: 778, endPoint y: 434, distance: 44.6
click at [815, 455] on button "Send test email" at bounding box center [797, 458] width 89 height 26
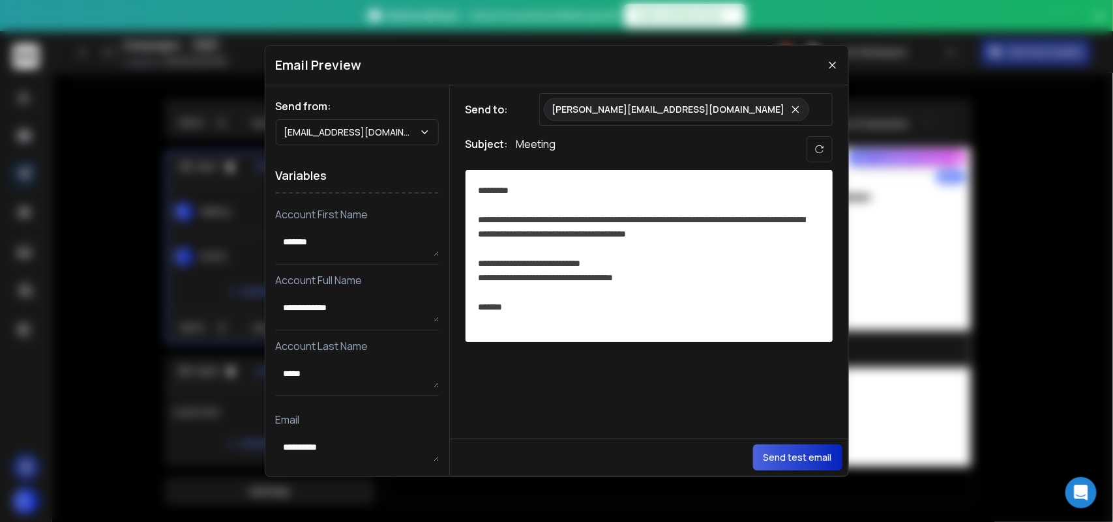
drag, startPoint x: 649, startPoint y: 103, endPoint x: 650, endPoint y: 111, distance: 8.5
click at [650, 105] on div "[PERSON_NAME][EMAIL_ADDRESS][DOMAIN_NAME]" at bounding box center [676, 109] width 265 height 23
click at [790, 111] on icon at bounding box center [795, 109] width 10 height 10
click at [650, 111] on input at bounding box center [686, 109] width 284 height 23
drag, startPoint x: 766, startPoint y: 461, endPoint x: 757, endPoint y: 453, distance: 12.0
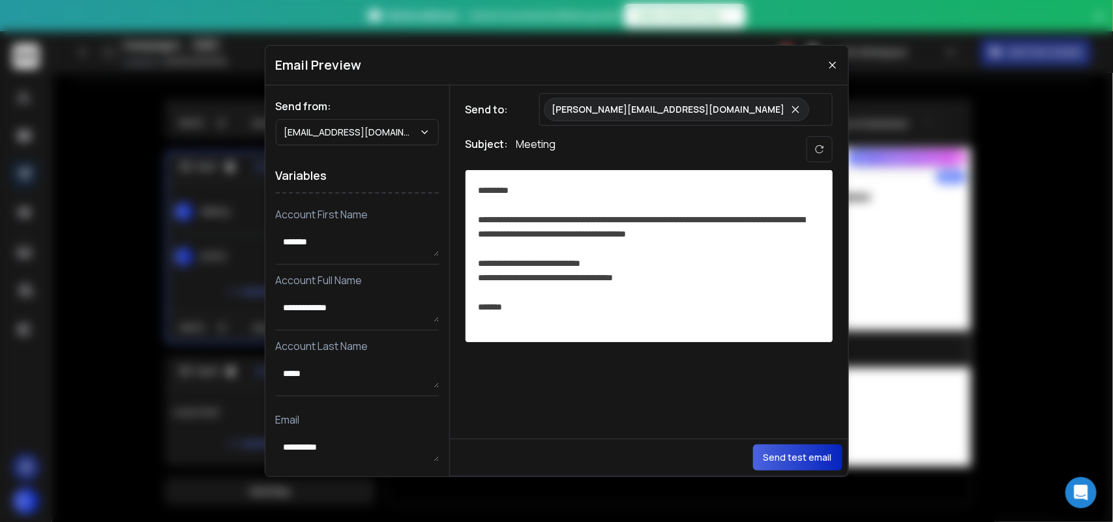
click at [765, 461] on button "Send test email" at bounding box center [797, 458] width 89 height 26
click at [791, 111] on icon at bounding box center [794, 109] width 7 height 7
click at [676, 108] on input at bounding box center [686, 109] width 284 height 23
drag, startPoint x: 791, startPoint y: 454, endPoint x: 773, endPoint y: 403, distance: 53.8
click at [789, 450] on button "Send test email" at bounding box center [797, 458] width 89 height 26
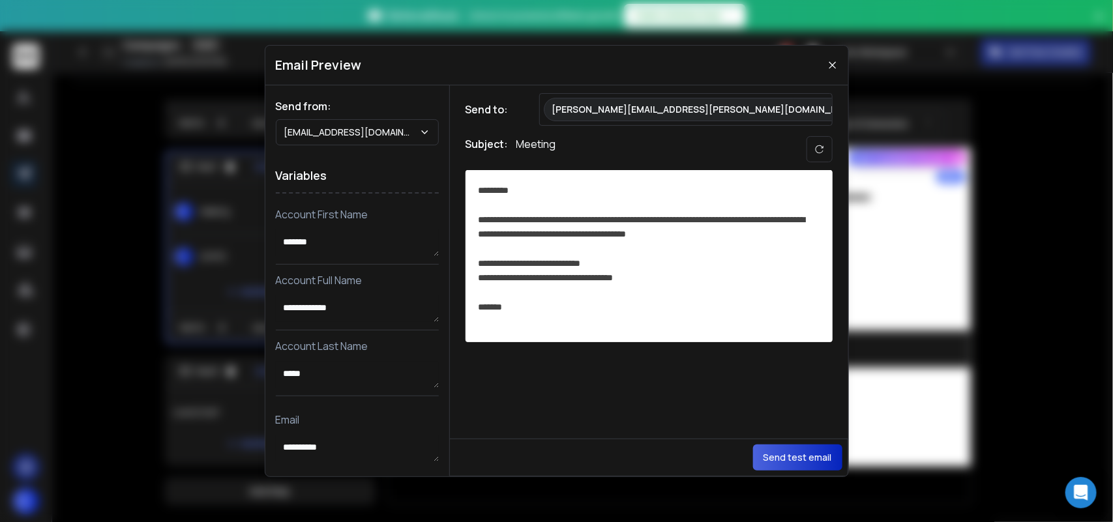
click at [690, 112] on div "[PERSON_NAME][EMAIL_ADDRESS][PERSON_NAME][DOMAIN_NAME]" at bounding box center [714, 109] width 341 height 23
click at [866, 109] on icon at bounding box center [871, 109] width 10 height 10
click at [699, 109] on input at bounding box center [686, 109] width 284 height 23
drag, startPoint x: 811, startPoint y: 461, endPoint x: 808, endPoint y: 455, distance: 6.7
click at [810, 461] on button "Send test email" at bounding box center [797, 458] width 89 height 26
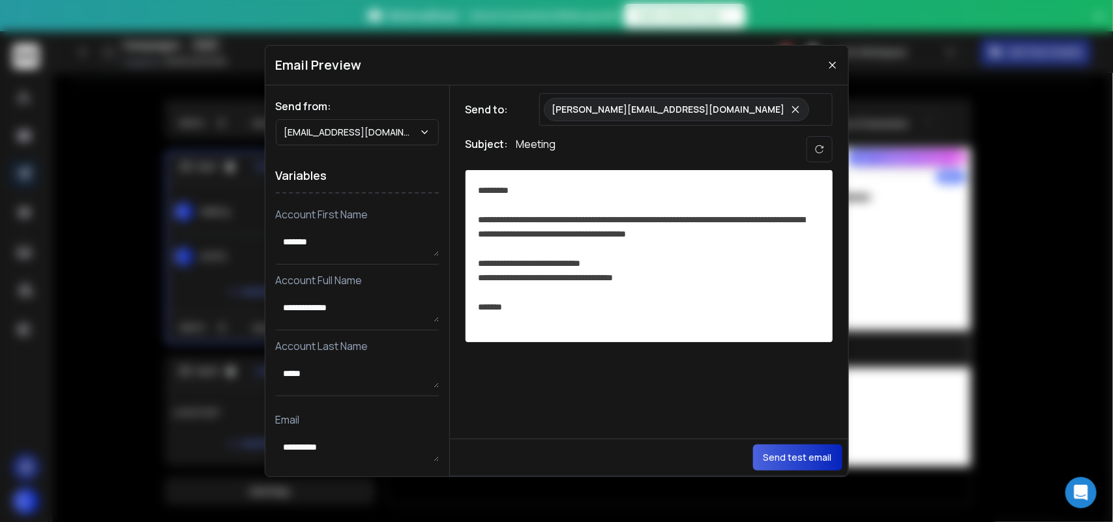
click at [790, 104] on icon at bounding box center [795, 109] width 10 height 10
click at [673, 103] on input at bounding box center [686, 109] width 284 height 23
drag, startPoint x: 786, startPoint y: 439, endPoint x: 780, endPoint y: 453, distance: 15.5
click at [782, 448] on div "Send test email" at bounding box center [649, 458] width 398 height 38
click at [777, 455] on button "Send test email" at bounding box center [797, 458] width 89 height 26
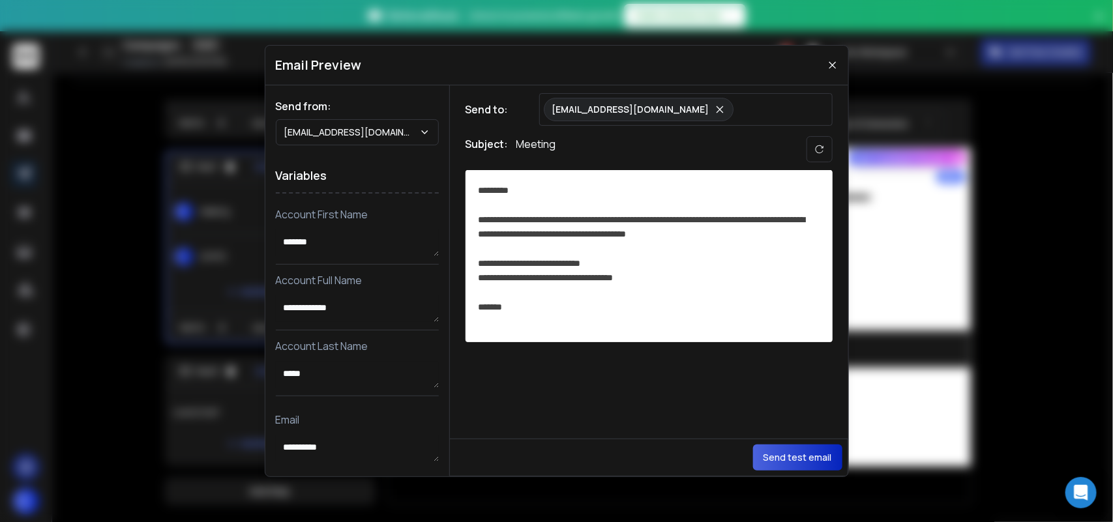
click at [714, 108] on icon at bounding box center [719, 109] width 10 height 10
click at [695, 111] on input at bounding box center [686, 109] width 284 height 23
drag, startPoint x: 777, startPoint y: 453, endPoint x: 764, endPoint y: 411, distance: 44.3
click at [777, 454] on button "Send test email" at bounding box center [797, 458] width 89 height 26
click at [790, 108] on icon at bounding box center [795, 109] width 10 height 10
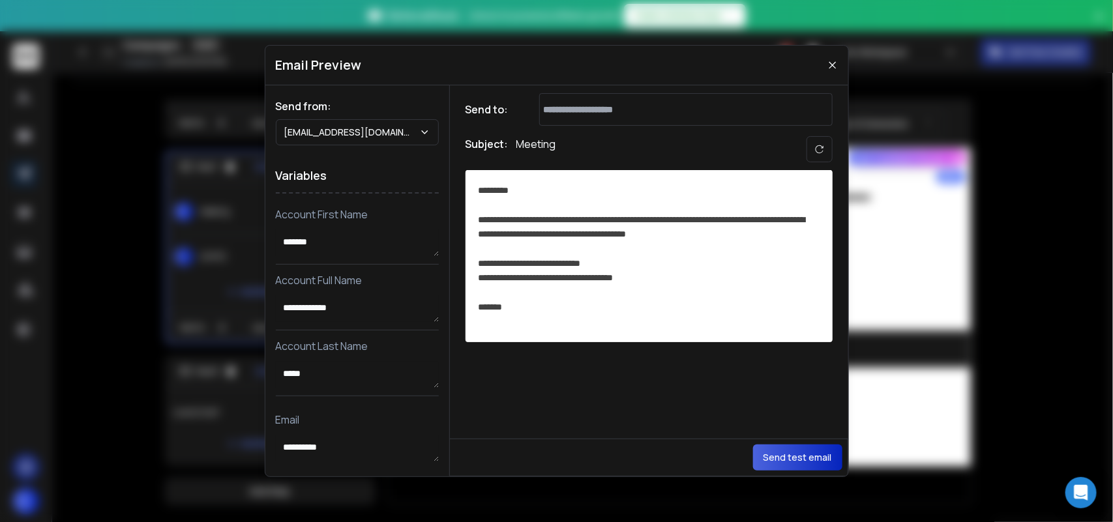
click at [702, 108] on input at bounding box center [686, 109] width 284 height 23
click at [813, 458] on button "Send test email" at bounding box center [797, 458] width 89 height 26
click at [714, 106] on icon at bounding box center [719, 109] width 10 height 10
click at [640, 106] on input at bounding box center [686, 109] width 284 height 23
drag, startPoint x: 779, startPoint y: 454, endPoint x: 774, endPoint y: 405, distance: 49.8
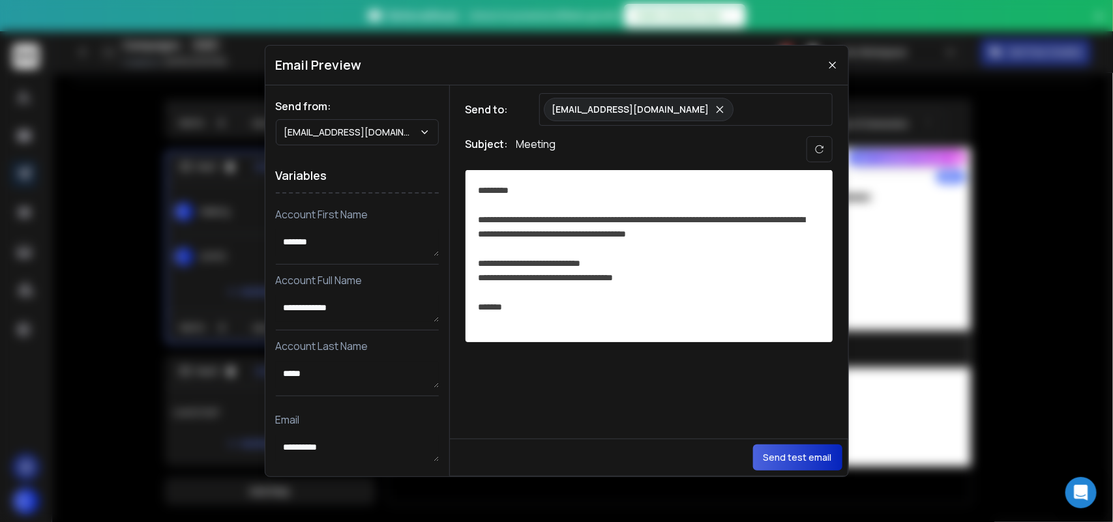
click at [778, 454] on button "Send test email" at bounding box center [797, 458] width 89 height 26
click at [688, 101] on div "[EMAIL_ADDRESS][DOMAIN_NAME]" at bounding box center [639, 109] width 190 height 23
click at [716, 111] on icon at bounding box center [719, 109] width 7 height 7
click at [677, 109] on input at bounding box center [686, 109] width 284 height 23
click at [807, 457] on button "Send test email" at bounding box center [797, 458] width 89 height 26
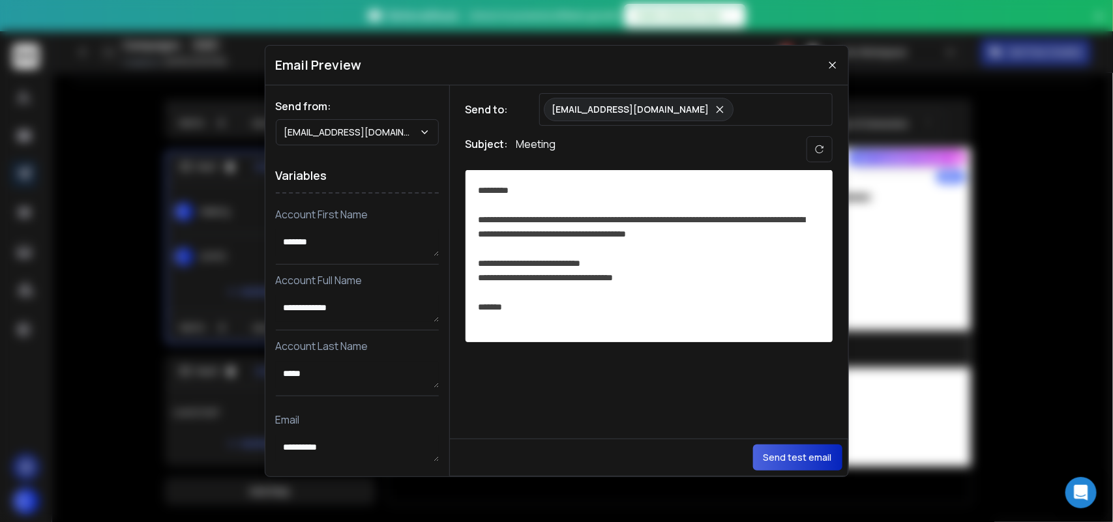
click at [714, 106] on icon at bounding box center [719, 109] width 10 height 10
click at [644, 111] on input at bounding box center [686, 109] width 284 height 23
click at [812, 448] on button "Send test email" at bounding box center [797, 458] width 89 height 26
click at [722, 113] on icon at bounding box center [719, 109] width 10 height 10
click at [725, 109] on input at bounding box center [686, 109] width 284 height 23
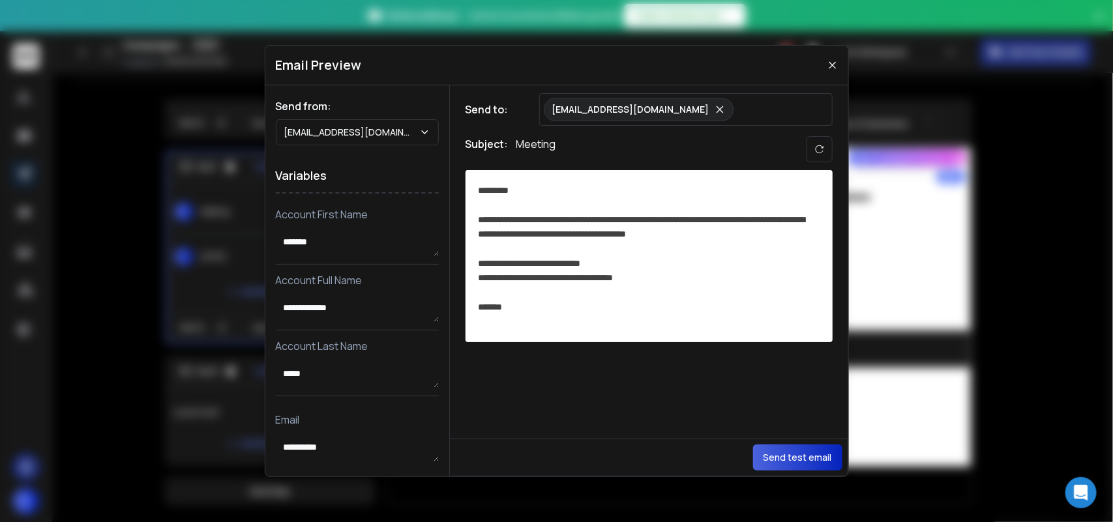
drag, startPoint x: 761, startPoint y: 464, endPoint x: 766, endPoint y: 441, distance: 23.6
click at [761, 460] on button "Send test email" at bounding box center [797, 458] width 89 height 26
click at [714, 108] on icon at bounding box center [719, 109] width 10 height 10
click at [714, 108] on input at bounding box center [686, 109] width 284 height 23
click at [823, 458] on button "Send test email" at bounding box center [797, 458] width 89 height 26
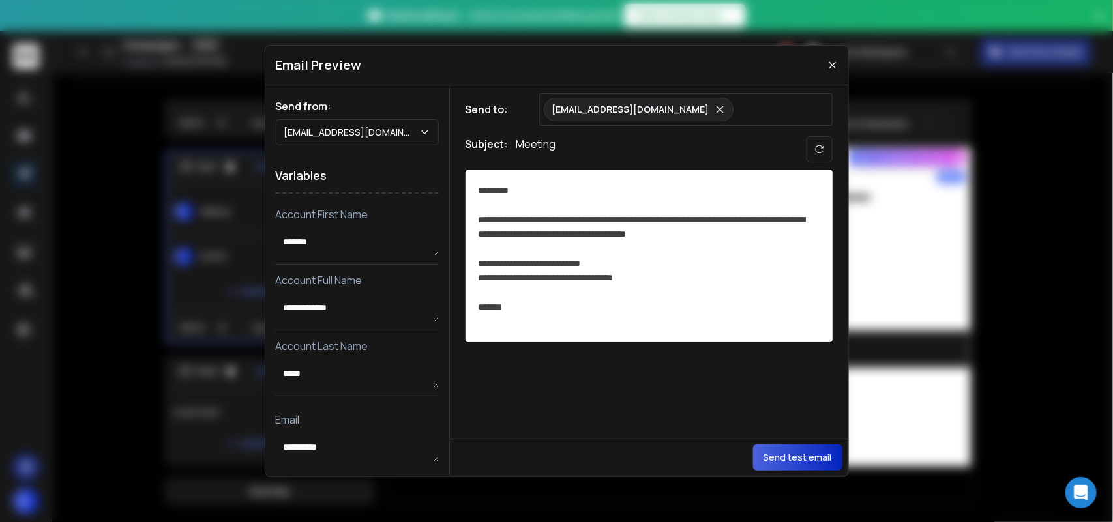
click at [714, 111] on icon at bounding box center [719, 109] width 10 height 10
click at [712, 111] on input at bounding box center [686, 109] width 284 height 23
click at [792, 441] on div "Send test email" at bounding box center [649, 458] width 398 height 38
drag, startPoint x: 789, startPoint y: 458, endPoint x: 784, endPoint y: 424, distance: 34.3
click at [789, 452] on button "Send test email" at bounding box center [797, 458] width 89 height 26
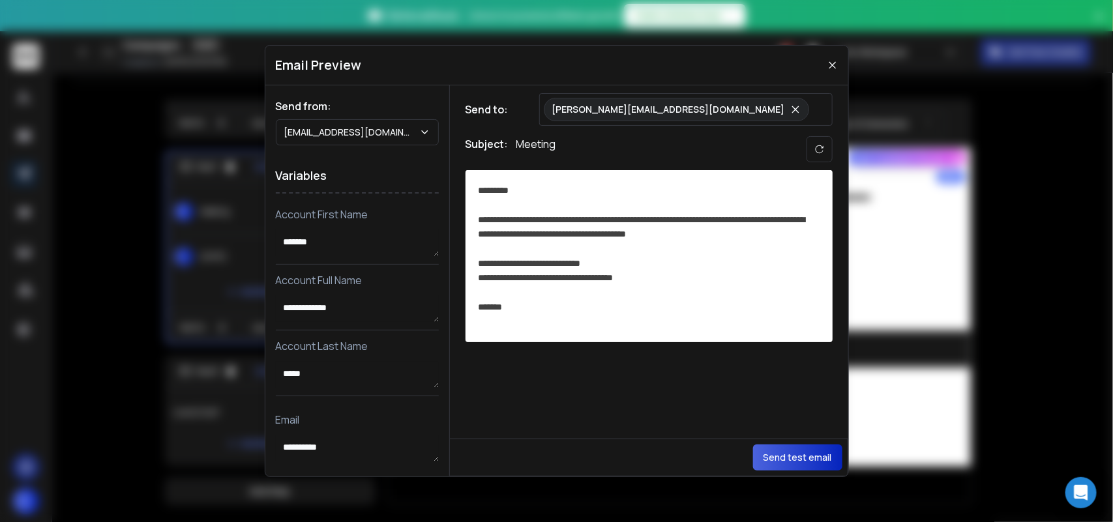
click at [790, 108] on icon at bounding box center [795, 109] width 10 height 10
click at [701, 108] on input at bounding box center [686, 109] width 284 height 23
click at [806, 453] on button "Send test email" at bounding box center [797, 458] width 89 height 26
click at [714, 111] on icon at bounding box center [719, 109] width 10 height 10
click at [688, 111] on input at bounding box center [686, 109] width 284 height 23
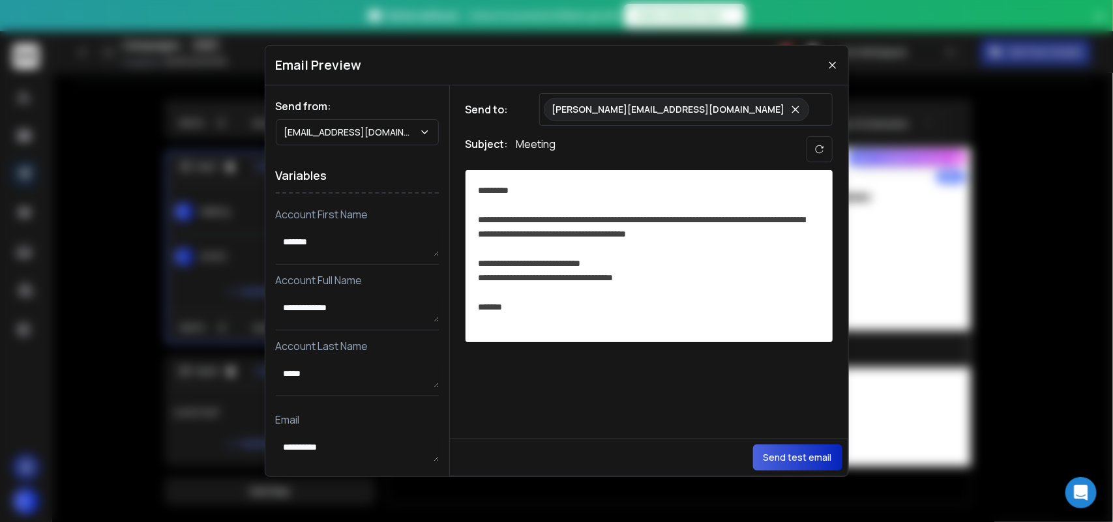
drag, startPoint x: 779, startPoint y: 463, endPoint x: 776, endPoint y: 450, distance: 12.7
click at [776, 458] on button "Send test email" at bounding box center [797, 458] width 89 height 26
click at [790, 111] on icon at bounding box center [795, 109] width 10 height 10
click at [672, 111] on input at bounding box center [686, 109] width 284 height 23
click at [778, 457] on button "Send test email" at bounding box center [797, 458] width 89 height 26
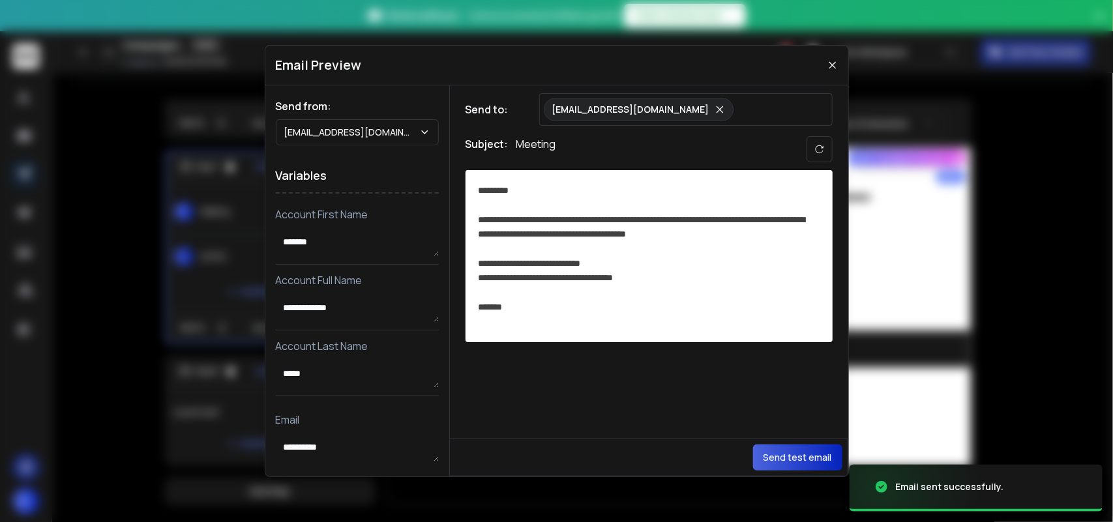
click at [714, 108] on icon at bounding box center [719, 109] width 10 height 10
click at [696, 106] on input at bounding box center [686, 109] width 284 height 23
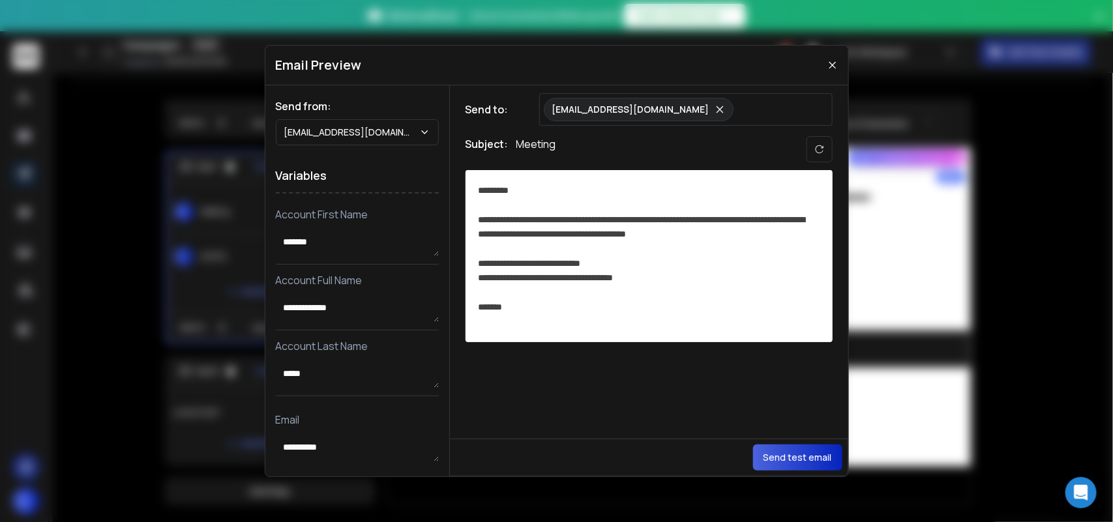
drag, startPoint x: 763, startPoint y: 454, endPoint x: 764, endPoint y: 435, distance: 18.9
click at [764, 454] on button "Send test email" at bounding box center [797, 458] width 89 height 26
click at [714, 109] on icon at bounding box center [719, 109] width 10 height 10
click at [665, 109] on input at bounding box center [686, 109] width 284 height 23
drag, startPoint x: 789, startPoint y: 463, endPoint x: 786, endPoint y: 418, distance: 45.1
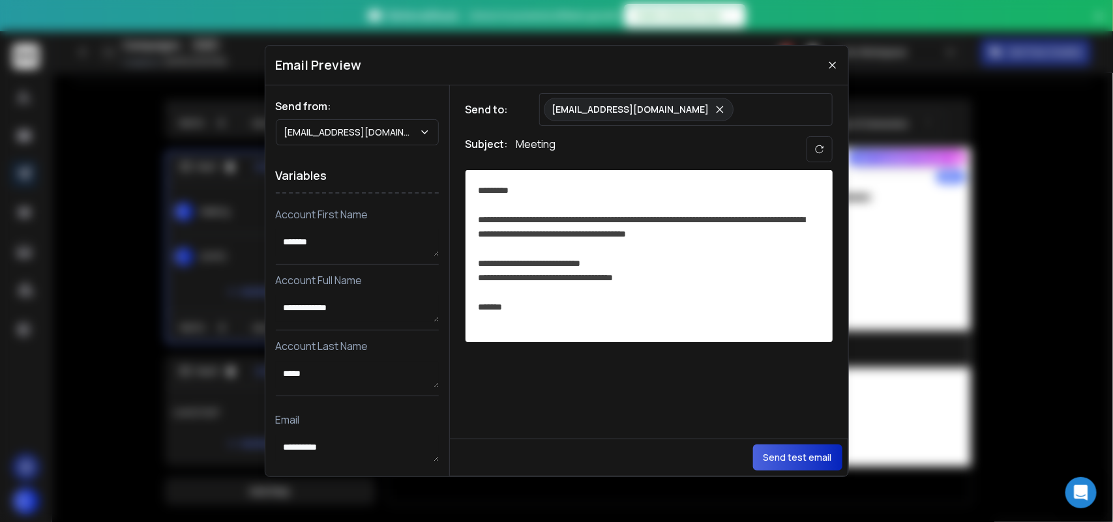
click at [789, 448] on button "Send test email" at bounding box center [797, 458] width 89 height 26
click at [714, 106] on icon at bounding box center [719, 109] width 10 height 10
click at [658, 108] on input at bounding box center [686, 109] width 284 height 23
click at [774, 466] on button "Send test email" at bounding box center [797, 458] width 89 height 26
drag, startPoint x: 626, startPoint y: 114, endPoint x: 639, endPoint y: 115, distance: 13.1
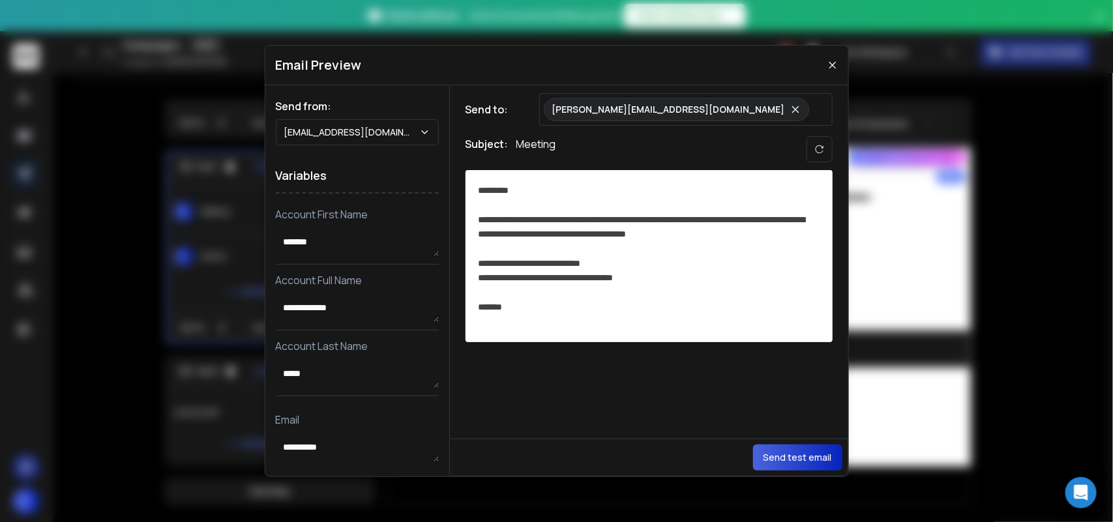
click at [790, 114] on icon at bounding box center [795, 109] width 10 height 10
click at [641, 109] on div at bounding box center [685, 109] width 293 height 33
click at [794, 457] on button "Send test email" at bounding box center [797, 458] width 89 height 26
click at [714, 113] on icon at bounding box center [719, 109] width 10 height 10
click at [652, 113] on input at bounding box center [686, 109] width 284 height 23
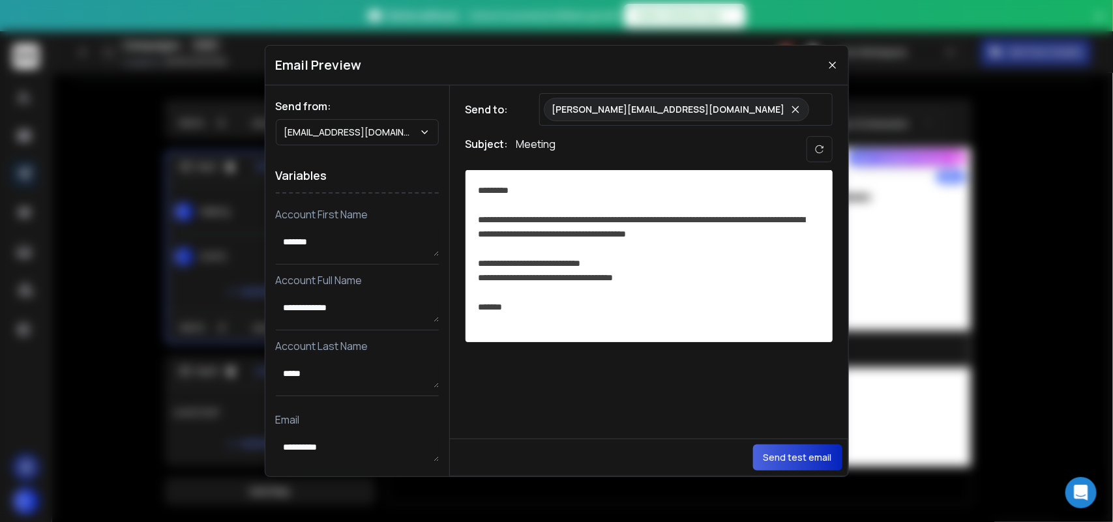
drag, startPoint x: 808, startPoint y: 455, endPoint x: 800, endPoint y: 431, distance: 25.6
click at [805, 454] on button "Send test email" at bounding box center [797, 458] width 89 height 26
click at [790, 109] on icon at bounding box center [795, 109] width 10 height 10
click at [652, 113] on div at bounding box center [685, 109] width 293 height 33
drag, startPoint x: 783, startPoint y: 450, endPoint x: 782, endPoint y: 391, distance: 59.3
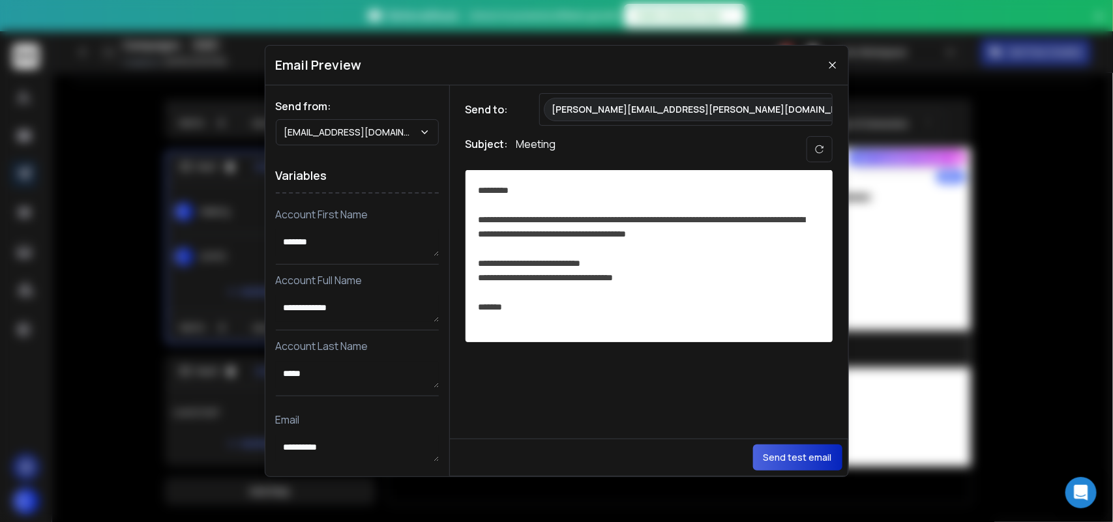
click at [780, 452] on button "Send test email" at bounding box center [797, 458] width 89 height 26
click at [866, 108] on icon at bounding box center [871, 109] width 10 height 10
click at [656, 105] on div "[EMAIL_ADDRESS][DOMAIN_NAME]" at bounding box center [685, 109] width 293 height 33
click at [780, 450] on button "Send test email" at bounding box center [797, 458] width 89 height 26
click at [714, 106] on icon at bounding box center [719, 109] width 10 height 10
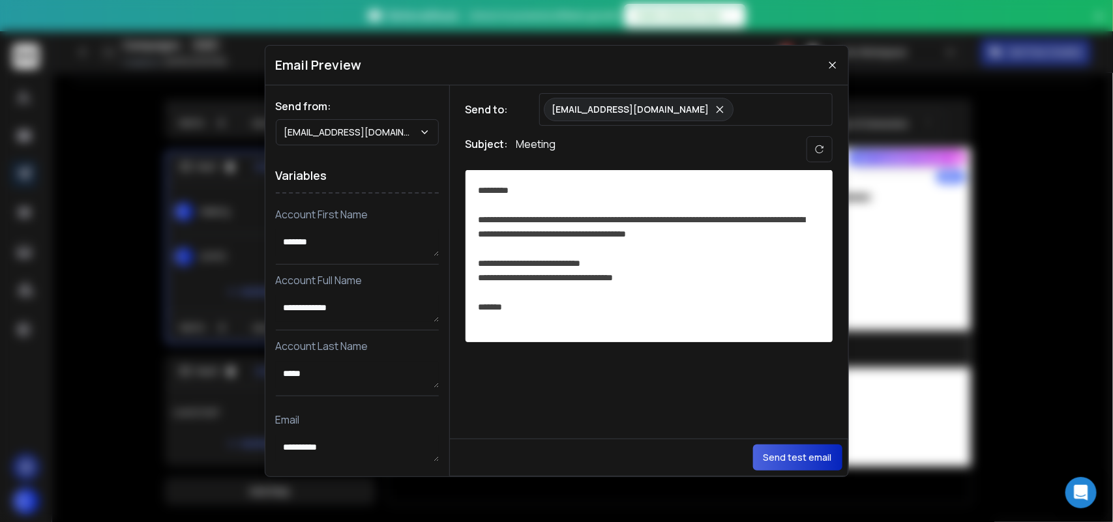
drag, startPoint x: 660, startPoint y: 108, endPoint x: 783, endPoint y: 461, distance: 374.7
click at [783, 461] on div "**********" at bounding box center [648, 280] width 399 height 391
drag, startPoint x: 783, startPoint y: 461, endPoint x: 774, endPoint y: 413, distance: 49.9
click at [777, 453] on button "Send test email" at bounding box center [797, 458] width 89 height 26
click at [716, 108] on icon at bounding box center [719, 109] width 7 height 7
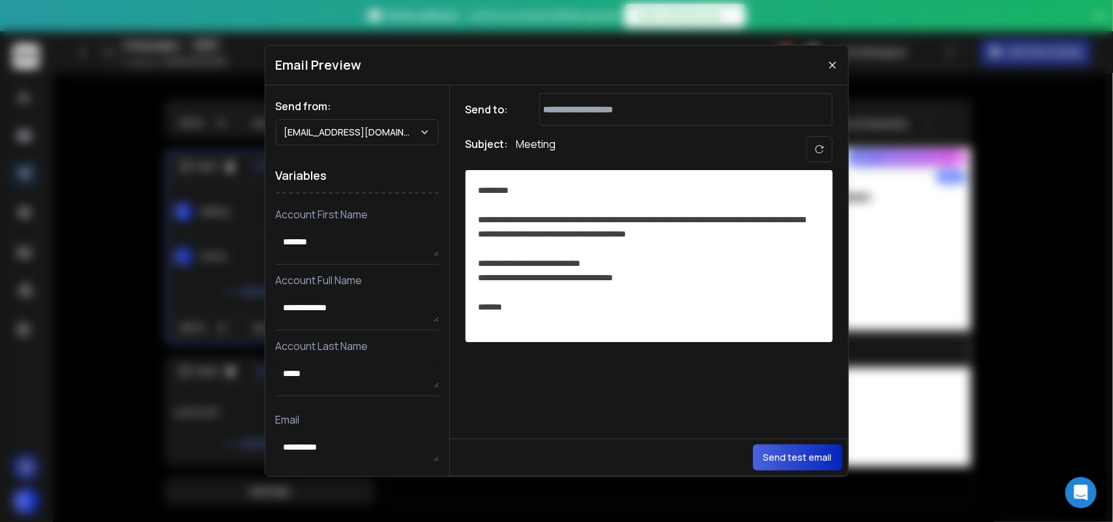
click at [650, 108] on input at bounding box center [686, 109] width 284 height 23
click at [783, 451] on button "Send test email" at bounding box center [797, 458] width 89 height 26
click at [714, 109] on icon at bounding box center [719, 109] width 10 height 10
click at [657, 109] on div at bounding box center [685, 109] width 293 height 33
click at [779, 454] on button "Send test email" at bounding box center [797, 458] width 89 height 26
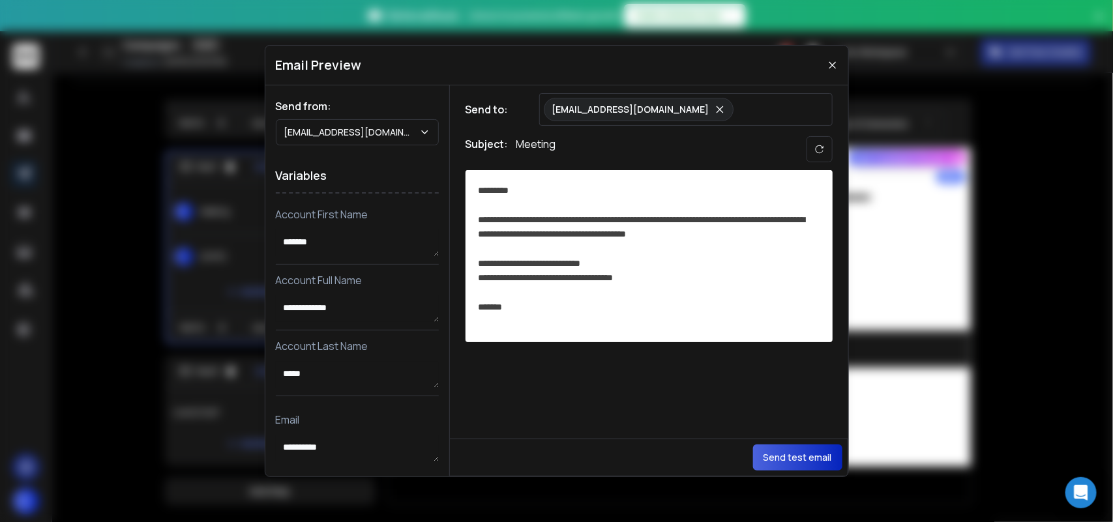
click at [714, 108] on icon at bounding box center [719, 109] width 10 height 10
click at [657, 106] on input at bounding box center [686, 109] width 284 height 23
drag, startPoint x: 800, startPoint y: 443, endPoint x: 799, endPoint y: 456, distance: 13.1
click at [799, 456] on div "Send test email" at bounding box center [649, 458] width 398 height 38
click at [815, 455] on button "Send test email" at bounding box center [797, 458] width 89 height 26
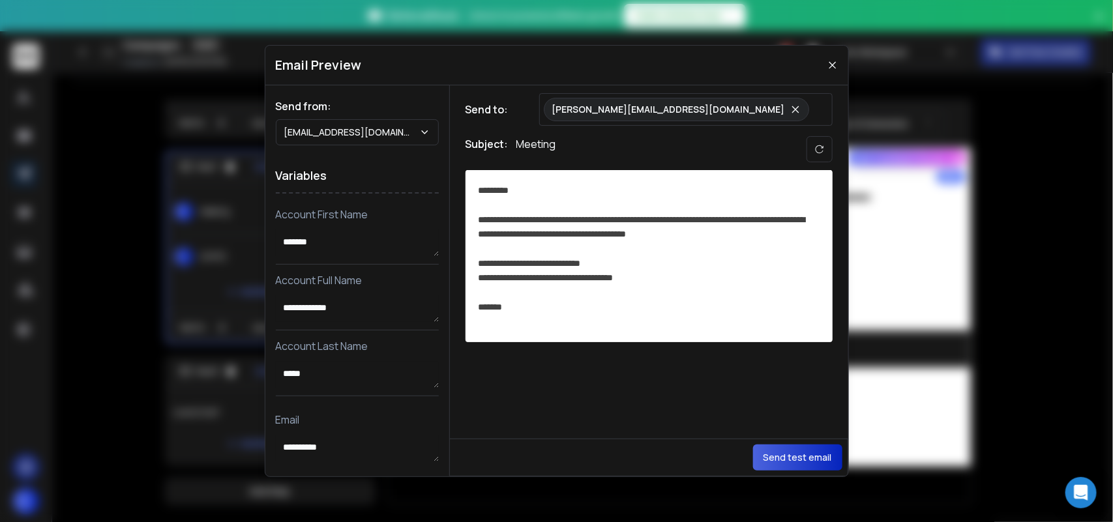
click at [790, 111] on icon at bounding box center [795, 109] width 10 height 10
drag, startPoint x: 676, startPoint y: 111, endPoint x: 688, endPoint y: 138, distance: 29.2
click at [673, 111] on div "[EMAIL_ADDRESS][DOMAIN_NAME]" at bounding box center [685, 109] width 293 height 33
drag, startPoint x: 780, startPoint y: 455, endPoint x: 770, endPoint y: 418, distance: 38.3
click at [772, 460] on button "Send test email" at bounding box center [797, 458] width 89 height 26
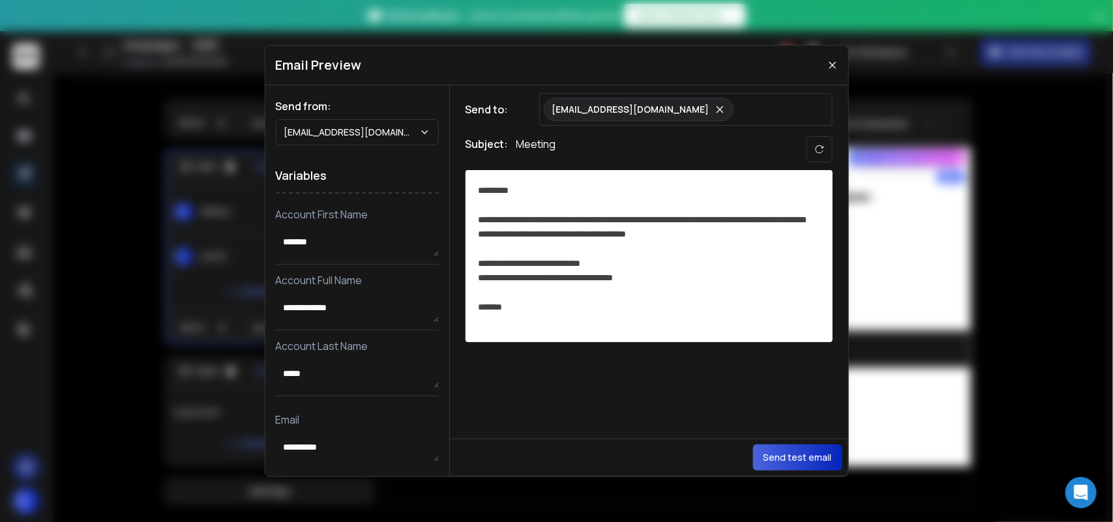
click at [714, 109] on icon at bounding box center [719, 109] width 10 height 10
click at [673, 108] on div at bounding box center [685, 109] width 293 height 33
click at [800, 457] on button "Send test email" at bounding box center [797, 458] width 89 height 26
click at [678, 103] on div "[EMAIL_ADDRESS][DOMAIN_NAME]" at bounding box center [639, 109] width 190 height 23
click at [686, 103] on div "[EMAIL_ADDRESS][DOMAIN_NAME]" at bounding box center [639, 109] width 190 height 23
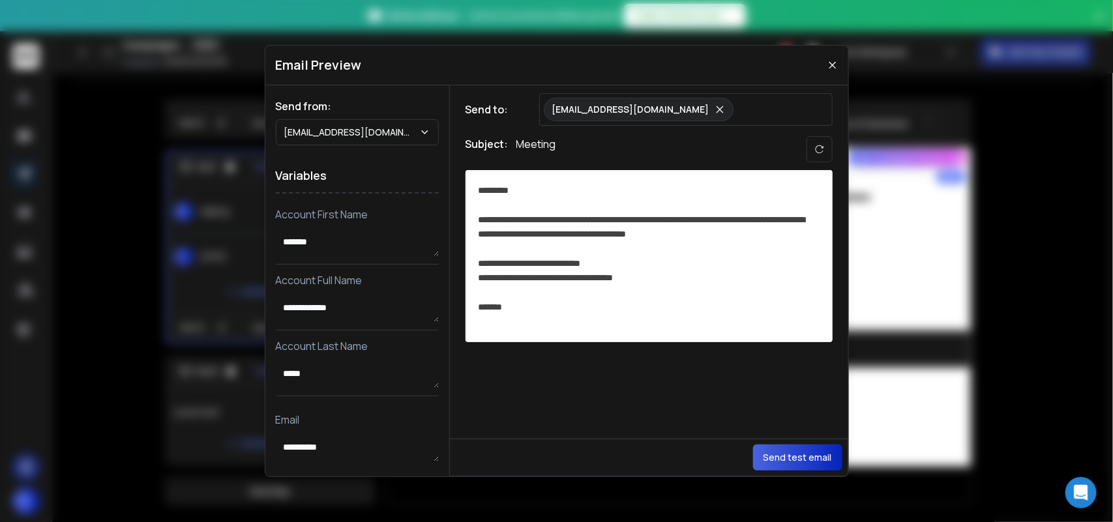
click at [714, 111] on icon at bounding box center [719, 109] width 10 height 10
click at [689, 109] on input at bounding box center [686, 109] width 284 height 23
drag, startPoint x: 806, startPoint y: 456, endPoint x: 780, endPoint y: 415, distance: 48.3
click at [800, 450] on button "Send test email" at bounding box center [797, 458] width 89 height 26
click at [790, 106] on icon at bounding box center [795, 109] width 10 height 10
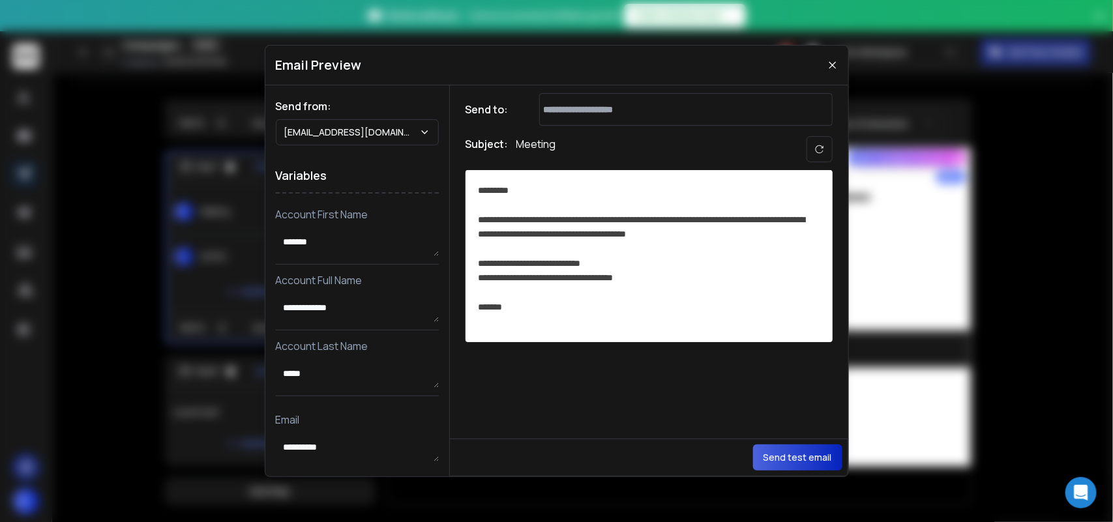
click at [637, 95] on div at bounding box center [685, 109] width 293 height 33
